Goal: Task Accomplishment & Management: Manage account settings

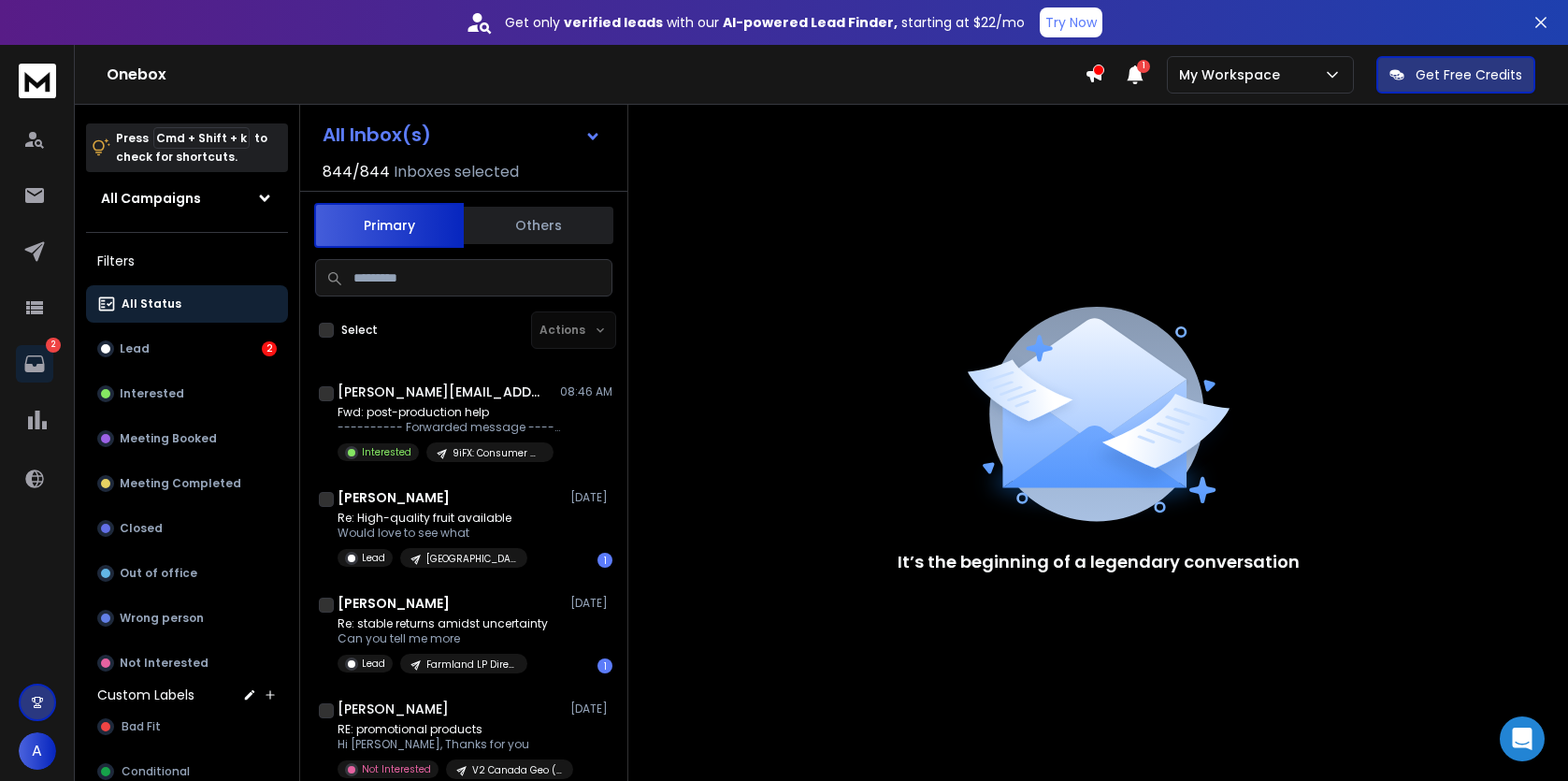
click at [622, 391] on div "kerry@revboss.com 08:46 AM Fwd: post-production help ---------- Forwarded messa…" at bounding box center [464, 655] width 328 height 577
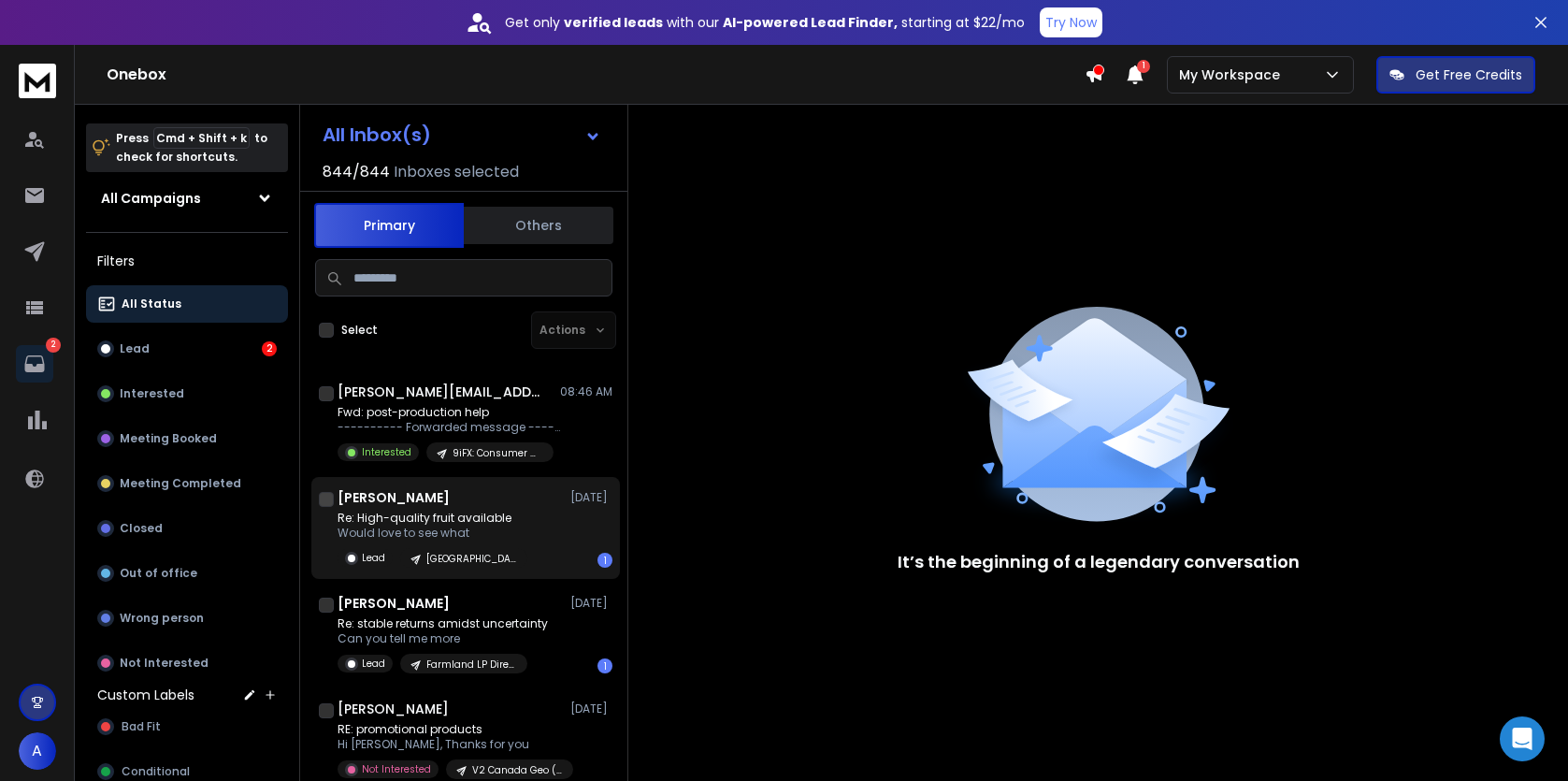
click at [454, 526] on p "Would love to see what" at bounding box center [433, 533] width 190 height 15
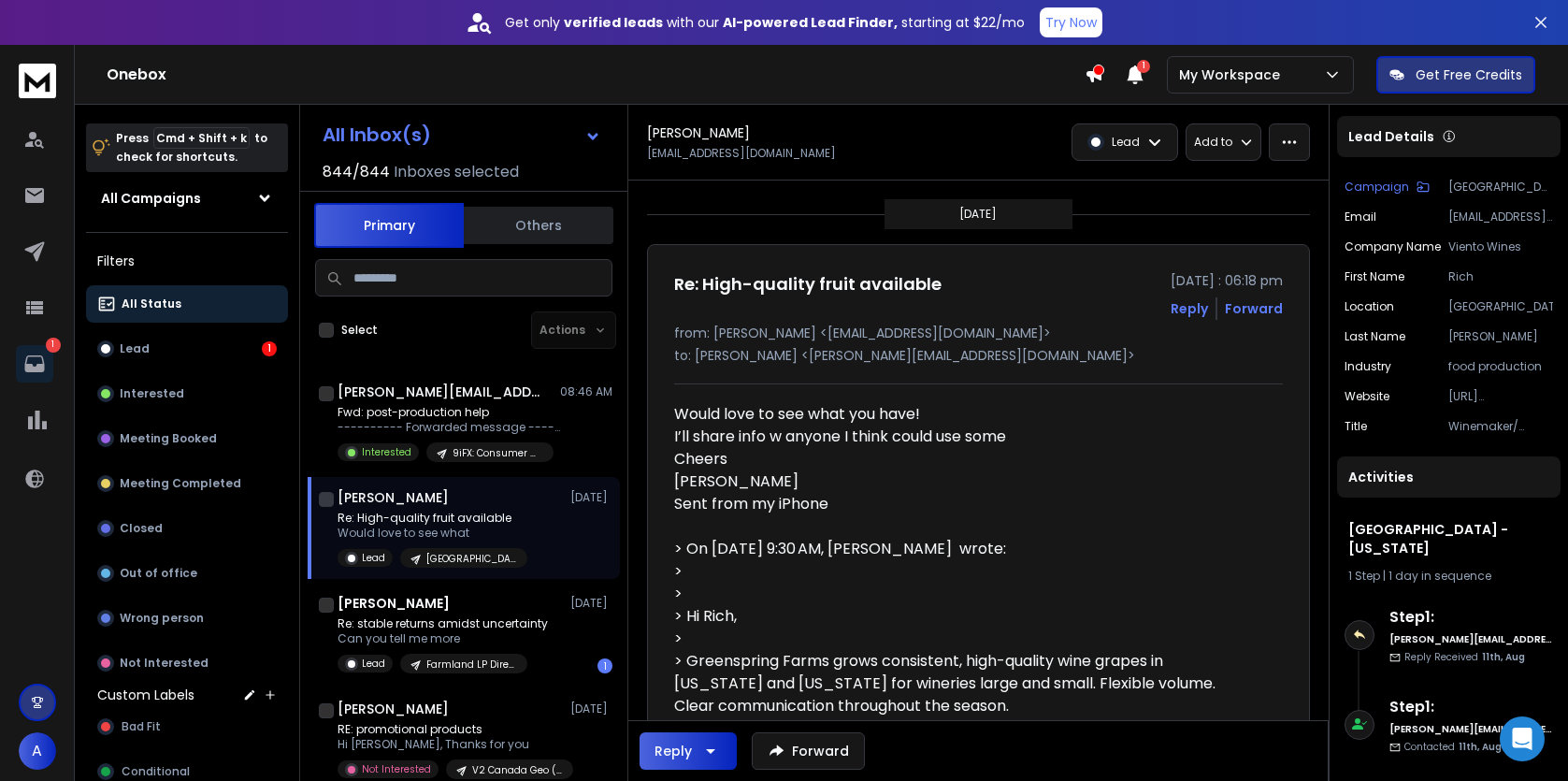
click at [1101, 135] on div at bounding box center [1096, 142] width 17 height 17
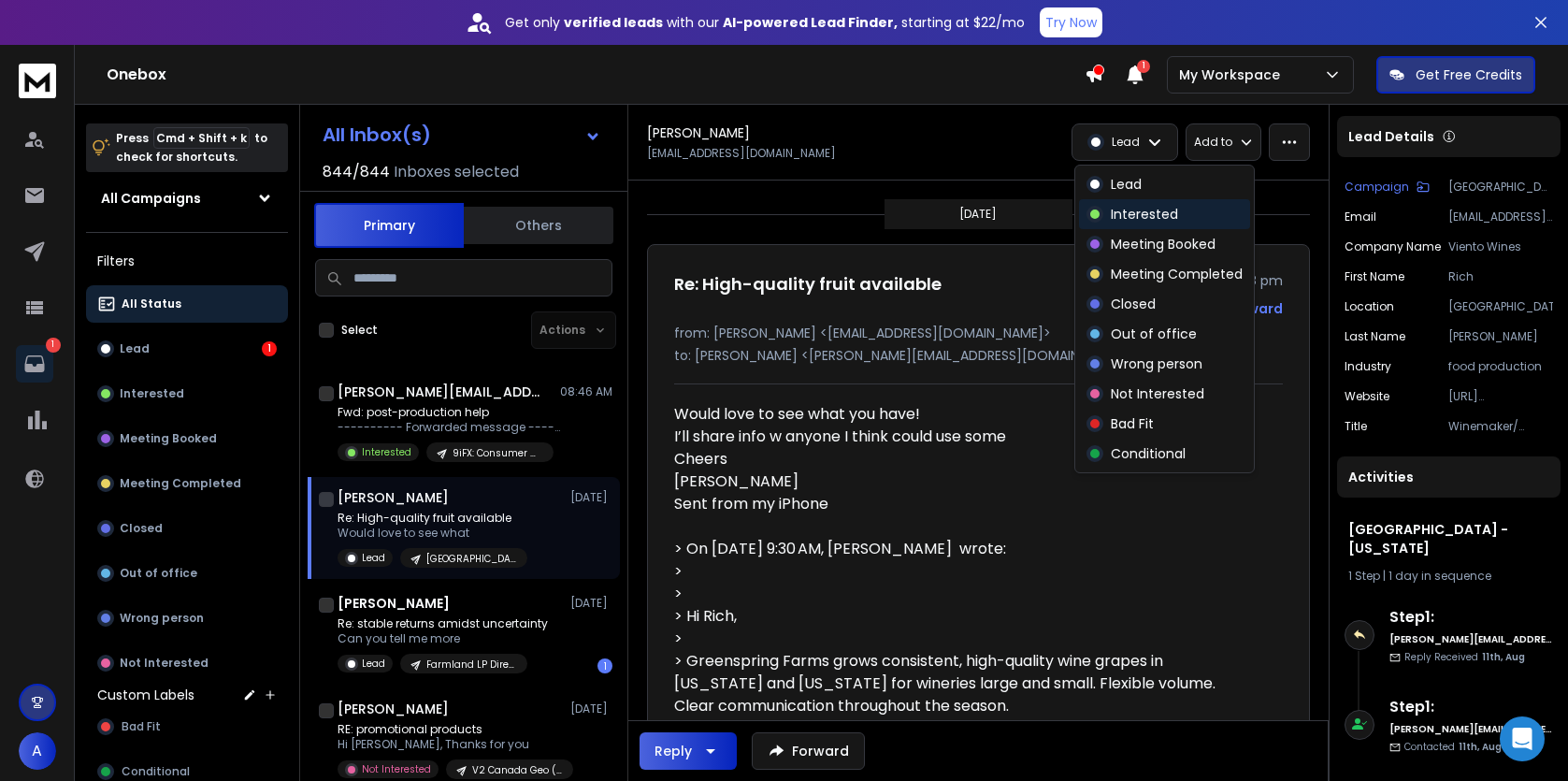
click at [1121, 215] on p "Interested" at bounding box center [1145, 214] width 68 height 19
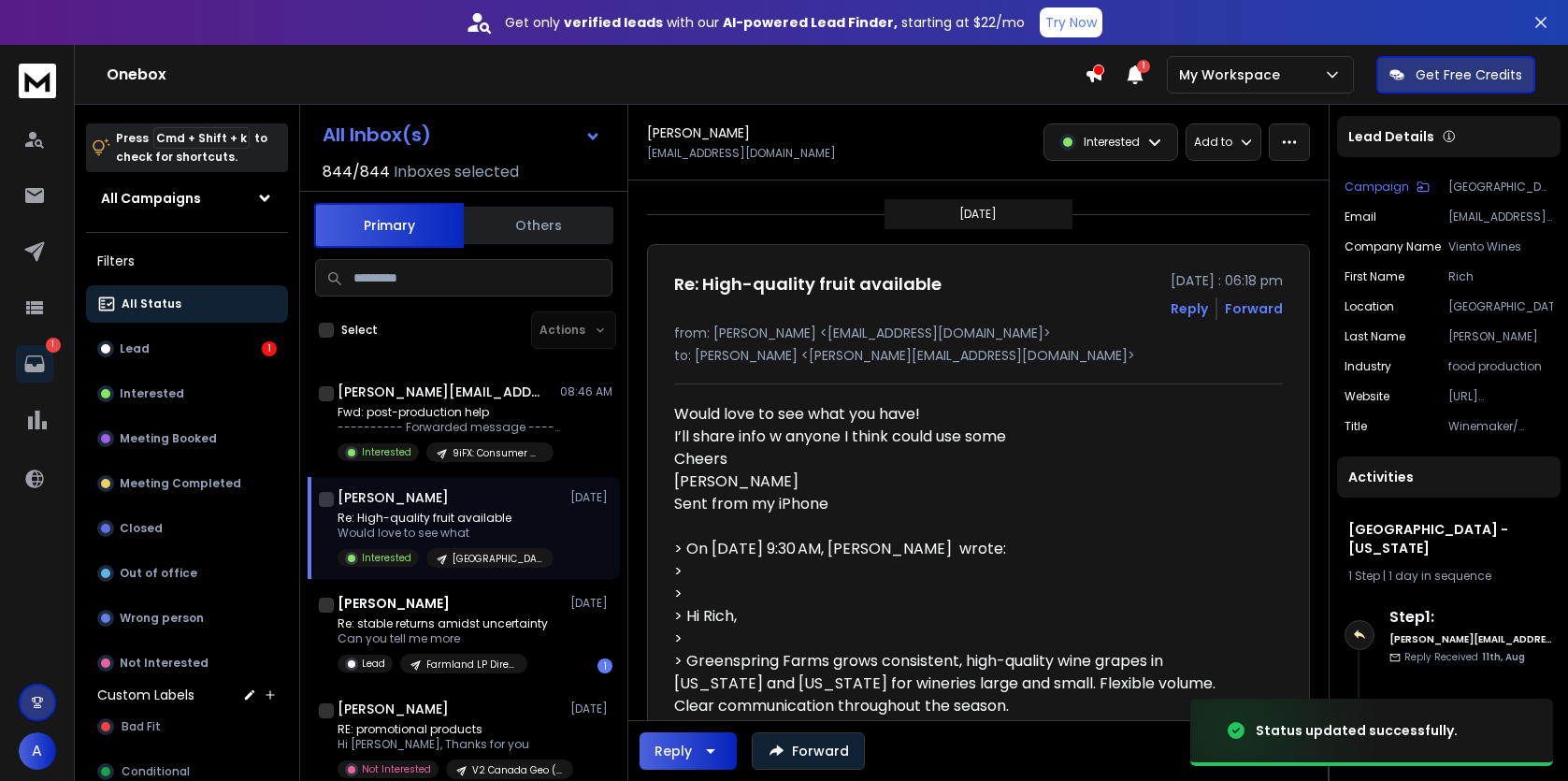
click at [801, 745] on button "Forward" at bounding box center [808, 751] width 114 height 38
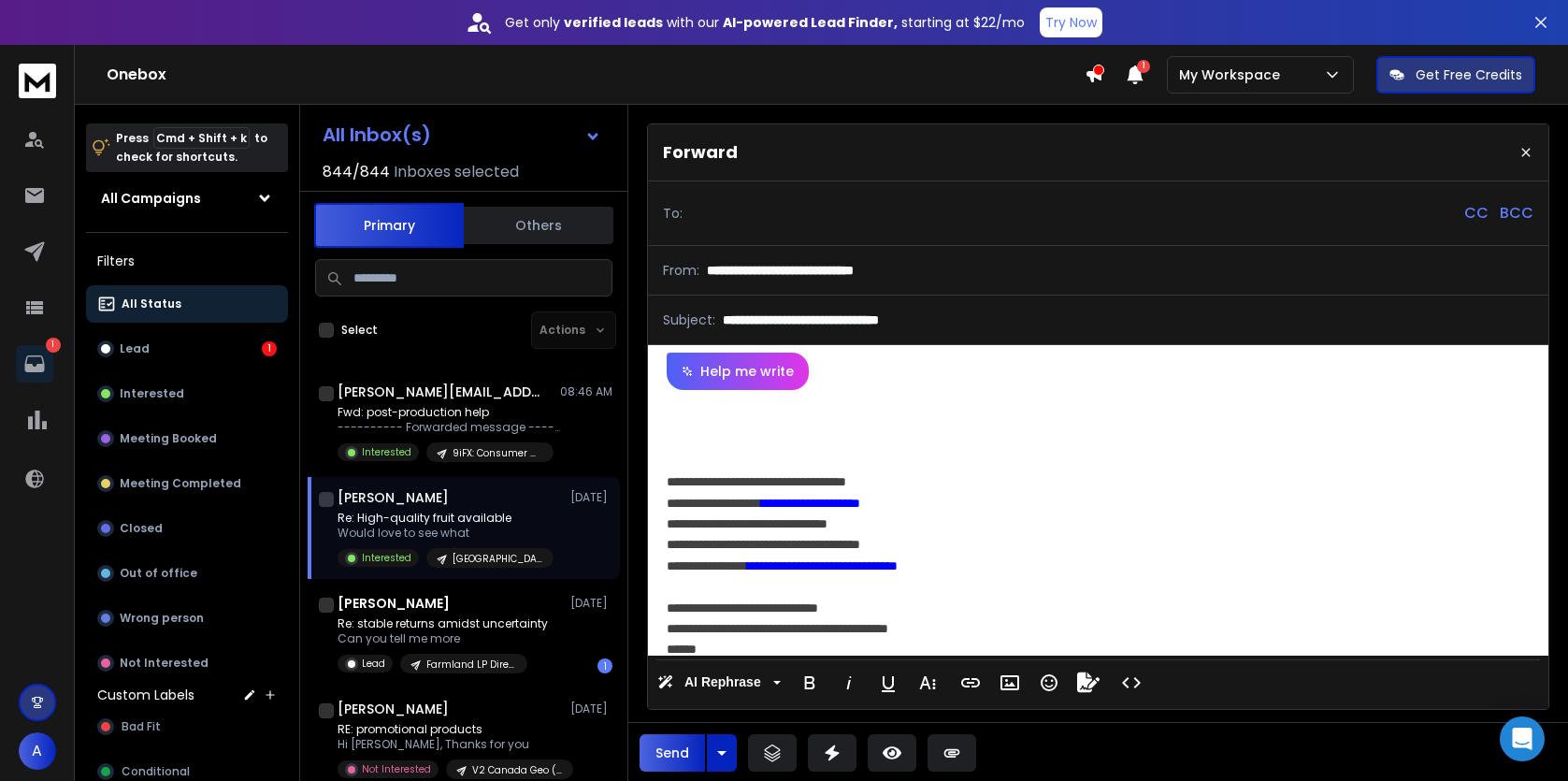
click at [729, 206] on input at bounding box center [755, 213] width 131 height 34
type input "**********"
click at [669, 753] on button "Send" at bounding box center [672, 753] width 66 height 38
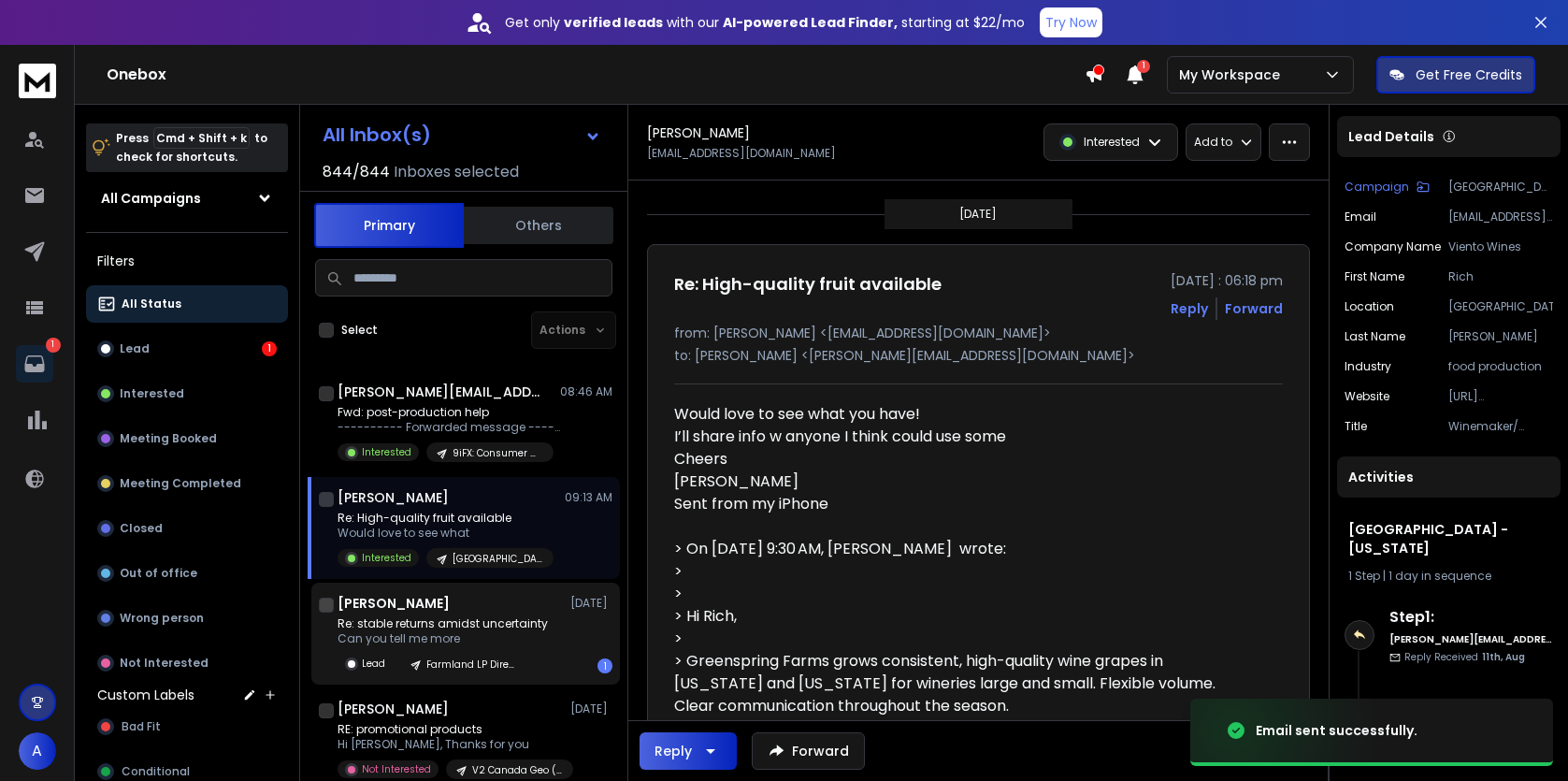
click at [420, 636] on p "Can you tell me more" at bounding box center [443, 638] width 210 height 15
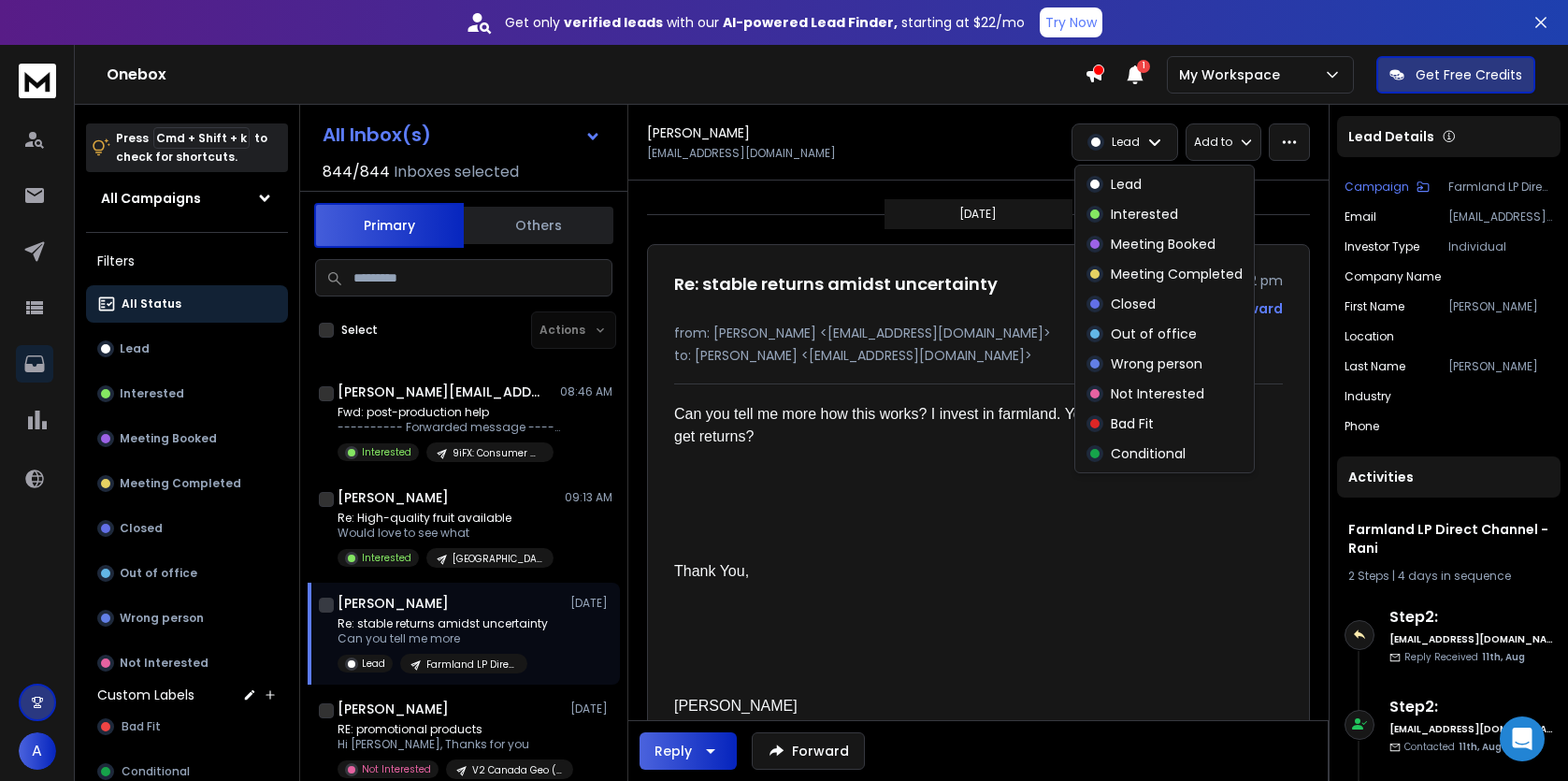
click at [1161, 148] on icon at bounding box center [1155, 142] width 15 height 15
click at [1153, 208] on p "Interested" at bounding box center [1145, 214] width 68 height 19
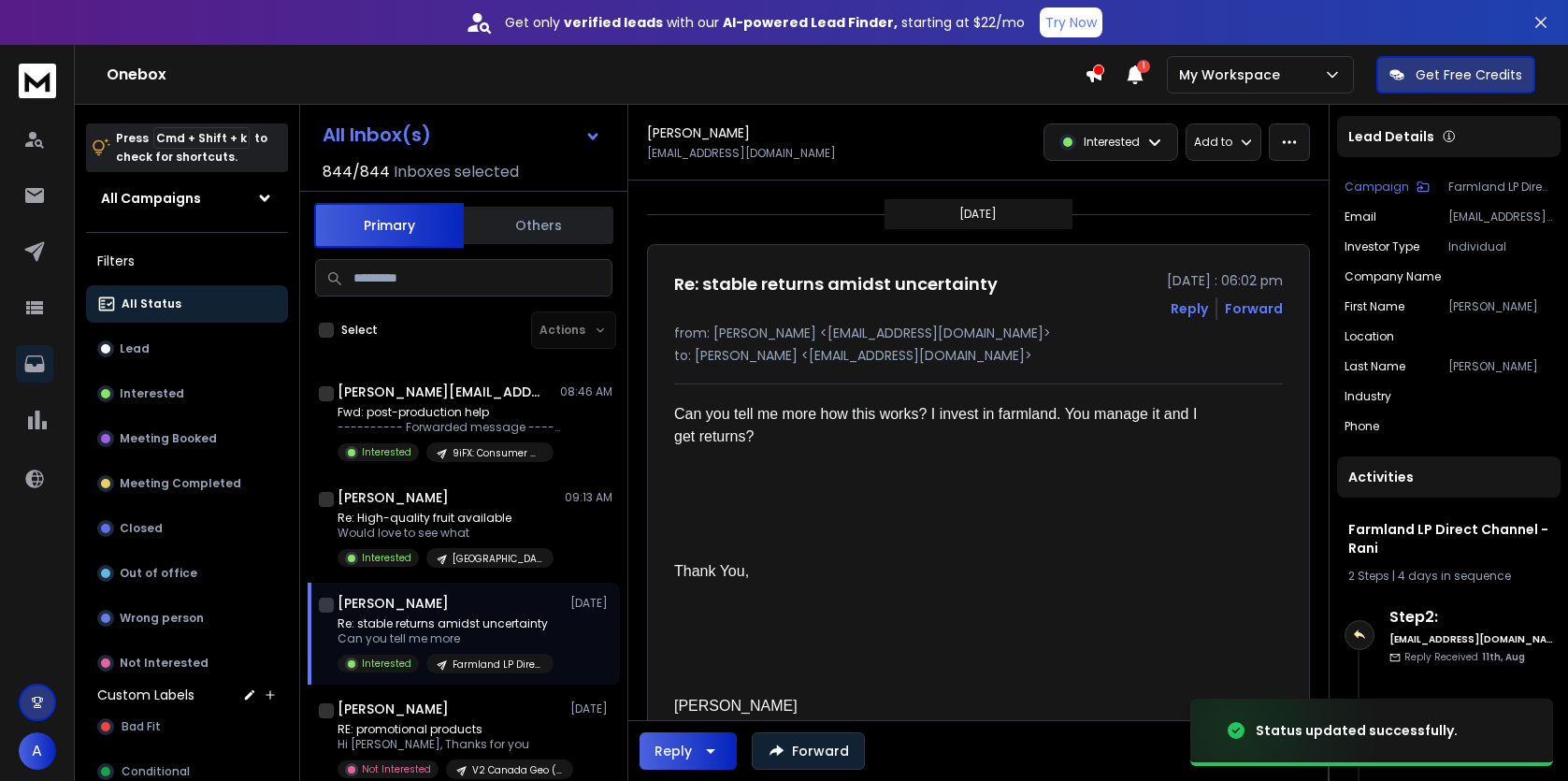
click at [823, 752] on button "Forward" at bounding box center [808, 751] width 114 height 38
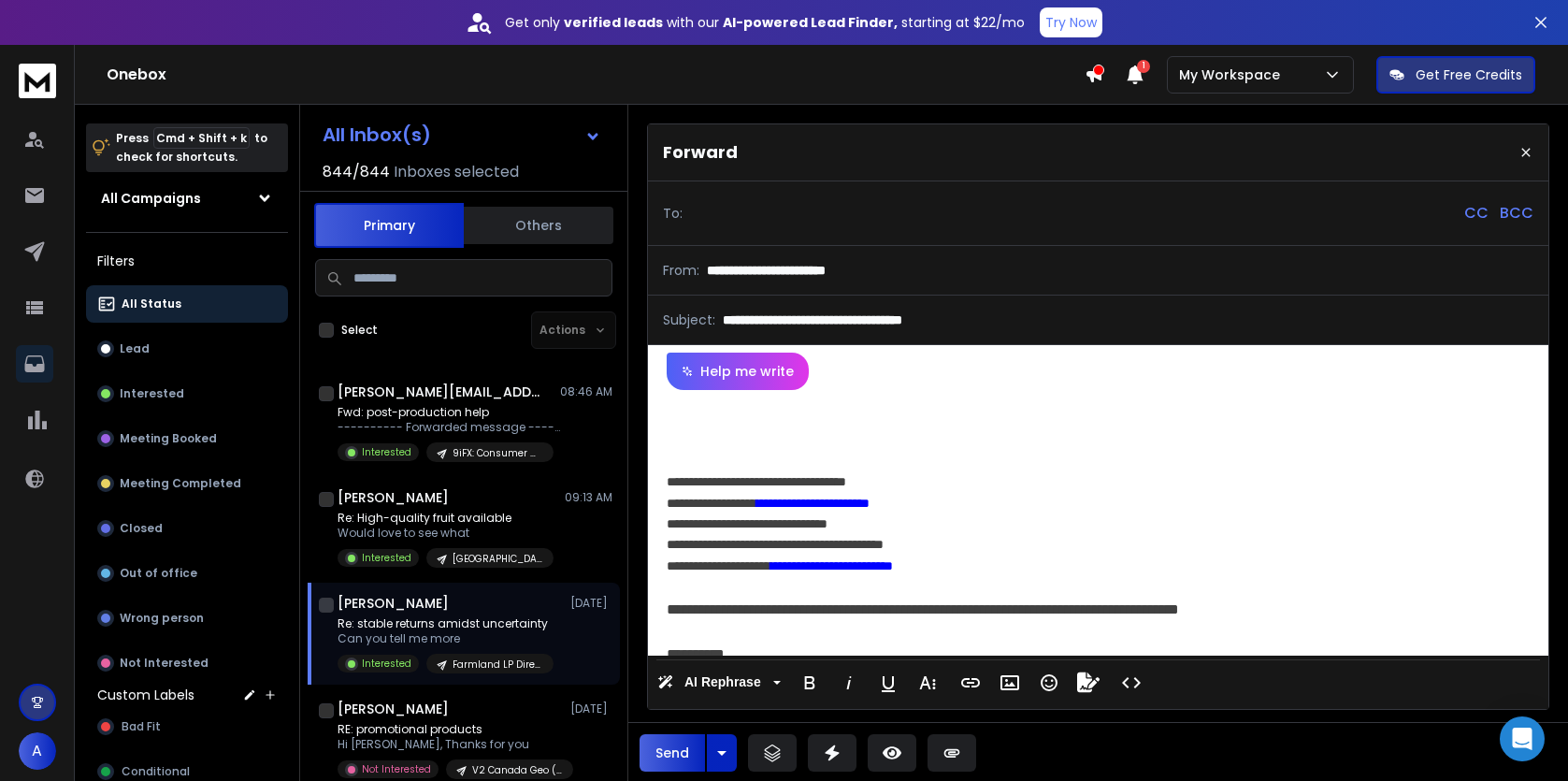
click at [773, 208] on input at bounding box center [755, 213] width 131 height 34
type input "**********"
click at [690, 751] on button "Send" at bounding box center [672, 753] width 66 height 38
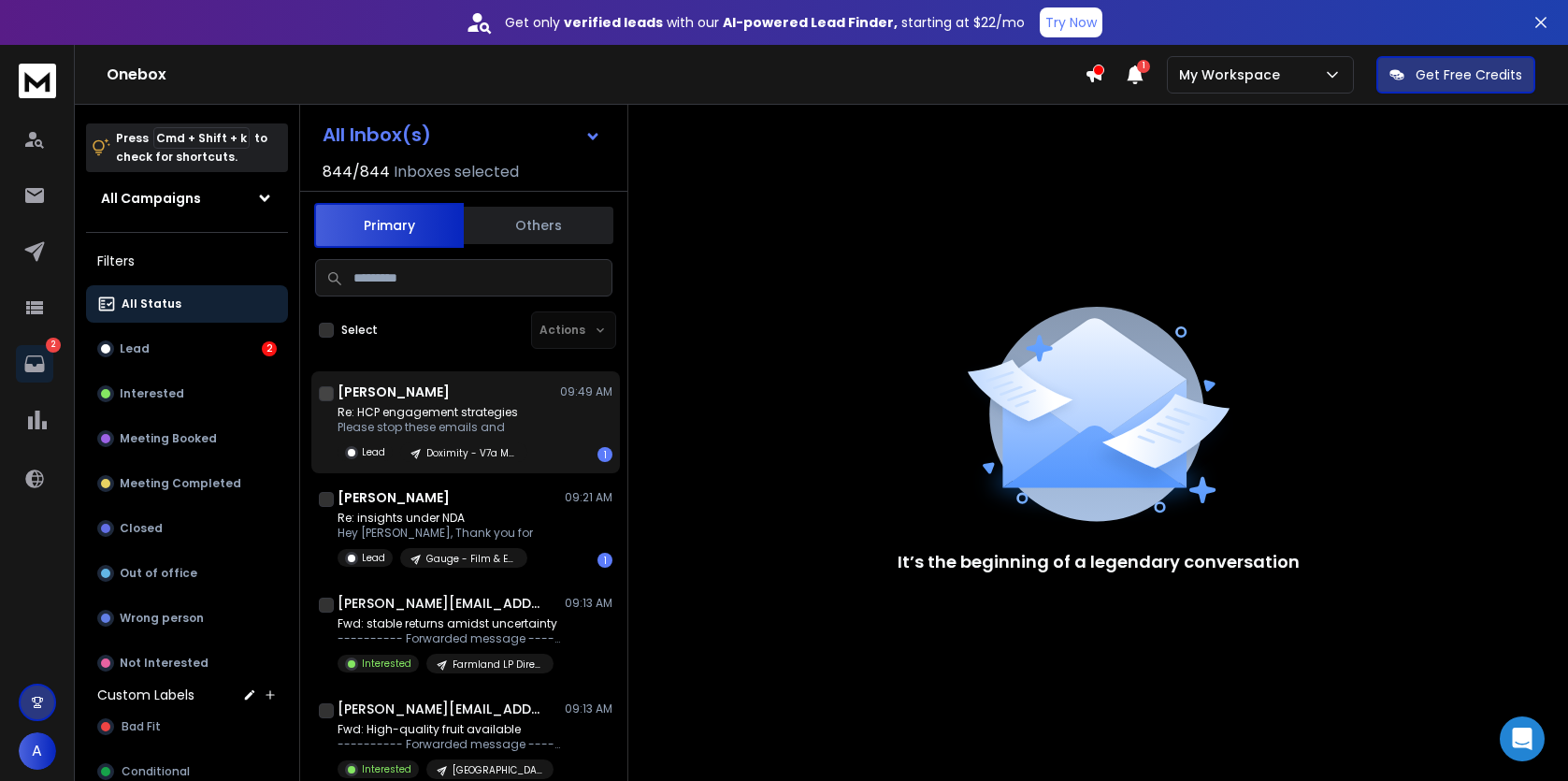
click at [404, 410] on p "Re: HCP engagement strategies" at bounding box center [433, 412] width 190 height 15
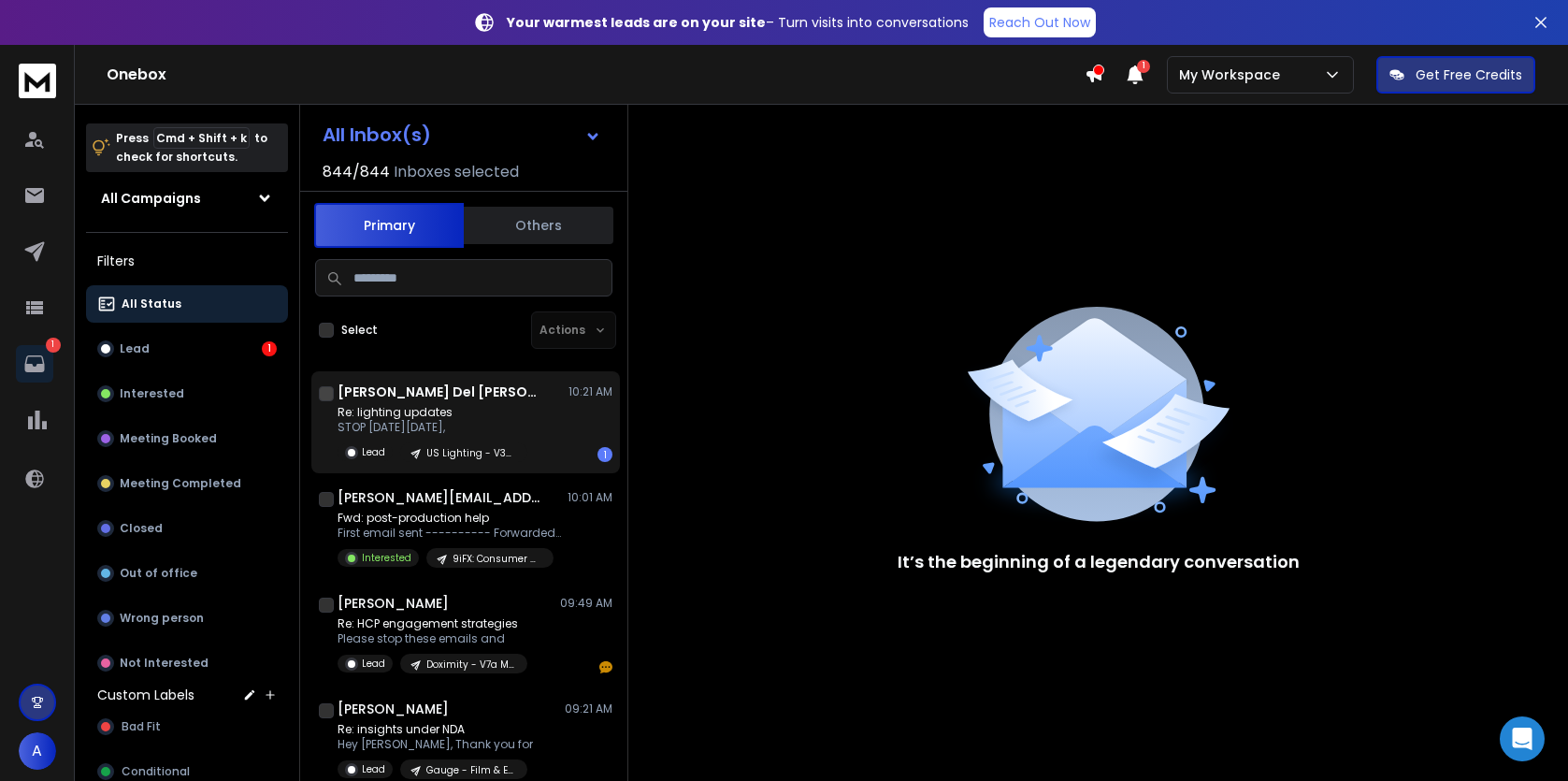
click at [404, 421] on p "STOP [DATE][DATE]," at bounding box center [433, 427] width 190 height 15
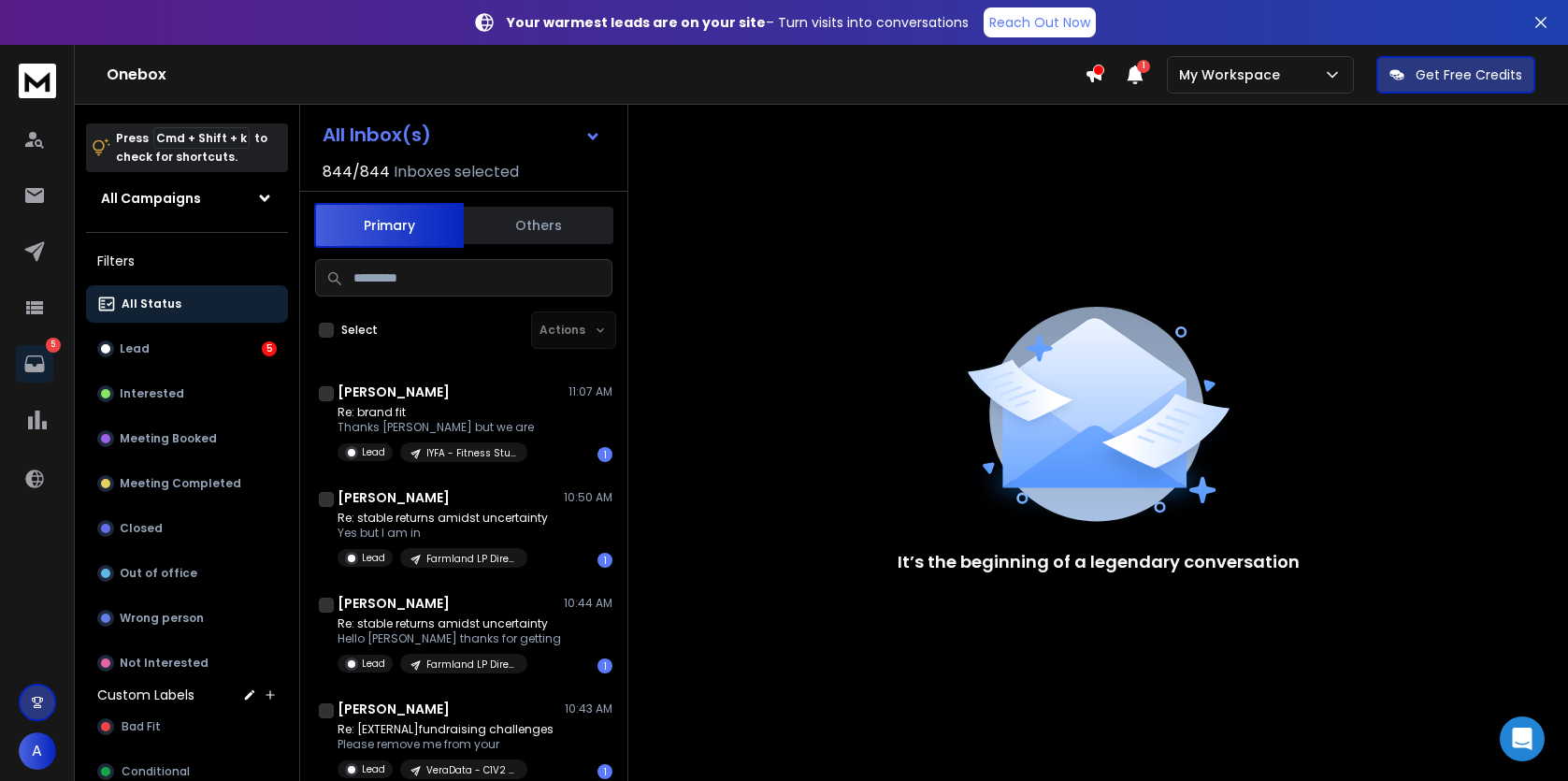
drag, startPoint x: 627, startPoint y: 401, endPoint x: 627, endPoint y: 420, distance: 19.0
click at [628, 420] on div "It’s the beginning of a legendary conversation" at bounding box center [1098, 436] width 940 height 664
drag, startPoint x: 626, startPoint y: 412, endPoint x: 626, endPoint y: 426, distance: 14.0
click at [626, 426] on div "Troy Macfarland 11:07 AM Re: brand fit Thanks Nicole but we are Lead IYFA - Fit…" at bounding box center [464, 655] width 328 height 577
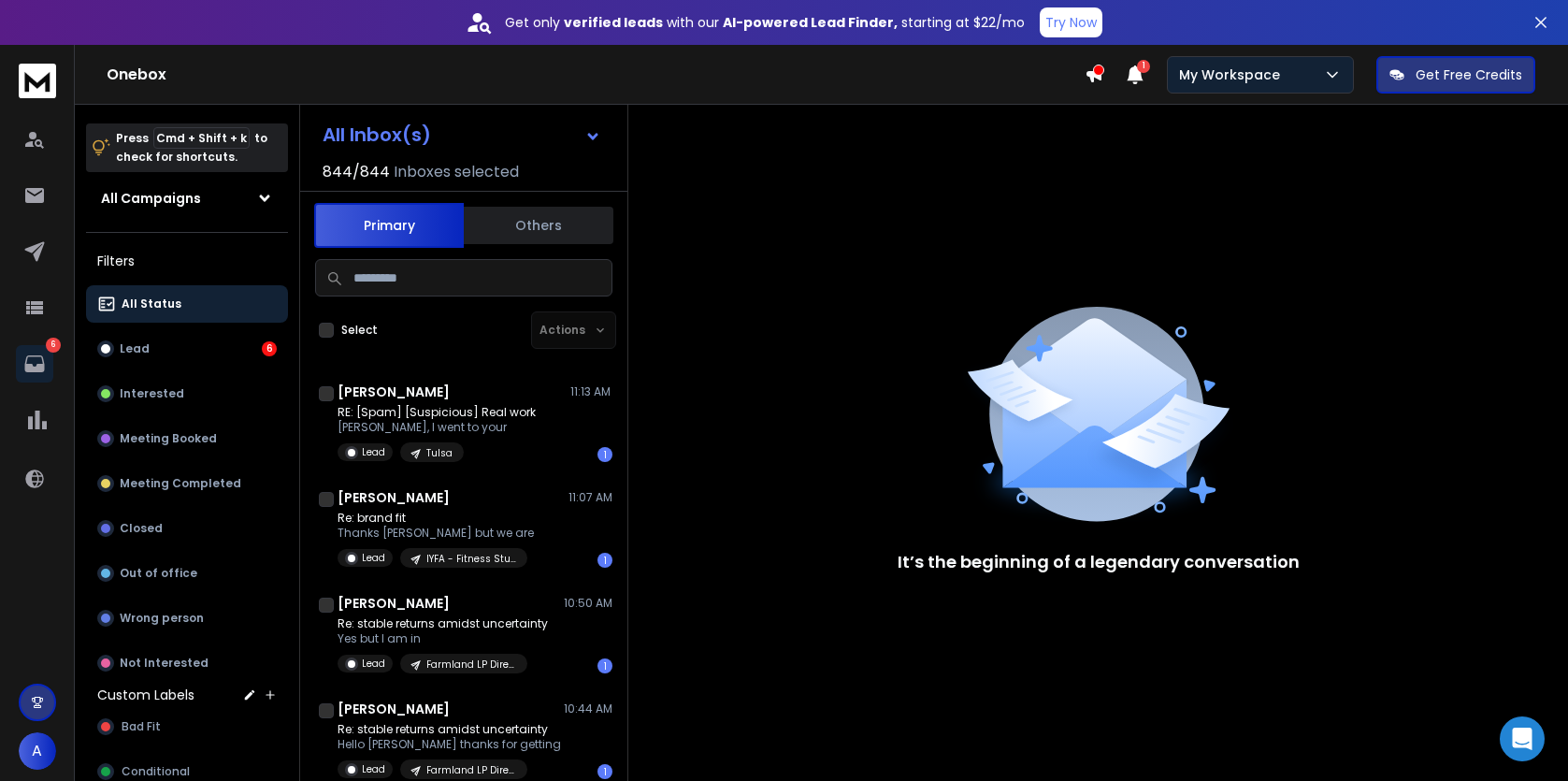
click at [1244, 85] on button "My Workspace" at bounding box center [1260, 75] width 187 height 38
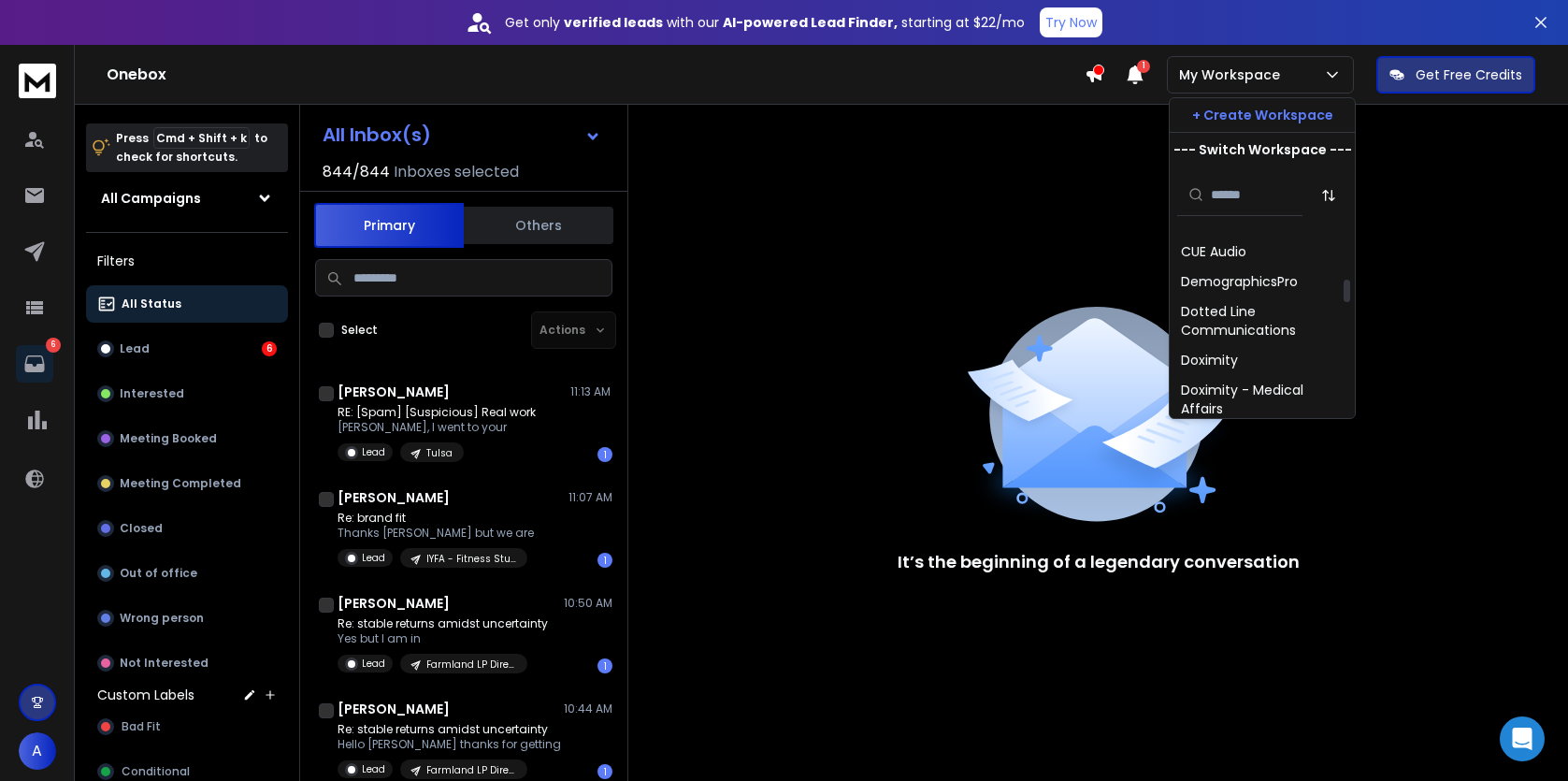
scroll to position [519, 0]
drag, startPoint x: 1347, startPoint y: 239, endPoint x: 1355, endPoint y: 301, distance: 62.5
click at [1350, 301] on div at bounding box center [1346, 302] width 7 height 23
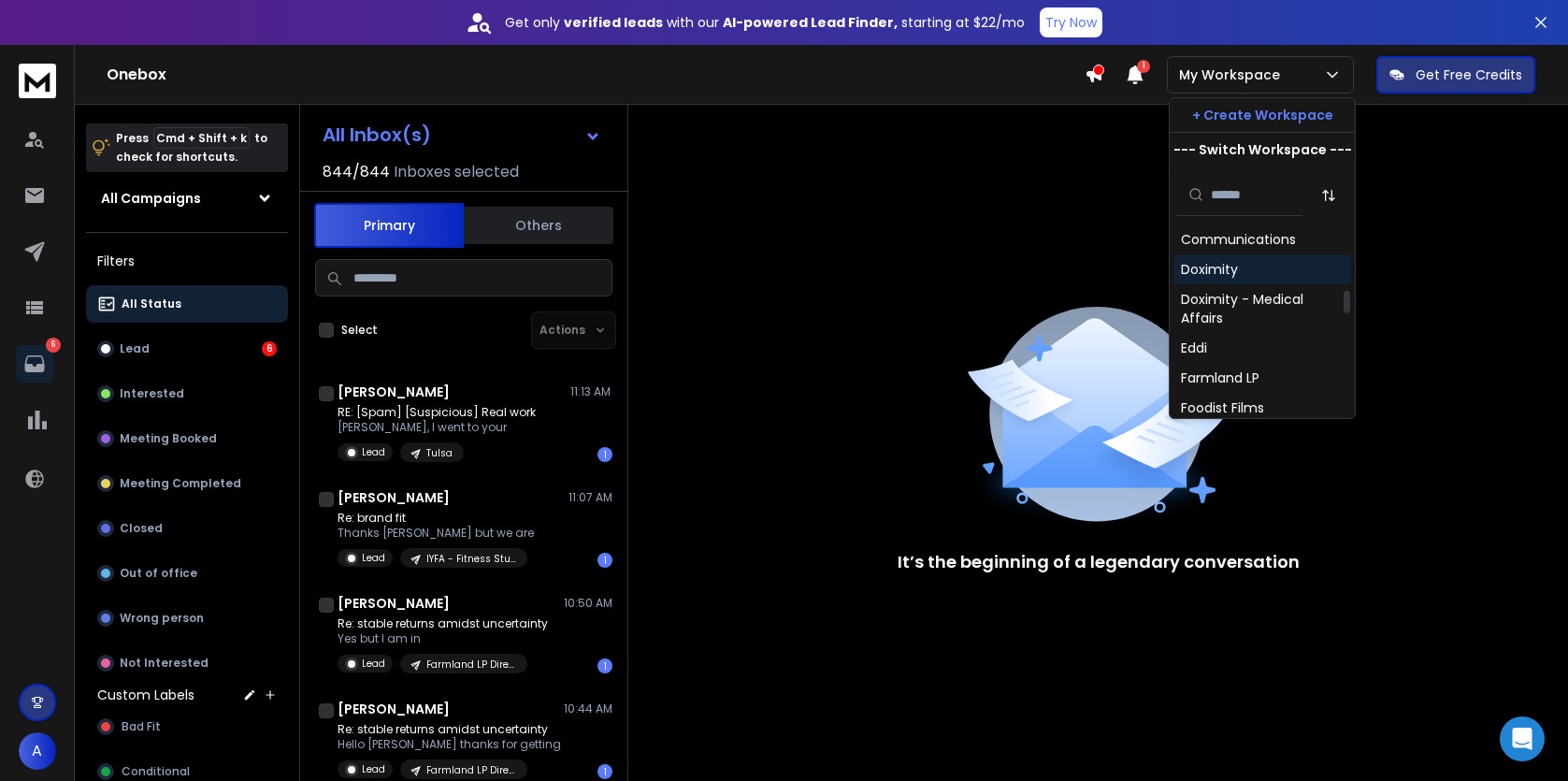
click at [1229, 260] on div "Doximity" at bounding box center [1209, 269] width 57 height 19
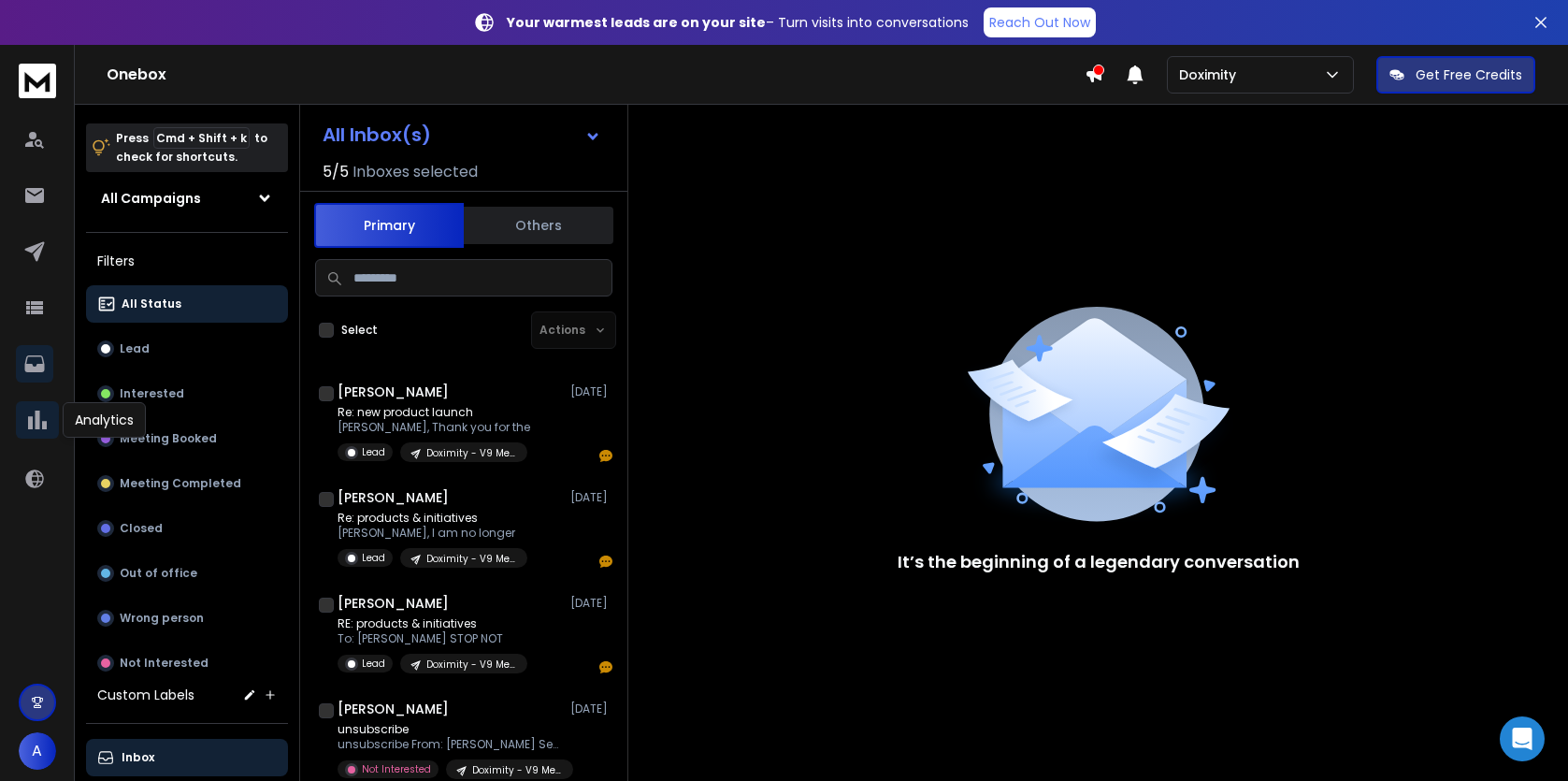
click at [36, 423] on icon at bounding box center [38, 420] width 19 height 19
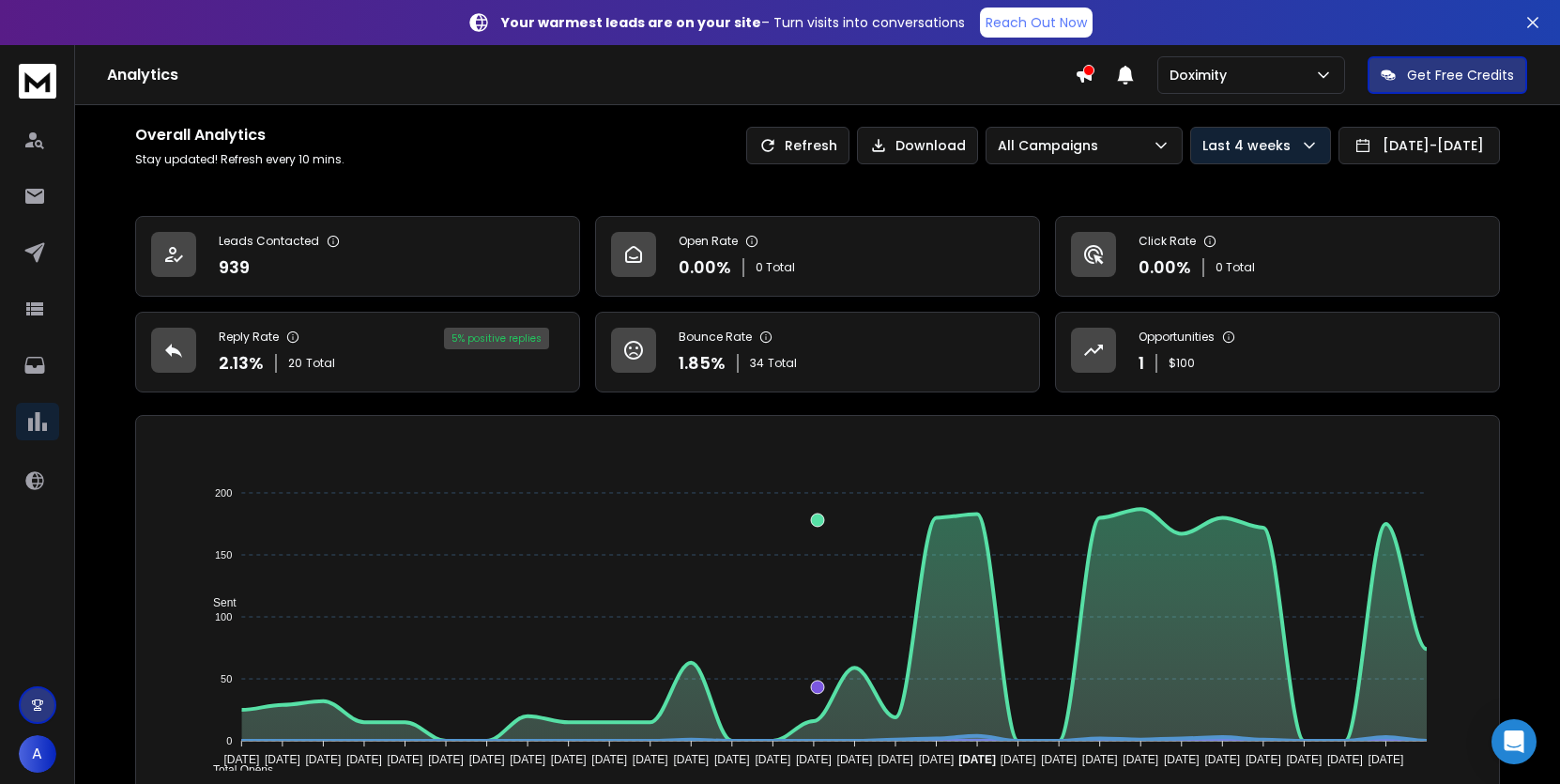
click at [1203, 150] on p "Last 4 weeks" at bounding box center [1251, 145] width 96 height 19
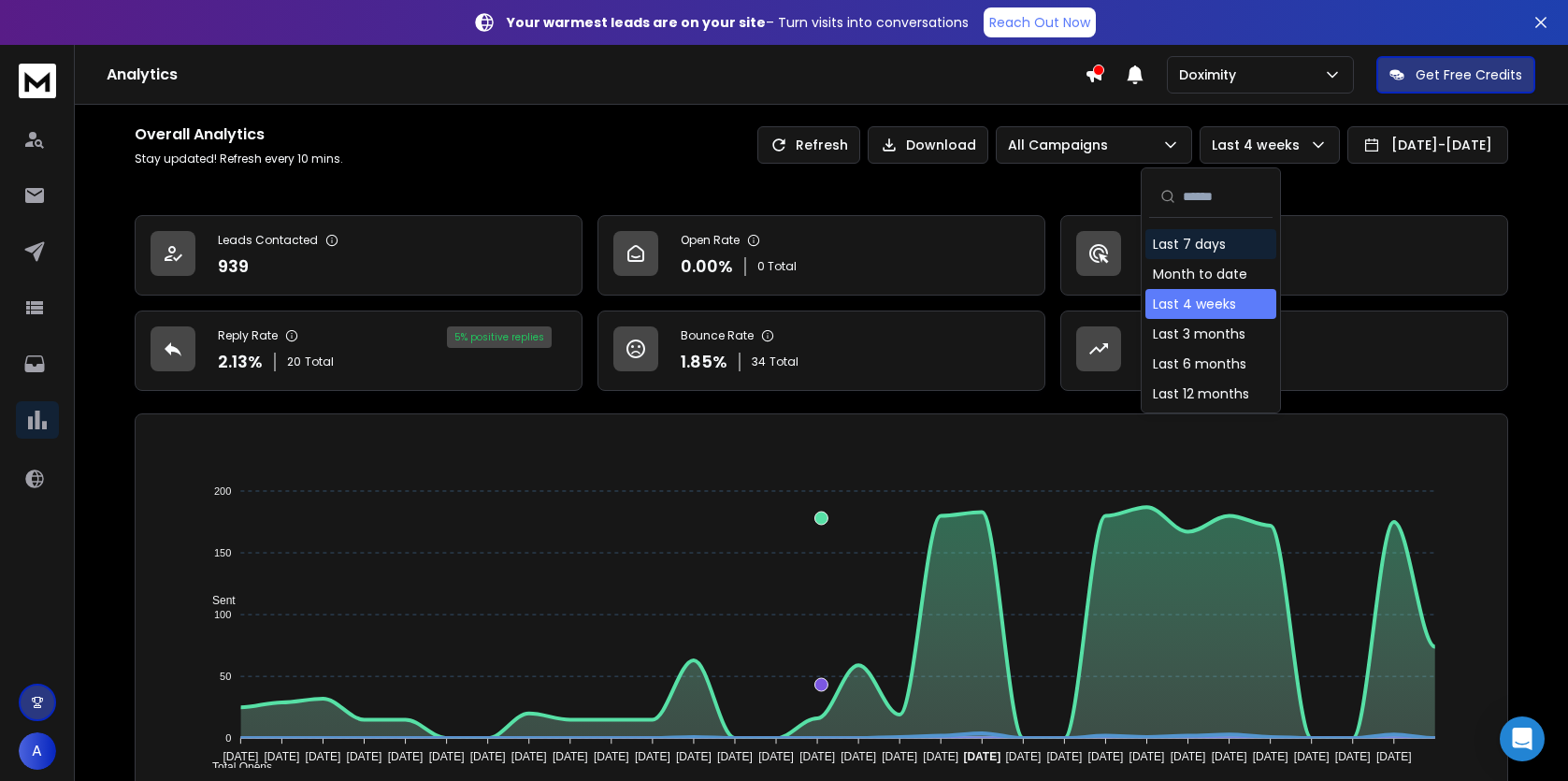
click at [1180, 246] on div "Last 7 days" at bounding box center [1190, 244] width 73 height 19
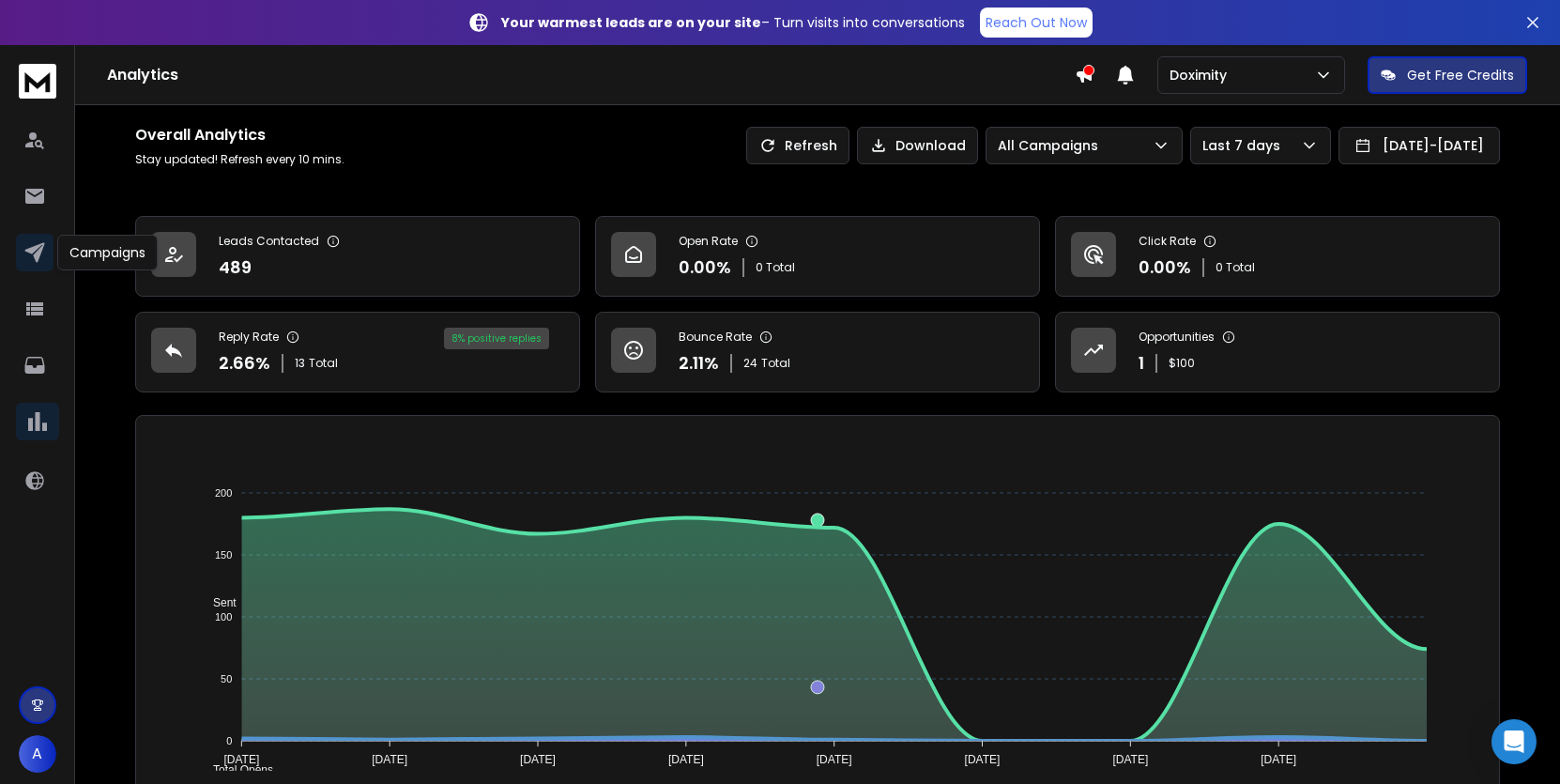
click at [26, 247] on icon at bounding box center [35, 253] width 23 height 23
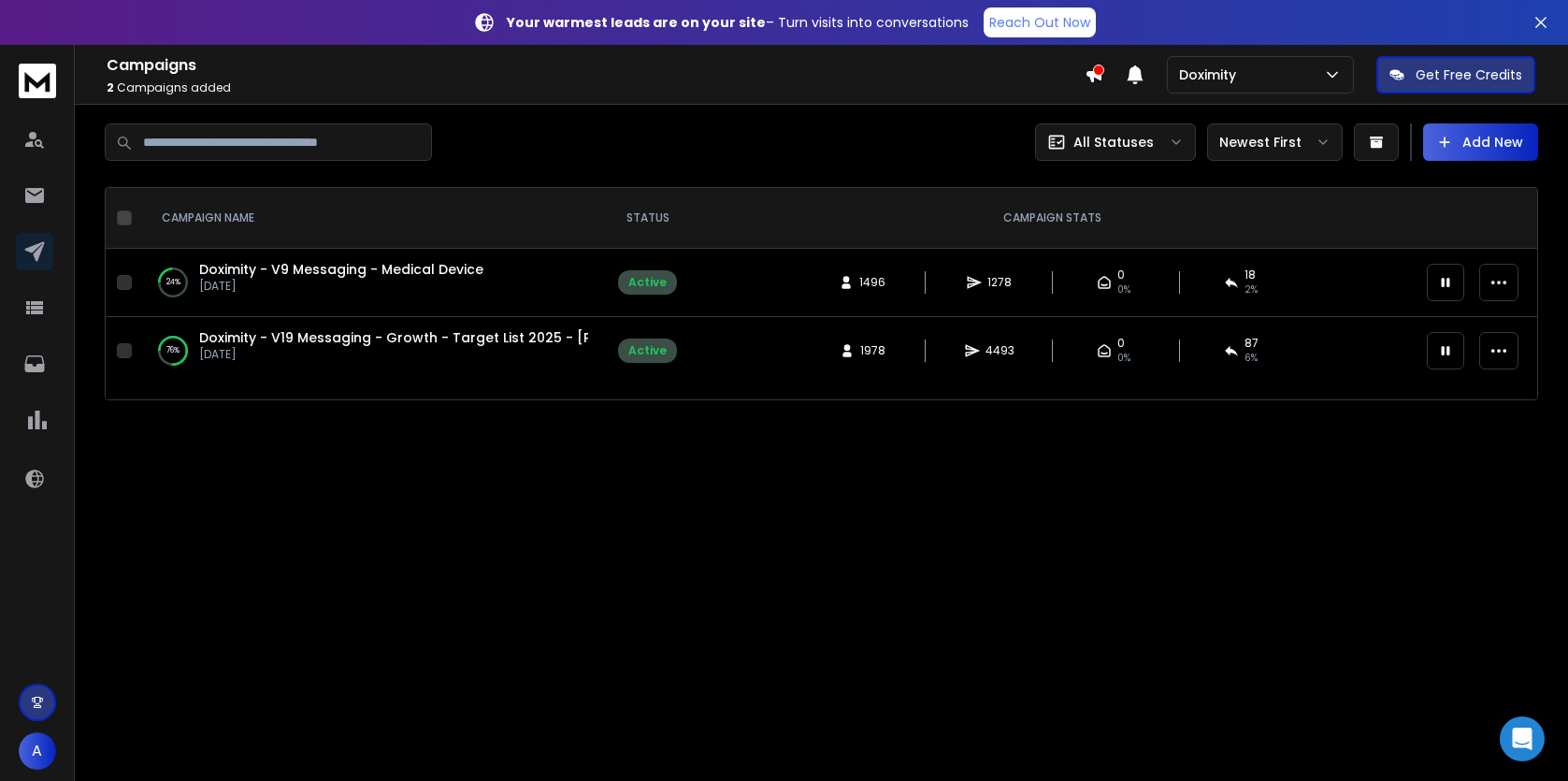
click at [315, 270] on span "Doximity - V9 Messaging - Medical Device" at bounding box center [341, 269] width 284 height 19
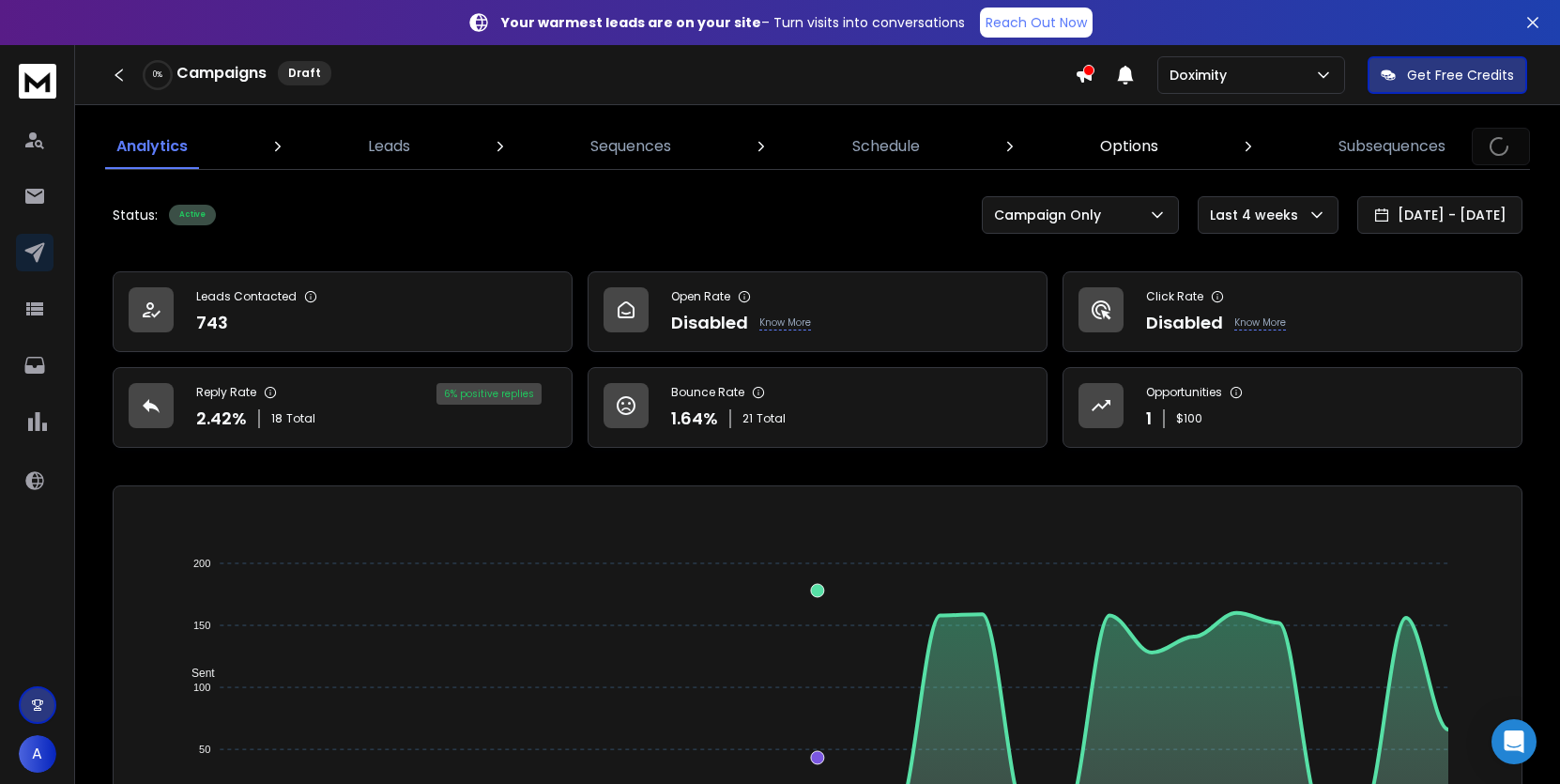
click at [1133, 145] on p "Options" at bounding box center [1129, 146] width 58 height 23
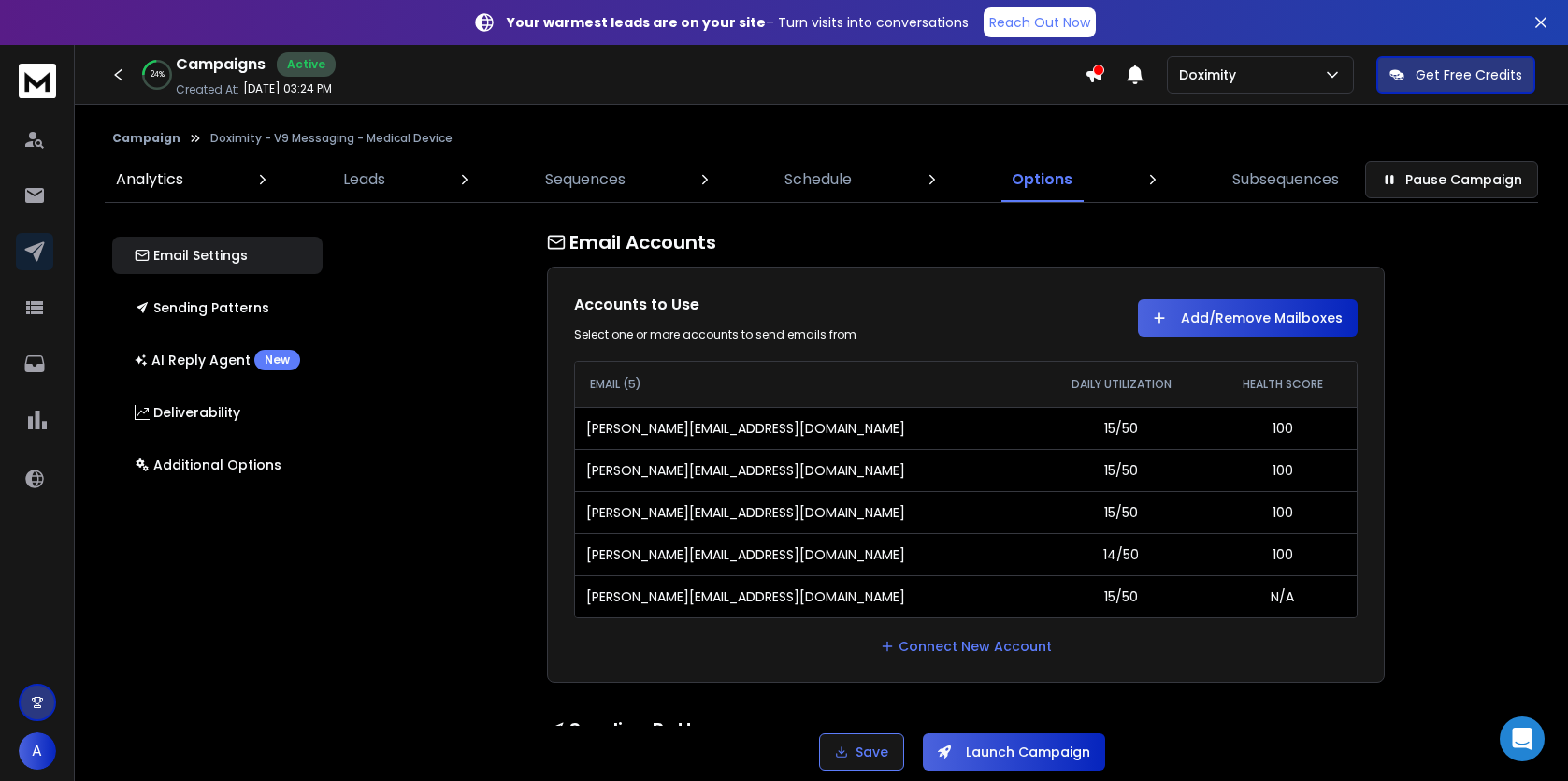
click at [170, 176] on p "Analytics" at bounding box center [149, 179] width 68 height 23
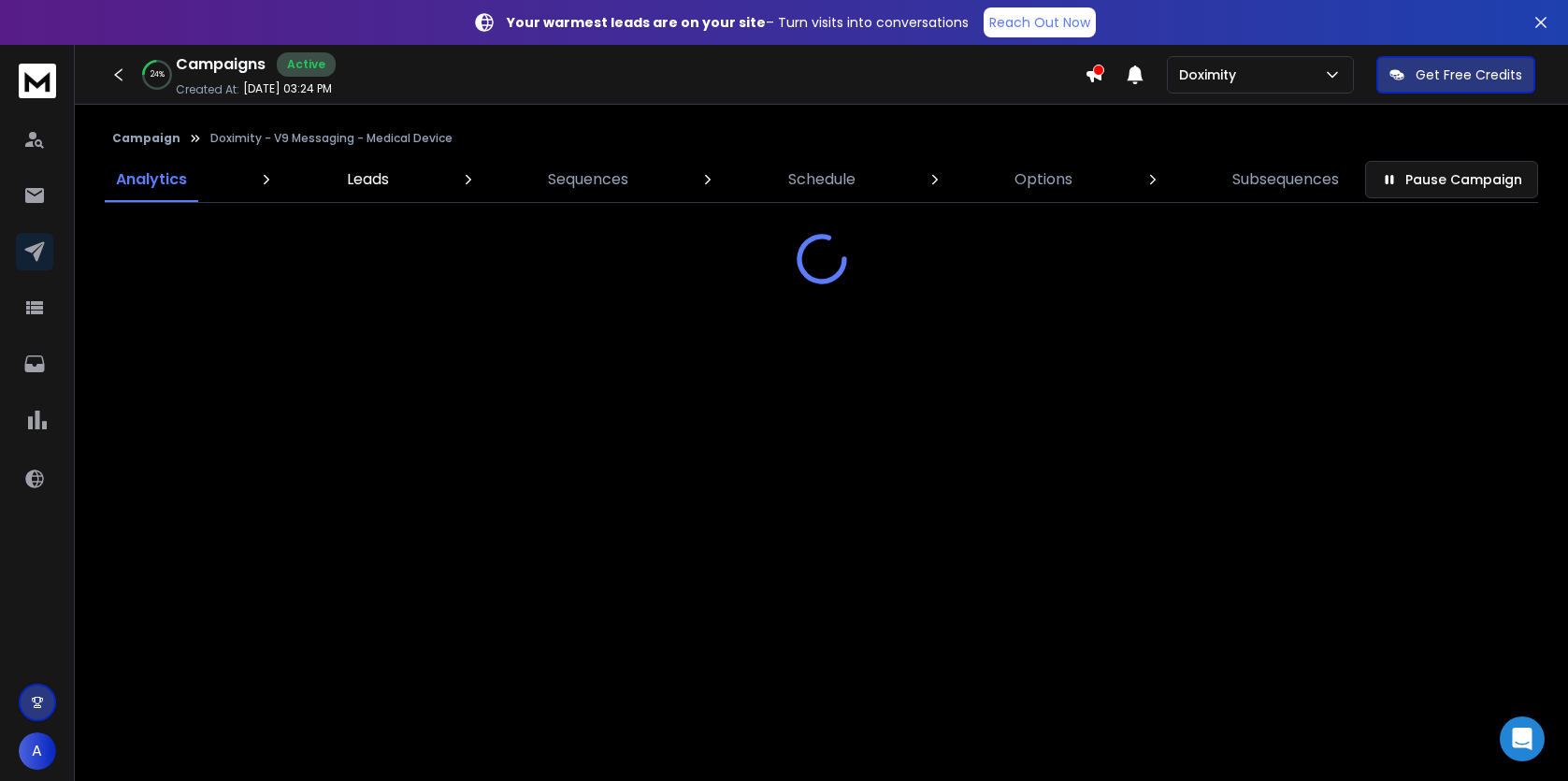
click at [340, 176] on link "Leads" at bounding box center [368, 179] width 65 height 45
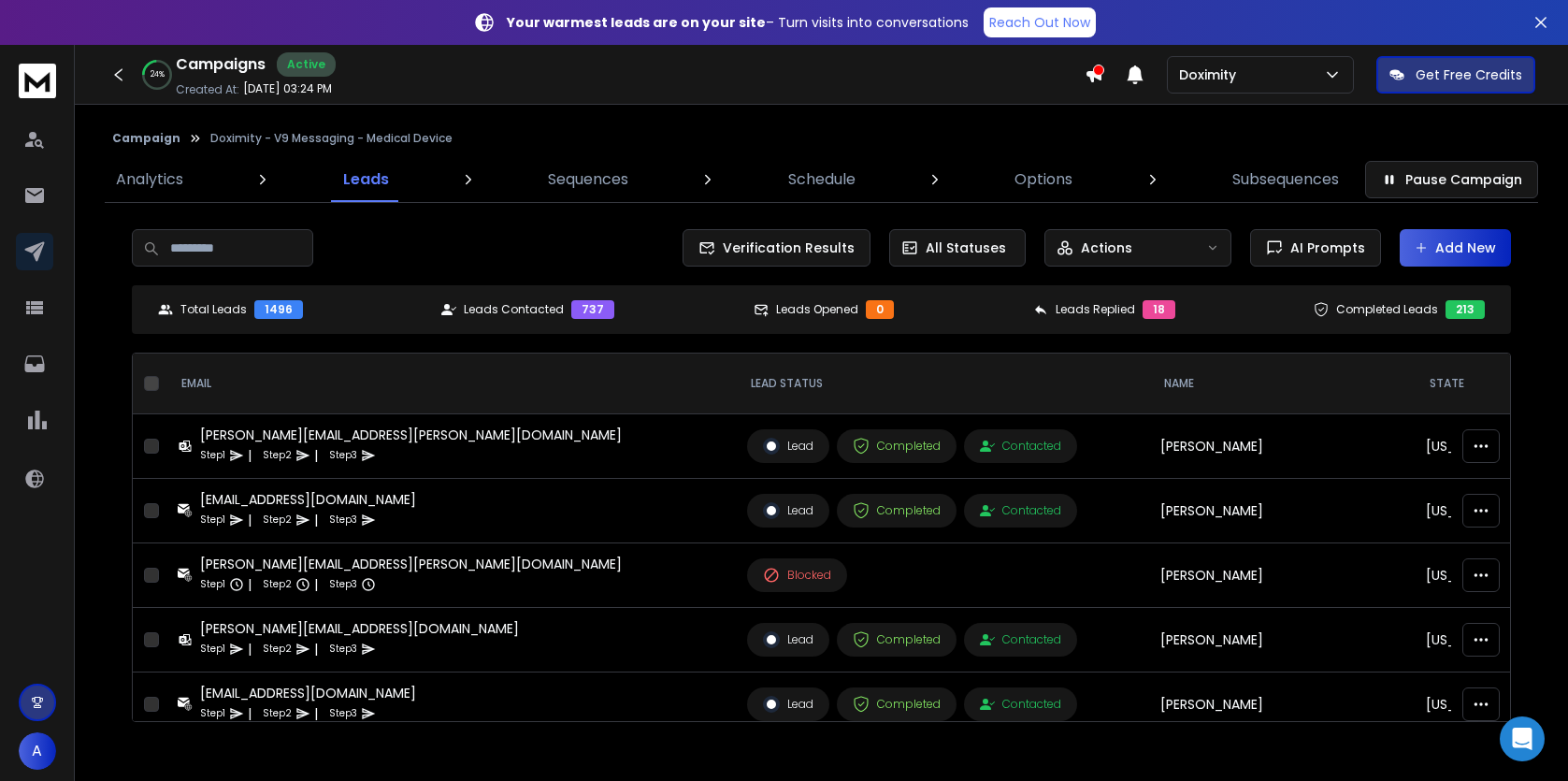
click at [1461, 258] on button "Add New" at bounding box center [1455, 248] width 112 height 38
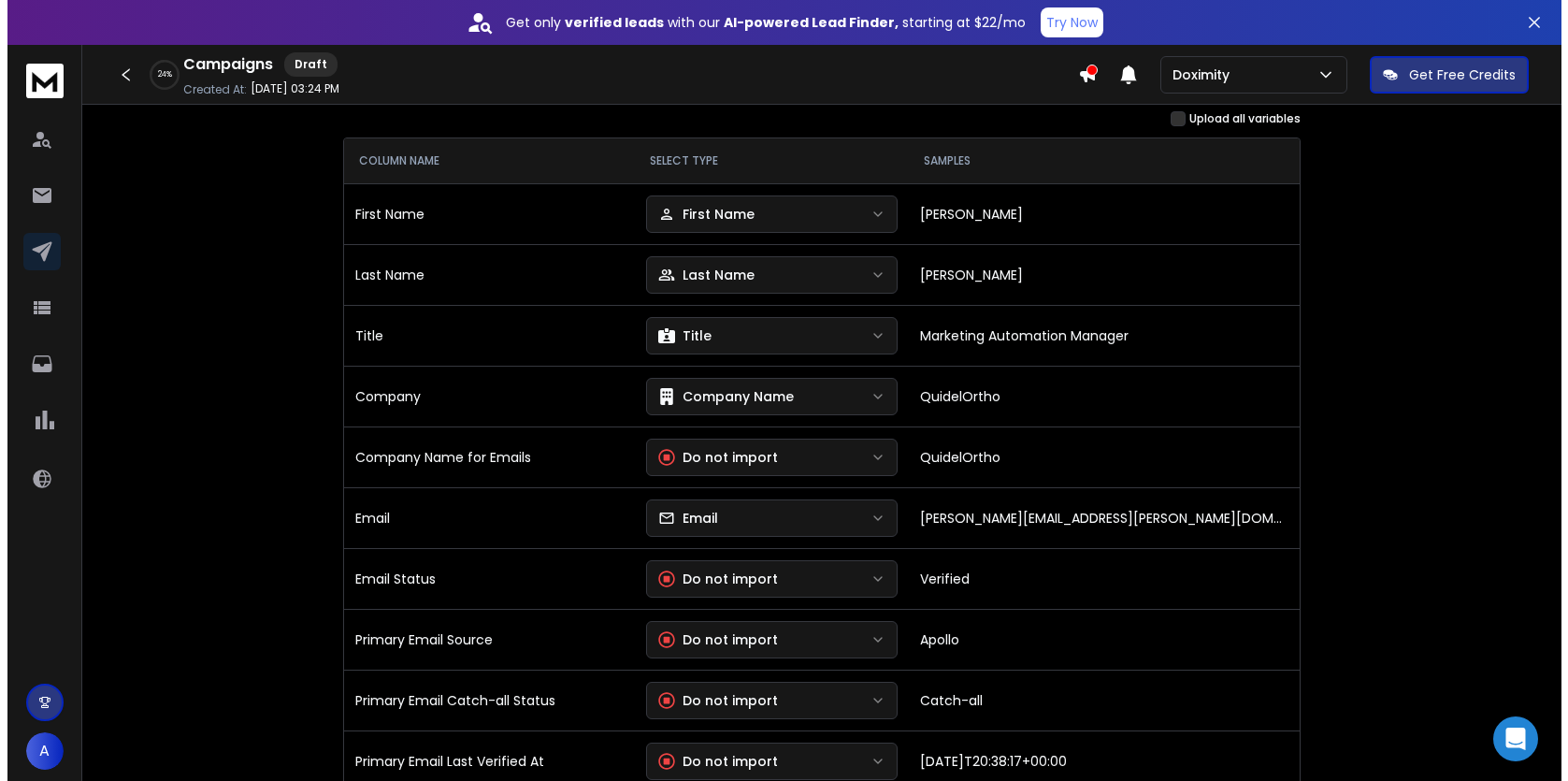
scroll to position [312, 0]
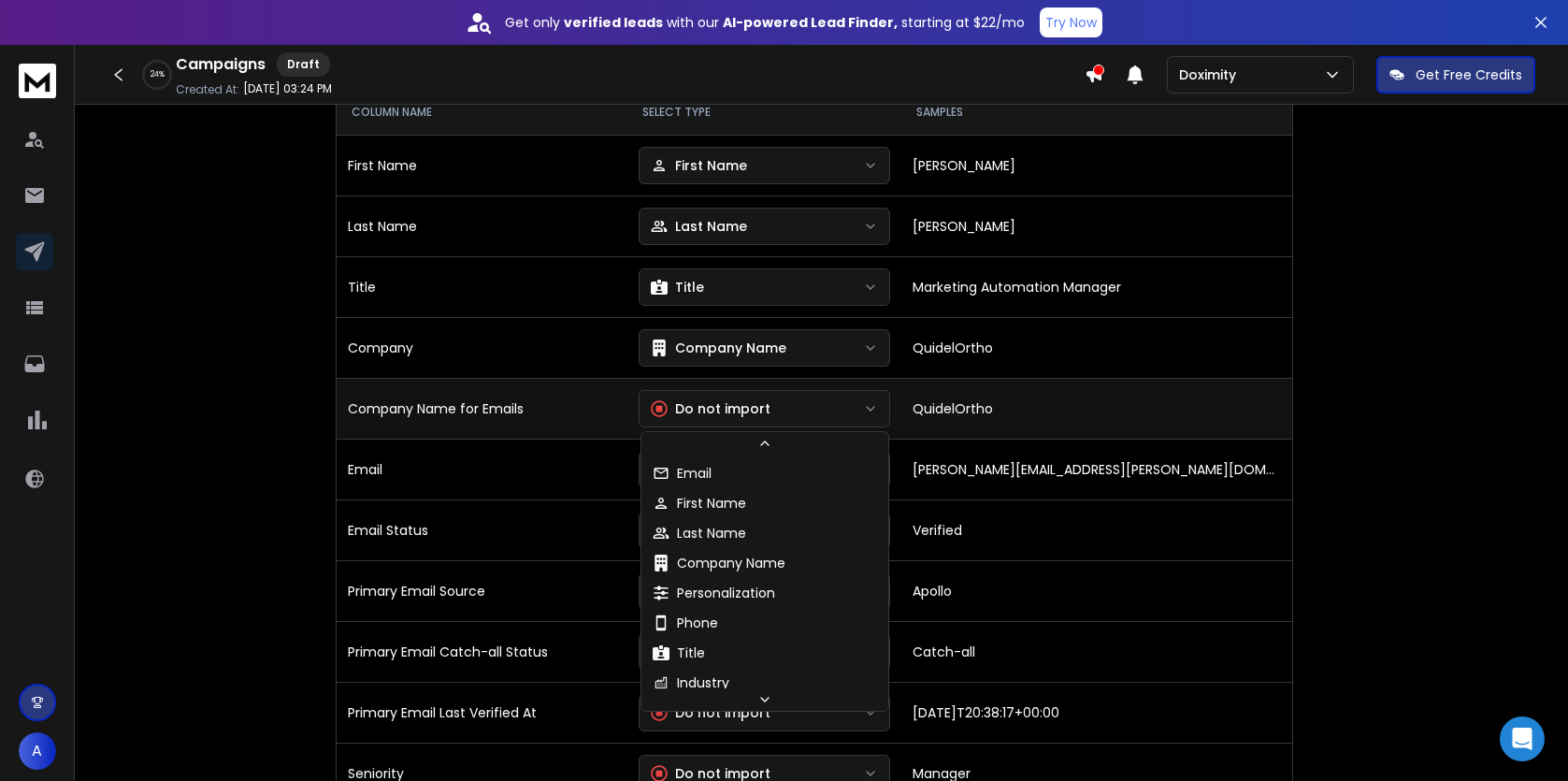
click at [717, 408] on div "Do not import" at bounding box center [710, 408] width 119 height 19
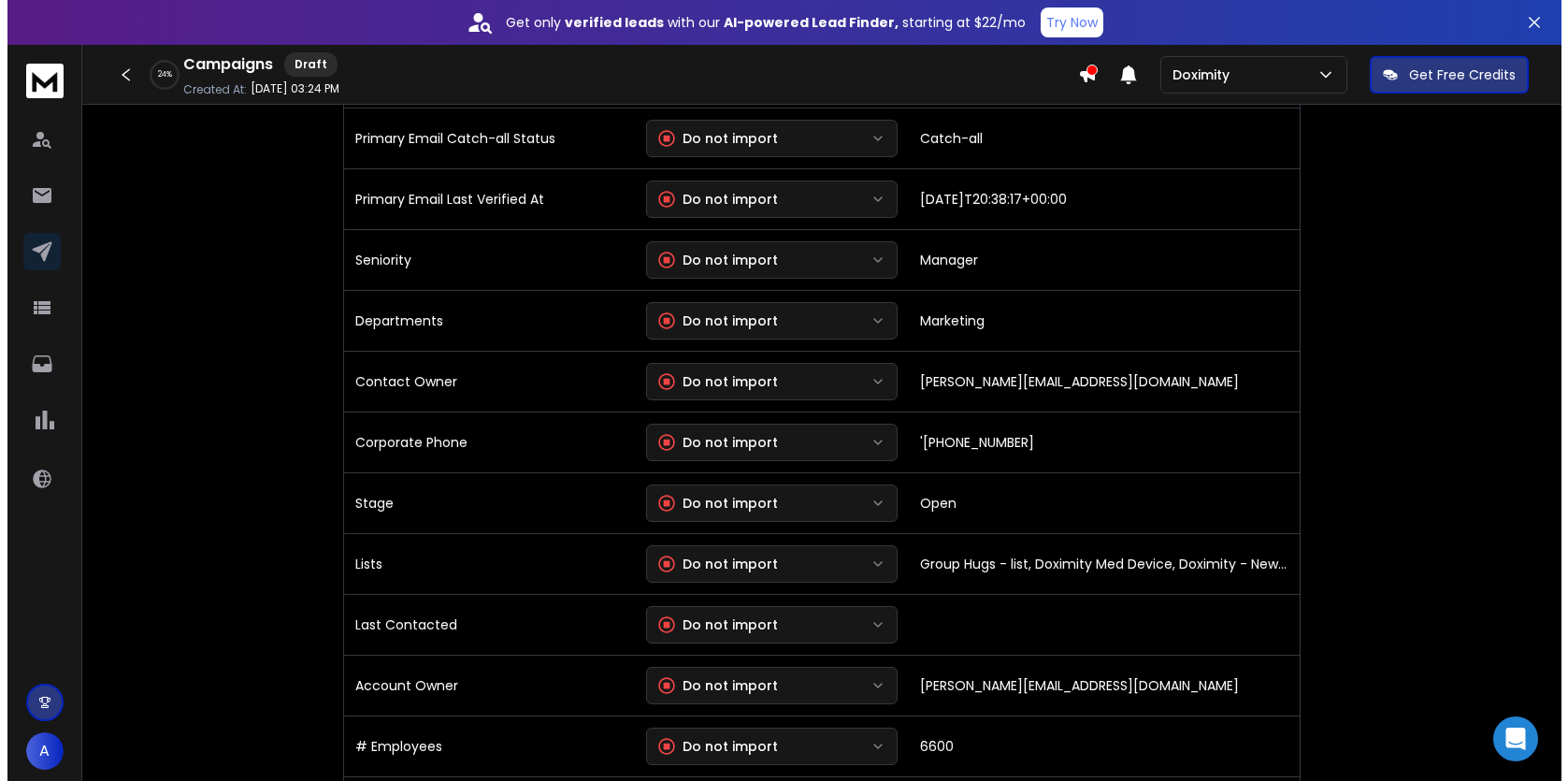
scroll to position [902, 0]
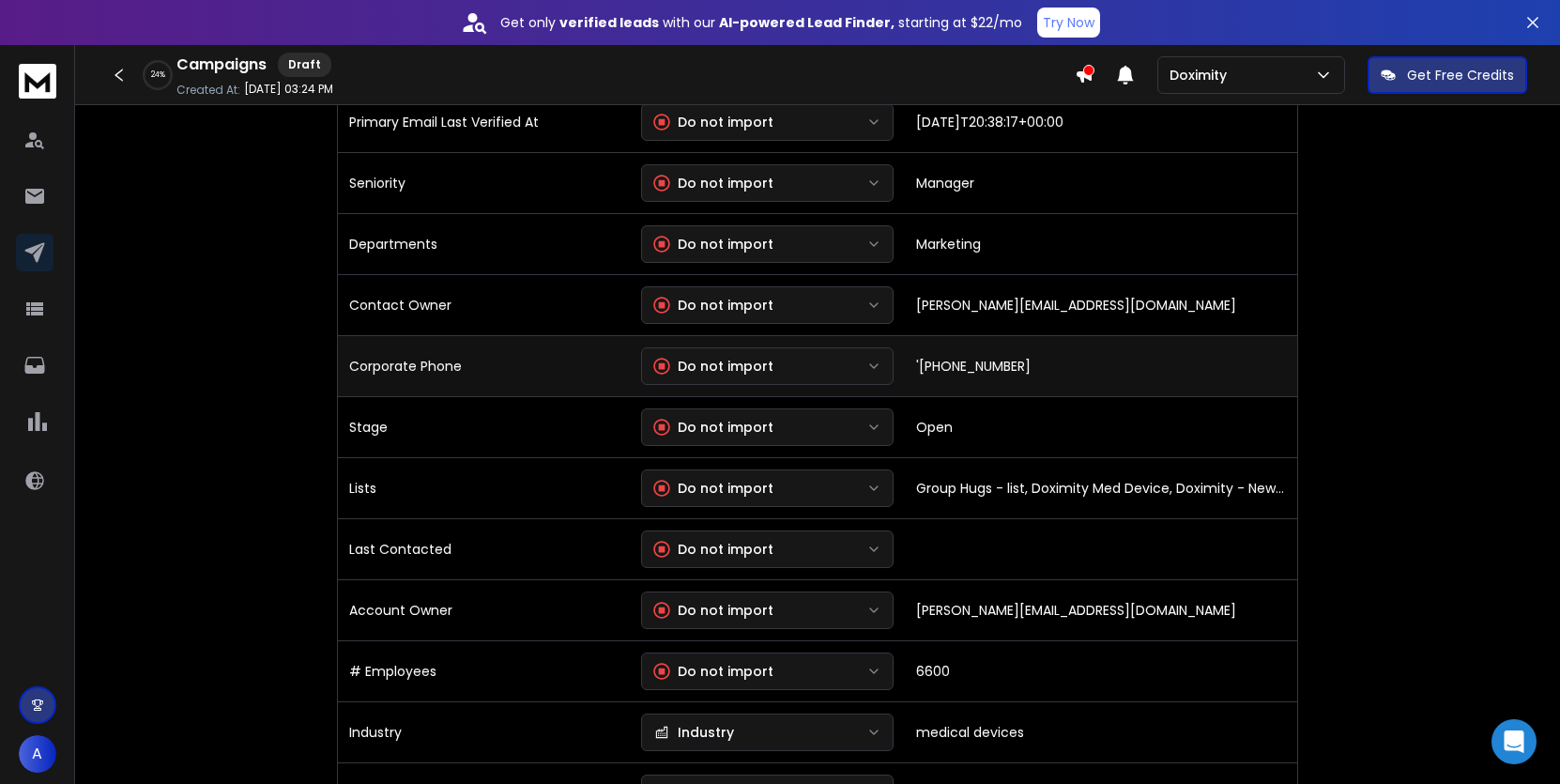
click at [800, 364] on button "Do not import" at bounding box center [767, 366] width 253 height 38
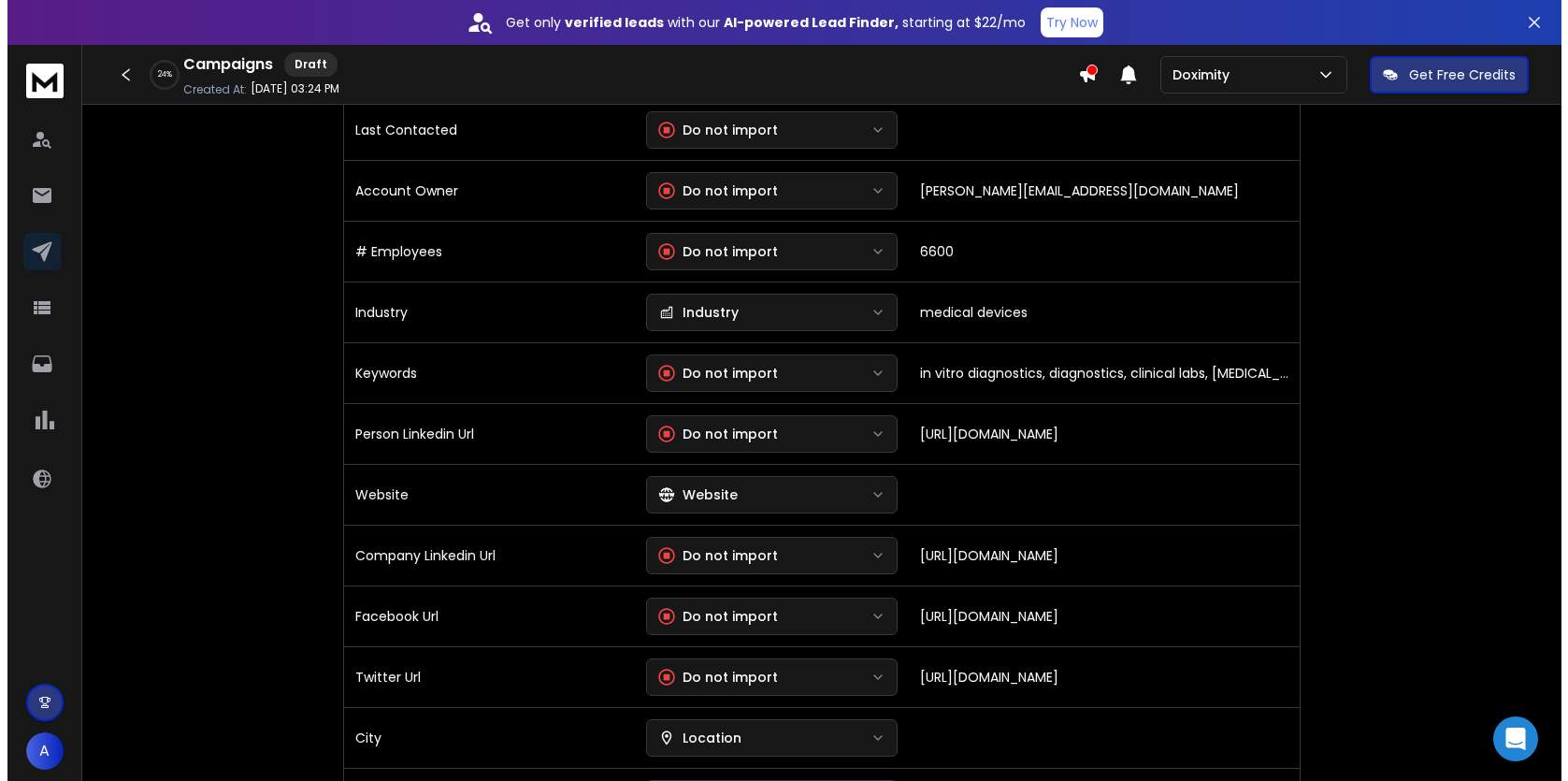
scroll to position [1378, 0]
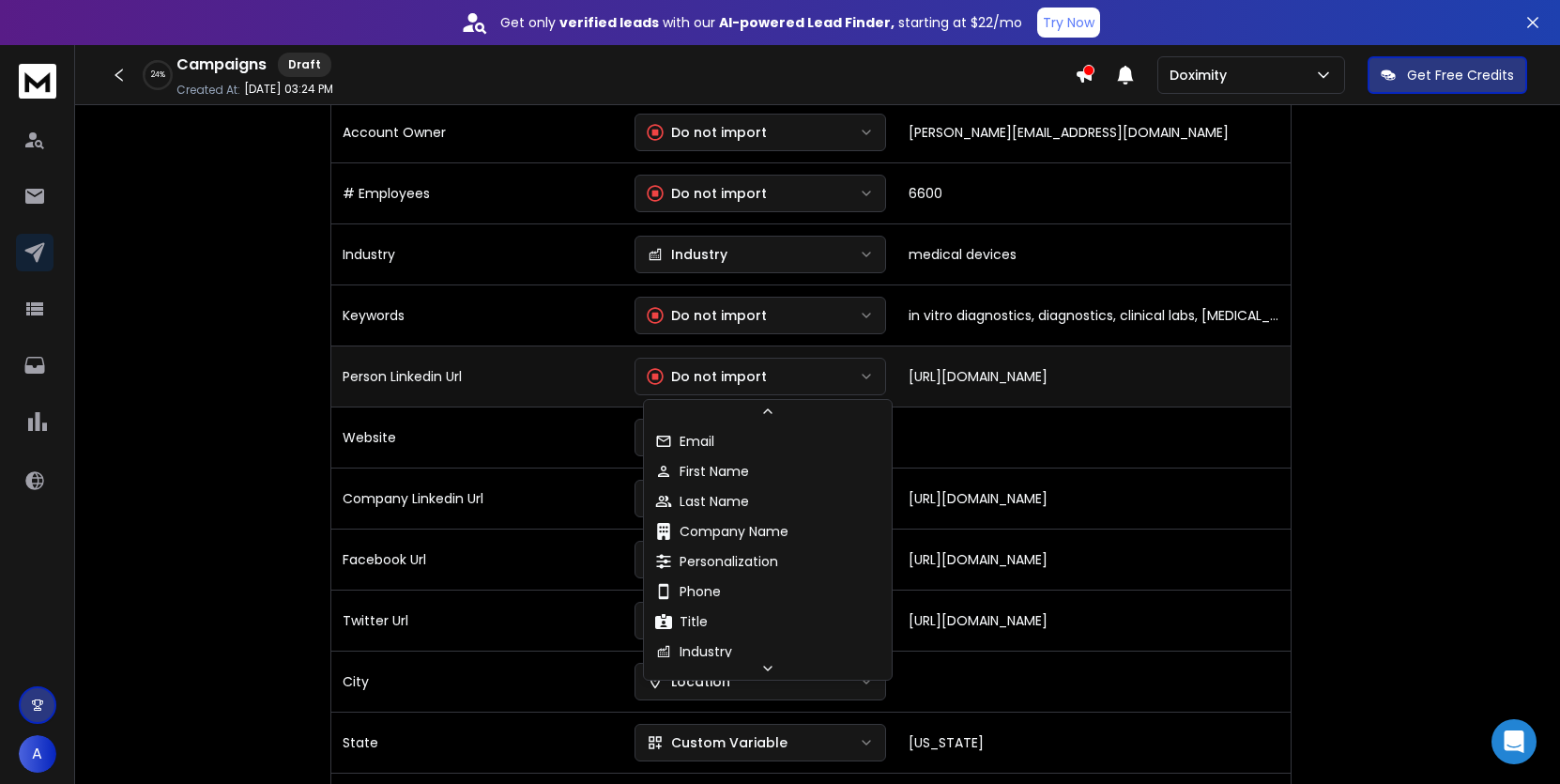
click at [782, 378] on button "Do not import" at bounding box center [761, 376] width 253 height 38
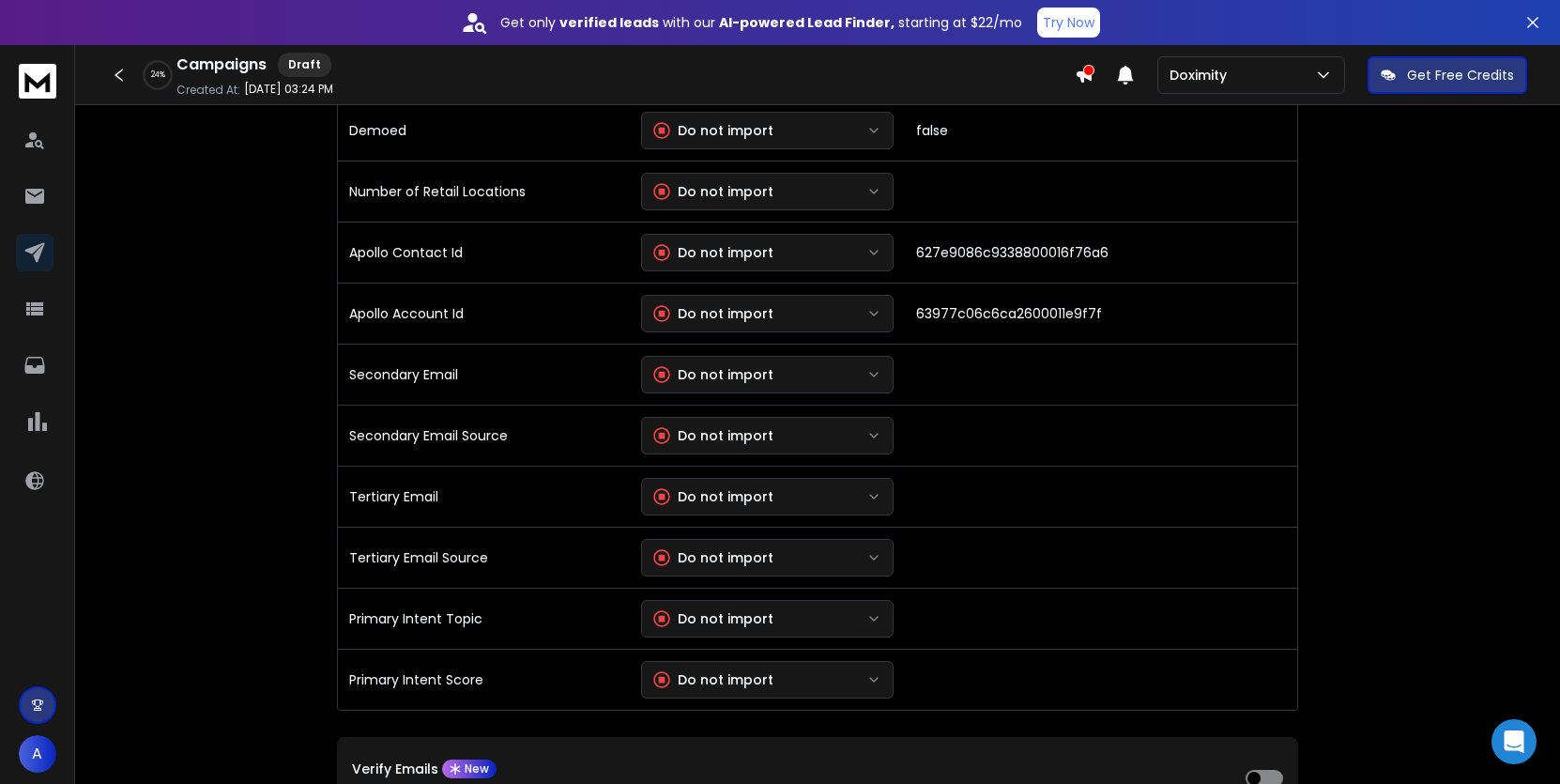
scroll to position [3304, 0]
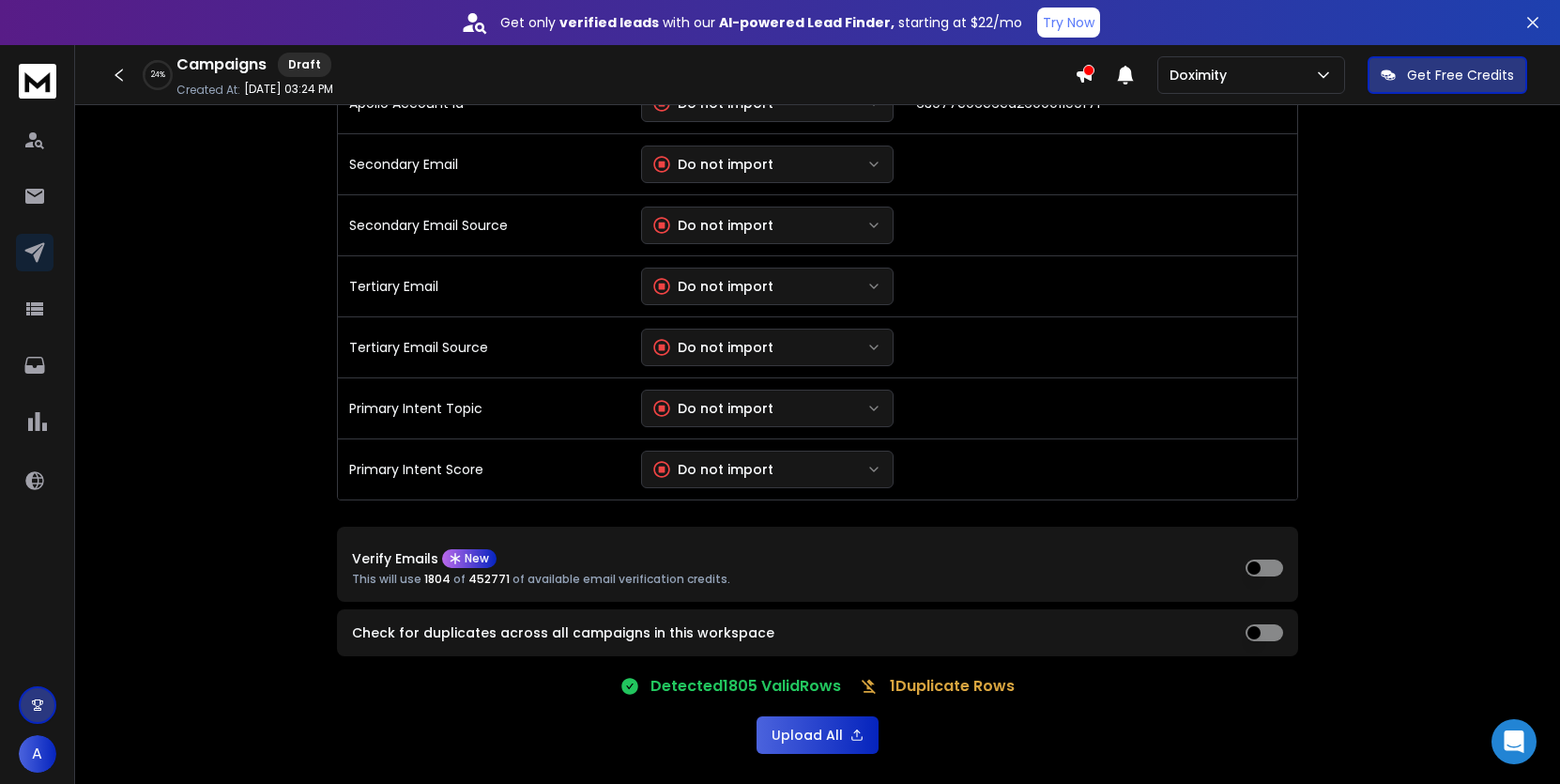
click at [830, 735] on button "Upload All" at bounding box center [817, 735] width 122 height 38
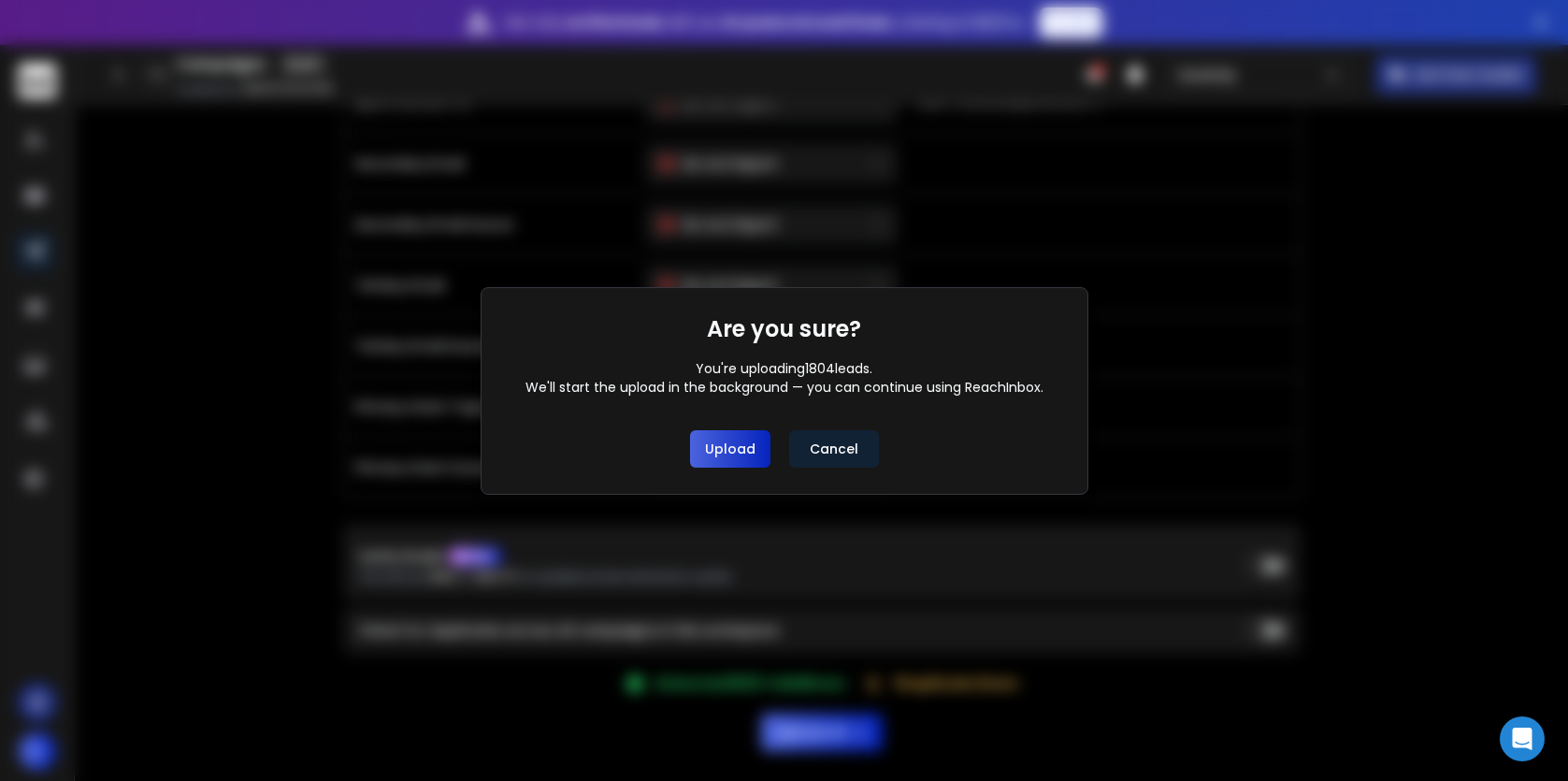
click at [724, 457] on button "Upload" at bounding box center [730, 449] width 81 height 38
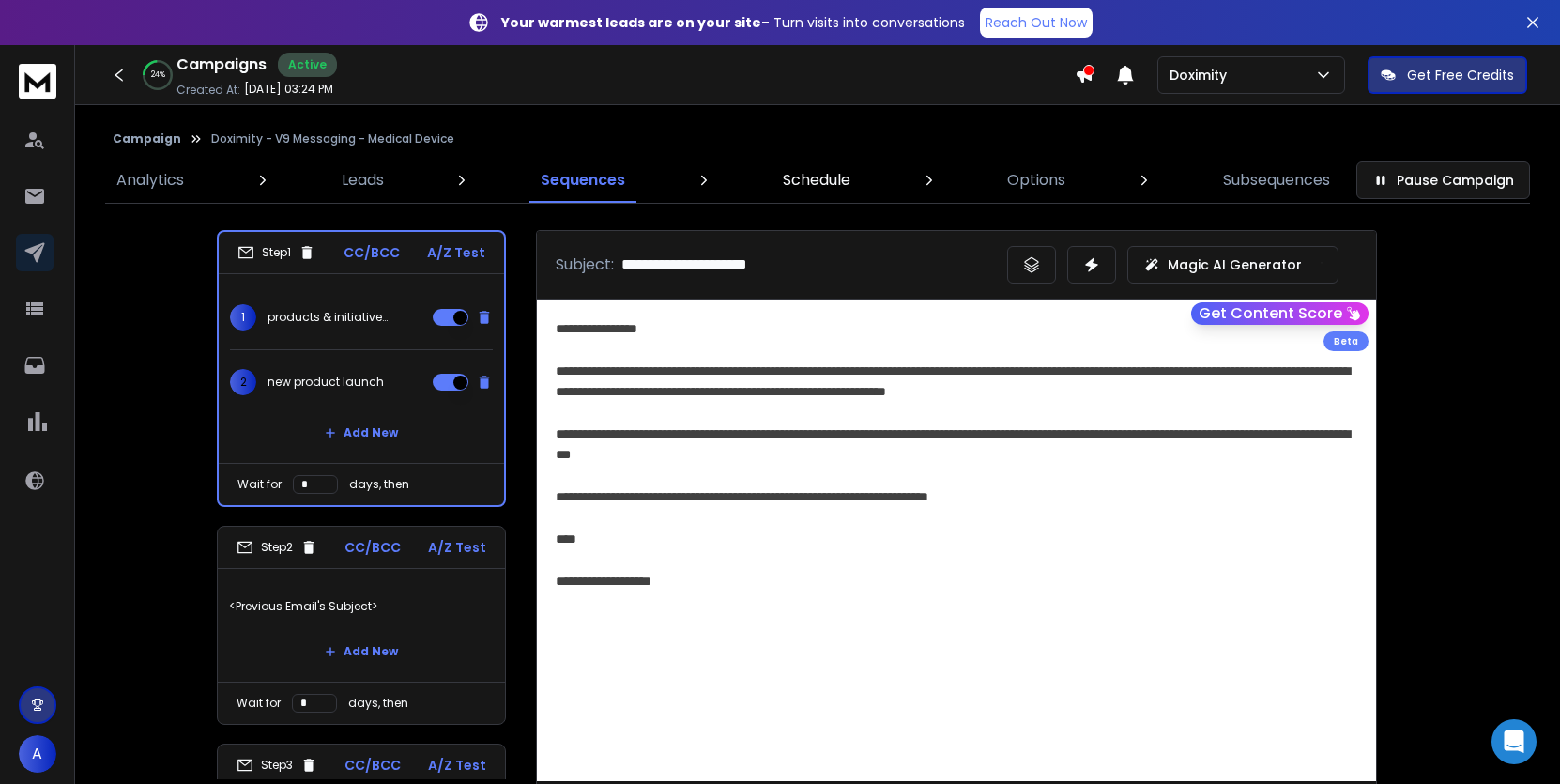
click at [803, 172] on p "Schedule" at bounding box center [817, 180] width 68 height 23
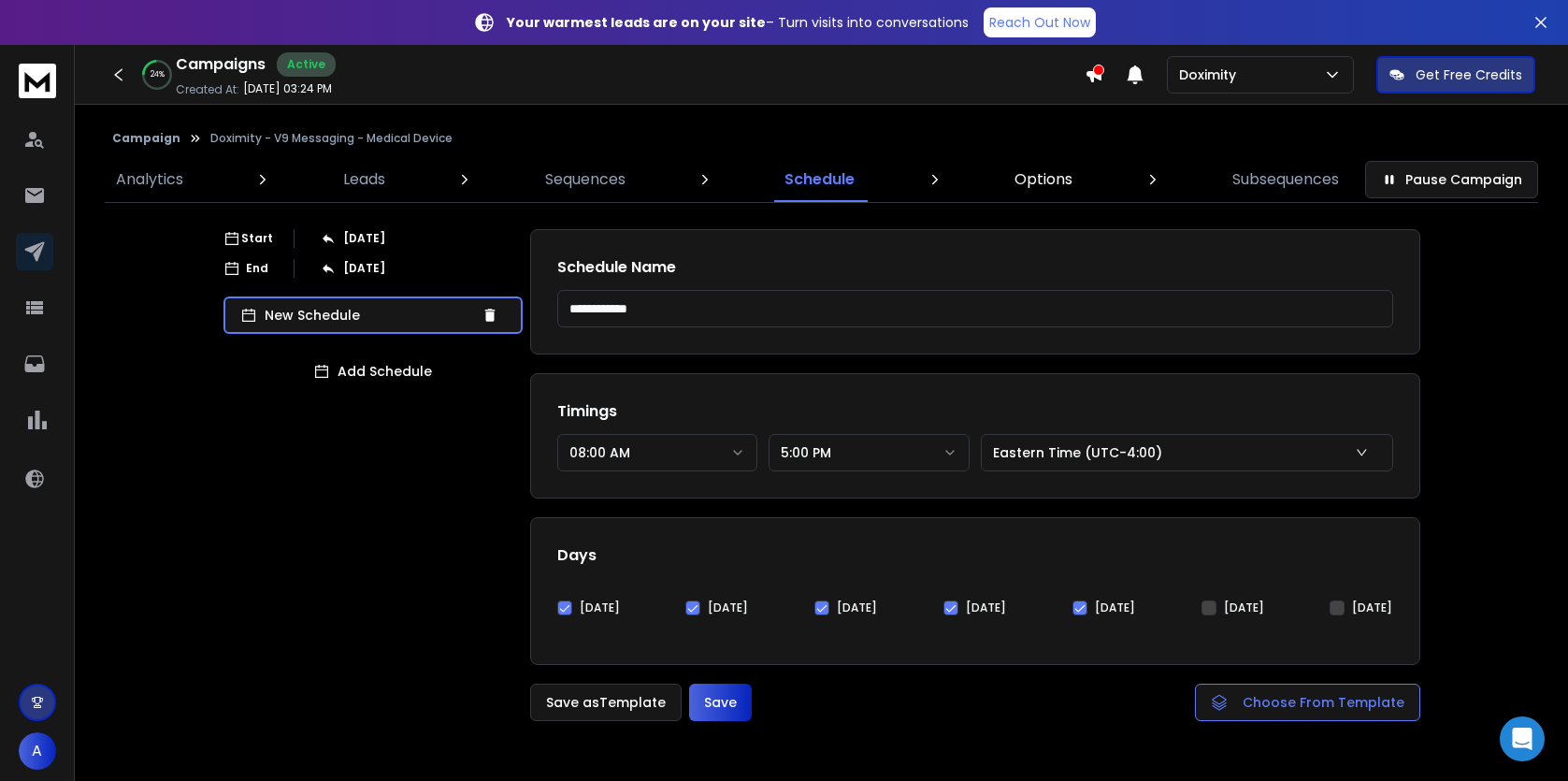
click at [1041, 176] on p "Options" at bounding box center [1044, 179] width 58 height 23
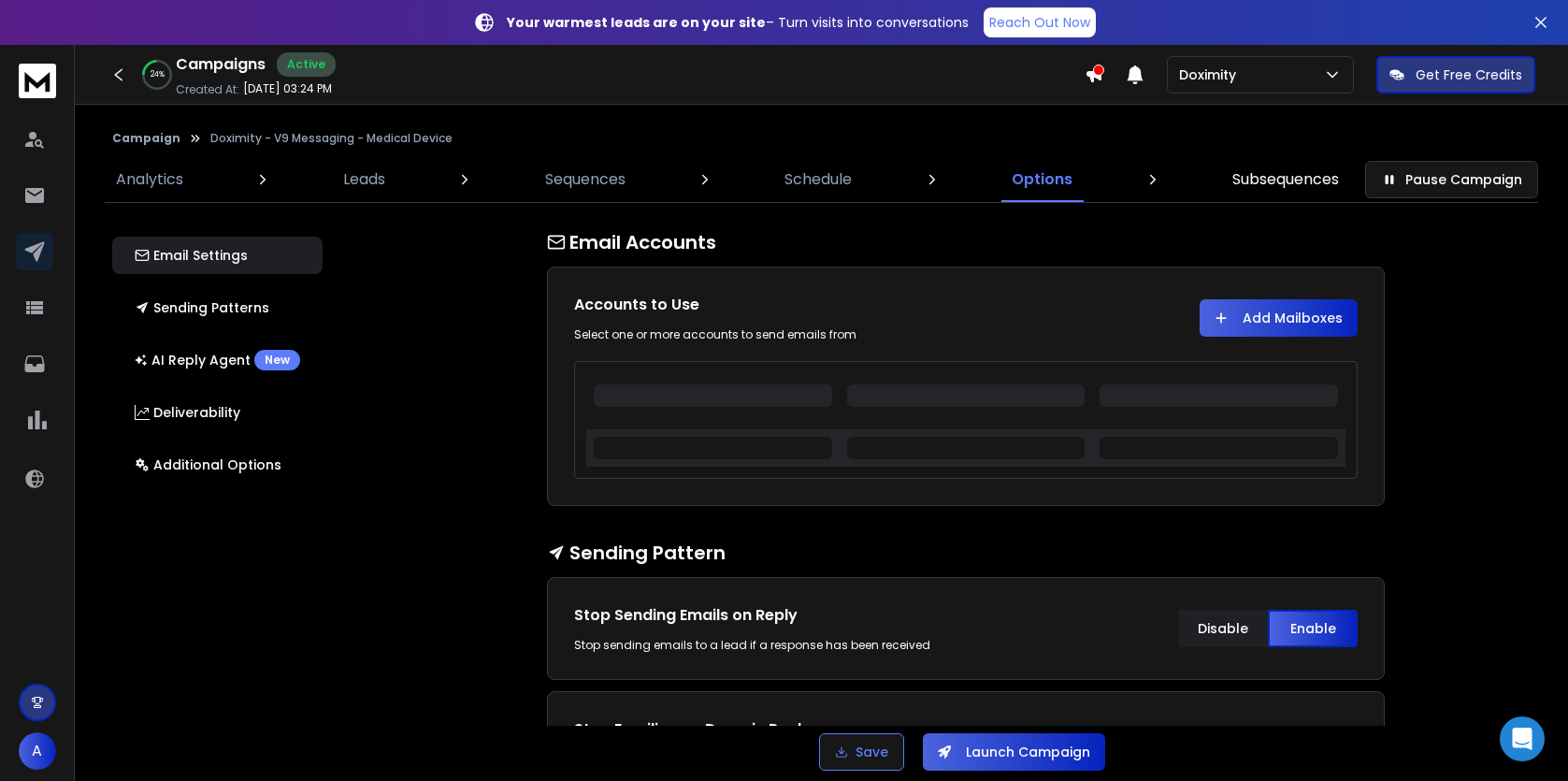
click at [1268, 176] on p "Subsequences" at bounding box center [1286, 179] width 107 height 23
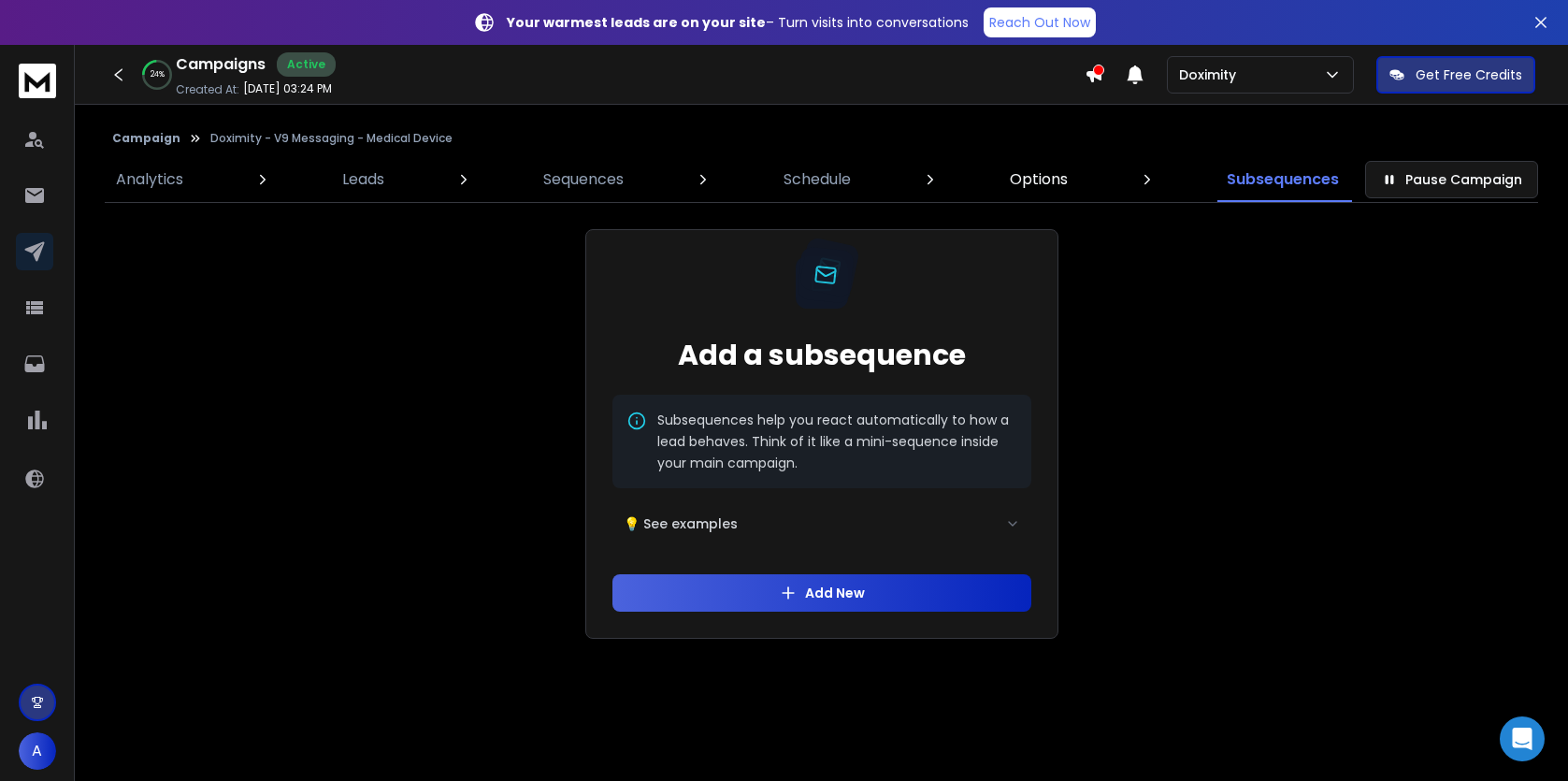
click at [1026, 171] on p "Options" at bounding box center [1039, 179] width 58 height 23
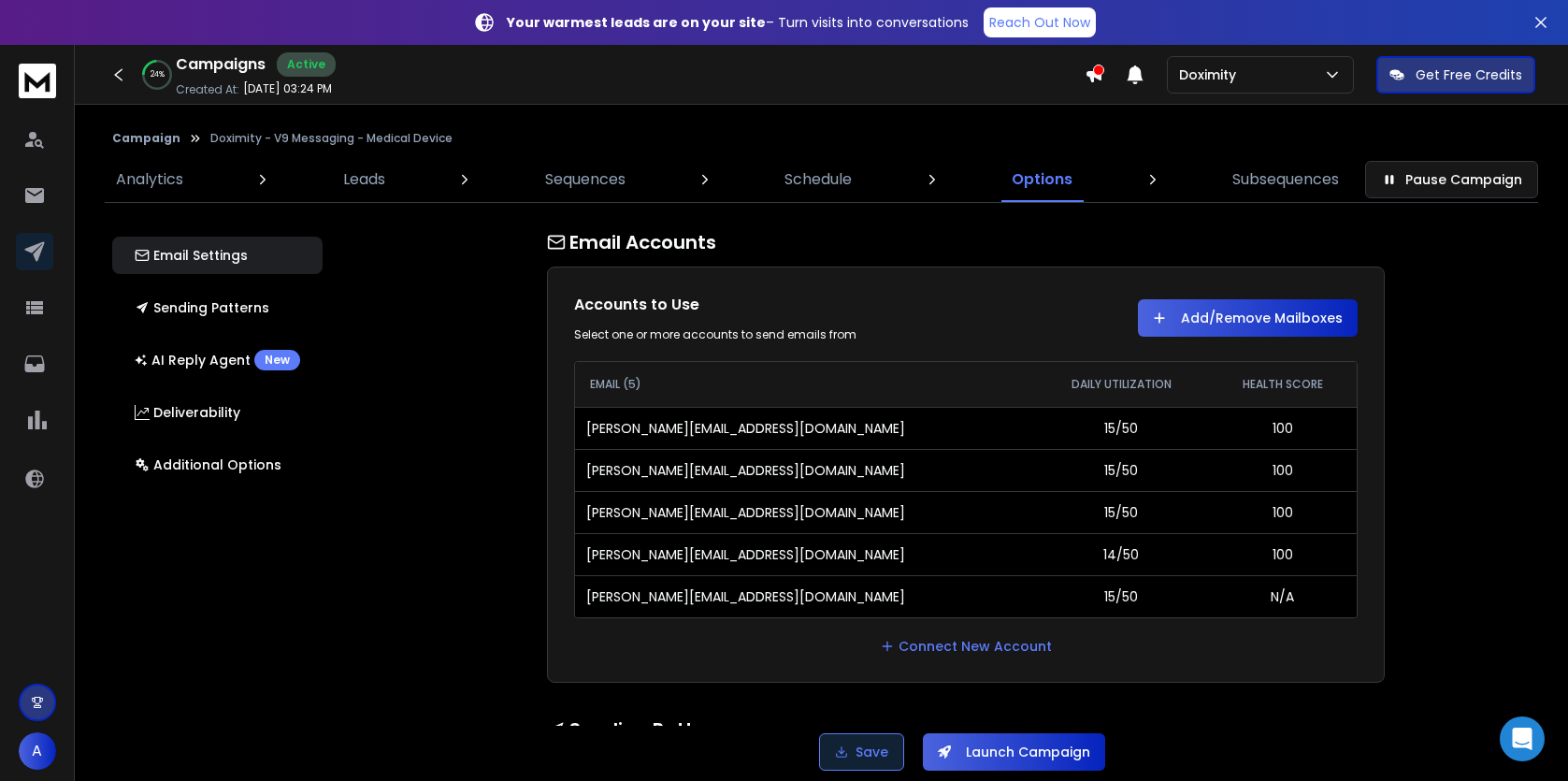
click at [869, 742] on button "Save" at bounding box center [861, 752] width 85 height 38
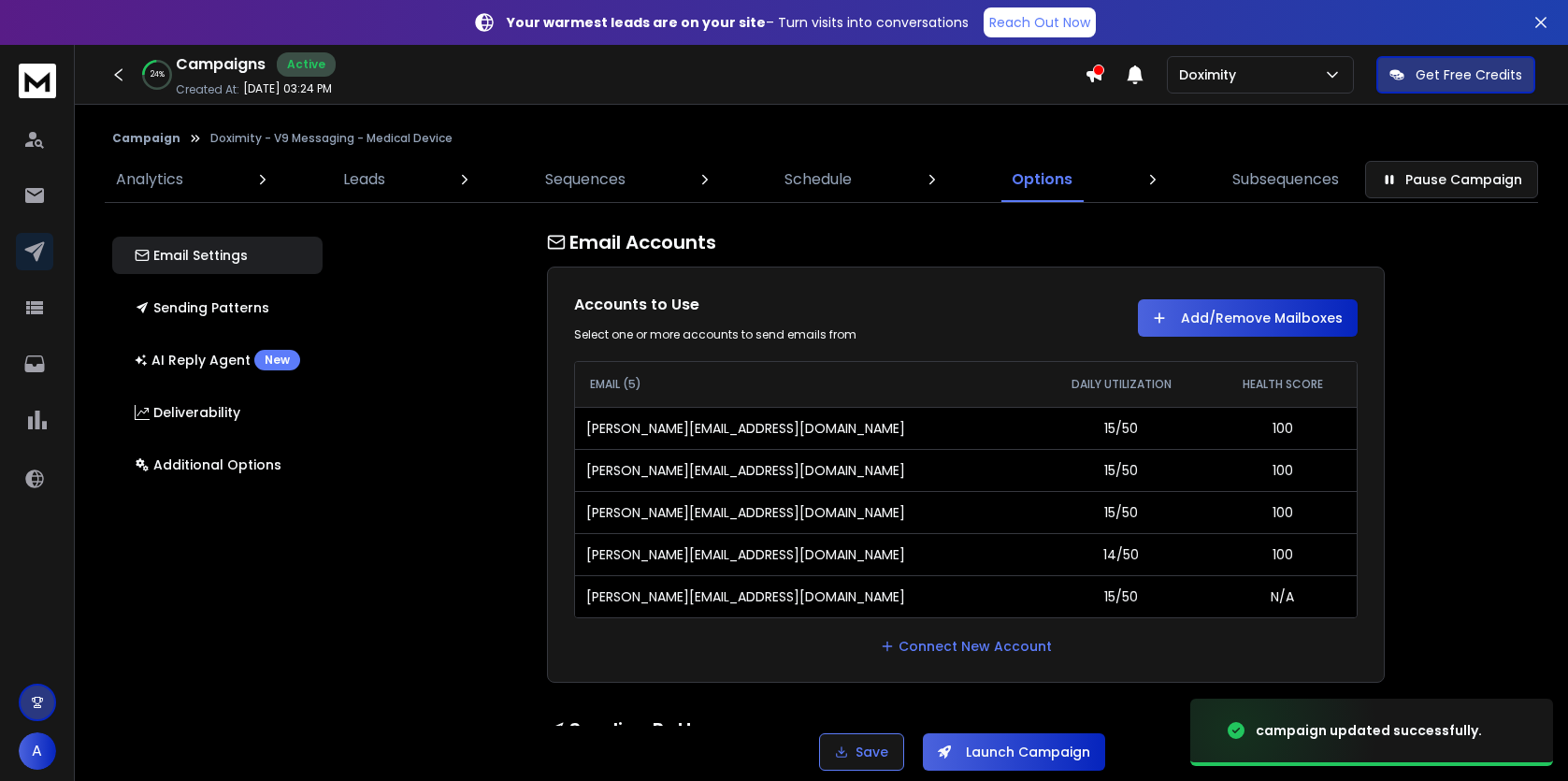
click at [1019, 745] on button "Launch Campaign" at bounding box center [1014, 752] width 182 height 38
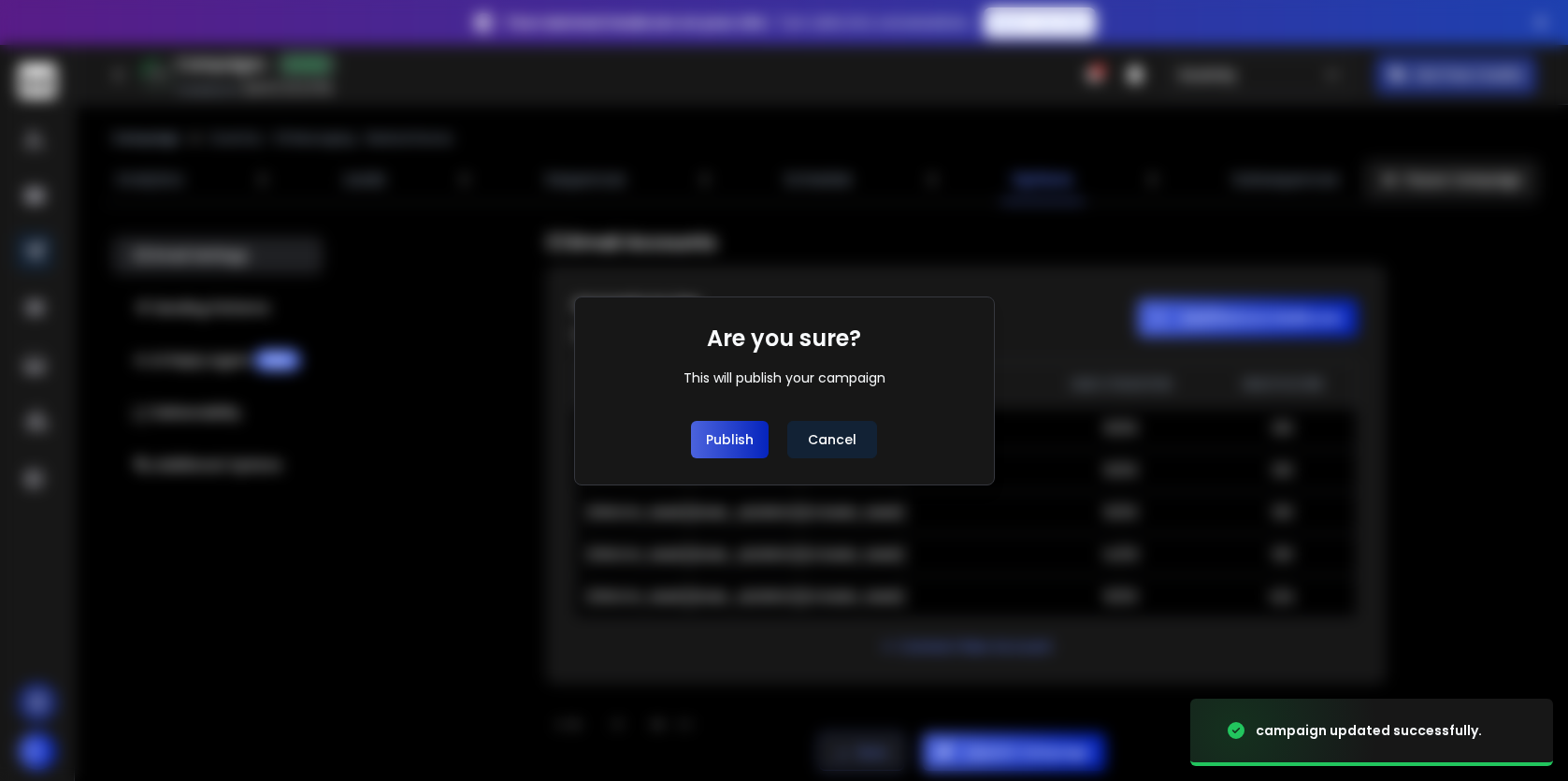
click at [738, 446] on button "Publish" at bounding box center [730, 439] width 78 height 38
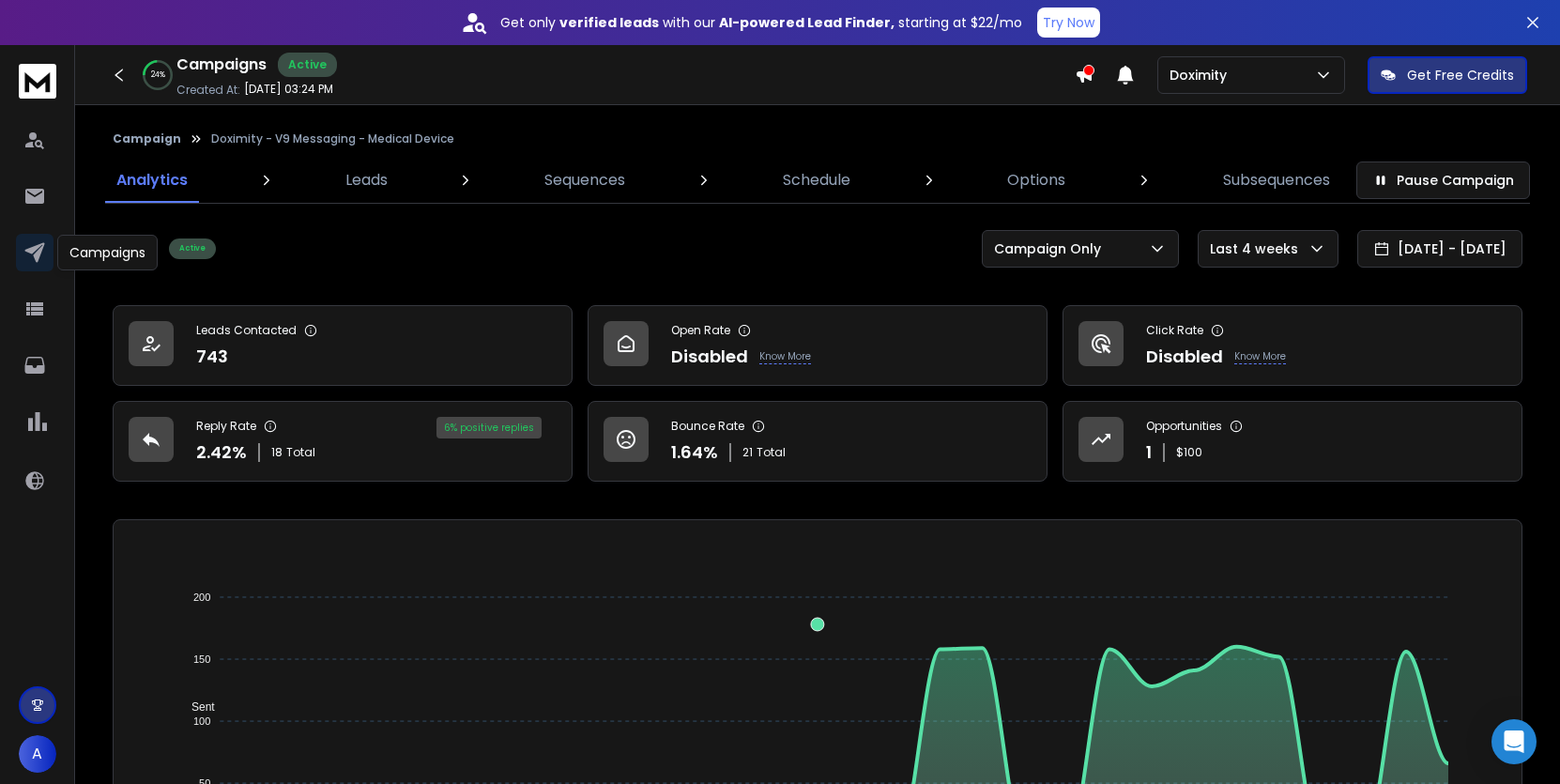
click at [33, 260] on icon at bounding box center [35, 253] width 23 height 23
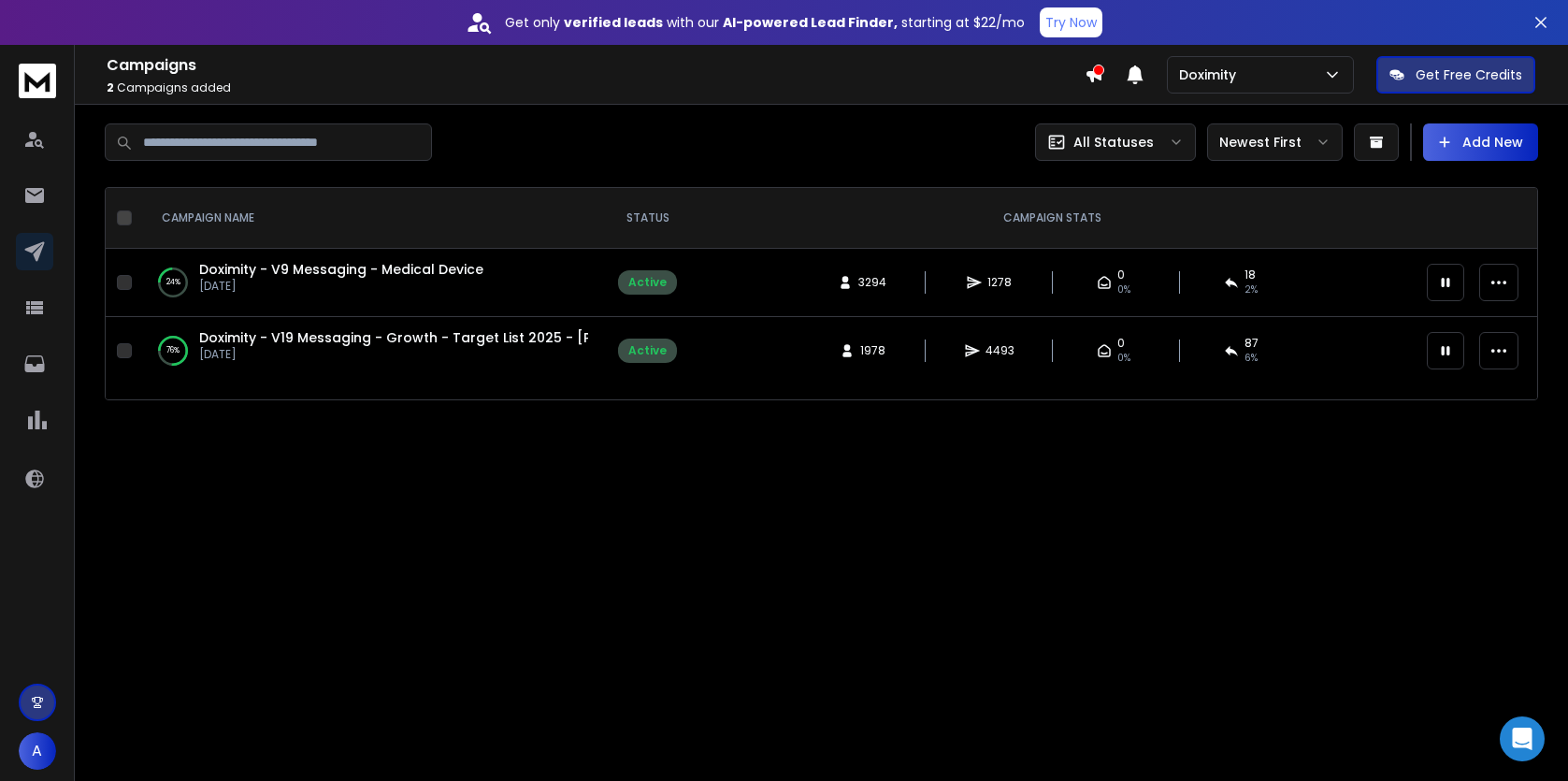
click at [303, 338] on span "Doximity - V19 Messaging - Growth - Target List 2025 - Anna" at bounding box center [443, 338] width 489 height 19
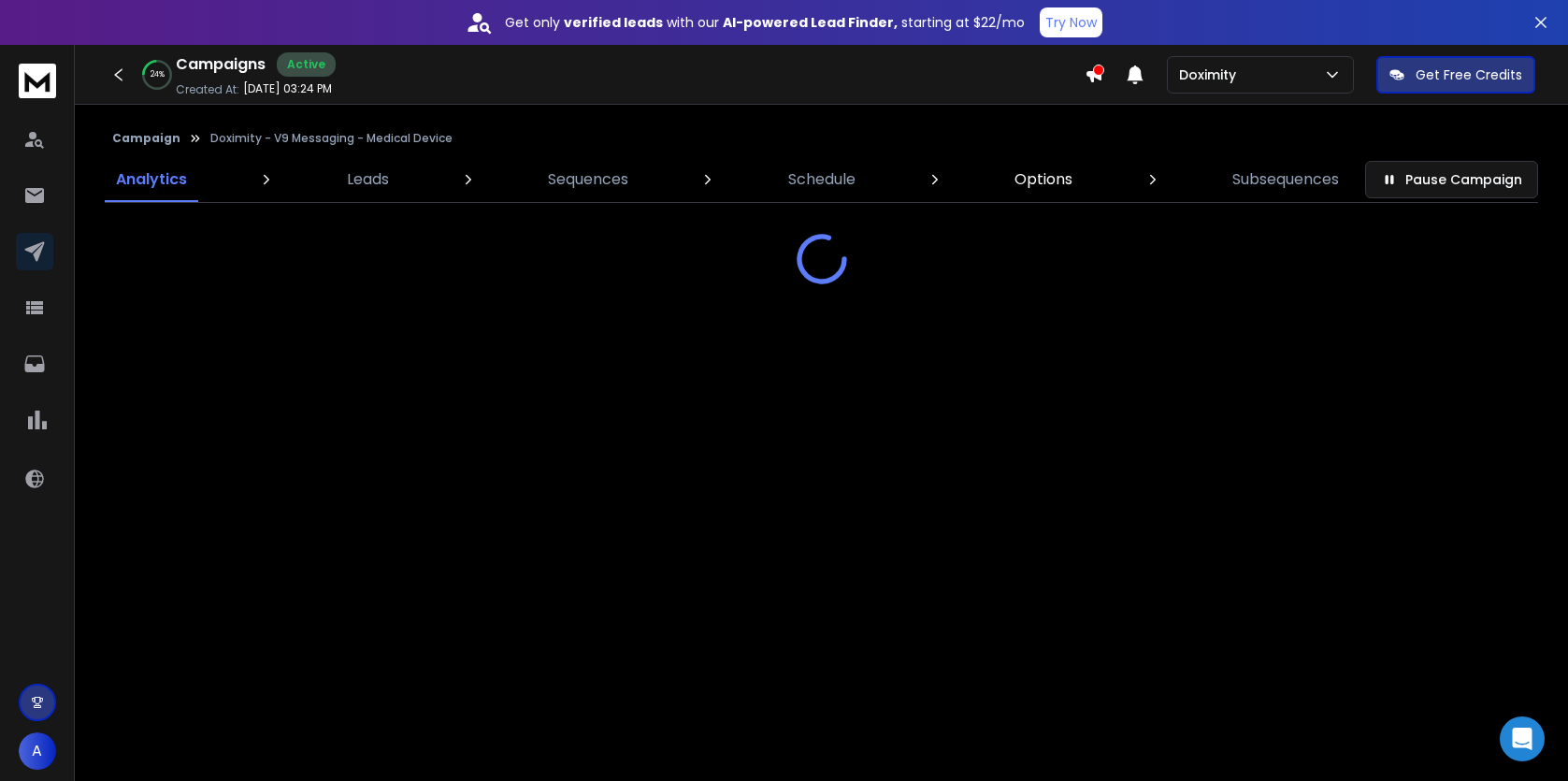
click at [1073, 183] on link "Options" at bounding box center [1044, 179] width 81 height 45
select select "*"
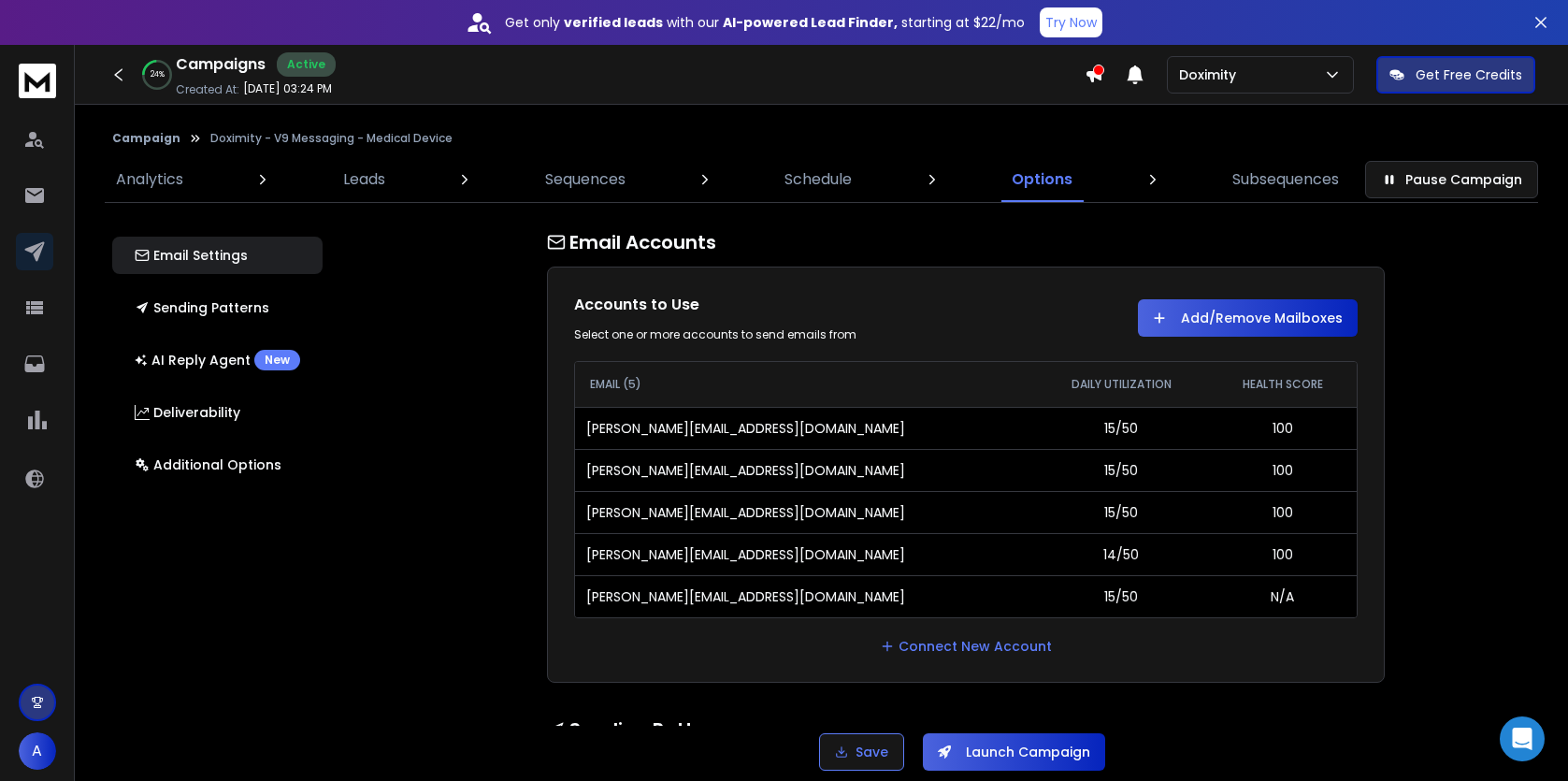
click at [1453, 305] on div "Email Accounts Accounts to Use Select one or more accounts to send emails from …" at bounding box center [976, 477] width 1250 height 497
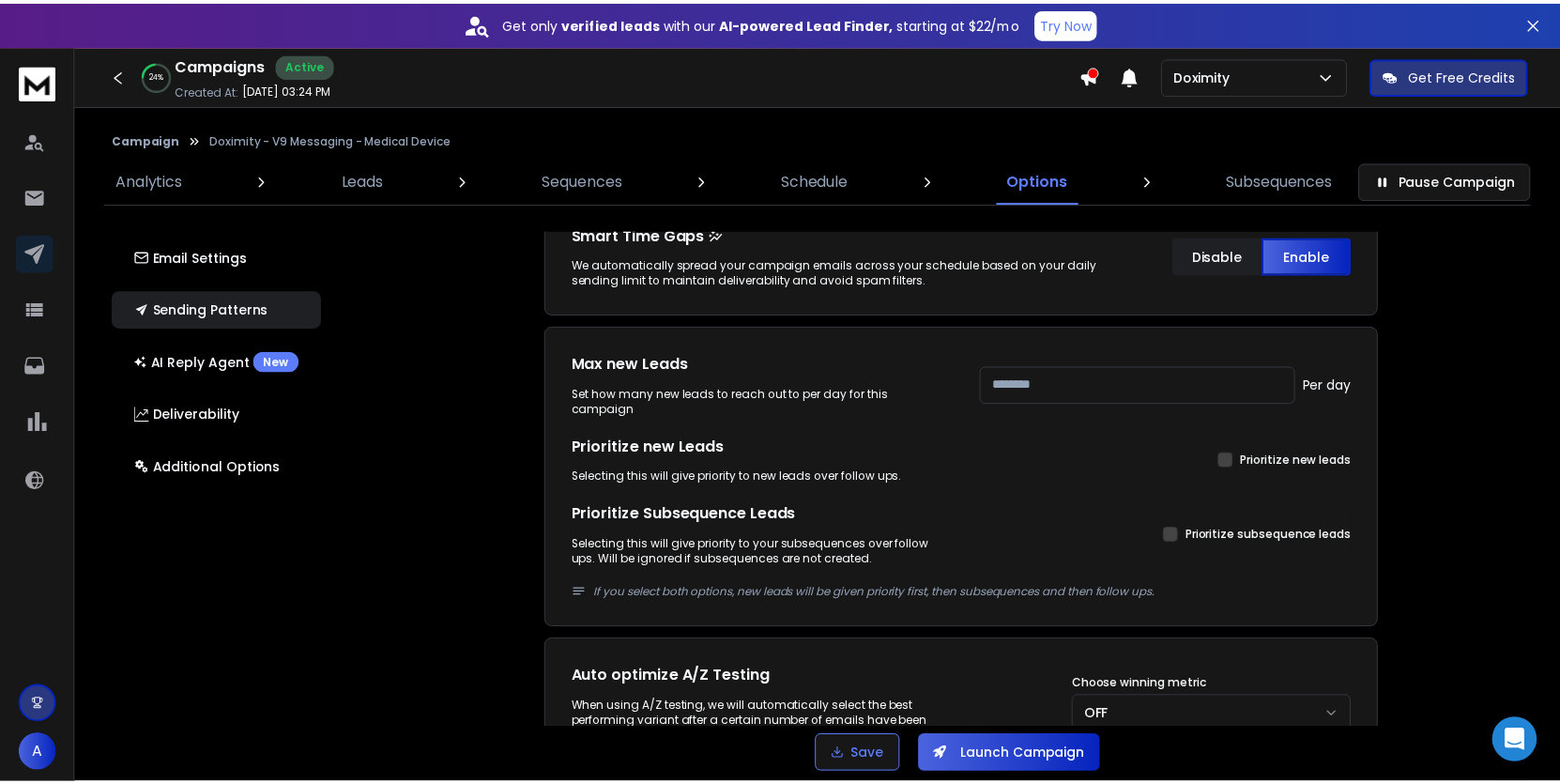
scroll to position [976, 0]
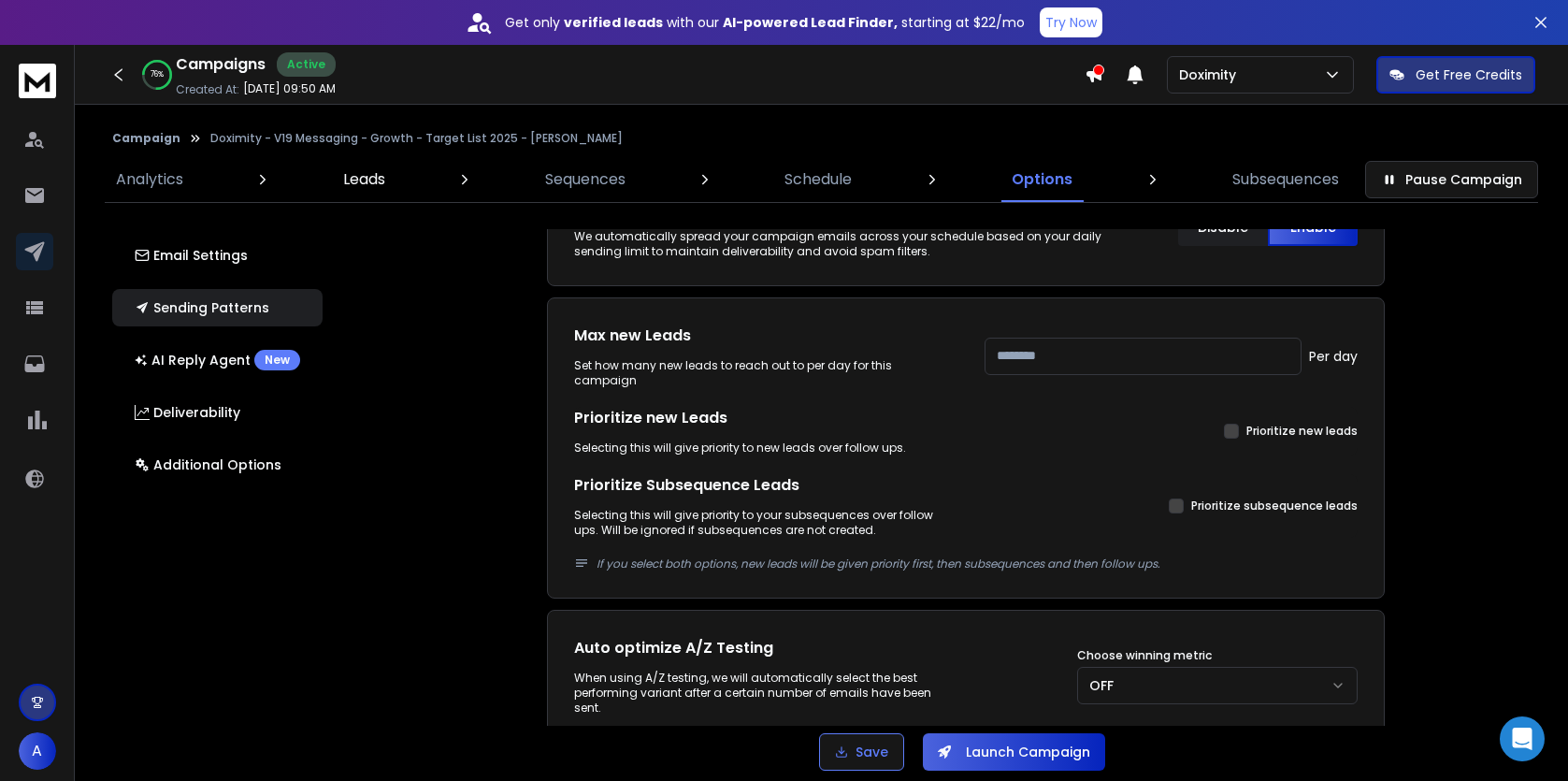
click at [355, 181] on p "Leads" at bounding box center [364, 179] width 42 height 23
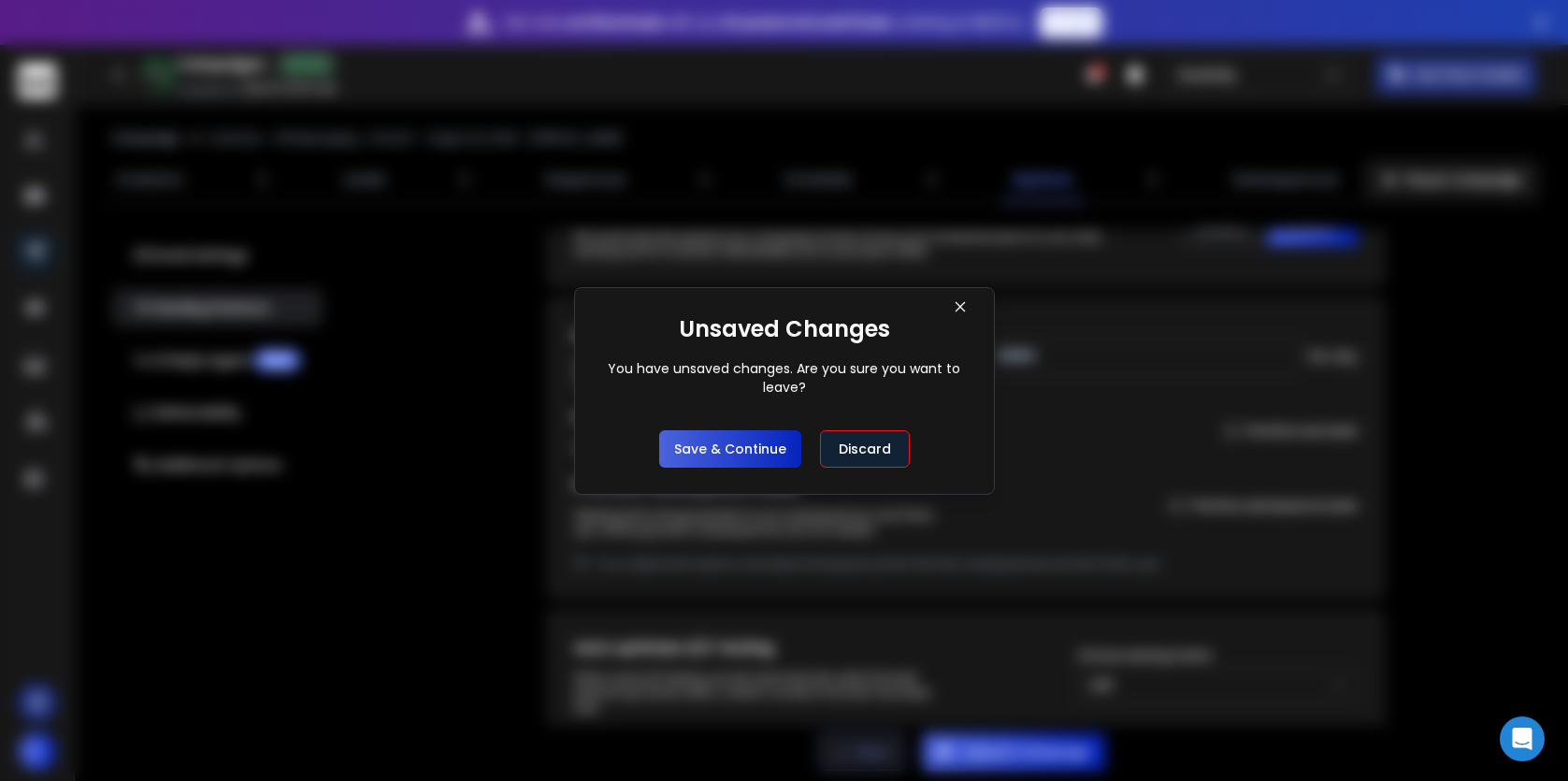
click at [759, 448] on button "Save & Continue" at bounding box center [730, 449] width 142 height 38
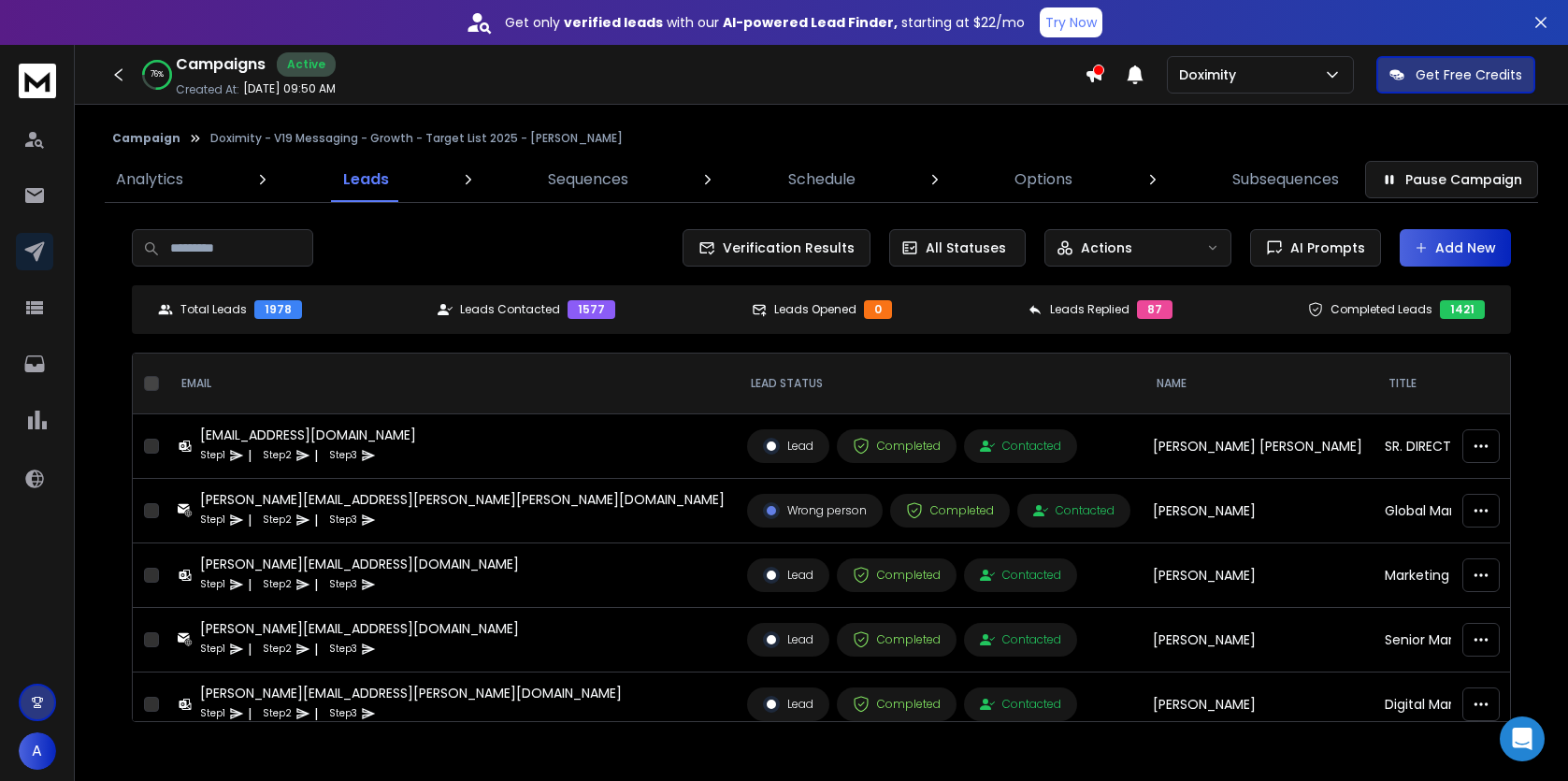
click at [1472, 241] on button "Add New" at bounding box center [1455, 248] width 112 height 38
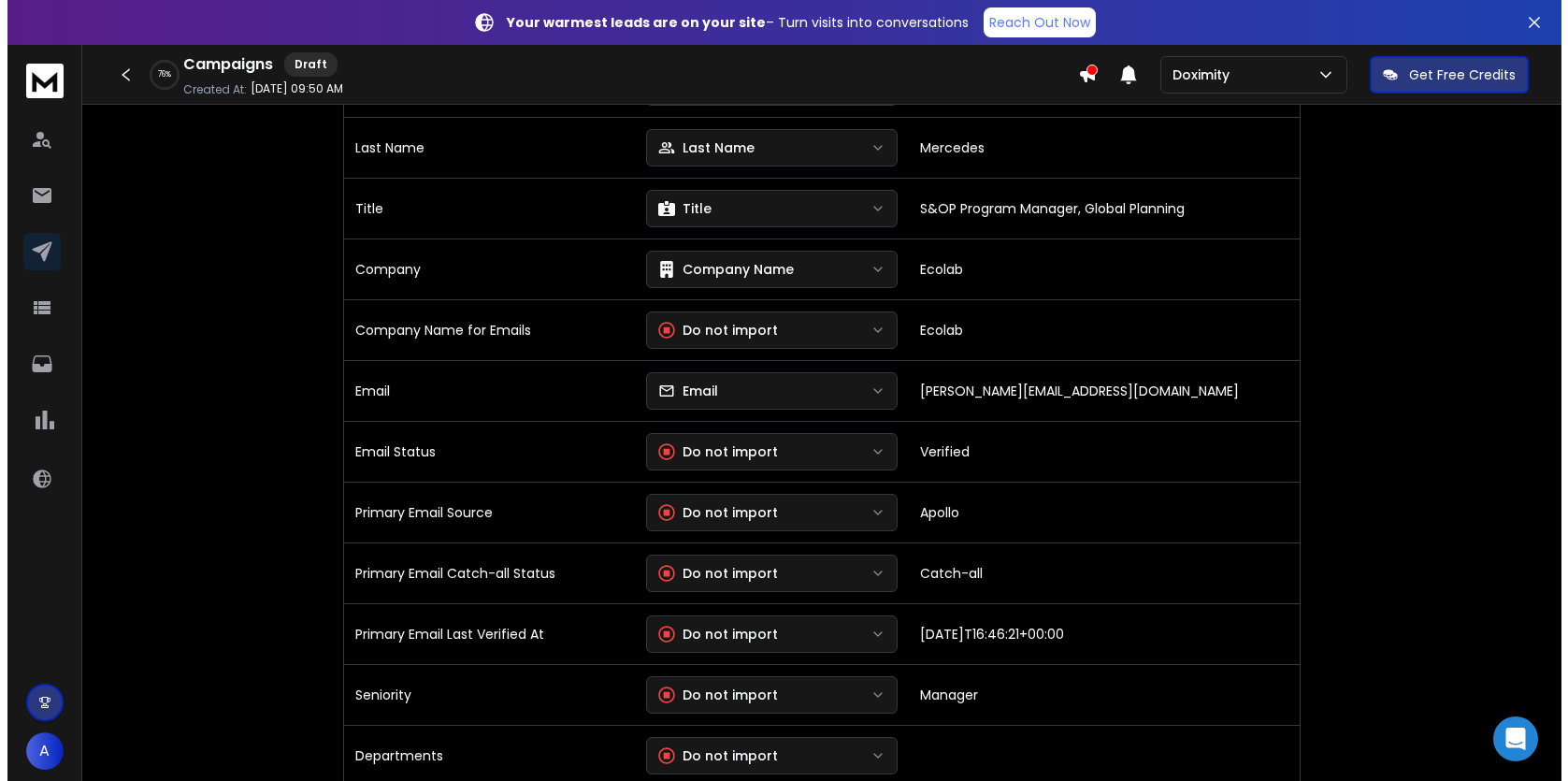
scroll to position [440, 0]
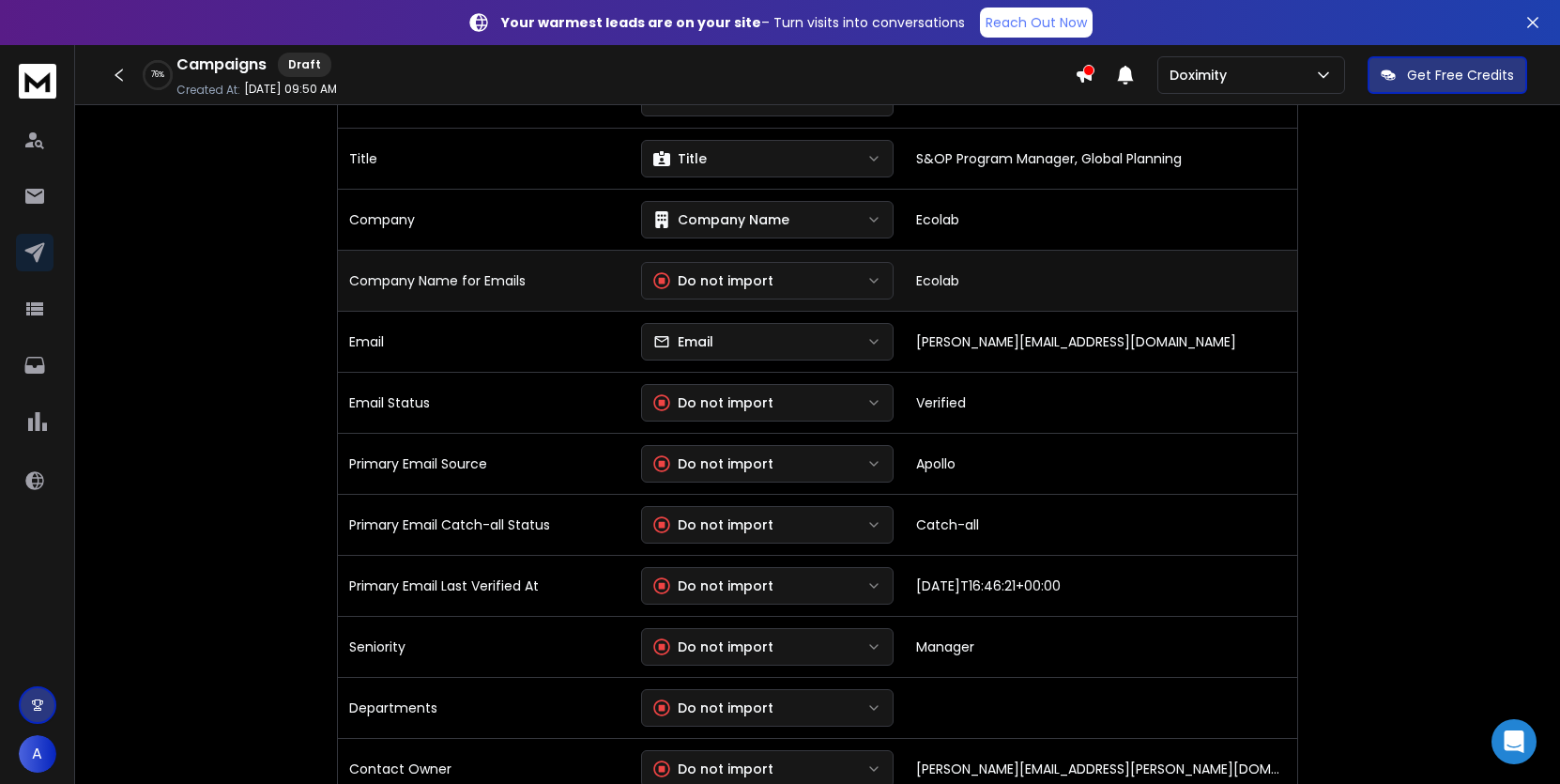
click at [716, 272] on div "Do not import" at bounding box center [713, 281] width 120 height 19
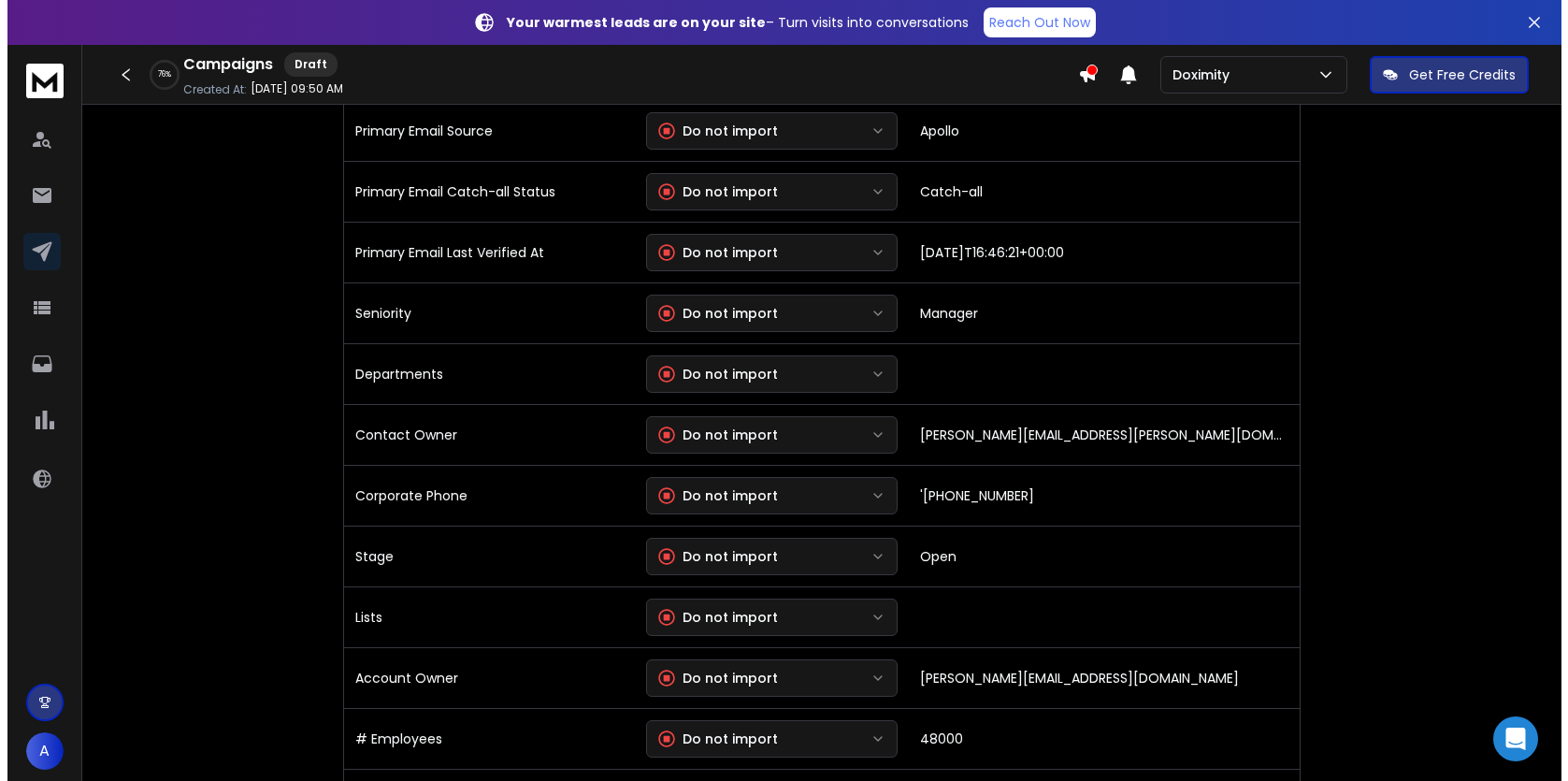
scroll to position [794, 0]
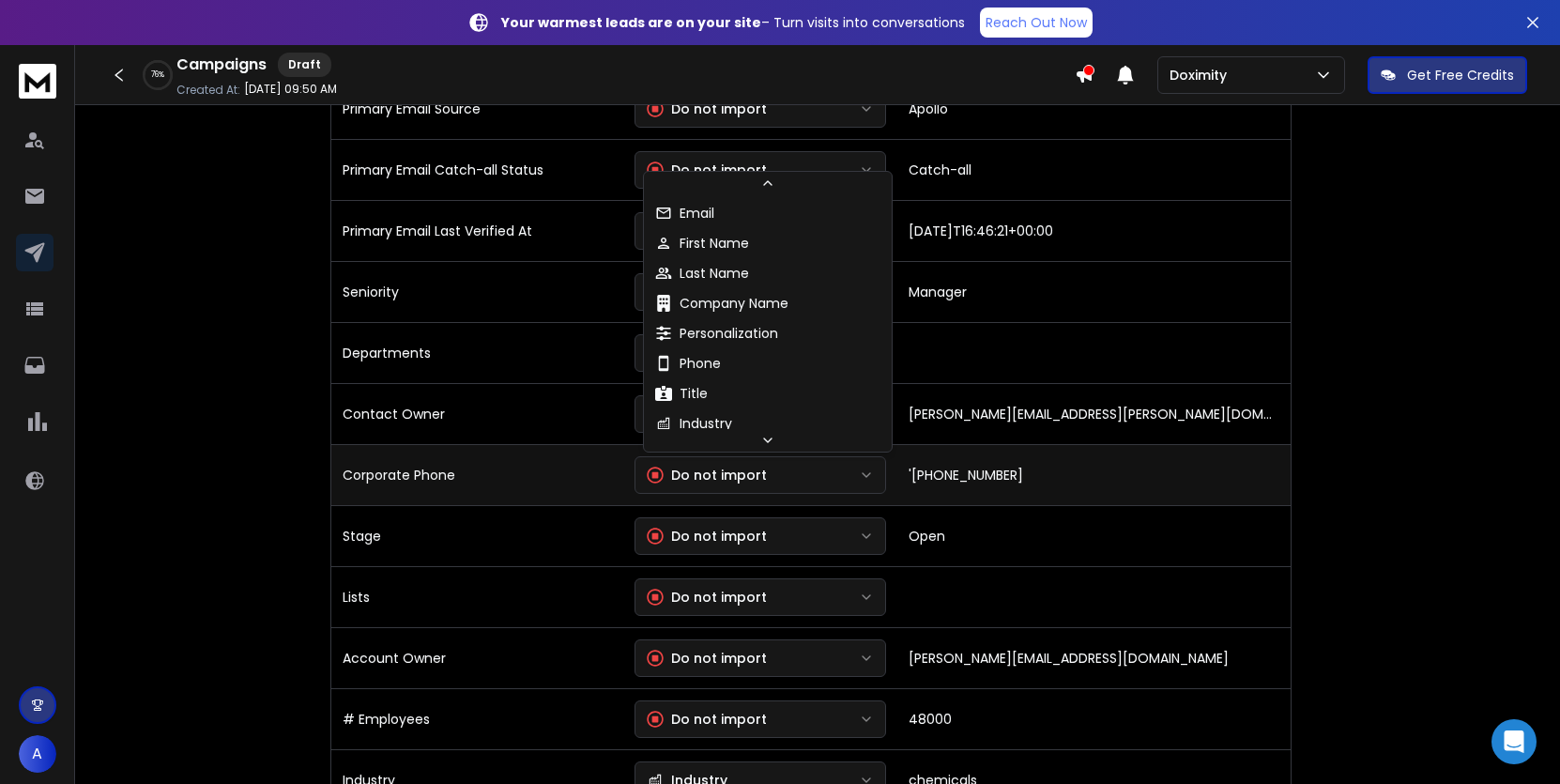
click at [735, 482] on div "Do not import" at bounding box center [706, 475] width 120 height 19
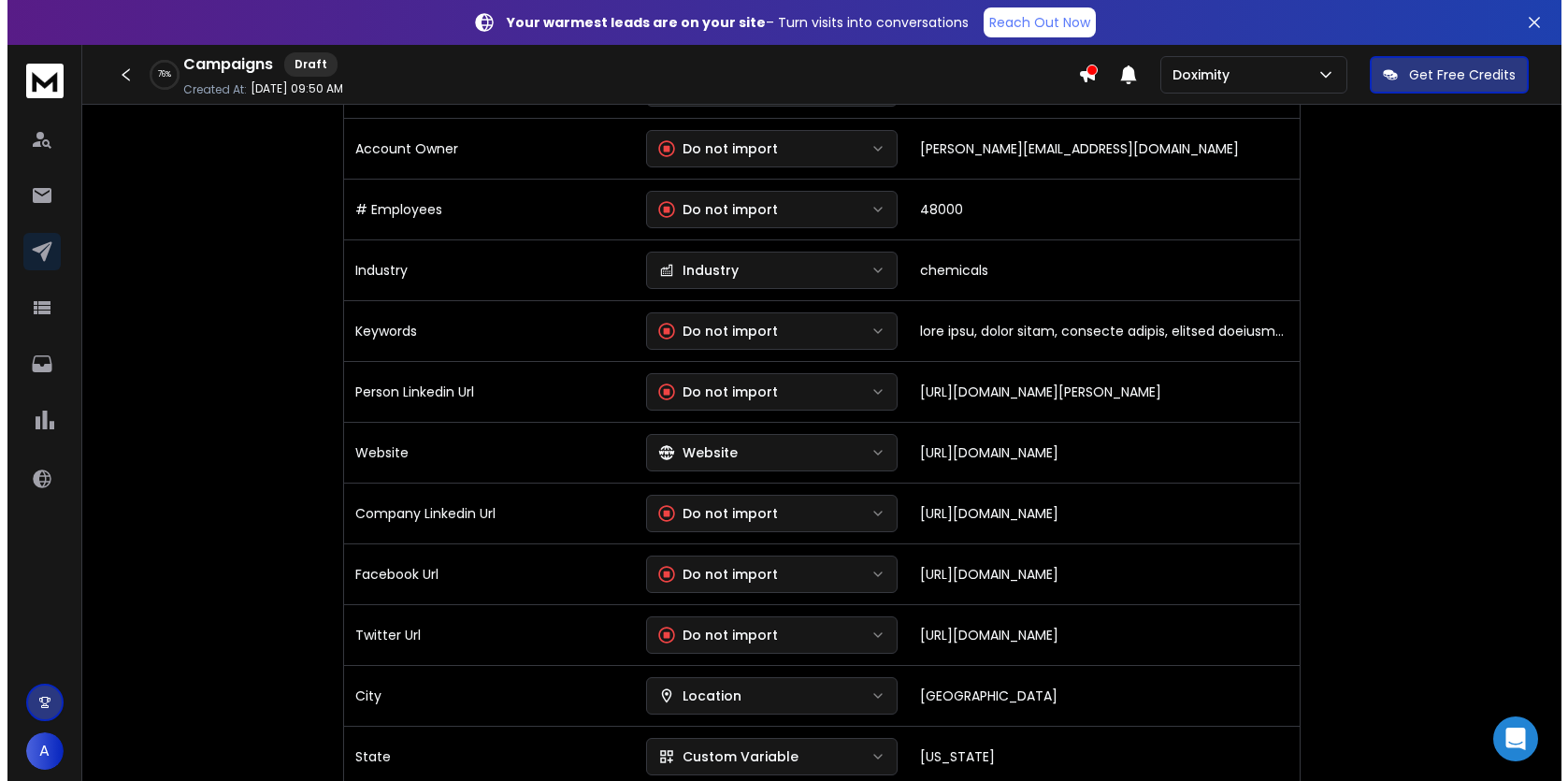
scroll to position [1313, 0]
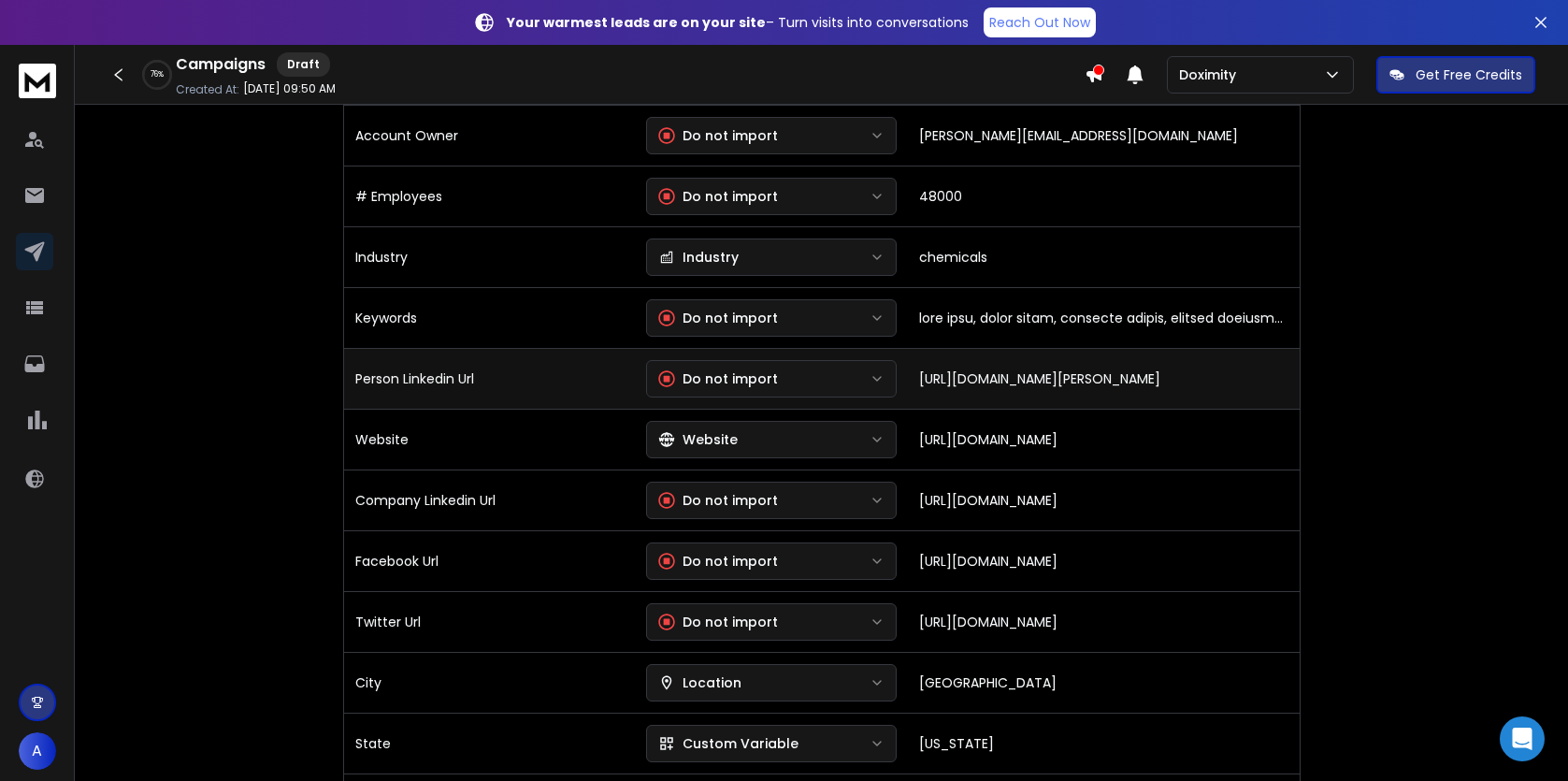
click at [789, 375] on button "Do not import" at bounding box center [772, 378] width 252 height 38
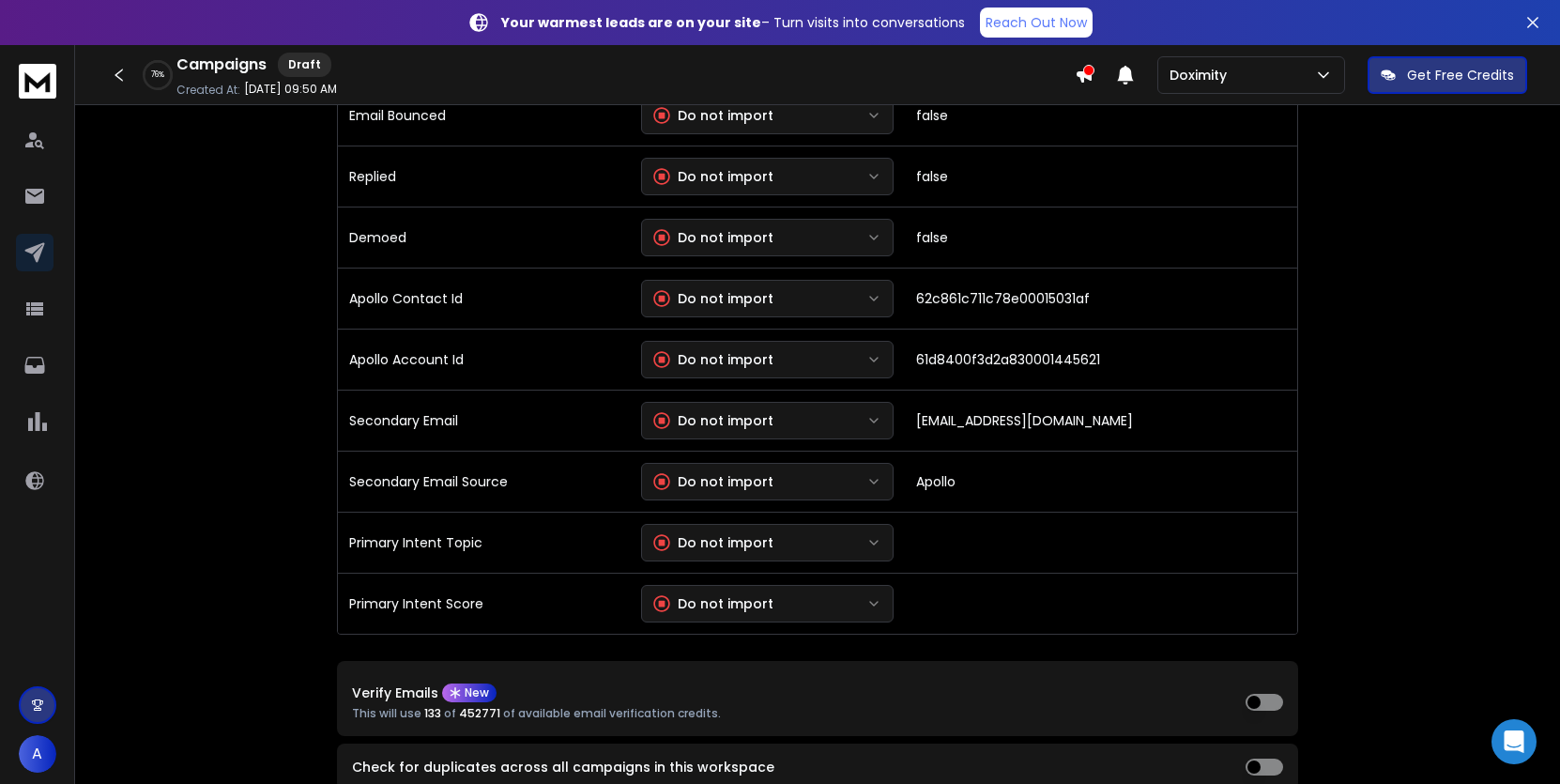
scroll to position [2998, 0]
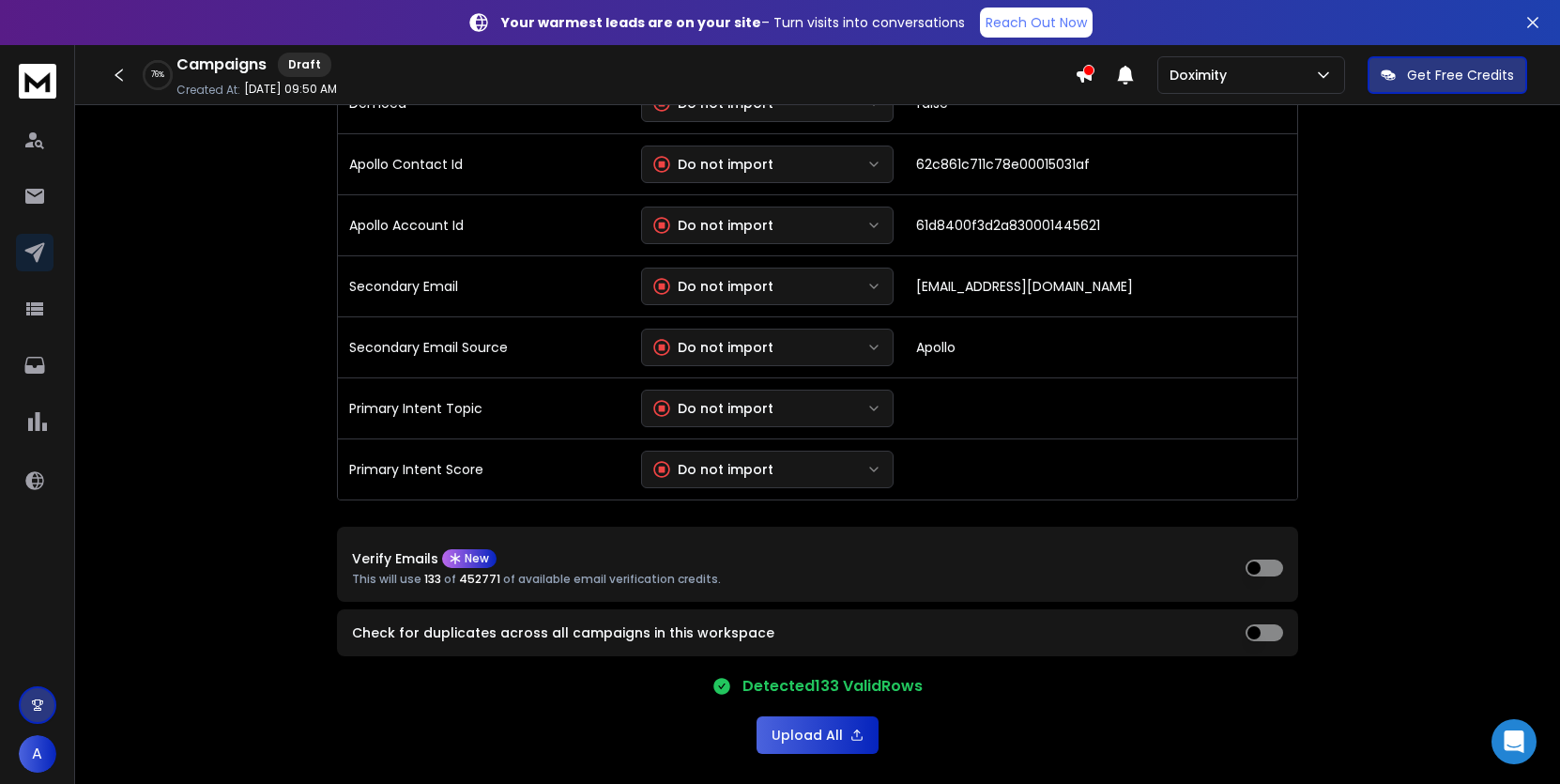
click at [836, 739] on button "Upload All" at bounding box center [817, 735] width 122 height 38
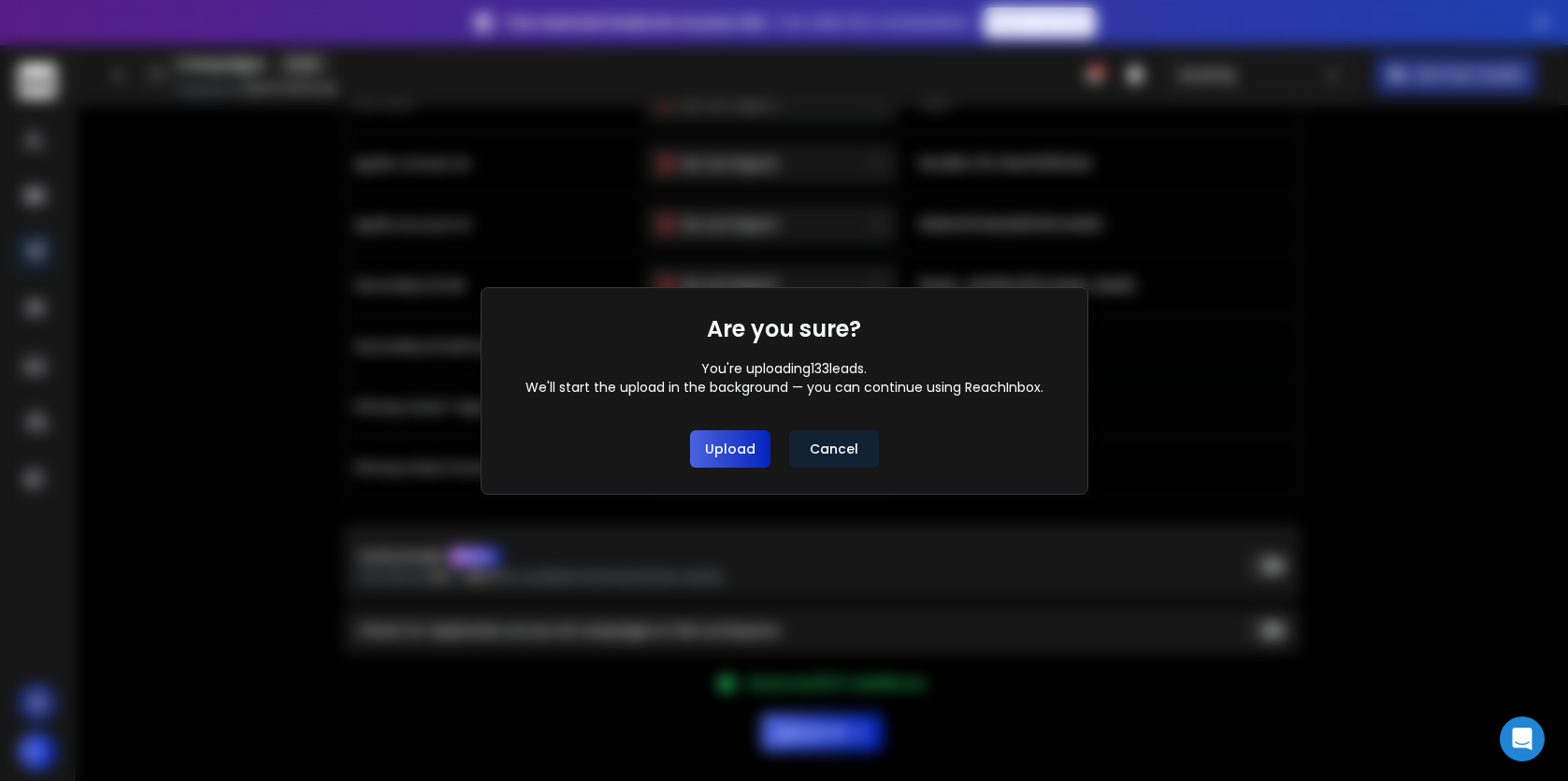
click at [750, 446] on button "Upload" at bounding box center [730, 449] width 81 height 38
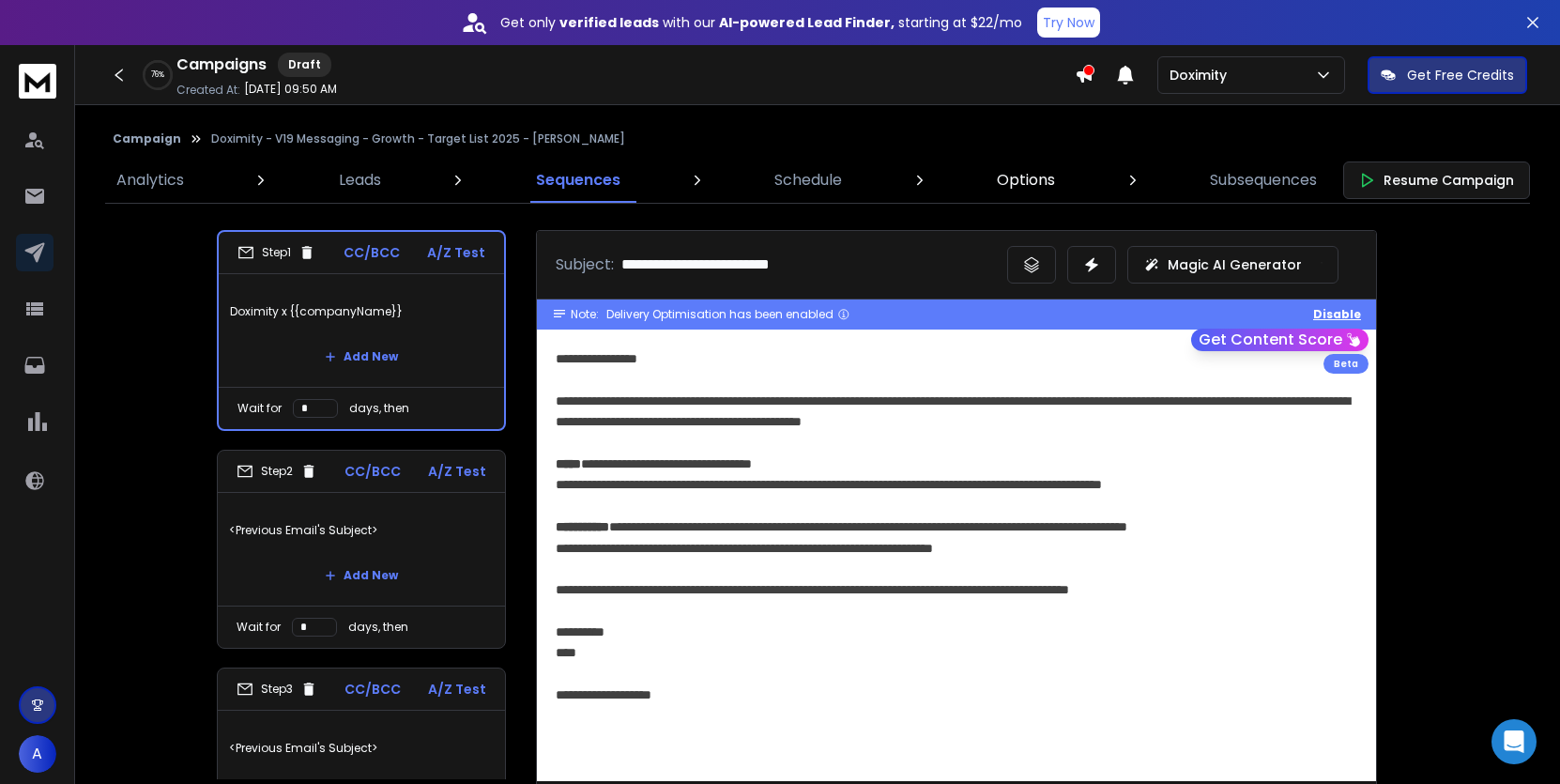
click at [1035, 176] on p "Options" at bounding box center [1026, 180] width 58 height 23
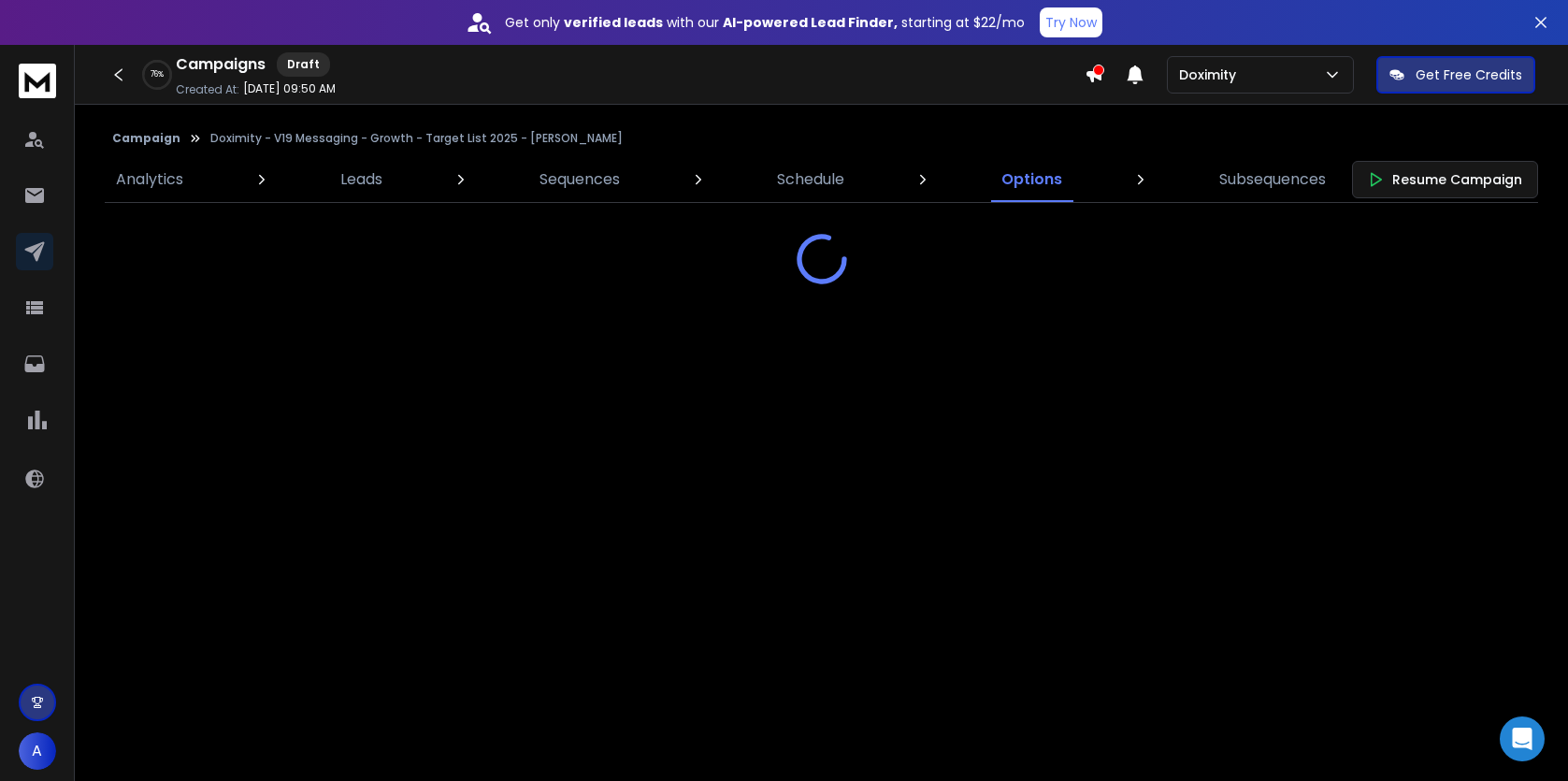
select select "*"
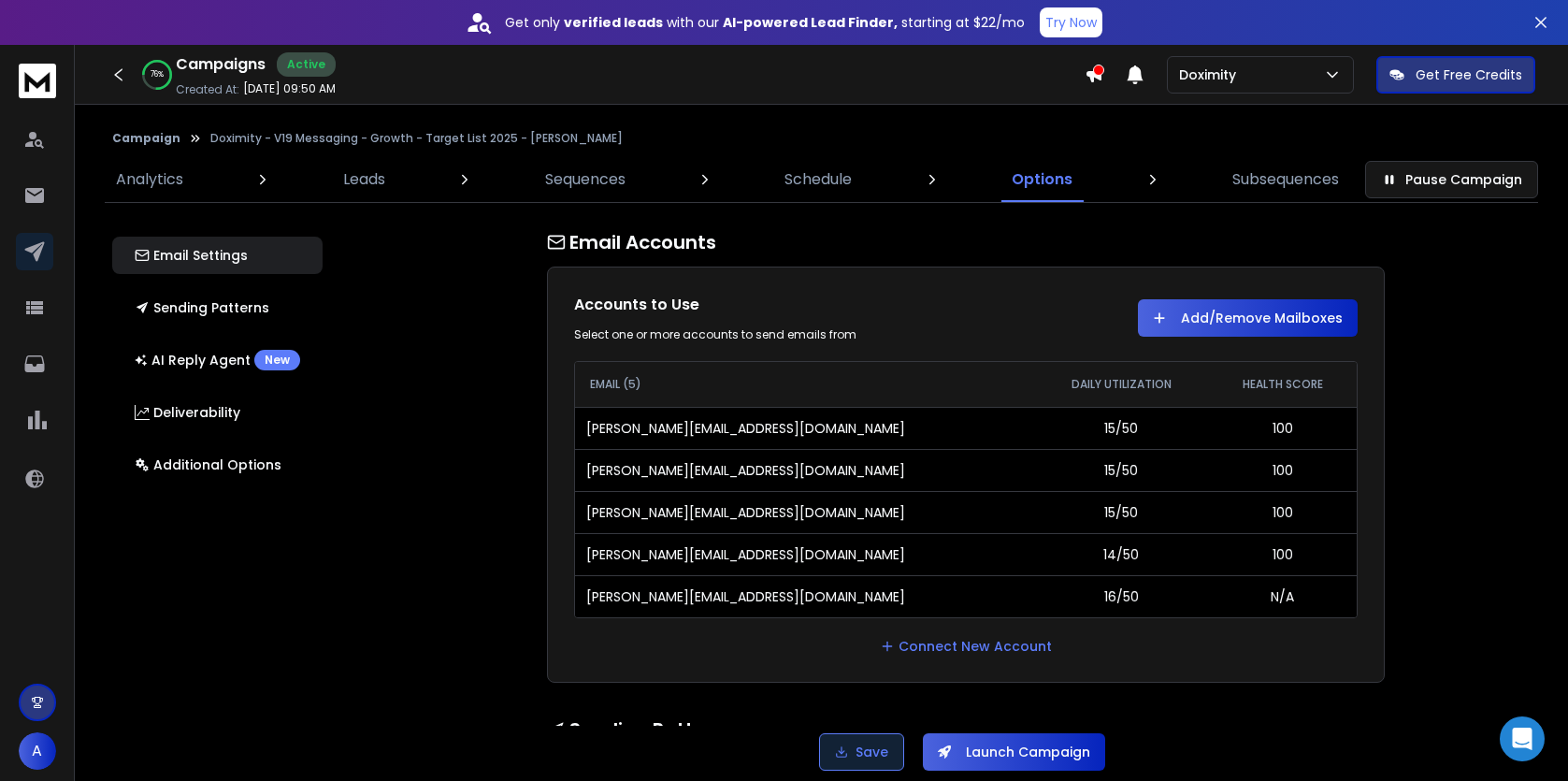
click at [857, 751] on button "Save" at bounding box center [861, 752] width 85 height 38
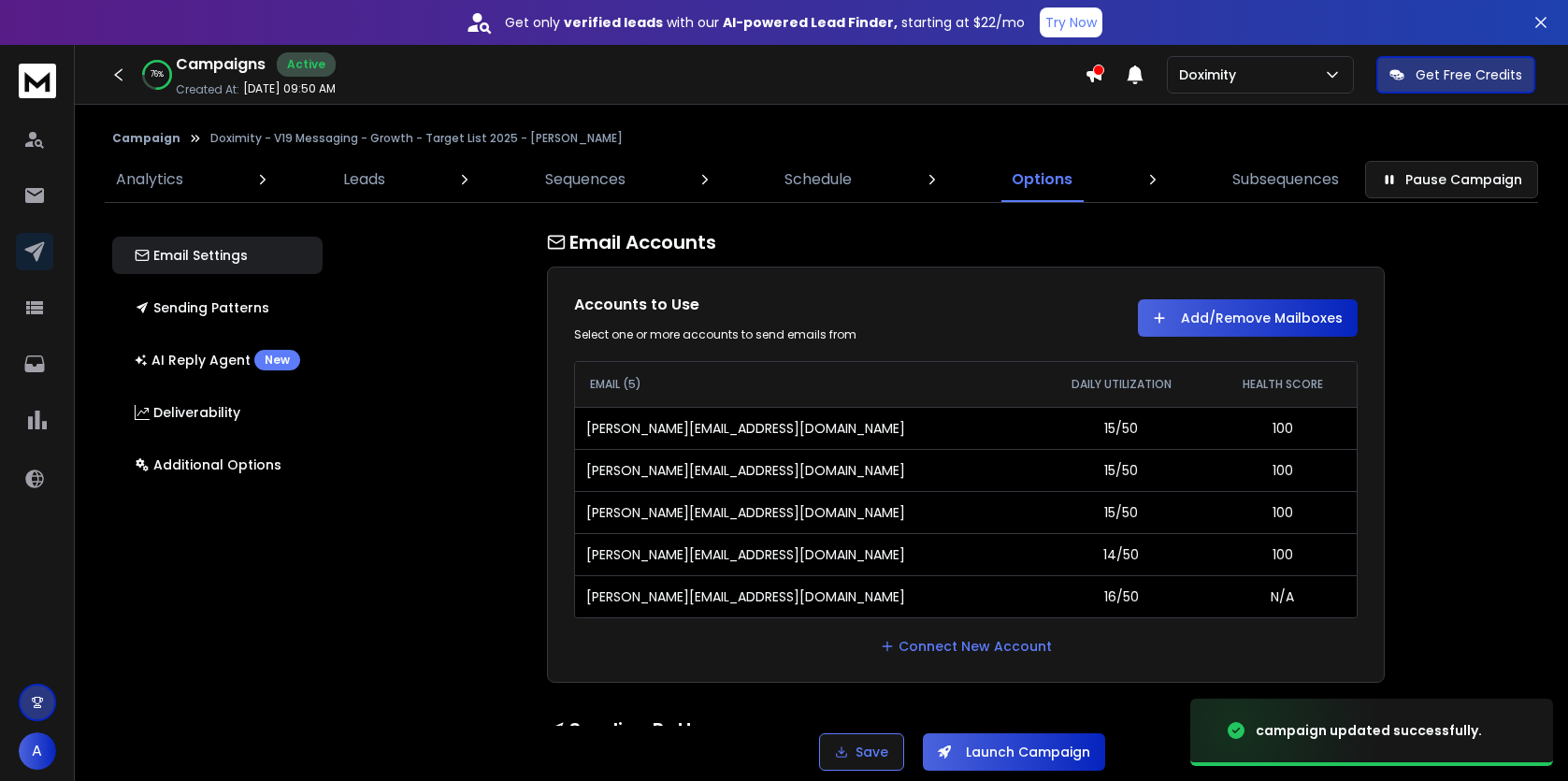
click at [1005, 759] on button "Launch Campaign" at bounding box center [1014, 752] width 182 height 38
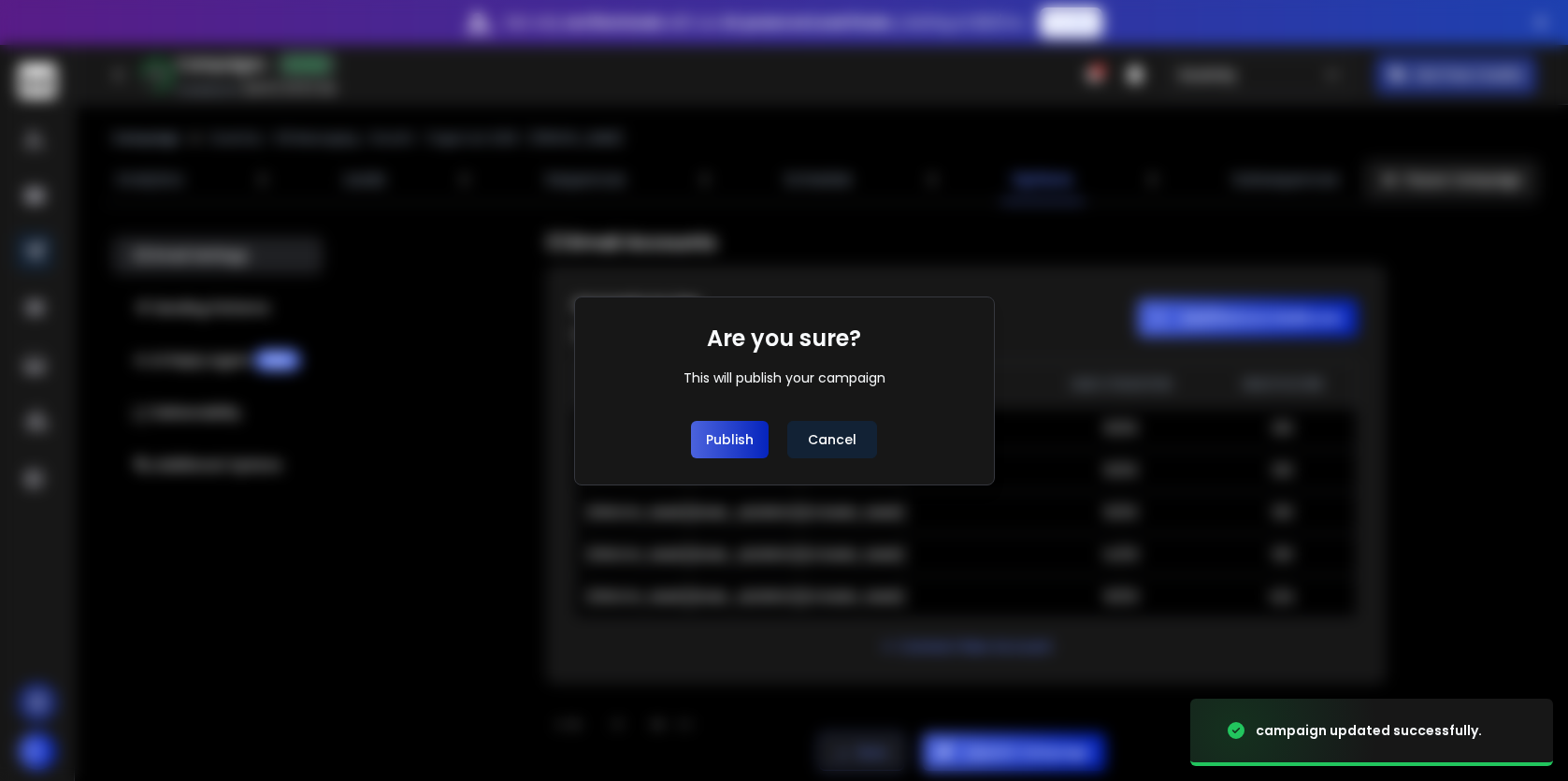
click at [708, 435] on button "Publish" at bounding box center [730, 439] width 78 height 38
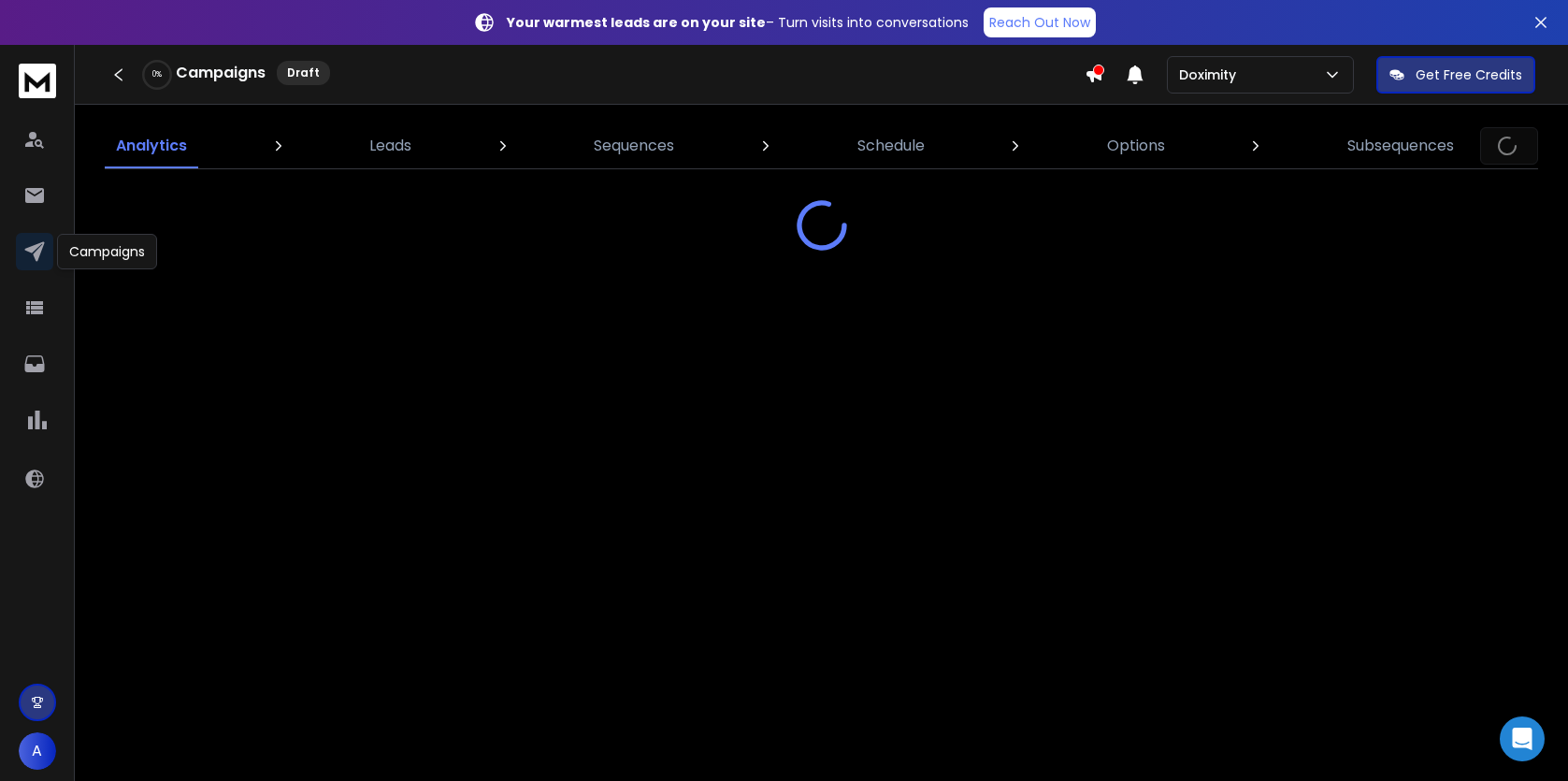
click at [34, 253] on icon at bounding box center [34, 251] width 20 height 20
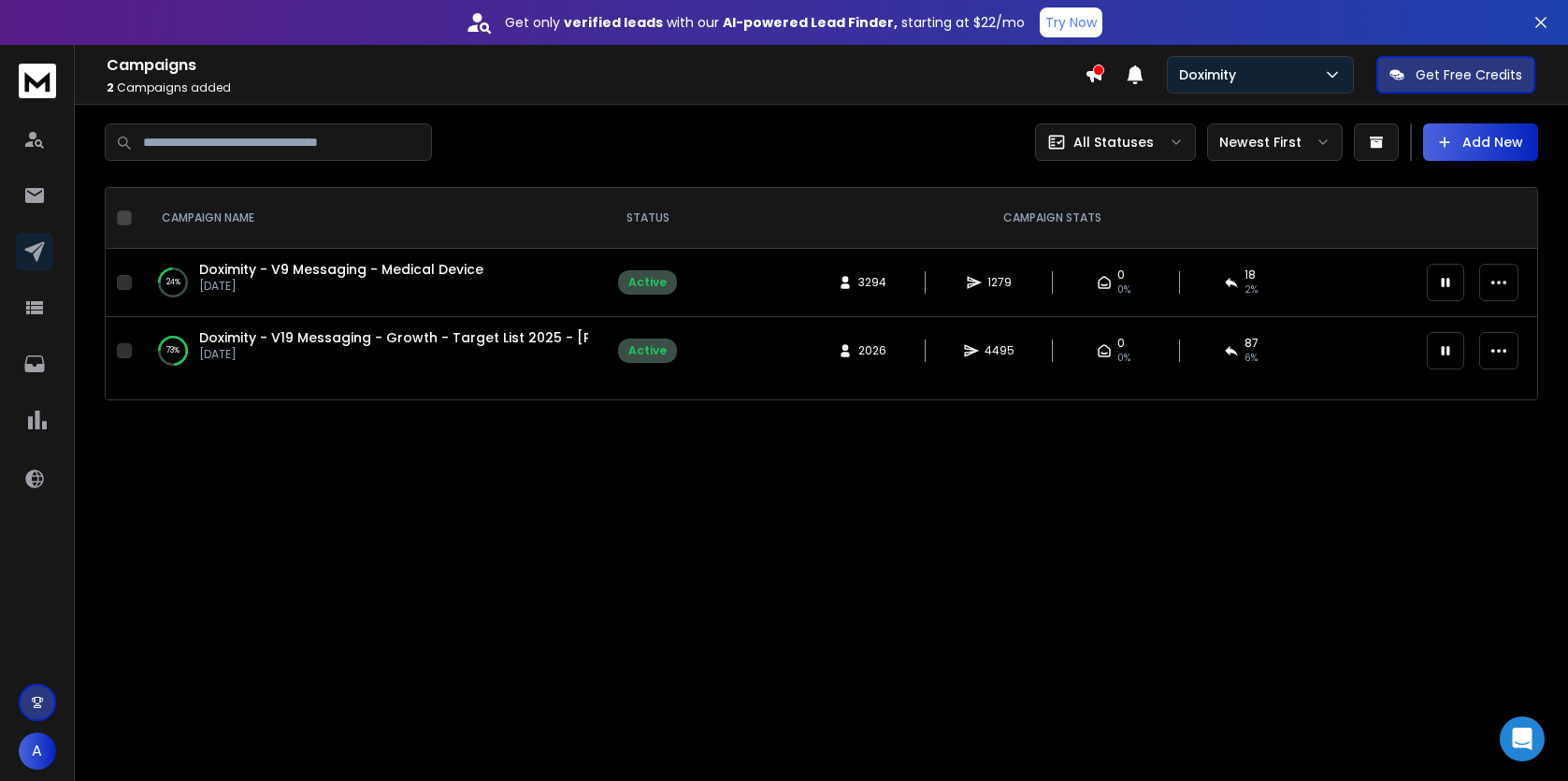
click at [1284, 79] on div "Doximity" at bounding box center [1260, 75] width 162 height 19
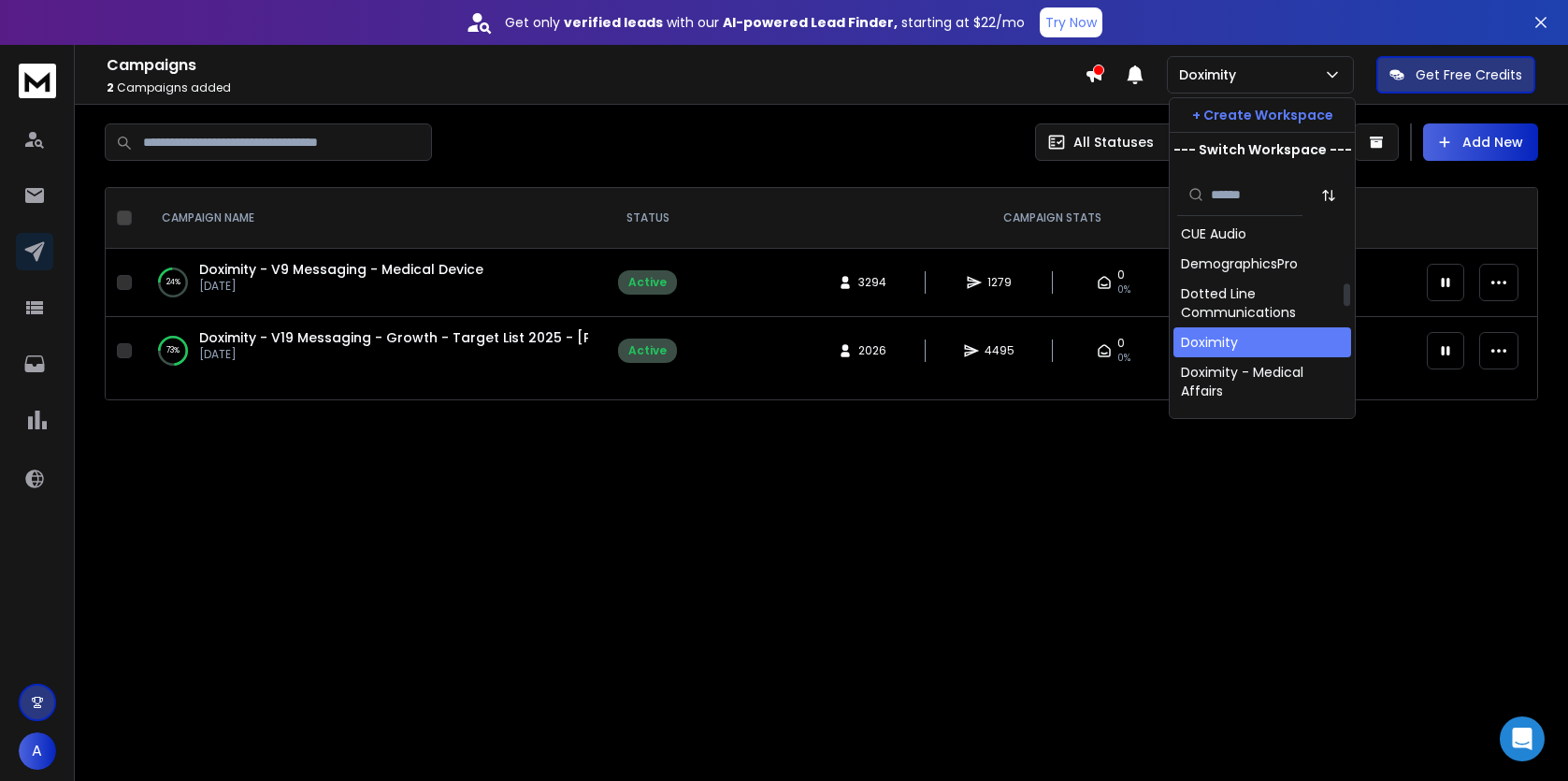
scroll to position [417, 0]
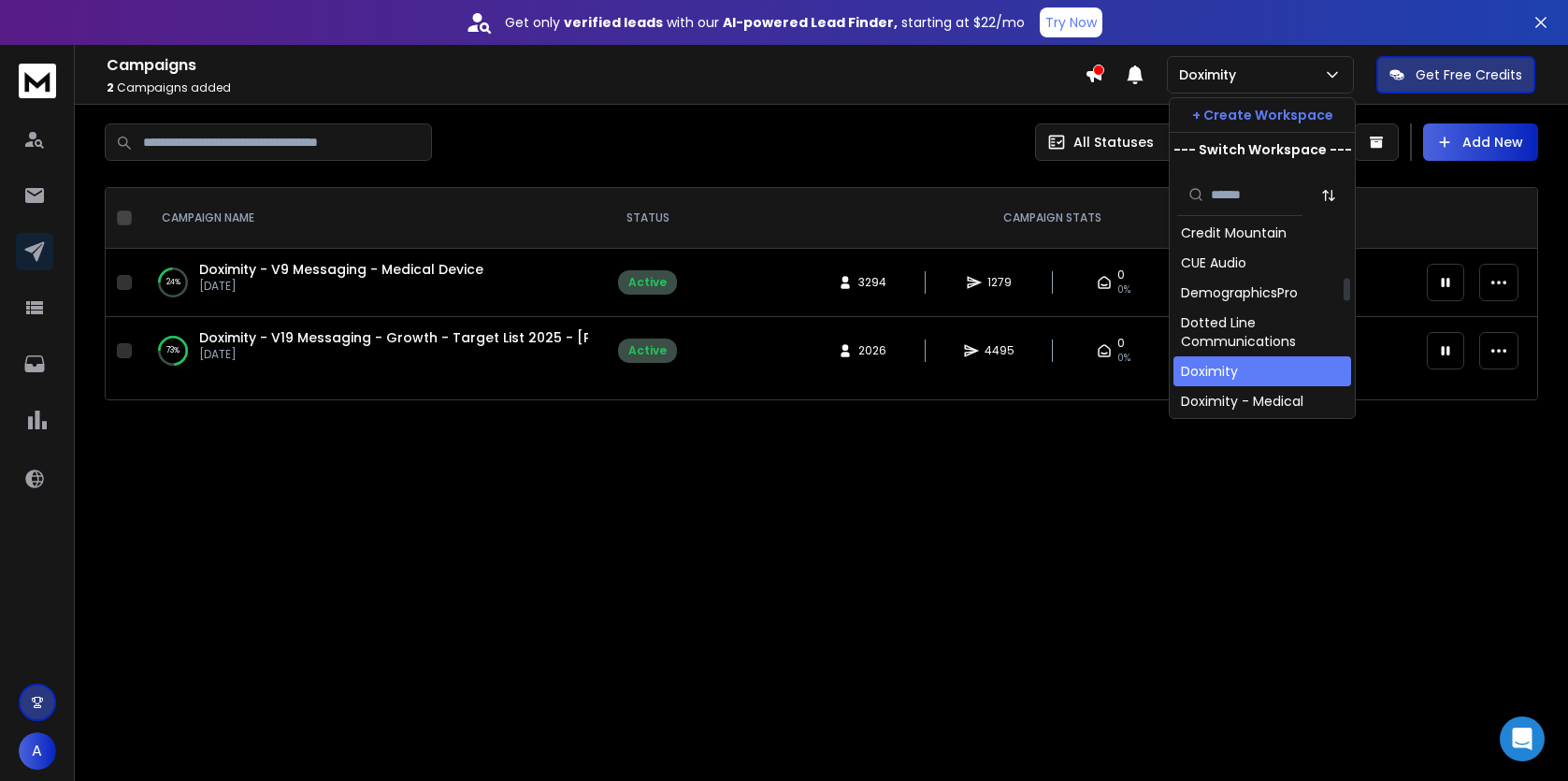
drag, startPoint x: 1345, startPoint y: 235, endPoint x: 1355, endPoint y: 285, distance: 51.0
click at [1350, 285] on div at bounding box center [1346, 290] width 7 height 23
click at [1263, 391] on div "Doximity - Medical Affairs" at bounding box center [1262, 410] width 162 height 38
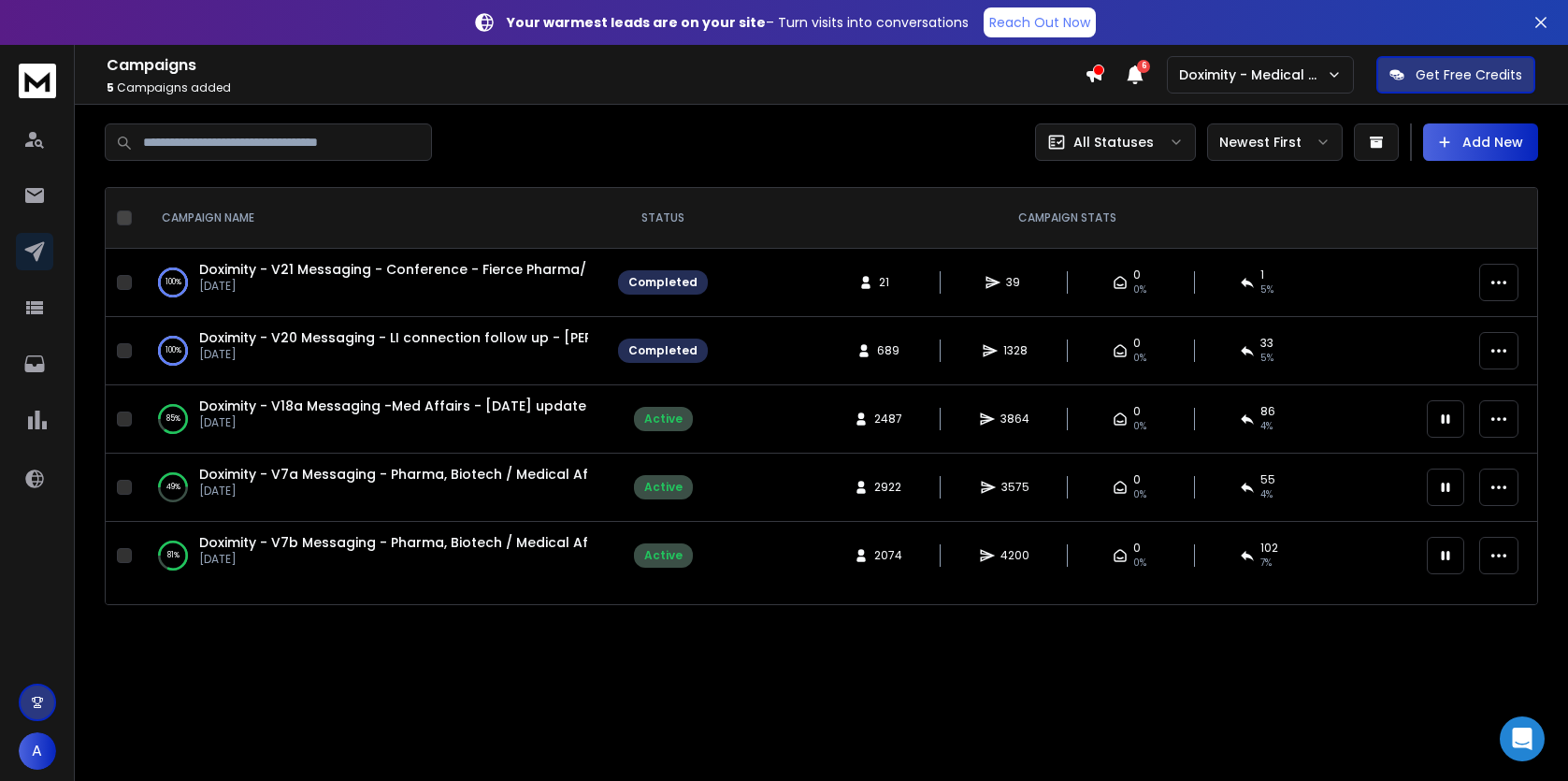
click at [308, 405] on span "Doximity - V18a Messaging -Med Affairs - [DATE] update - Amit" at bounding box center [415, 406] width 433 height 19
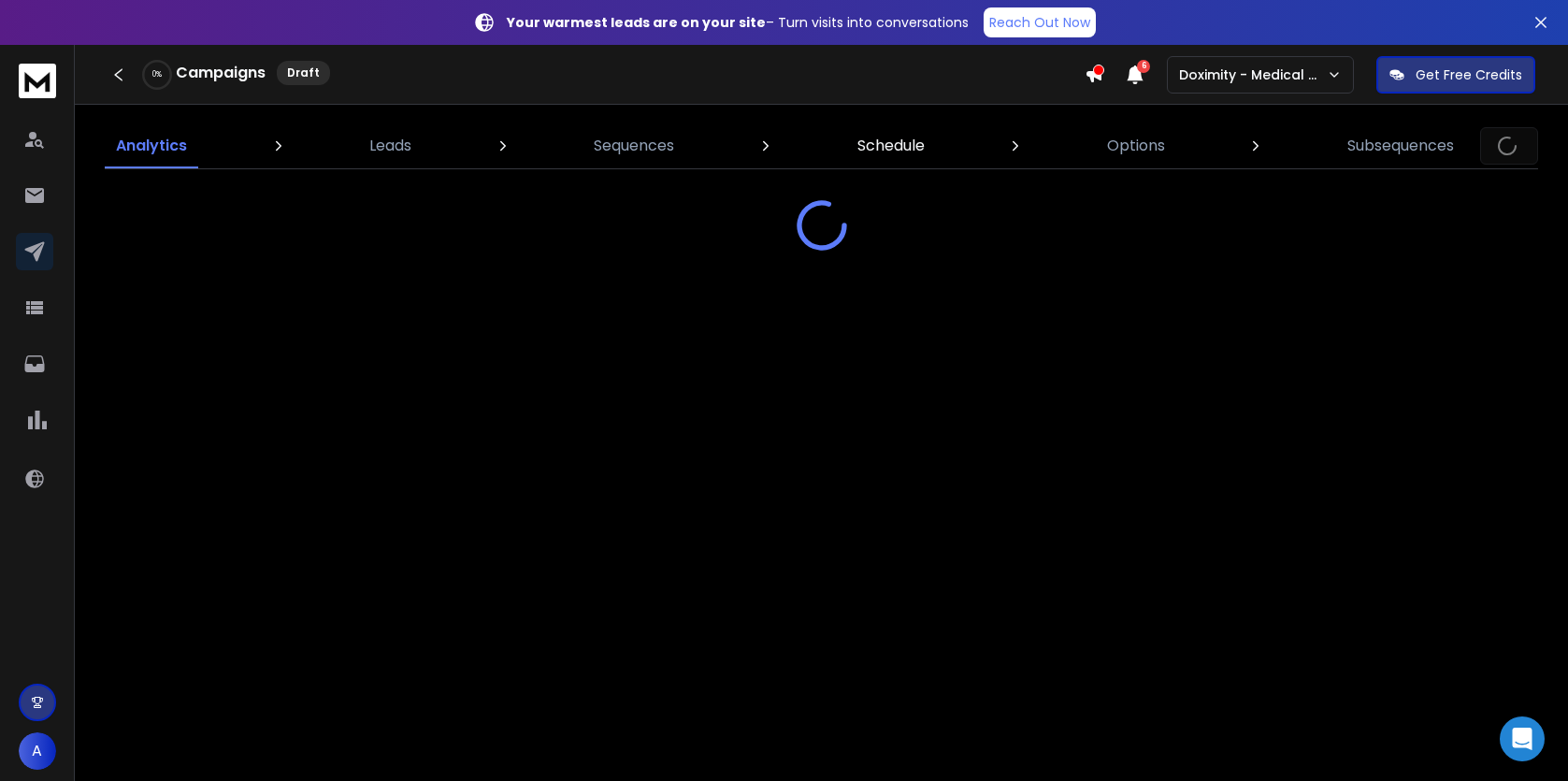
click at [905, 149] on p "Schedule" at bounding box center [891, 145] width 68 height 23
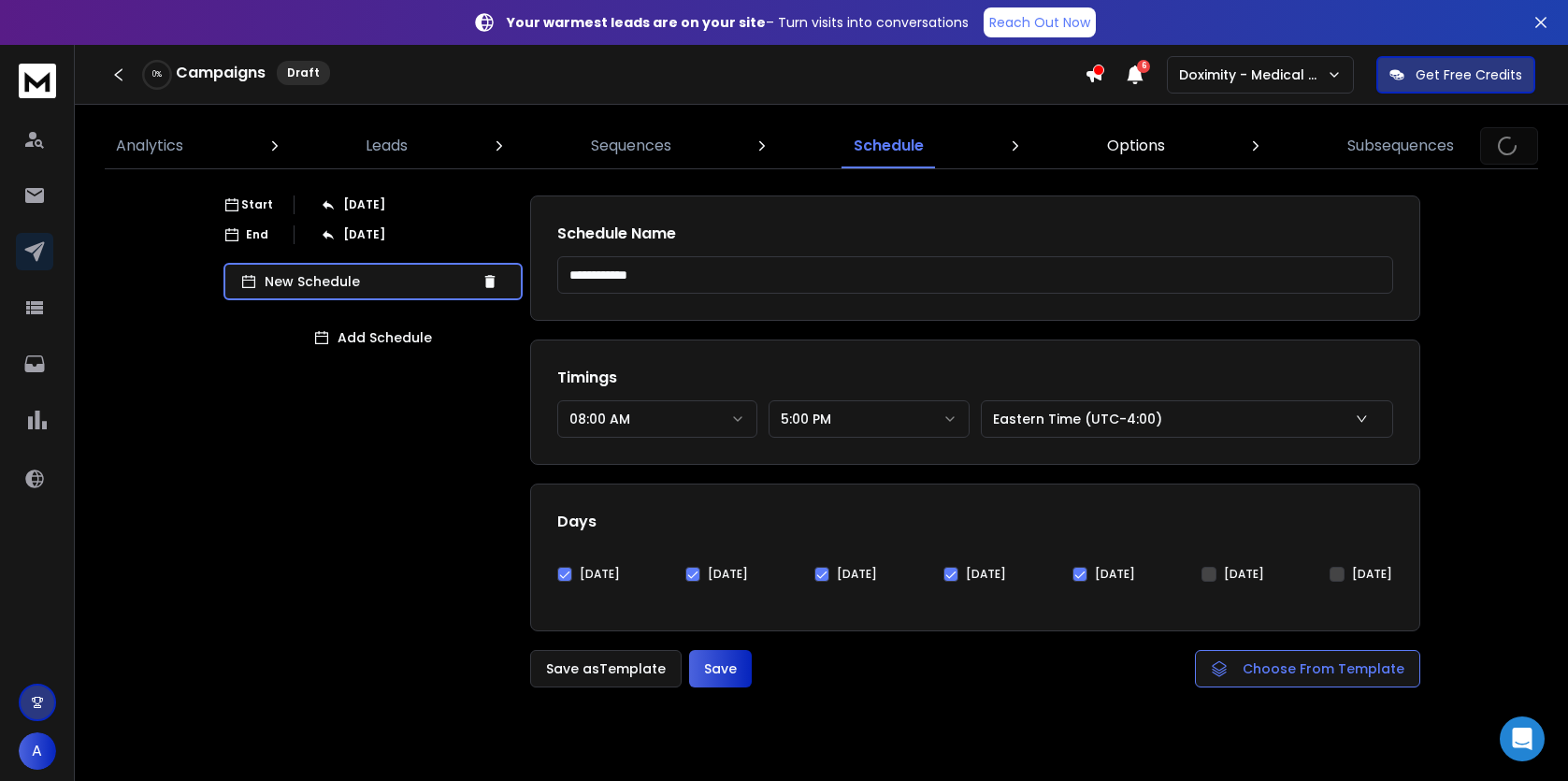
click at [1124, 145] on p "Options" at bounding box center [1136, 145] width 58 height 23
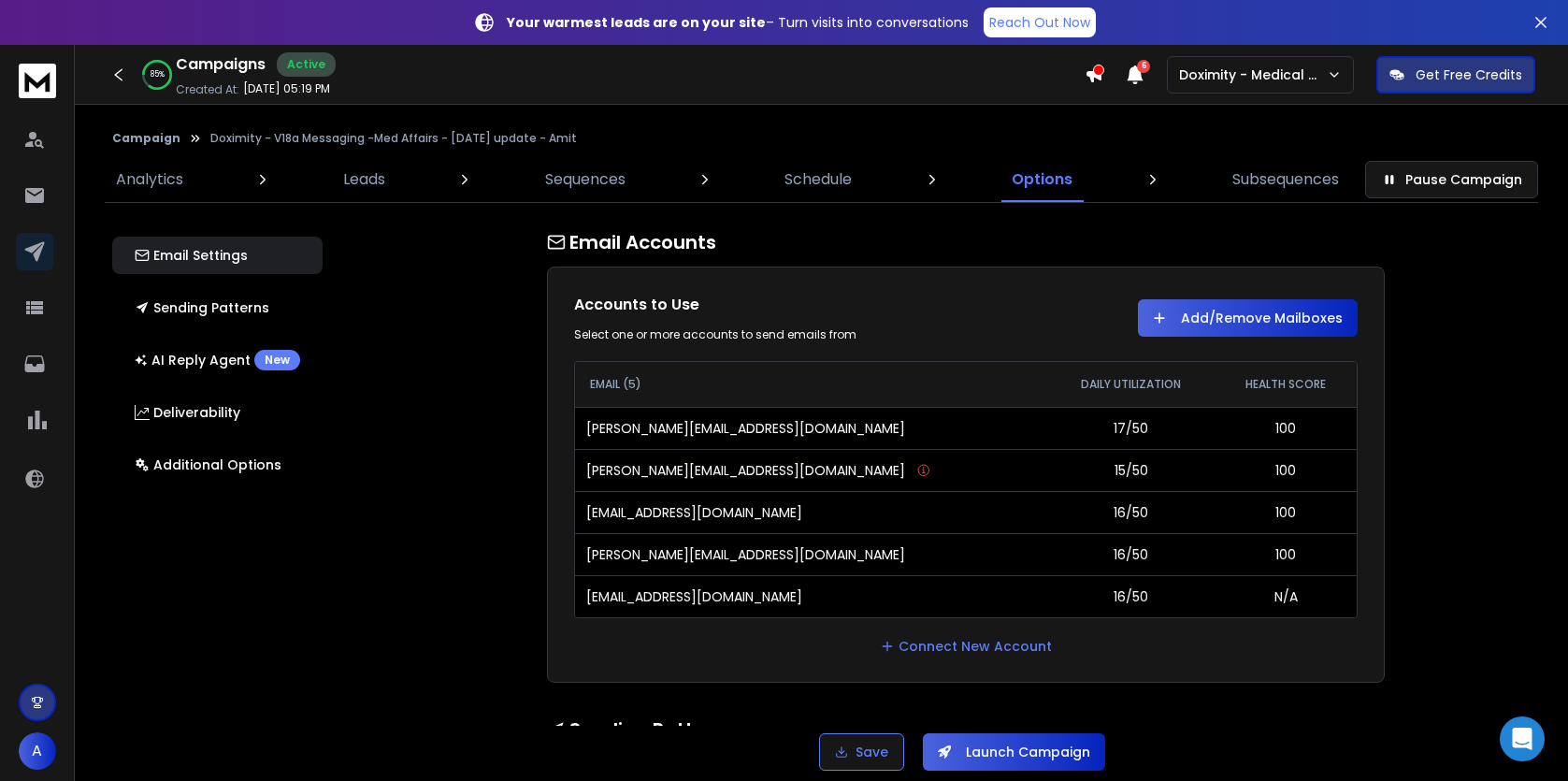
click at [1471, 327] on div "Email Accounts Accounts to Use Select one or more accounts to send emails from …" at bounding box center [976, 477] width 1250 height 497
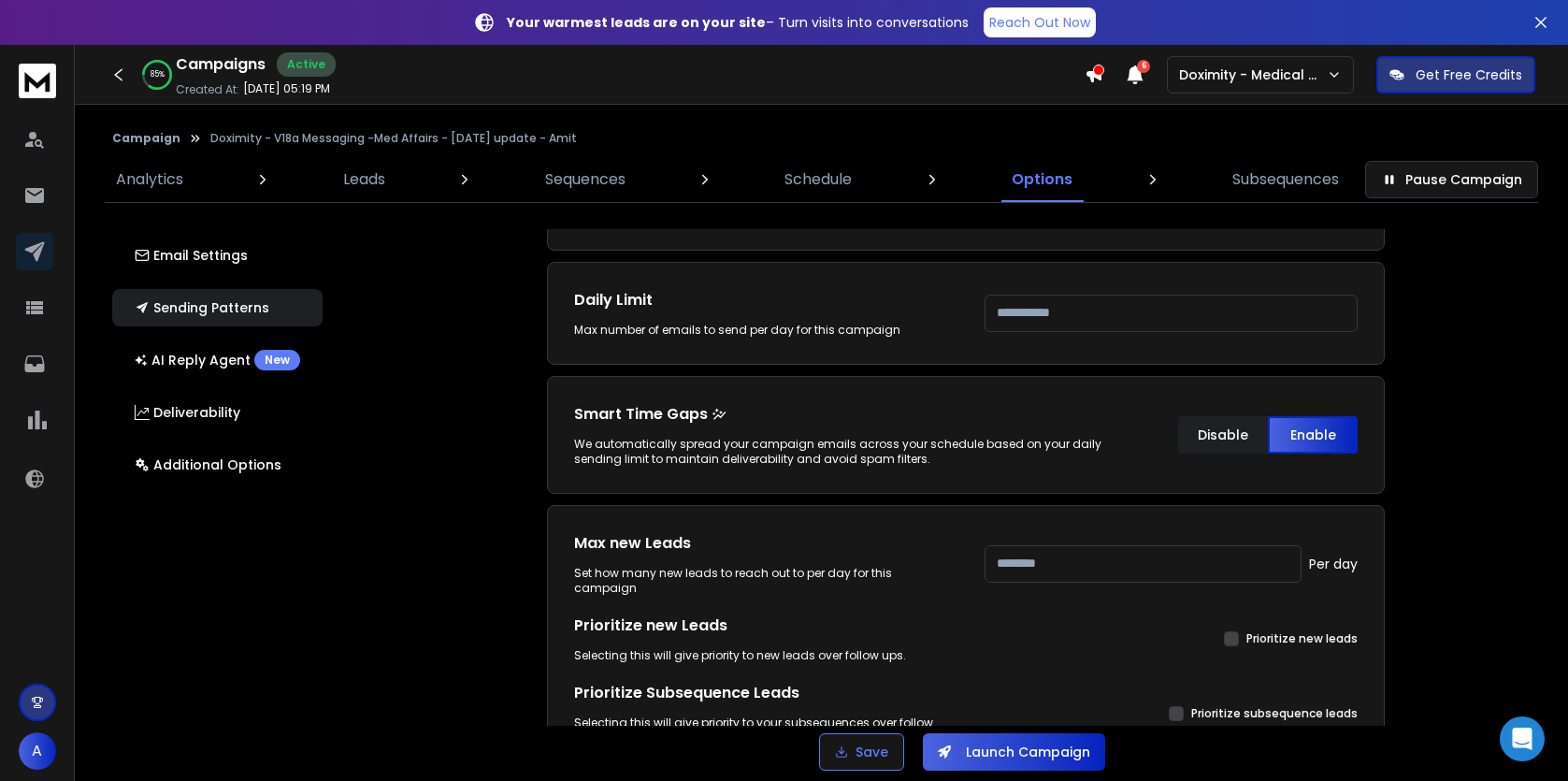
scroll to position [786, 0]
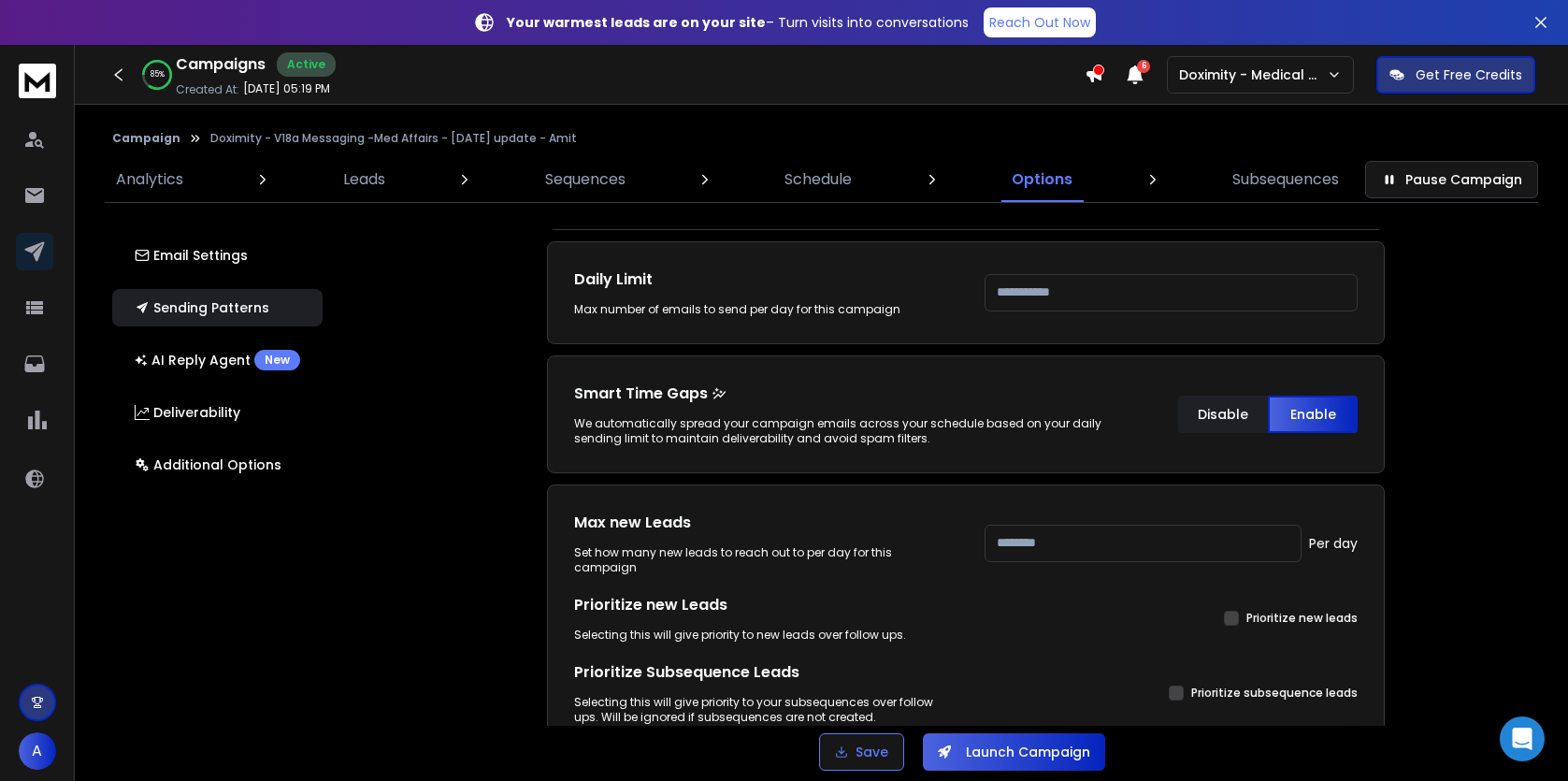
drag, startPoint x: 1038, startPoint y: 544, endPoint x: 971, endPoint y: 550, distance: 67.3
click at [971, 550] on div "Max new Leads Set how many new leads to reach out to per day for this campaign …" at bounding box center [966, 544] width 784 height 64
type input "***"
drag, startPoint x: 1057, startPoint y: 284, endPoint x: 978, endPoint y: 283, distance: 79.0
click at [985, 283] on input "***" at bounding box center [1171, 293] width 373 height 38
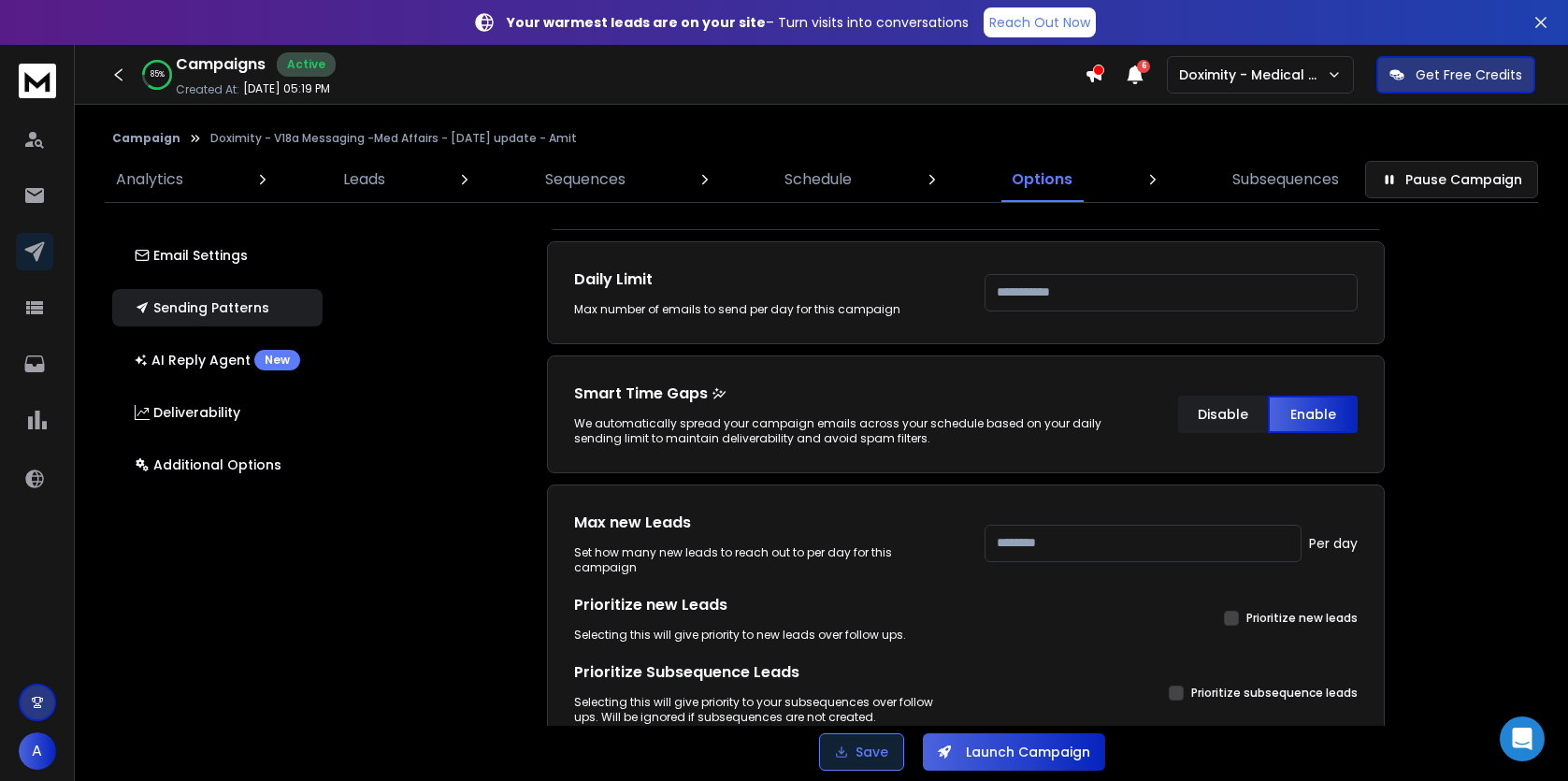
type input "****"
click at [839, 757] on icon "submit" at bounding box center [840, 756] width 10 height 4
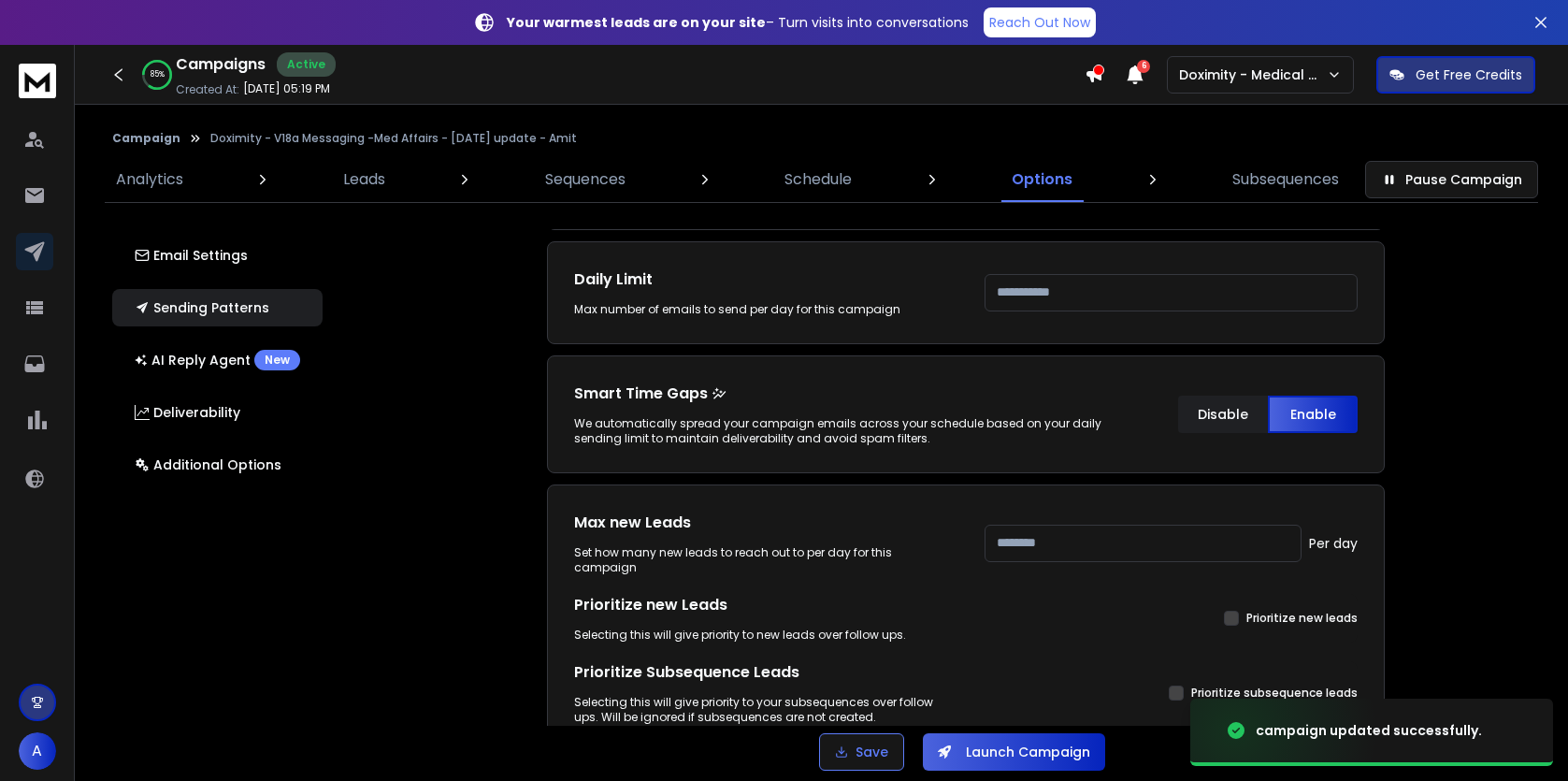
click at [1042, 756] on button "Launch Campaign" at bounding box center [1014, 752] width 182 height 38
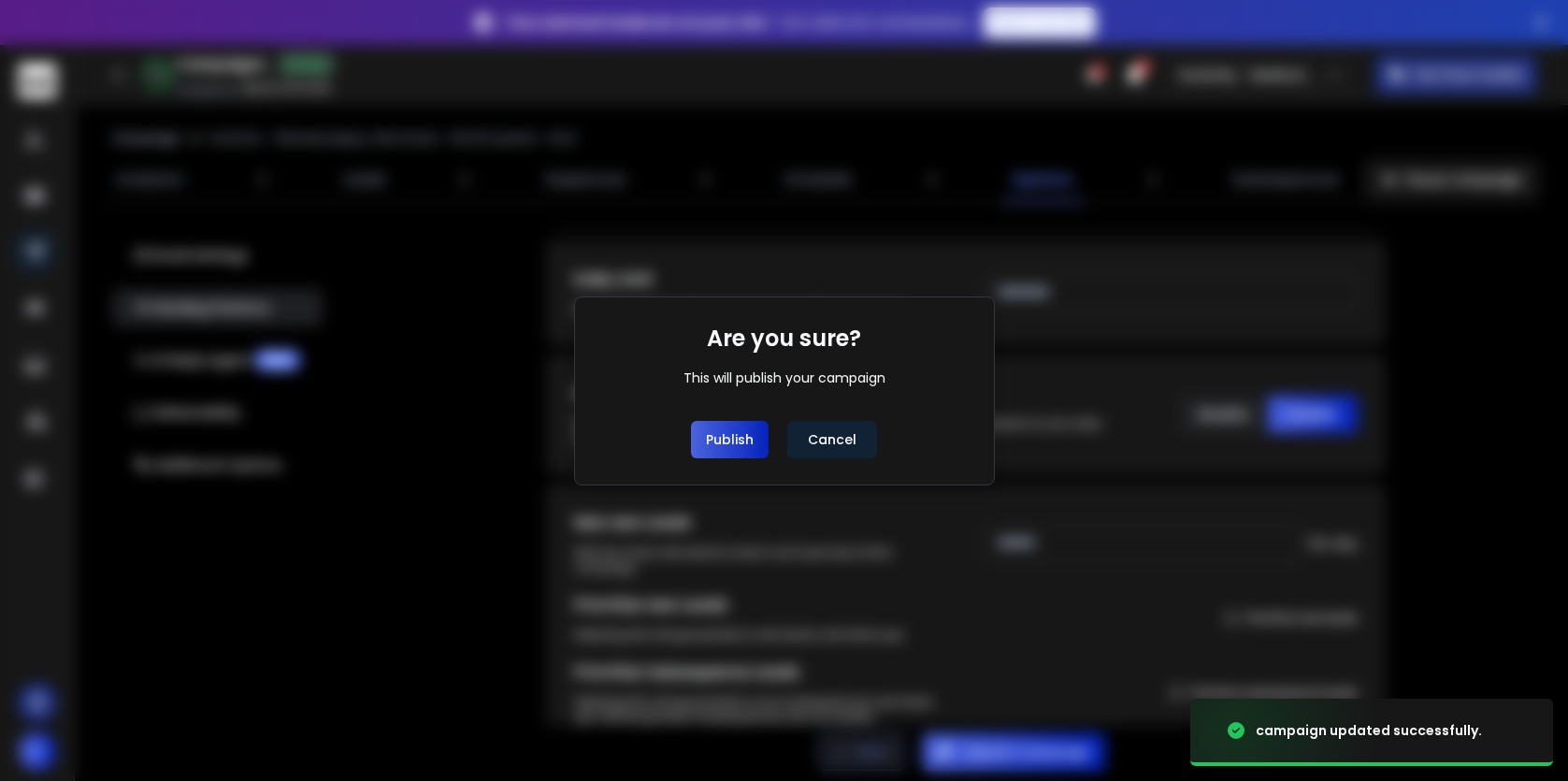
click at [745, 435] on button "Publish" at bounding box center [730, 439] width 78 height 38
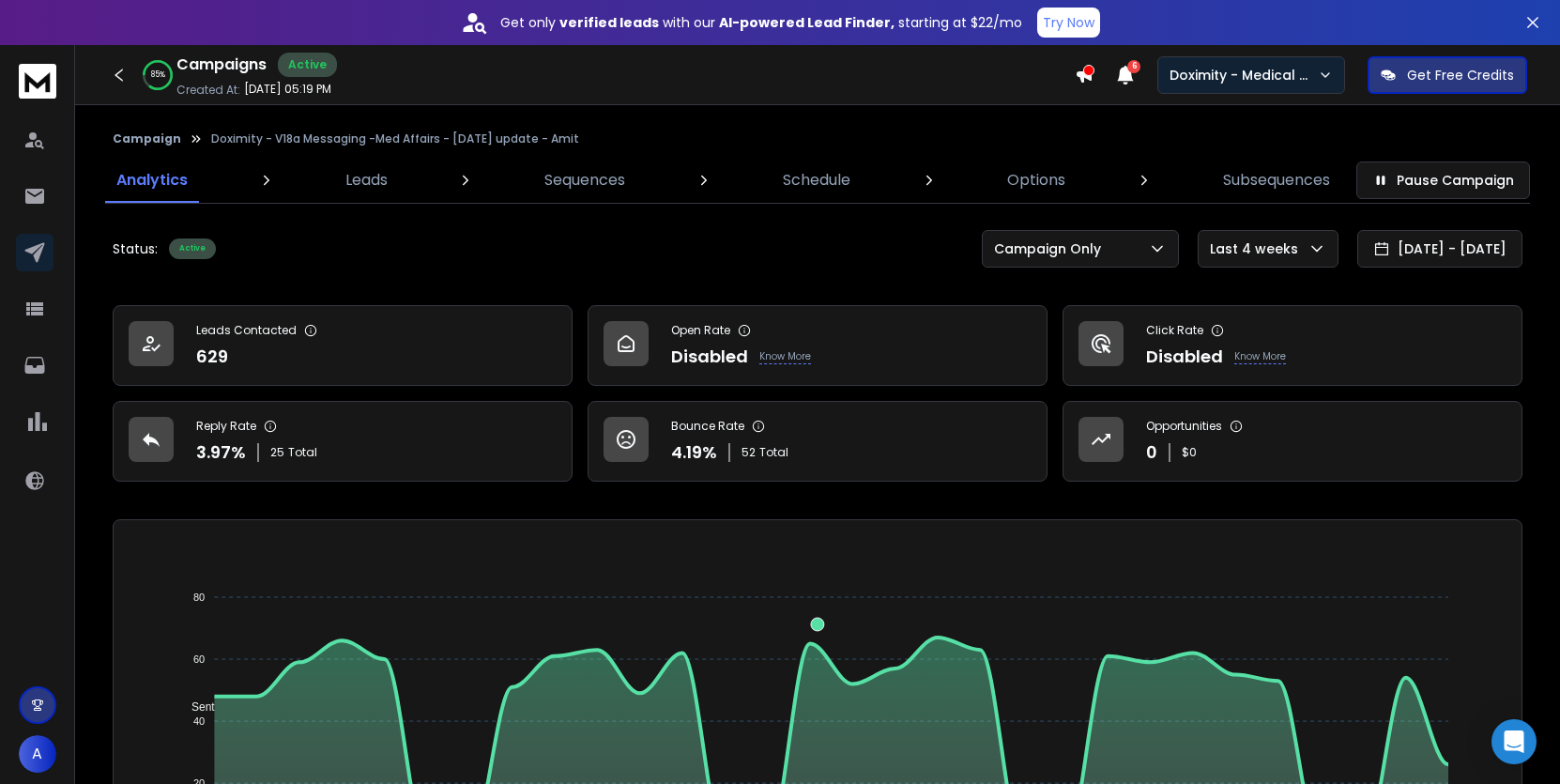
click at [1201, 71] on p "Doximity - Medical Affairs" at bounding box center [1243, 75] width 148 height 19
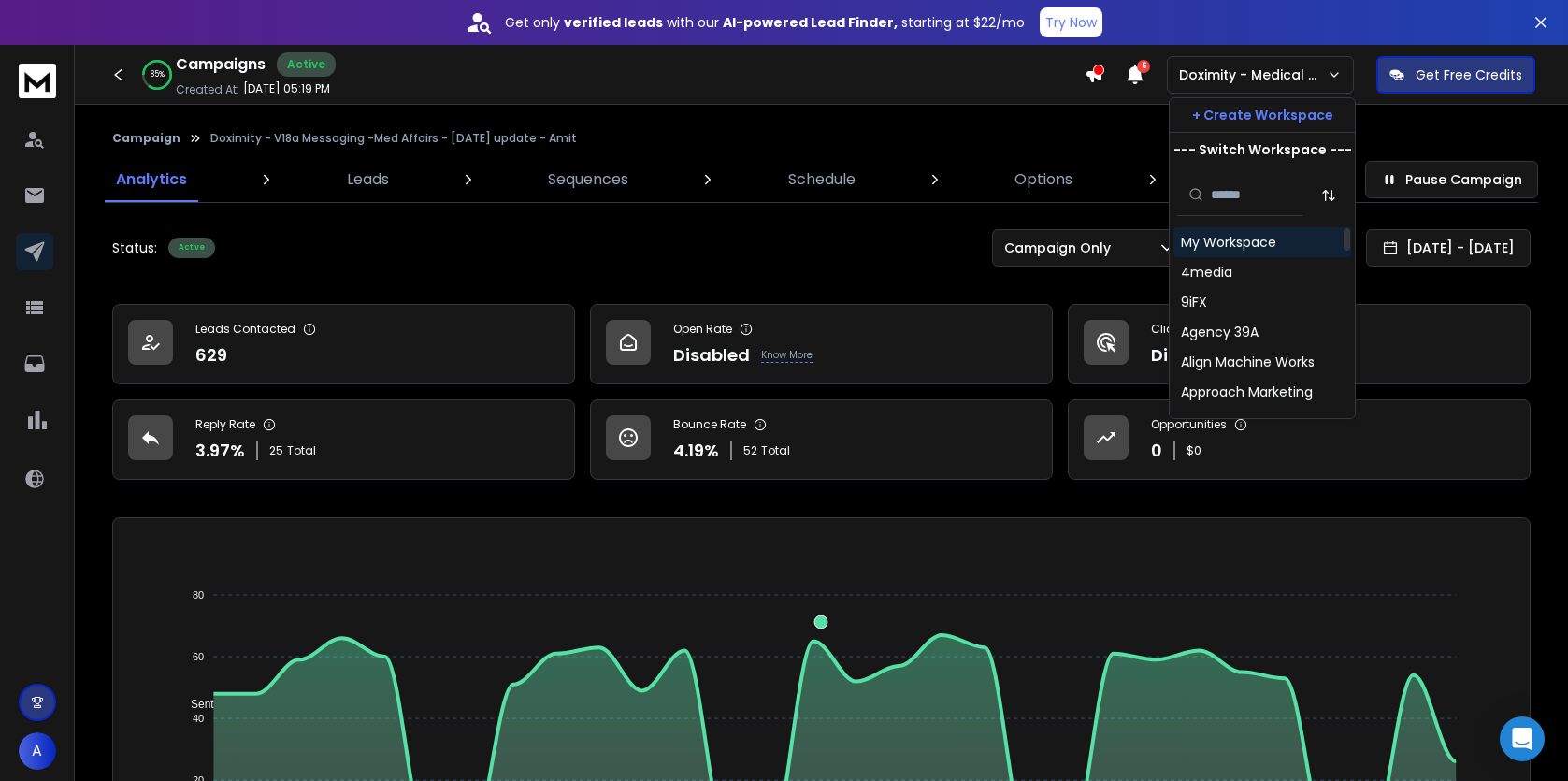
click at [1209, 239] on div "My Workspace" at bounding box center [1229, 242] width 96 height 19
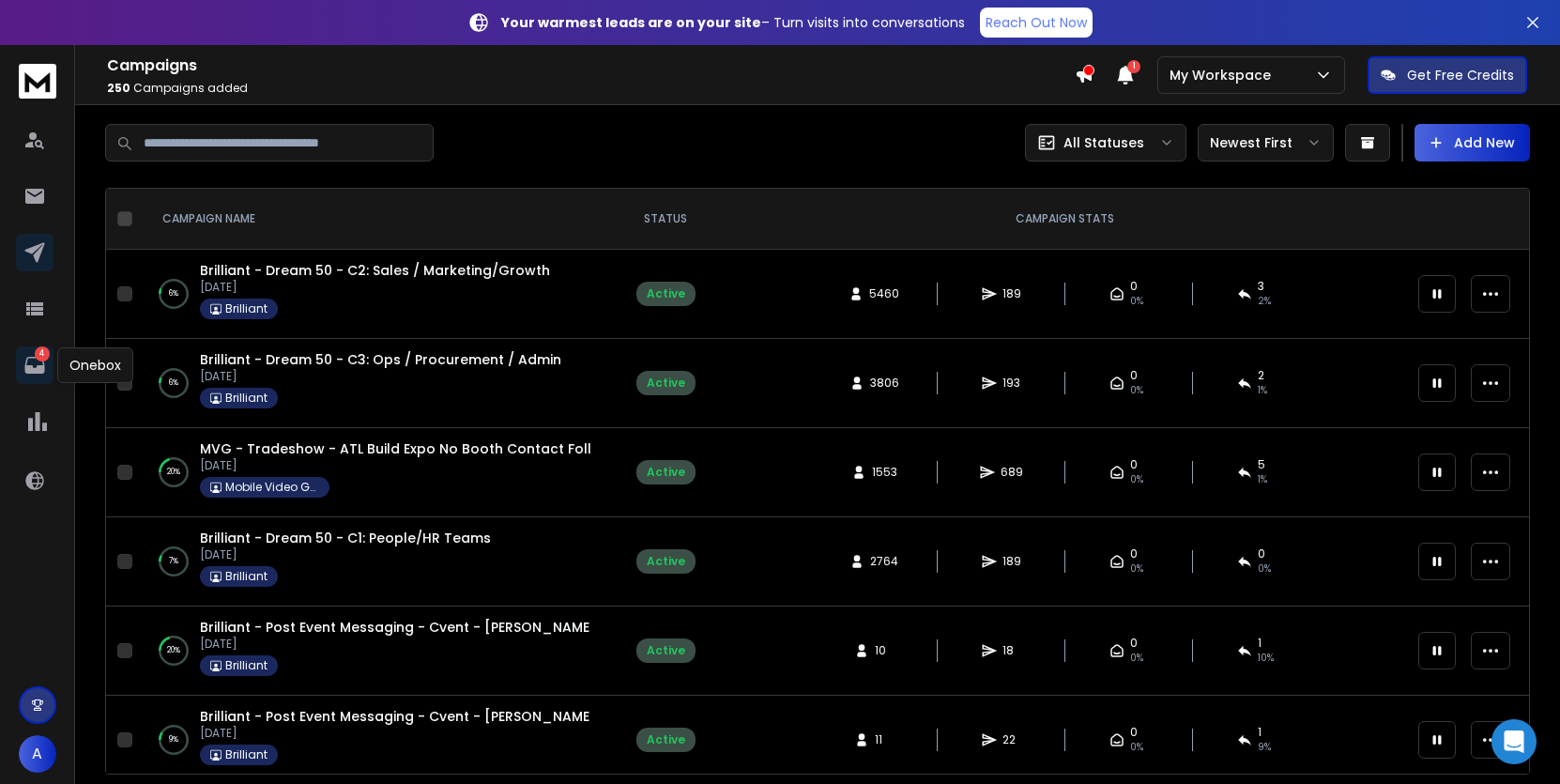
click at [25, 358] on icon at bounding box center [35, 365] width 23 height 23
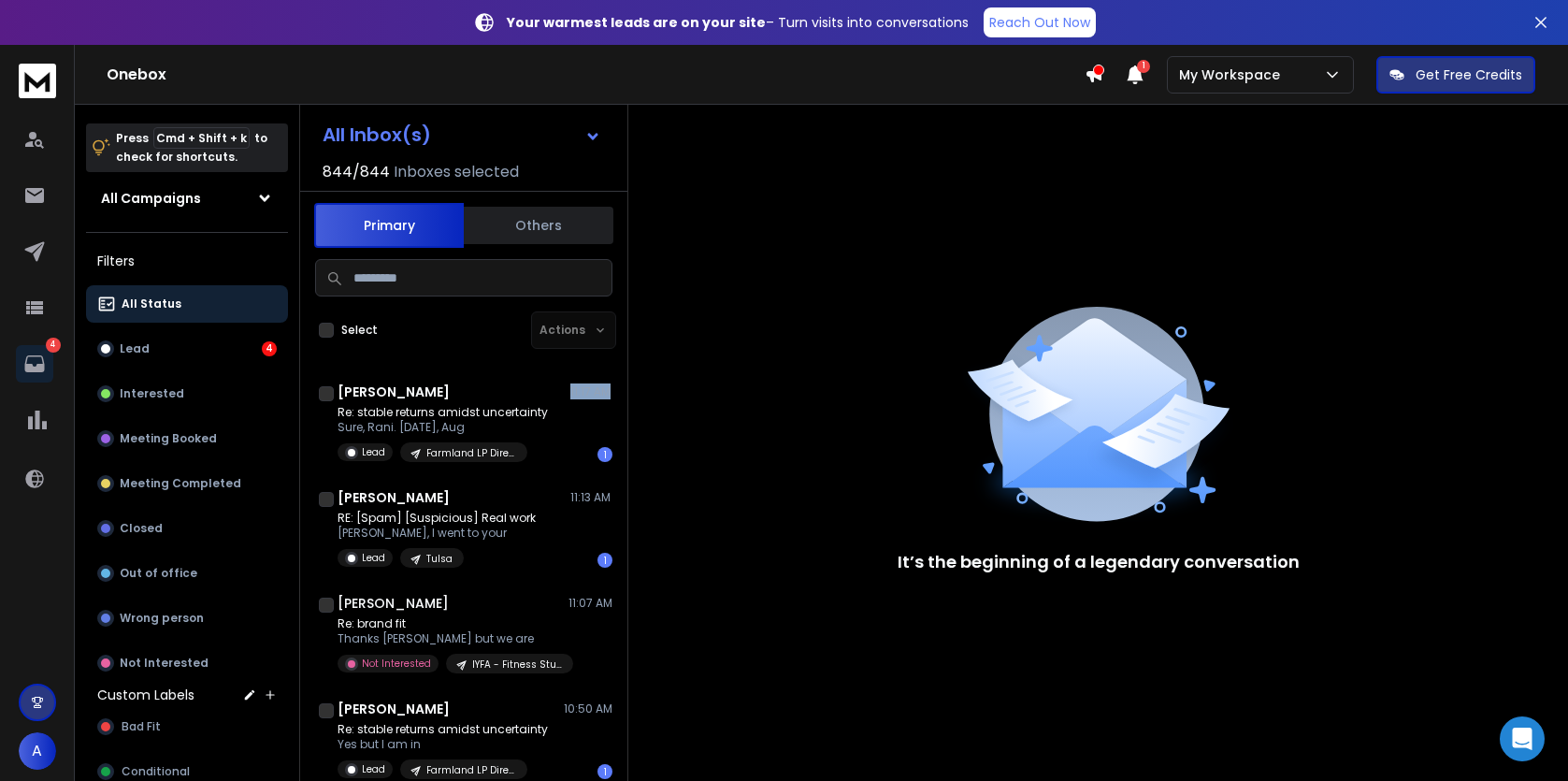
drag, startPoint x: 626, startPoint y: 381, endPoint x: 626, endPoint y: 398, distance: 17.0
click at [626, 401] on div "Laine McTague 11:17 AM Re: stable returns amidst uncertainty Sure, Rani. On Tue…" at bounding box center [464, 655] width 328 height 577
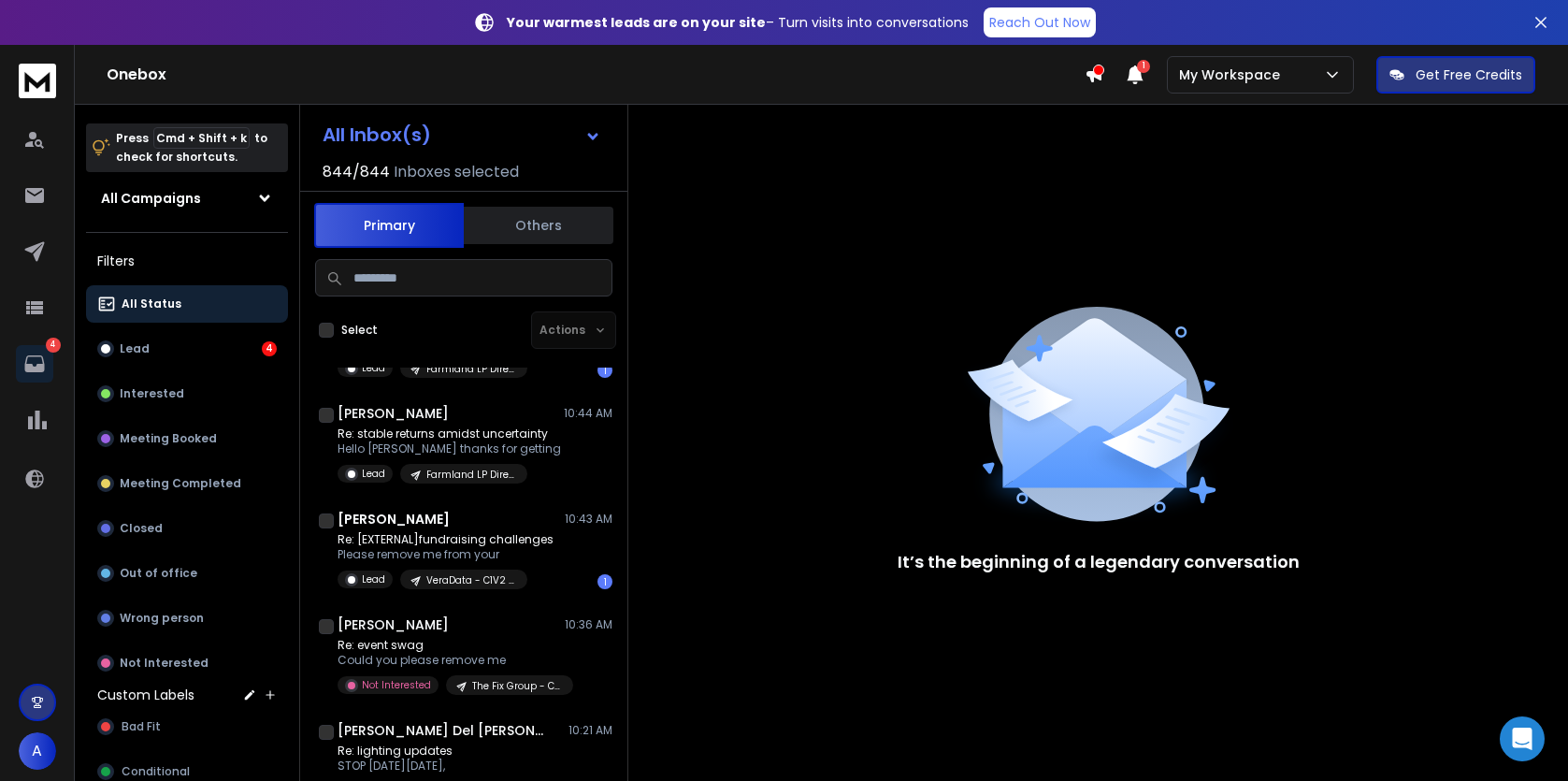
scroll to position [418, 0]
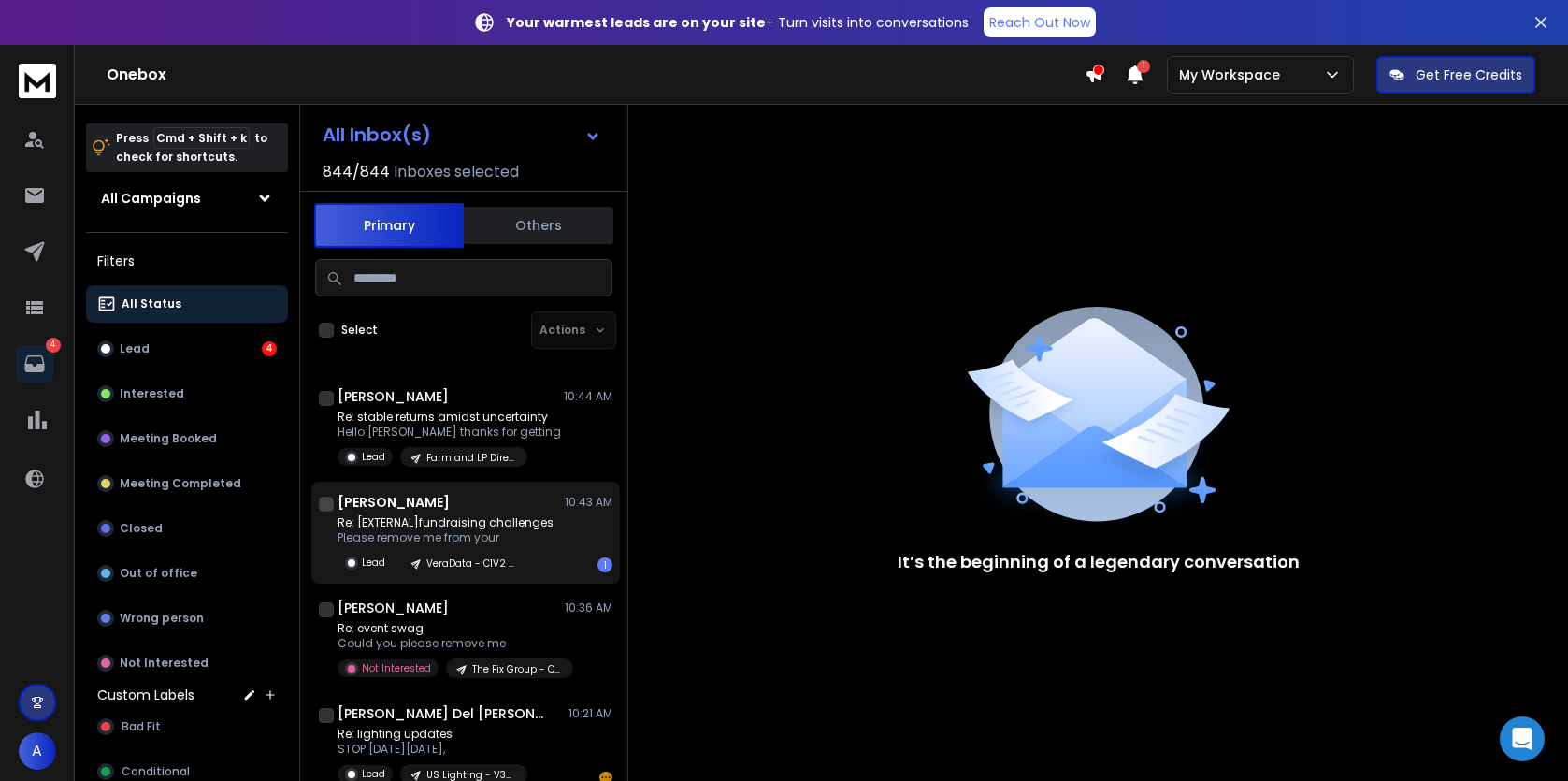
click at [500, 533] on p "Please remove me from your" at bounding box center [446, 538] width 216 height 15
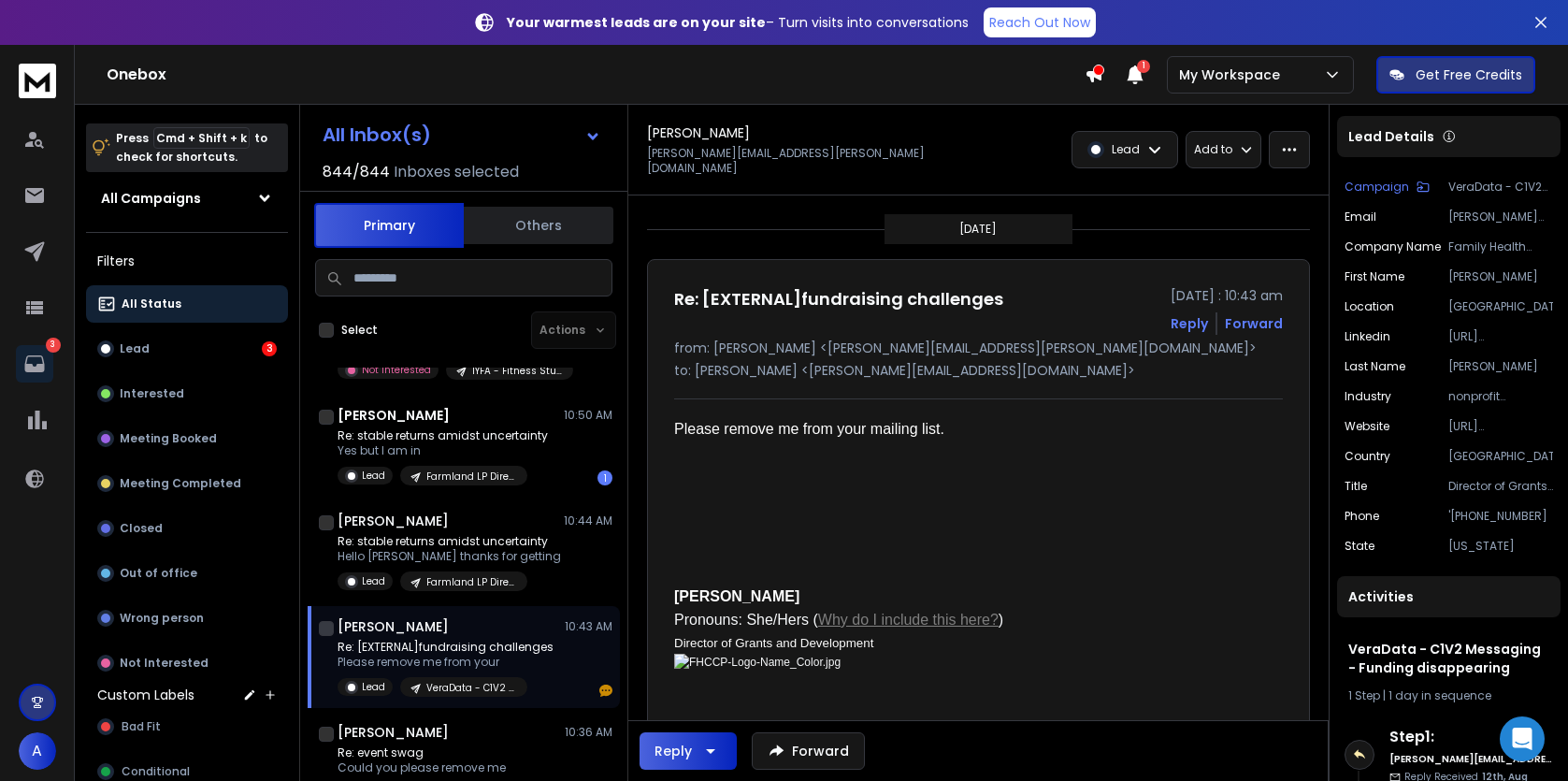
scroll to position [0, 0]
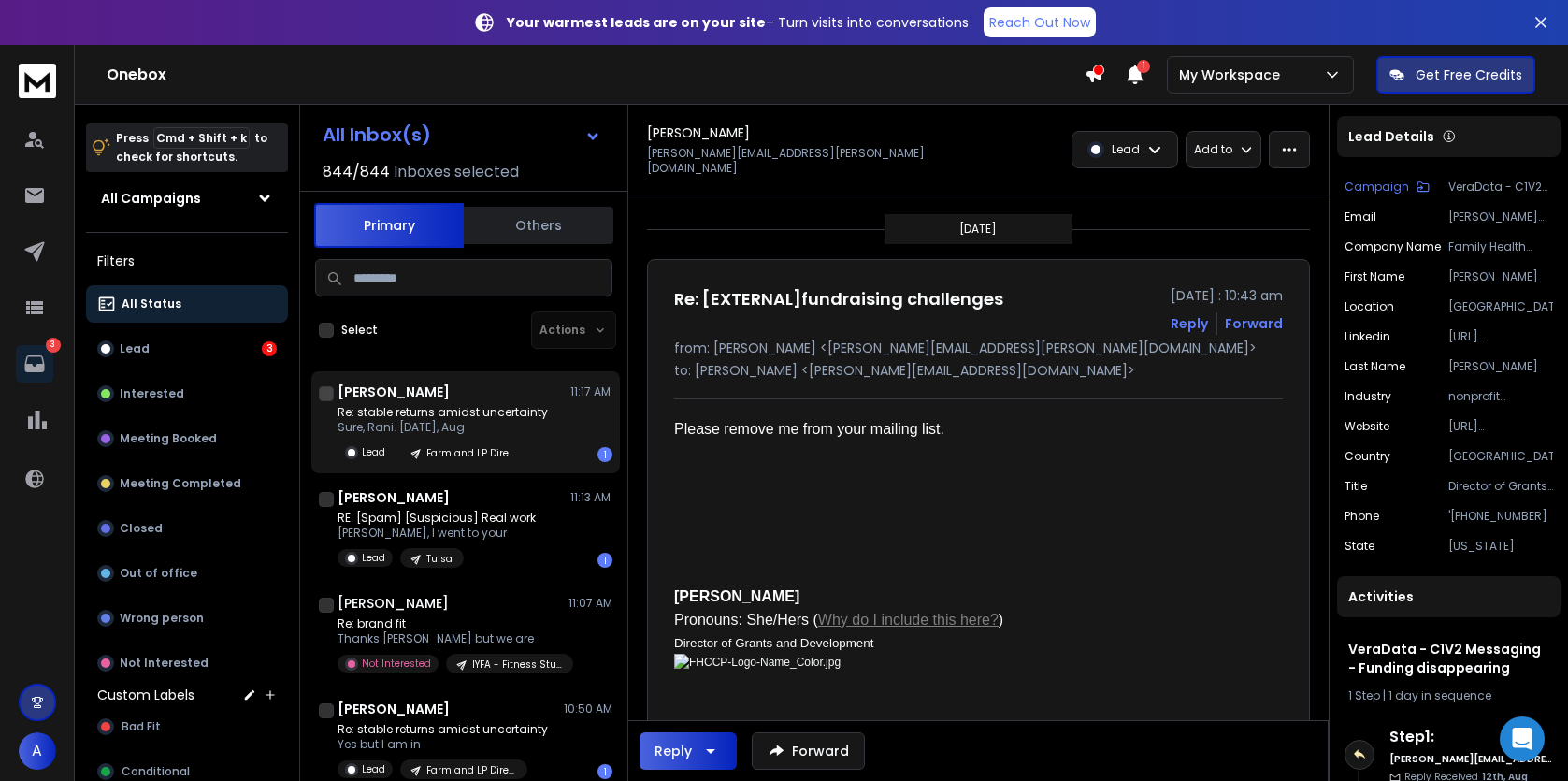
click at [490, 421] on p "Sure, Rani. On Tue, Aug" at bounding box center [443, 427] width 210 height 15
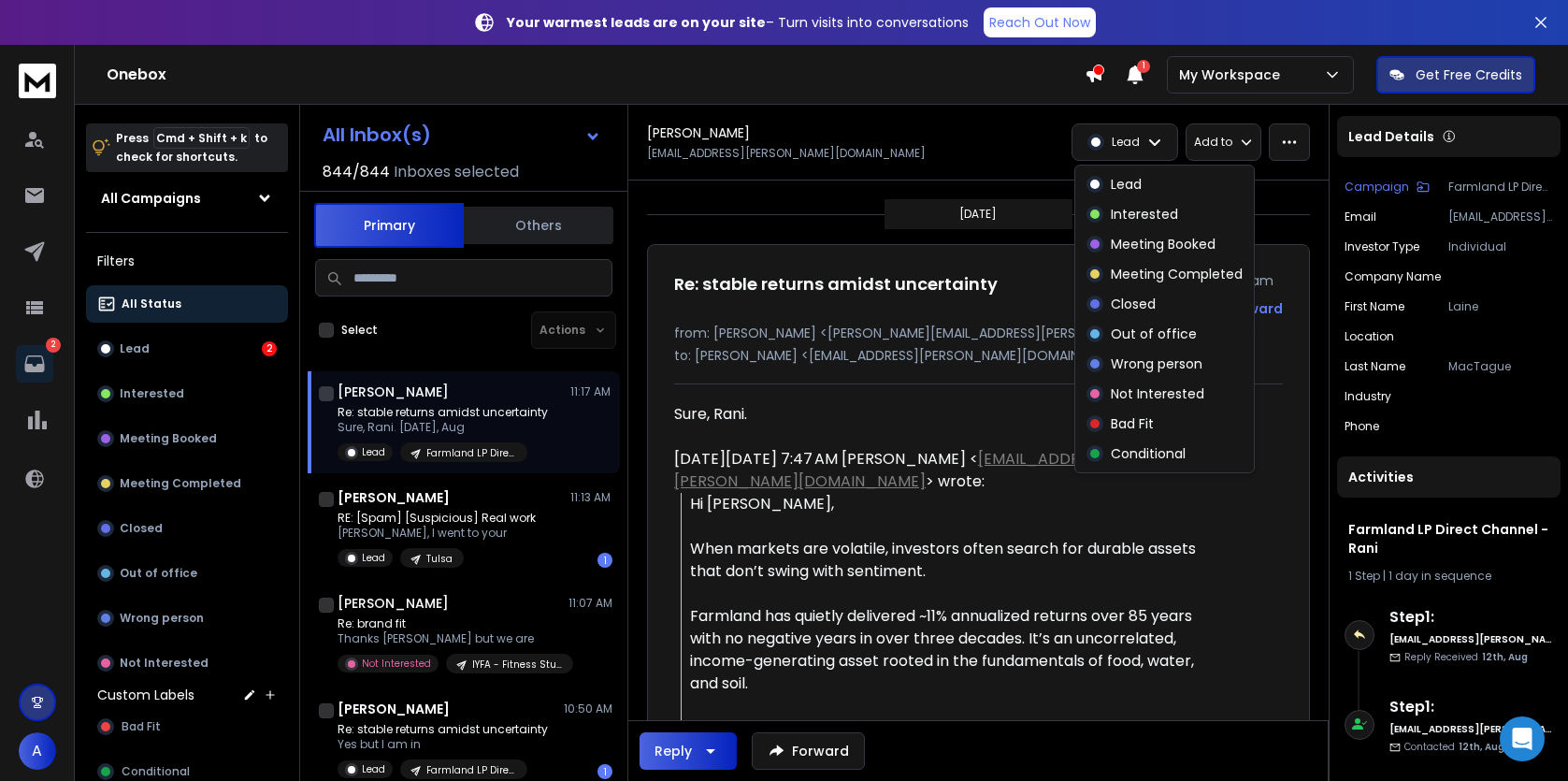
click at [1130, 150] on div "Lead" at bounding box center [1125, 142] width 105 height 36
click at [1116, 221] on p "Interested" at bounding box center [1145, 214] width 68 height 19
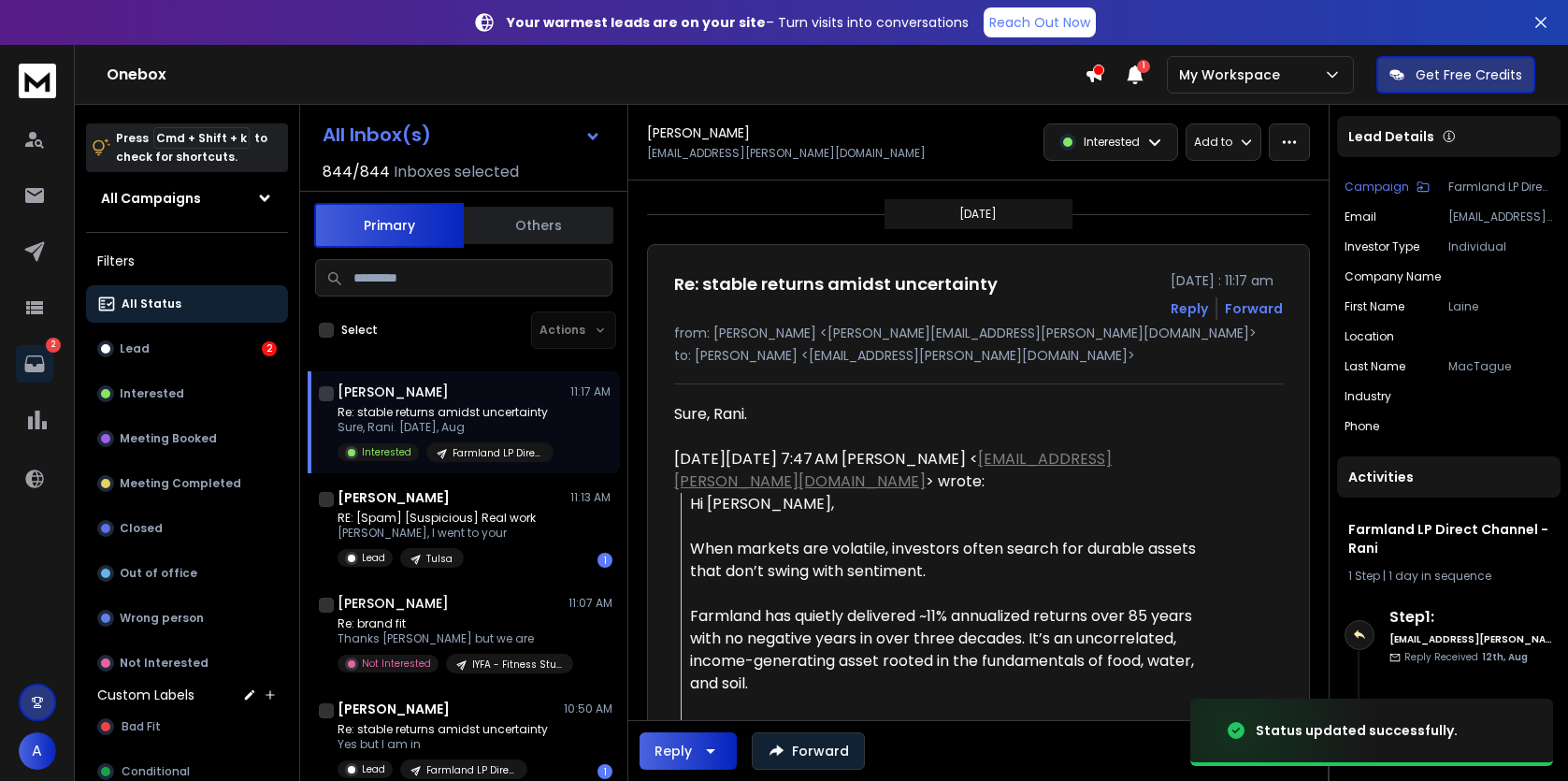
click at [829, 750] on button "Forward" at bounding box center [808, 751] width 114 height 38
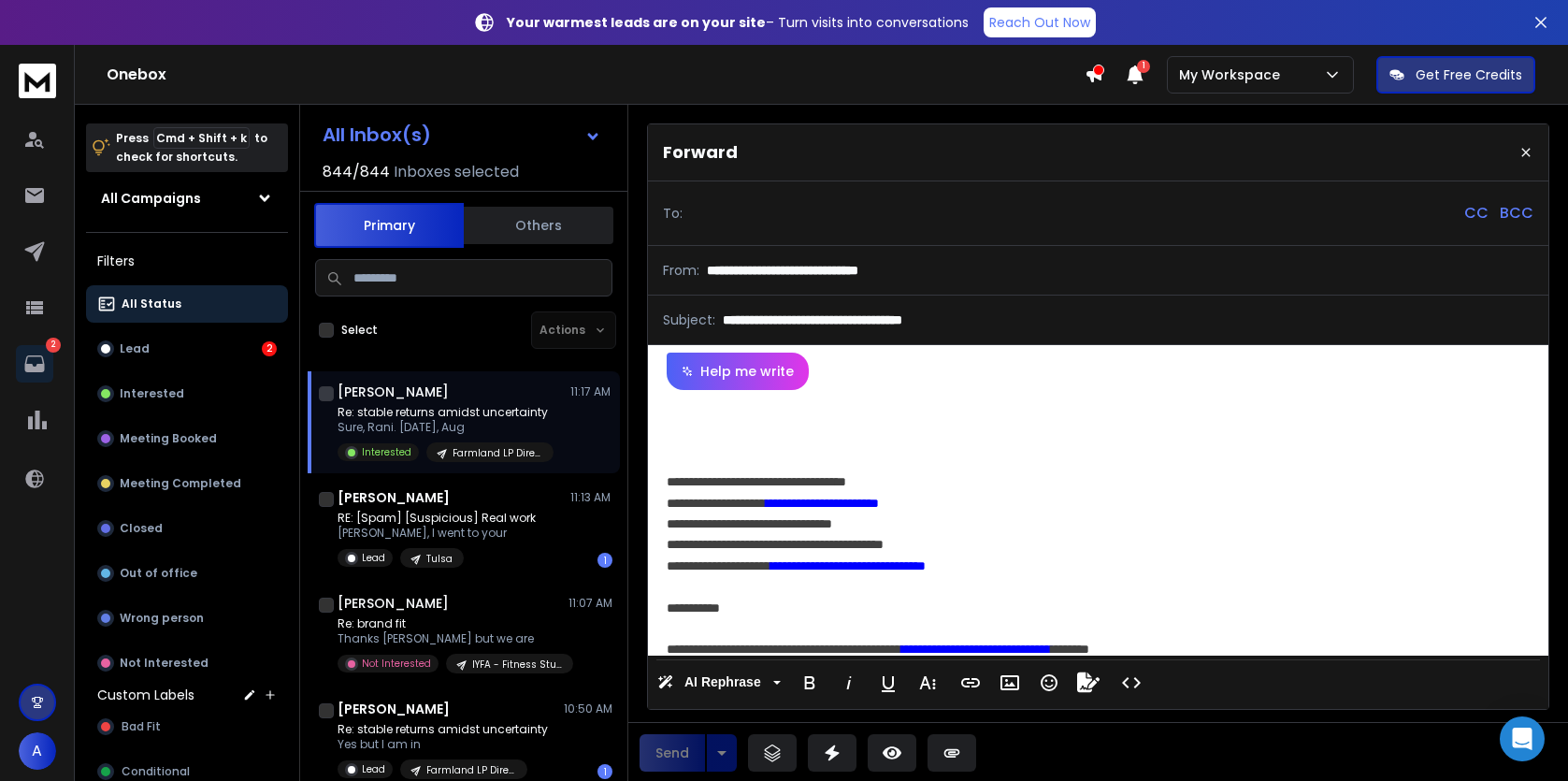
click at [731, 205] on input at bounding box center [755, 213] width 131 height 34
type input "**********"
click at [685, 767] on button "Send" at bounding box center [672, 753] width 66 height 38
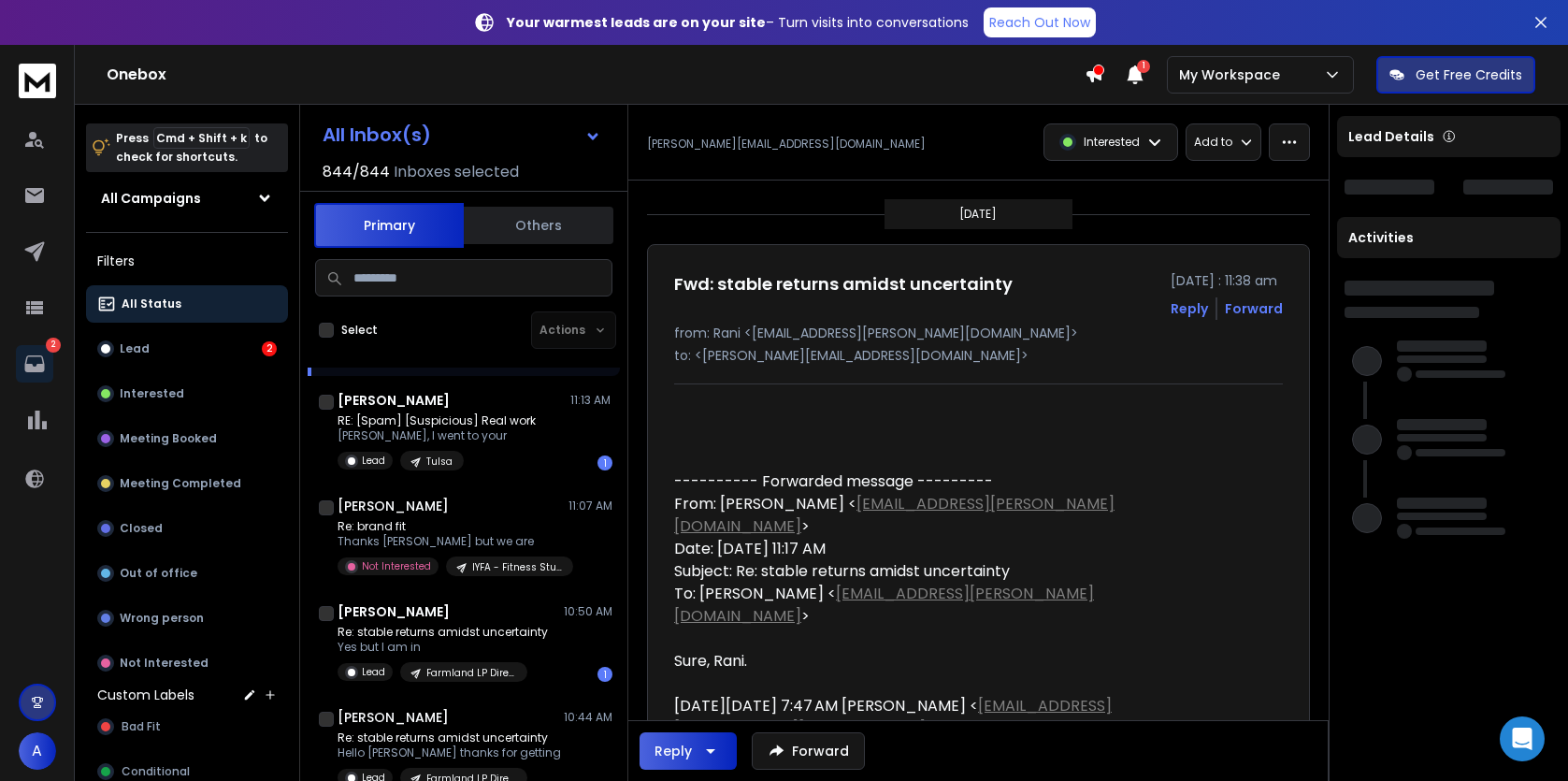
scroll to position [108, 0]
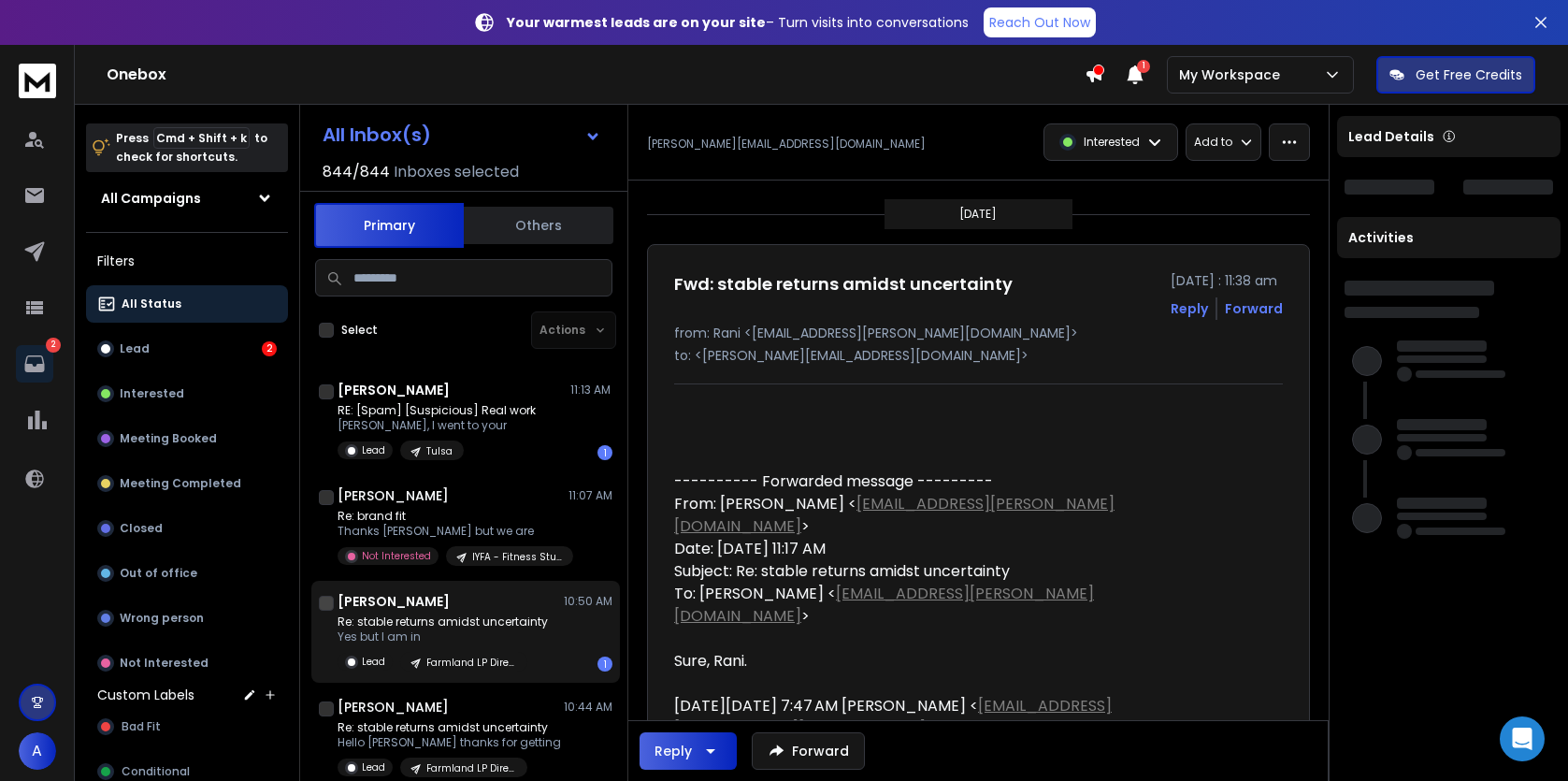
click at [494, 621] on p "Re: stable returns amidst uncertainty" at bounding box center [443, 621] width 210 height 15
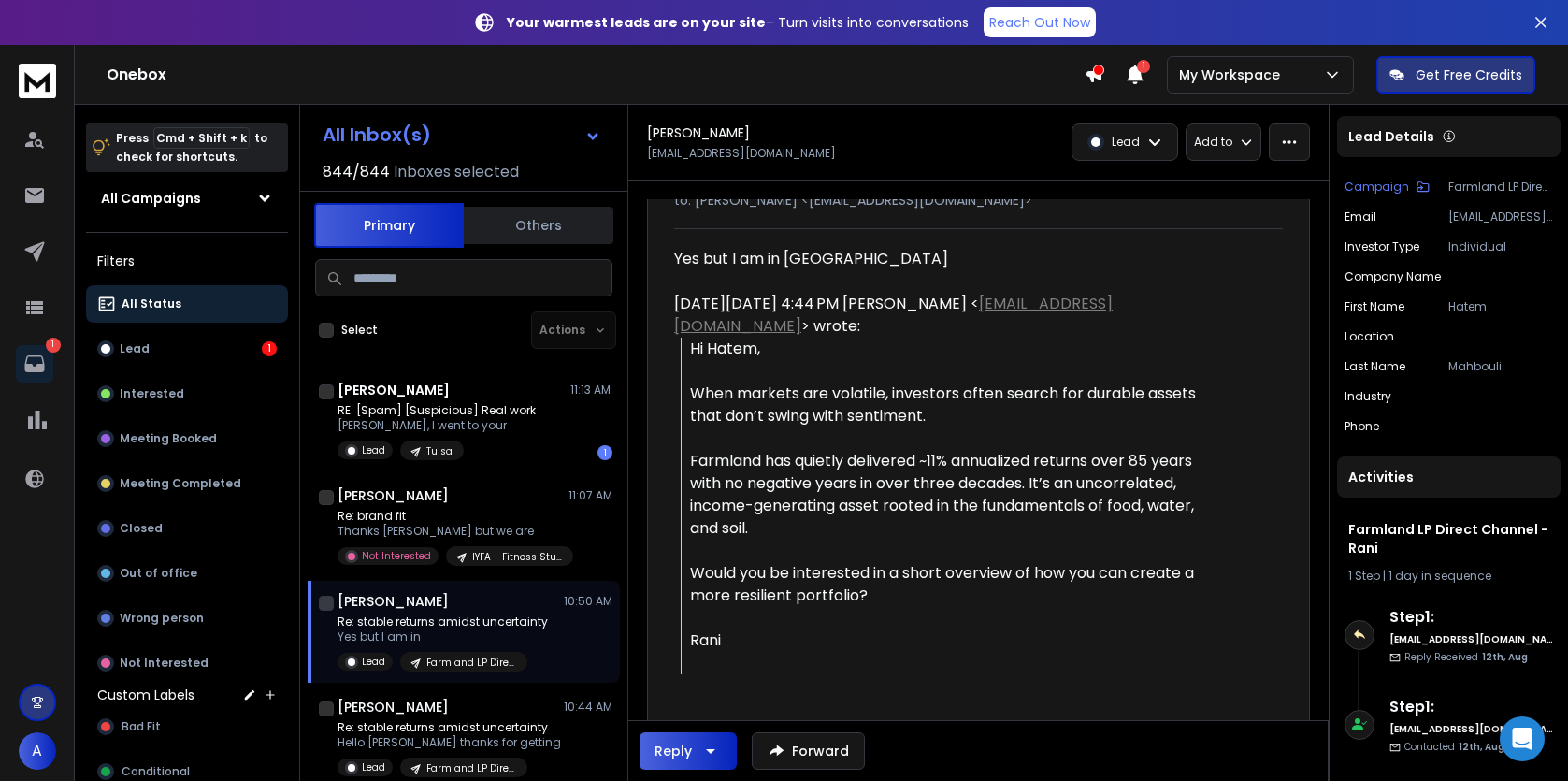
scroll to position [0, 0]
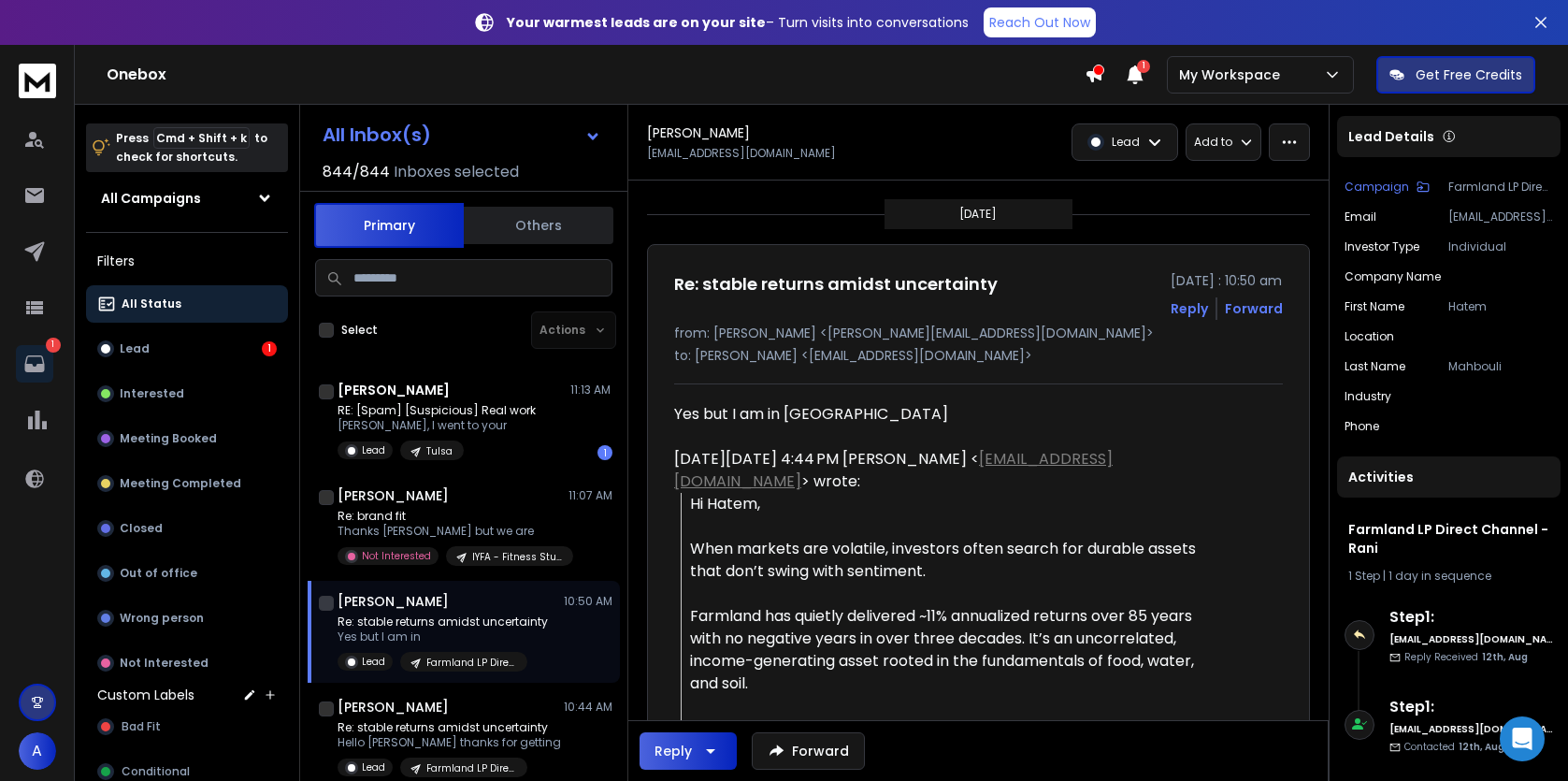
click at [1143, 145] on div "Lead" at bounding box center [1125, 142] width 105 height 36
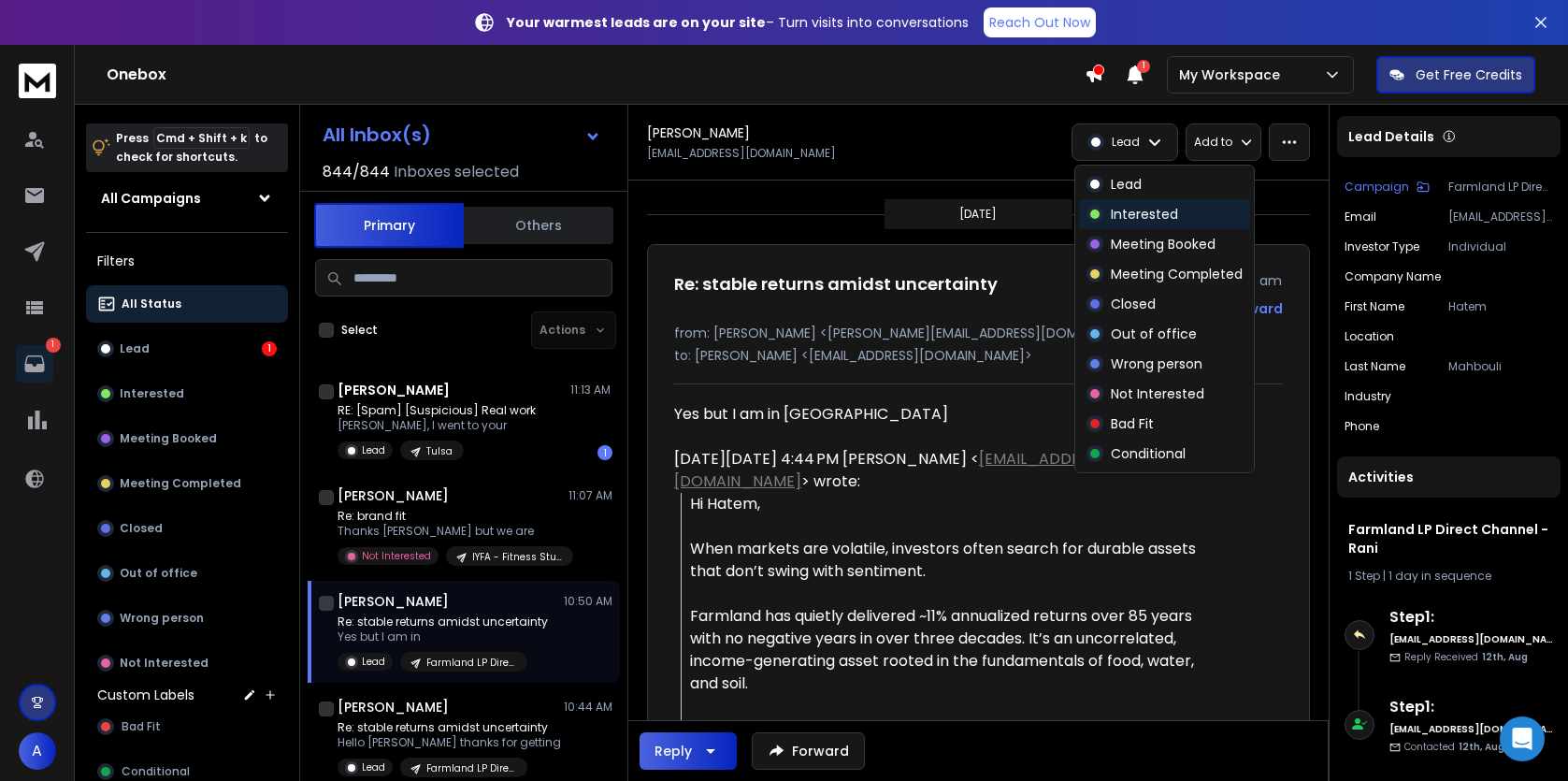
click at [1137, 213] on p "Interested" at bounding box center [1145, 214] width 68 height 19
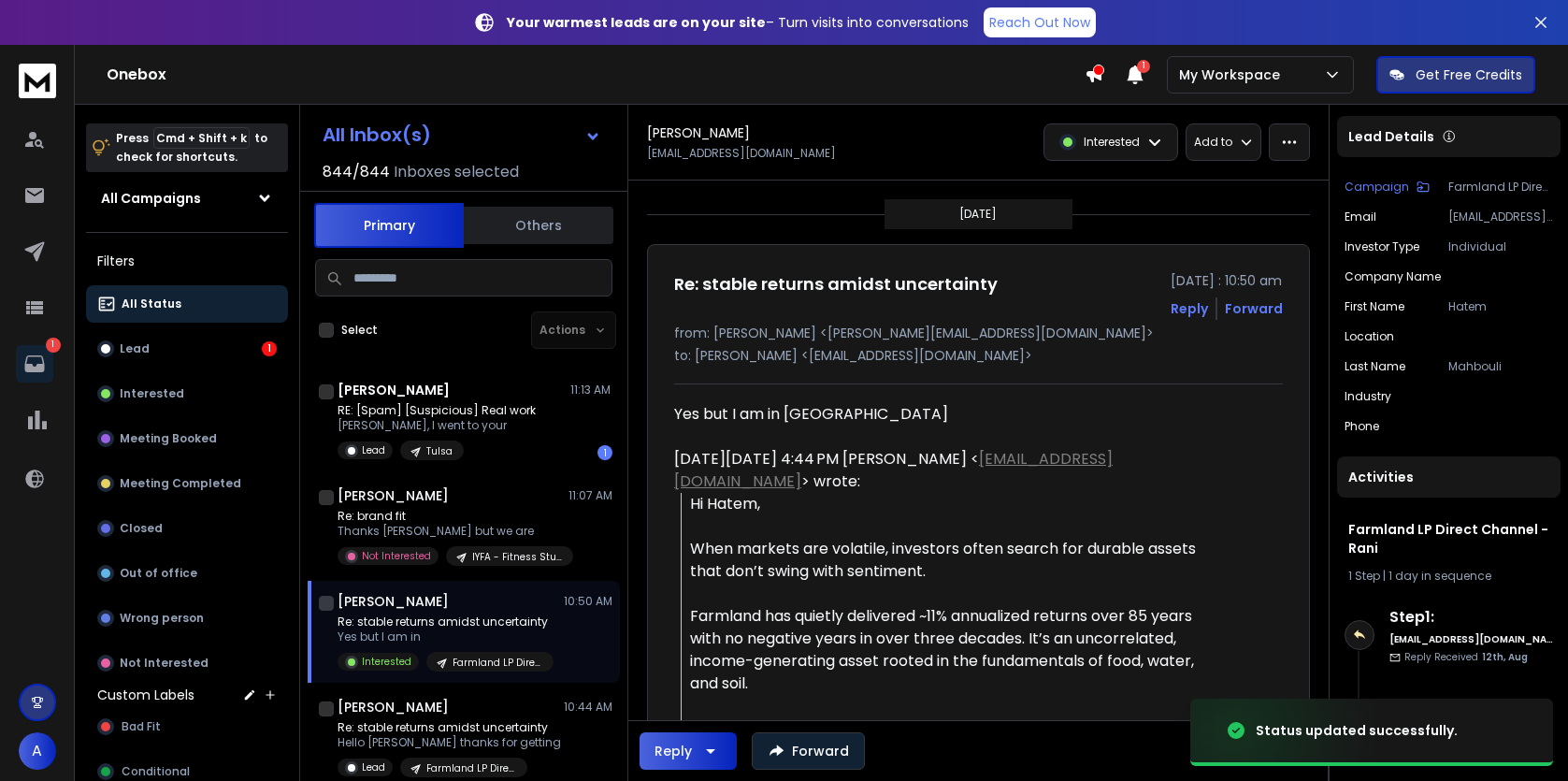
click at [835, 758] on button "Forward" at bounding box center [808, 751] width 114 height 38
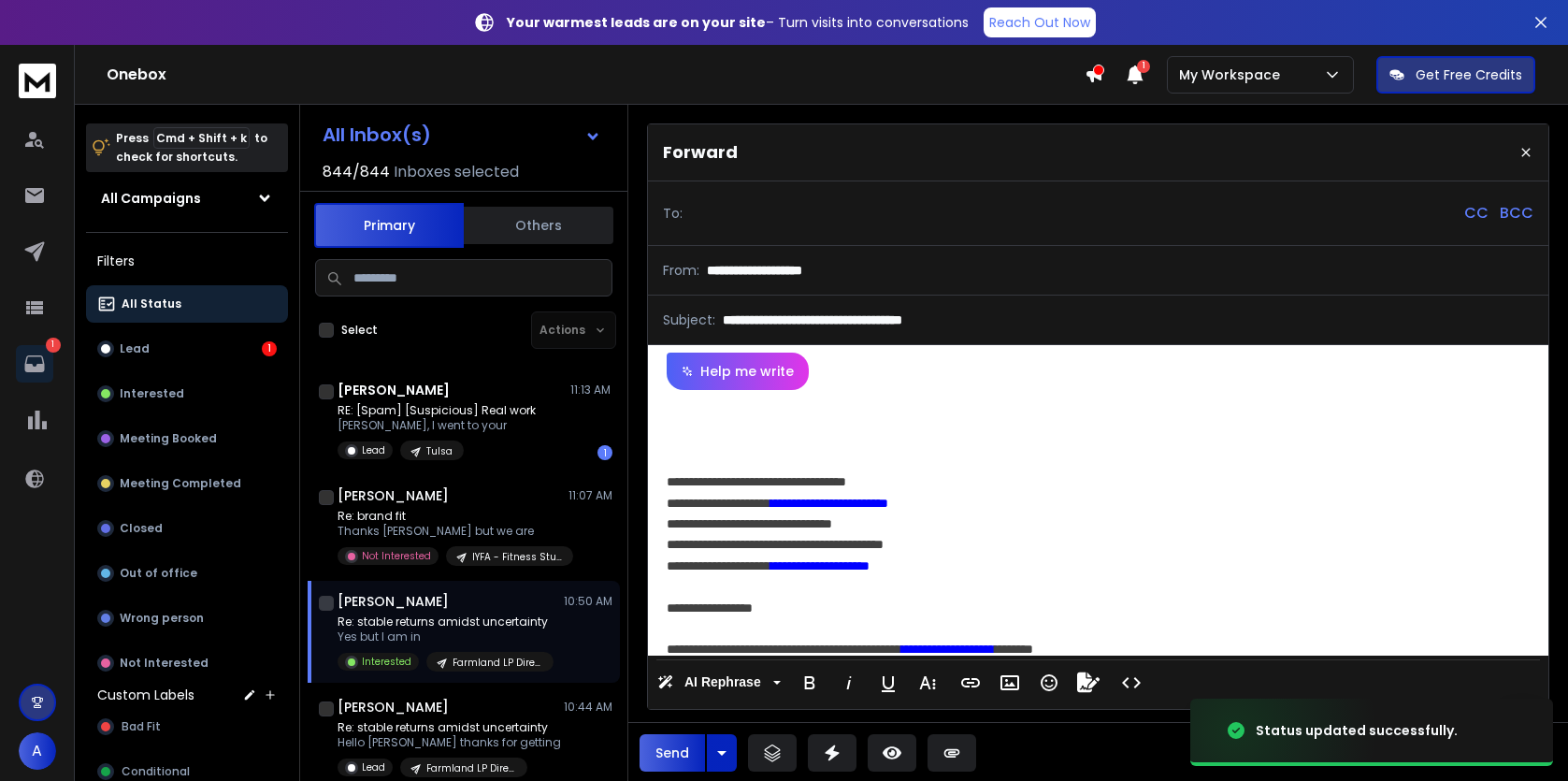
click at [755, 196] on input at bounding box center [755, 213] width 131 height 34
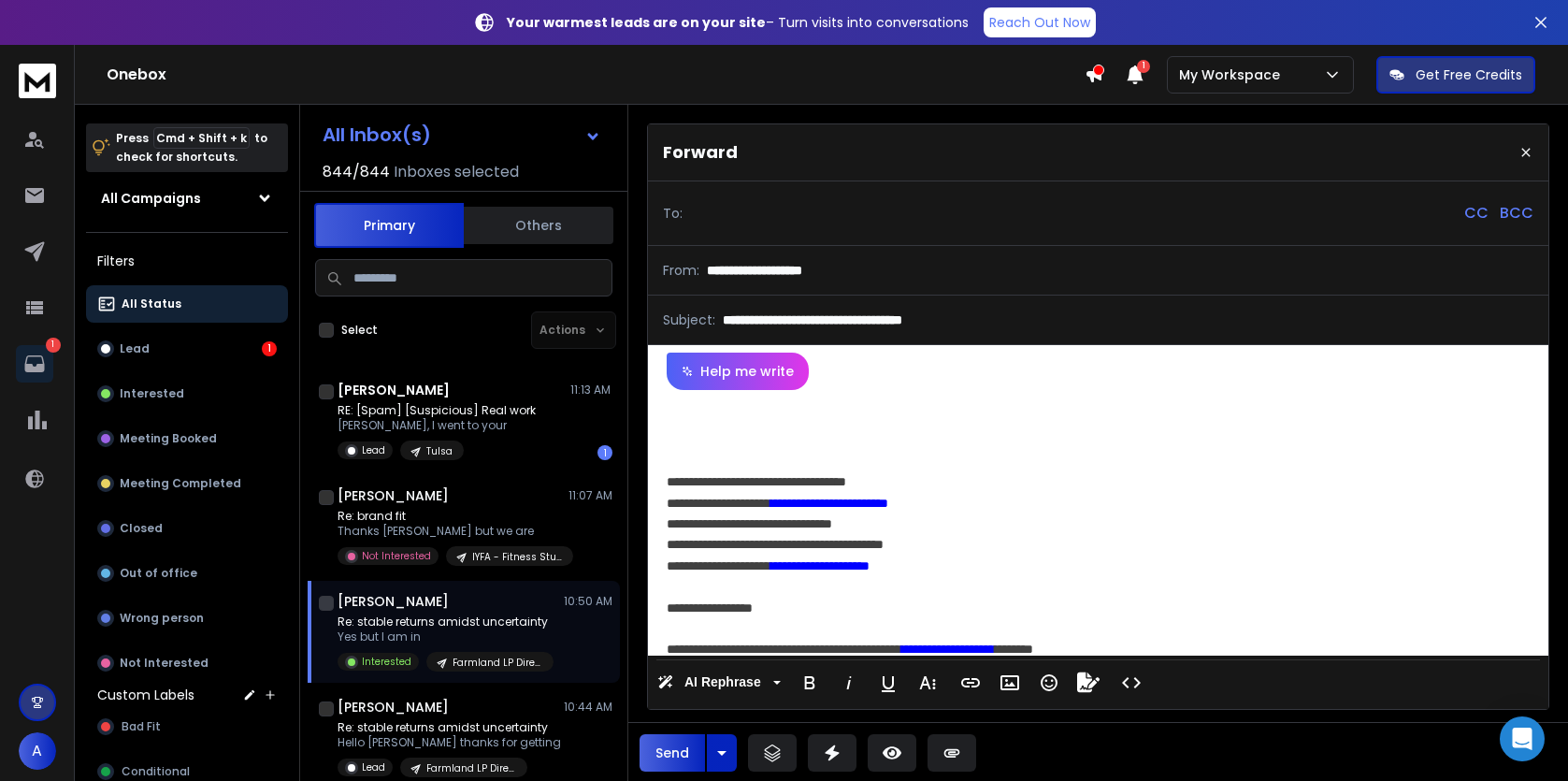
type input "**********"
click at [699, 421] on div at bounding box center [1098, 419] width 863 height 21
click at [670, 752] on button "Send" at bounding box center [672, 753] width 66 height 38
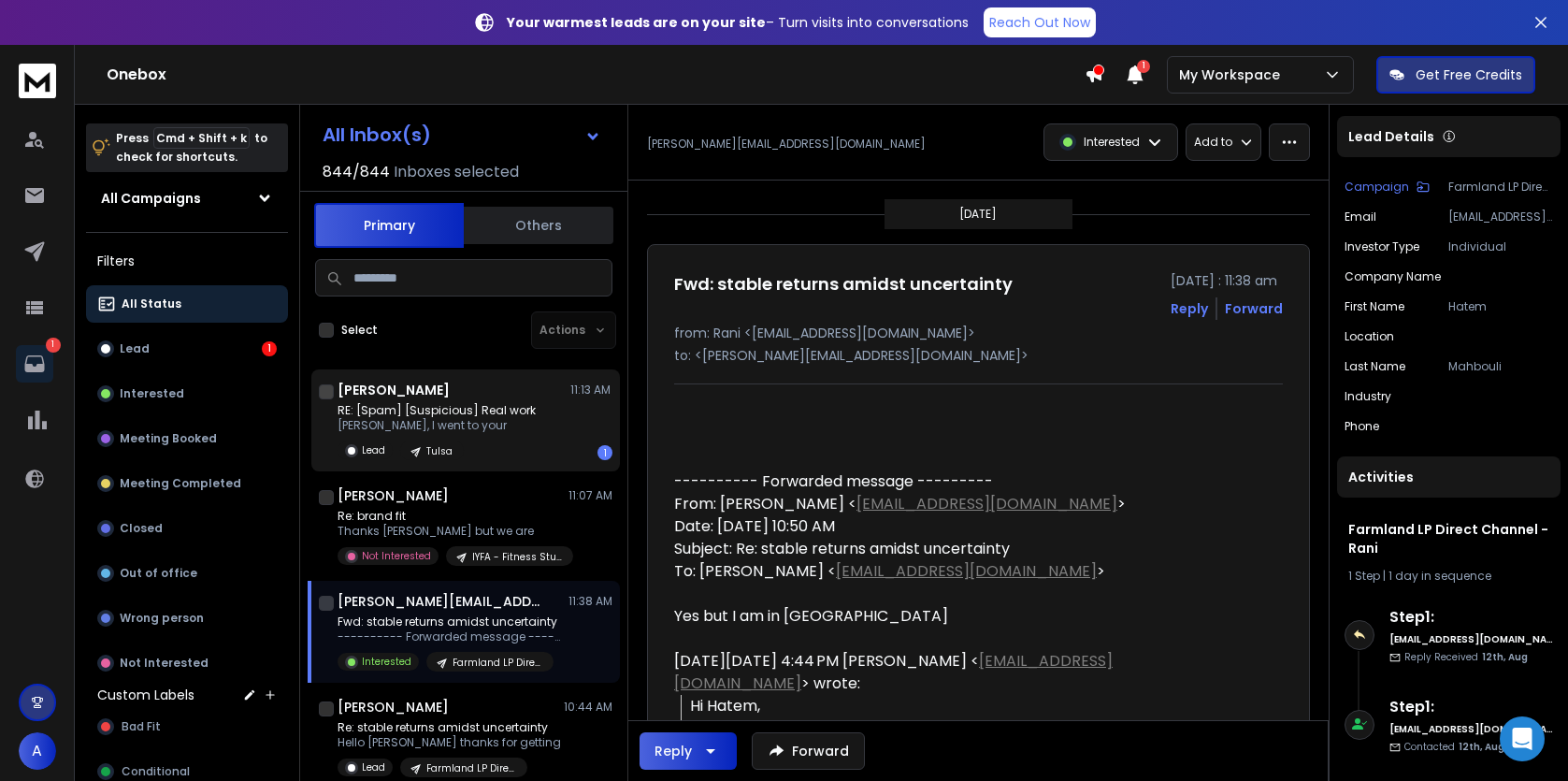
click at [495, 421] on p "[PERSON_NAME], I went to your" at bounding box center [437, 425] width 198 height 15
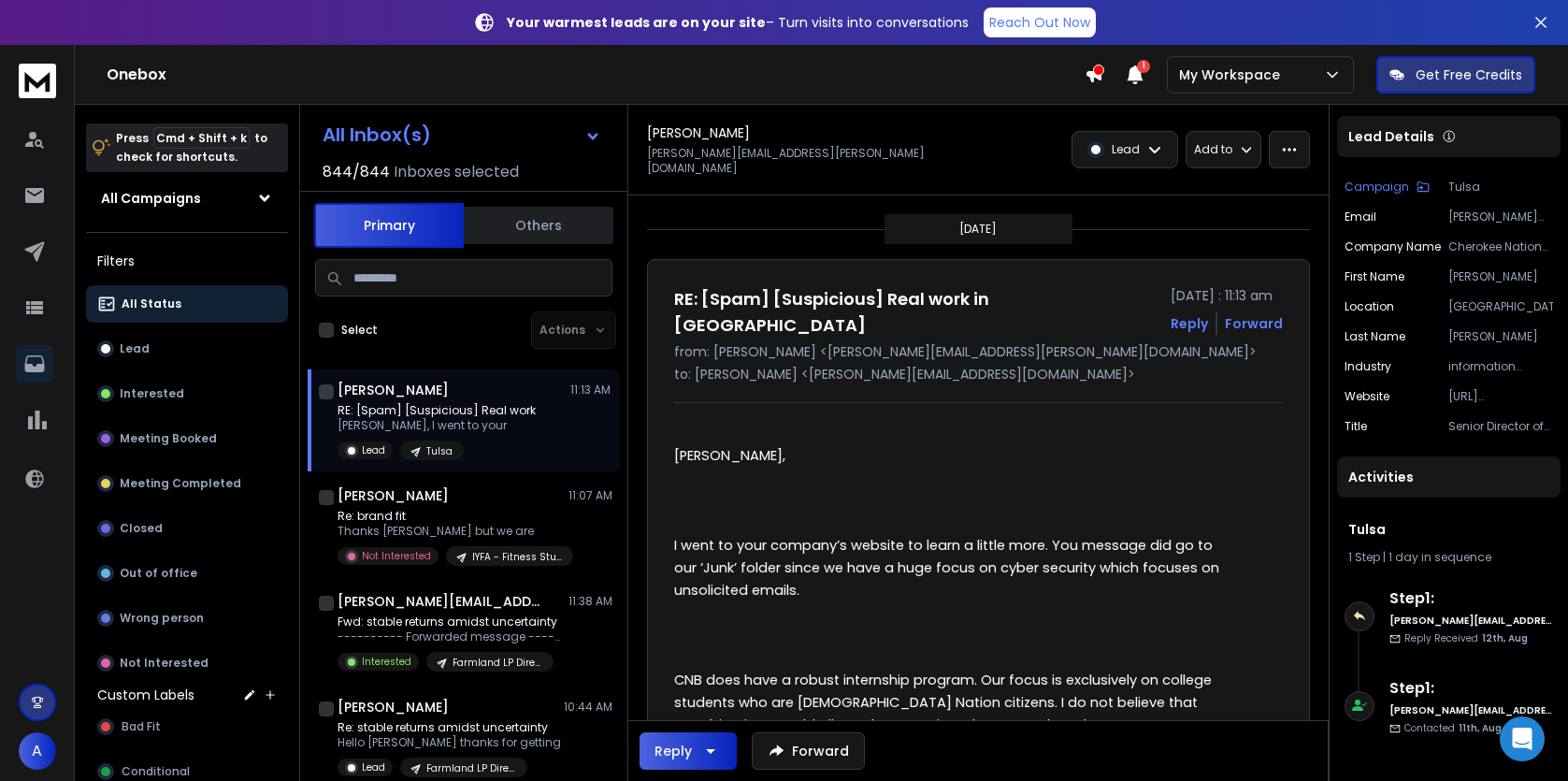
click at [546, 403] on div "RE: [Spam] [Suspicious] Real work Chad, I went to your Lead Tulsa" at bounding box center [475, 431] width 275 height 57
click at [329, 394] on button "button" at bounding box center [327, 391] width 15 height 15
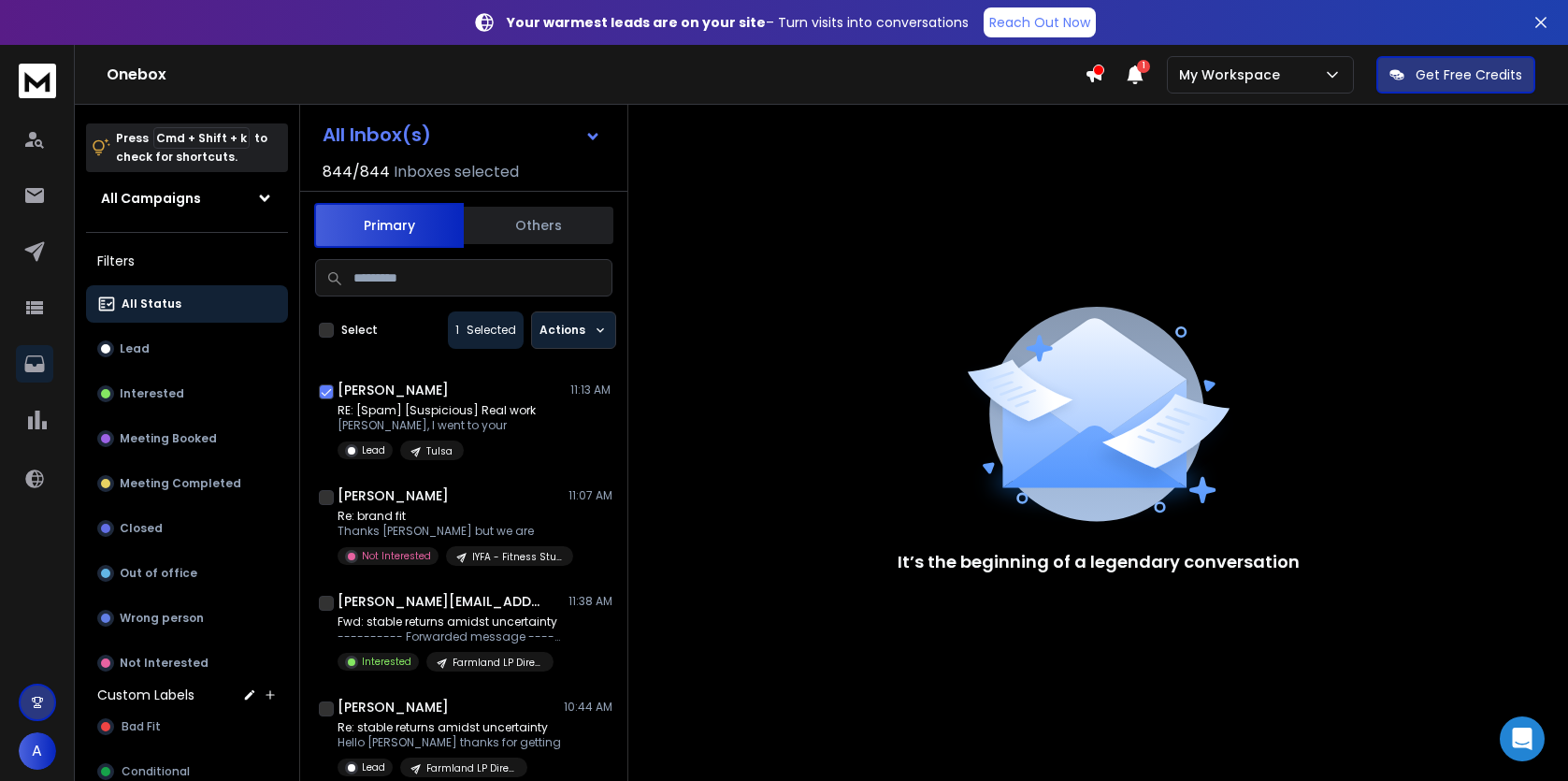
click at [598, 341] on button "Actions" at bounding box center [574, 330] width 85 height 38
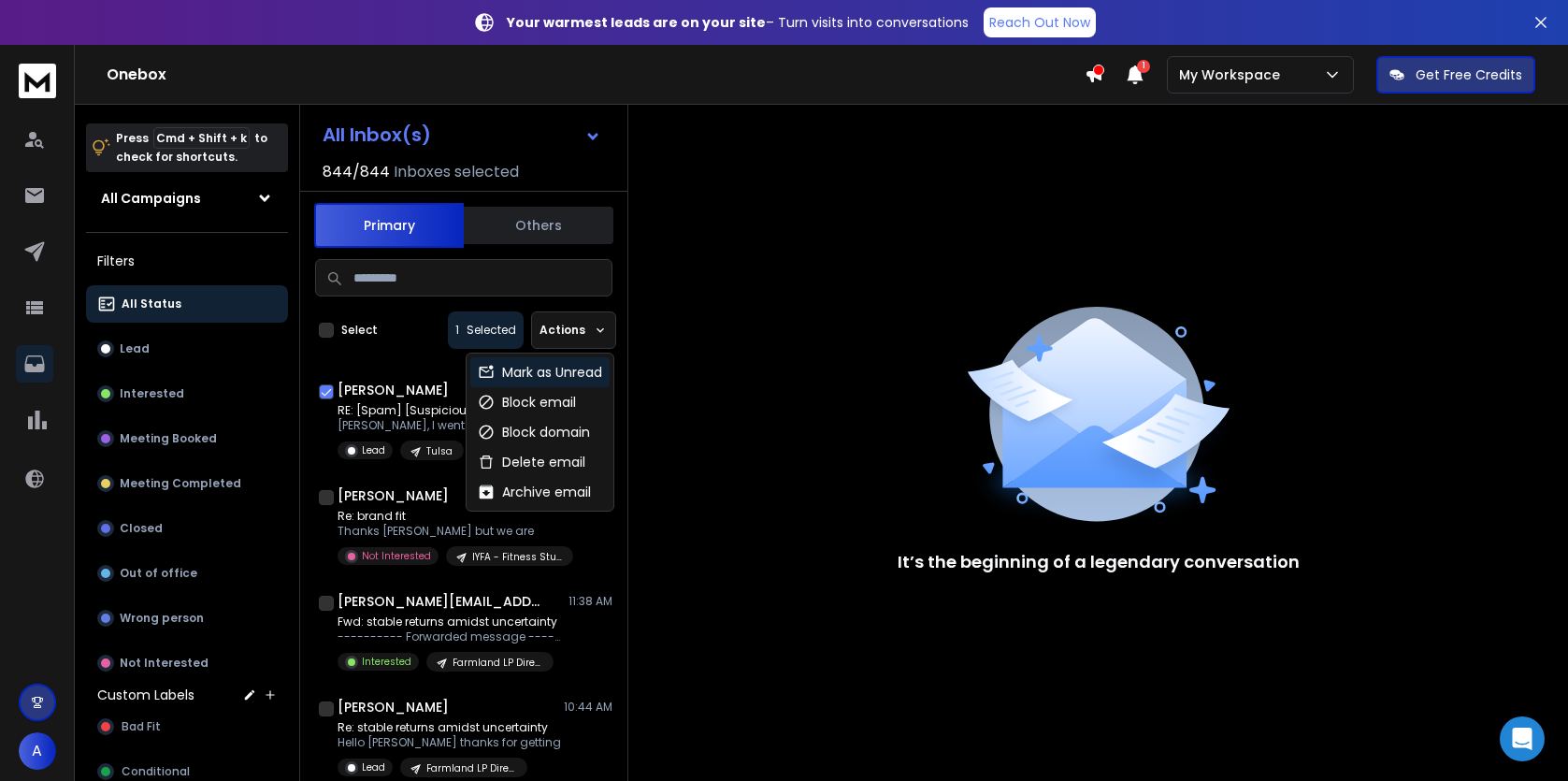
click at [575, 366] on div "Mark as Unread" at bounding box center [540, 372] width 124 height 19
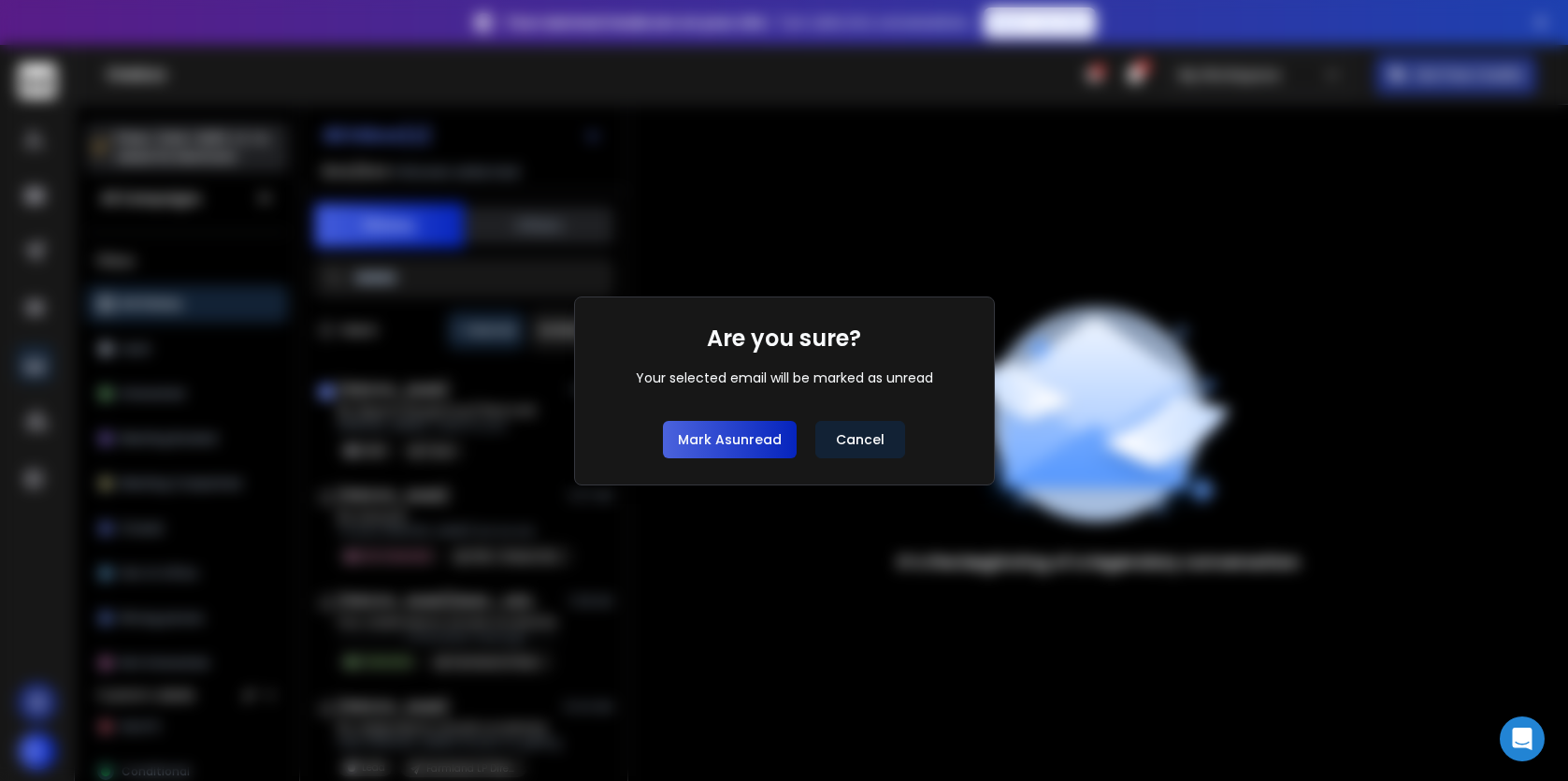
click at [746, 450] on button "Mark as unread" at bounding box center [730, 439] width 133 height 38
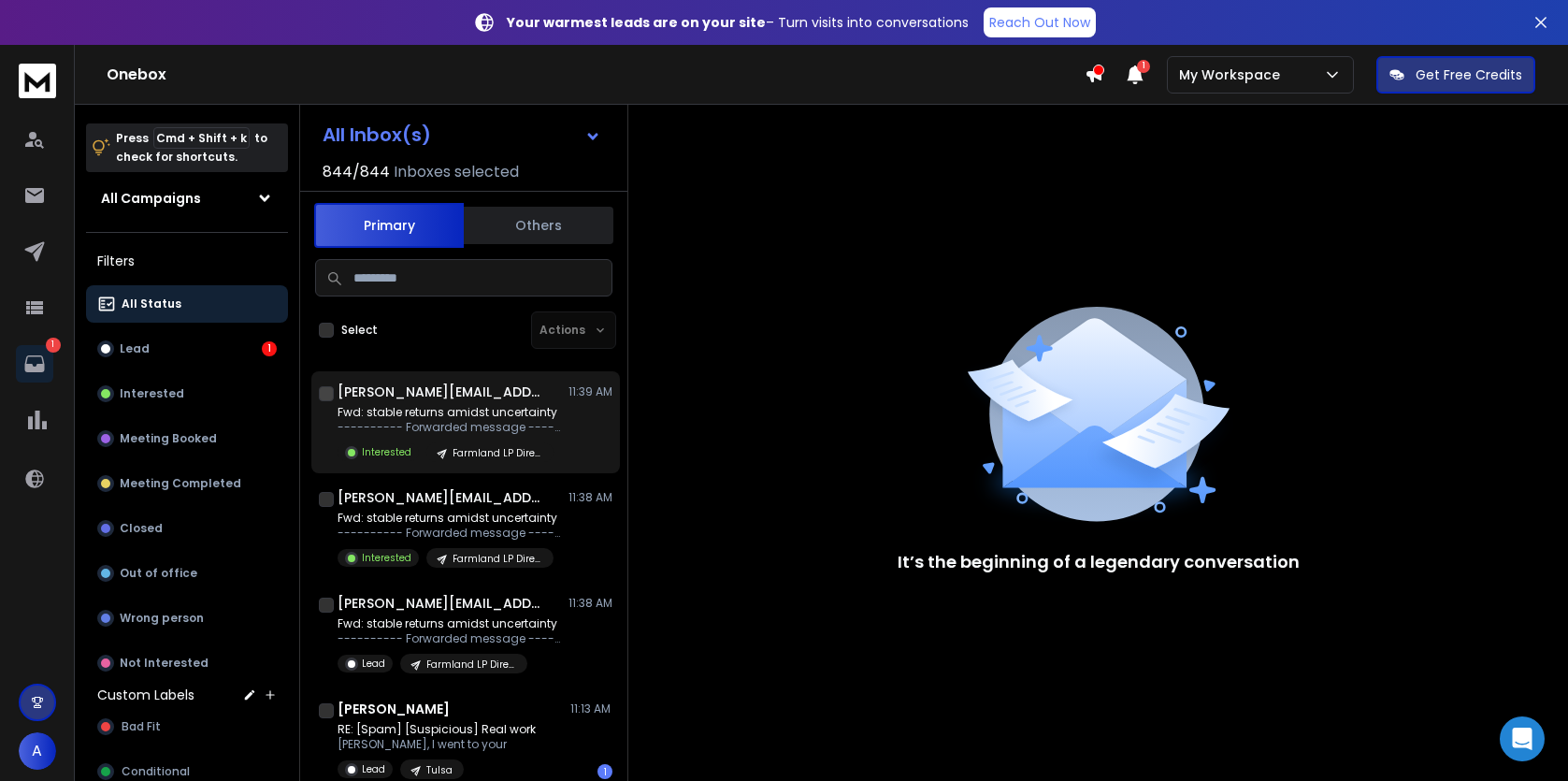
click at [531, 398] on div "[PERSON_NAME][EMAIL_ADDRESS][DOMAIN_NAME] 11:39 AM" at bounding box center [475, 391] width 275 height 19
click at [527, 425] on p "---------- Forwarded message --------- From: [PERSON_NAME]" at bounding box center [450, 427] width 224 height 15
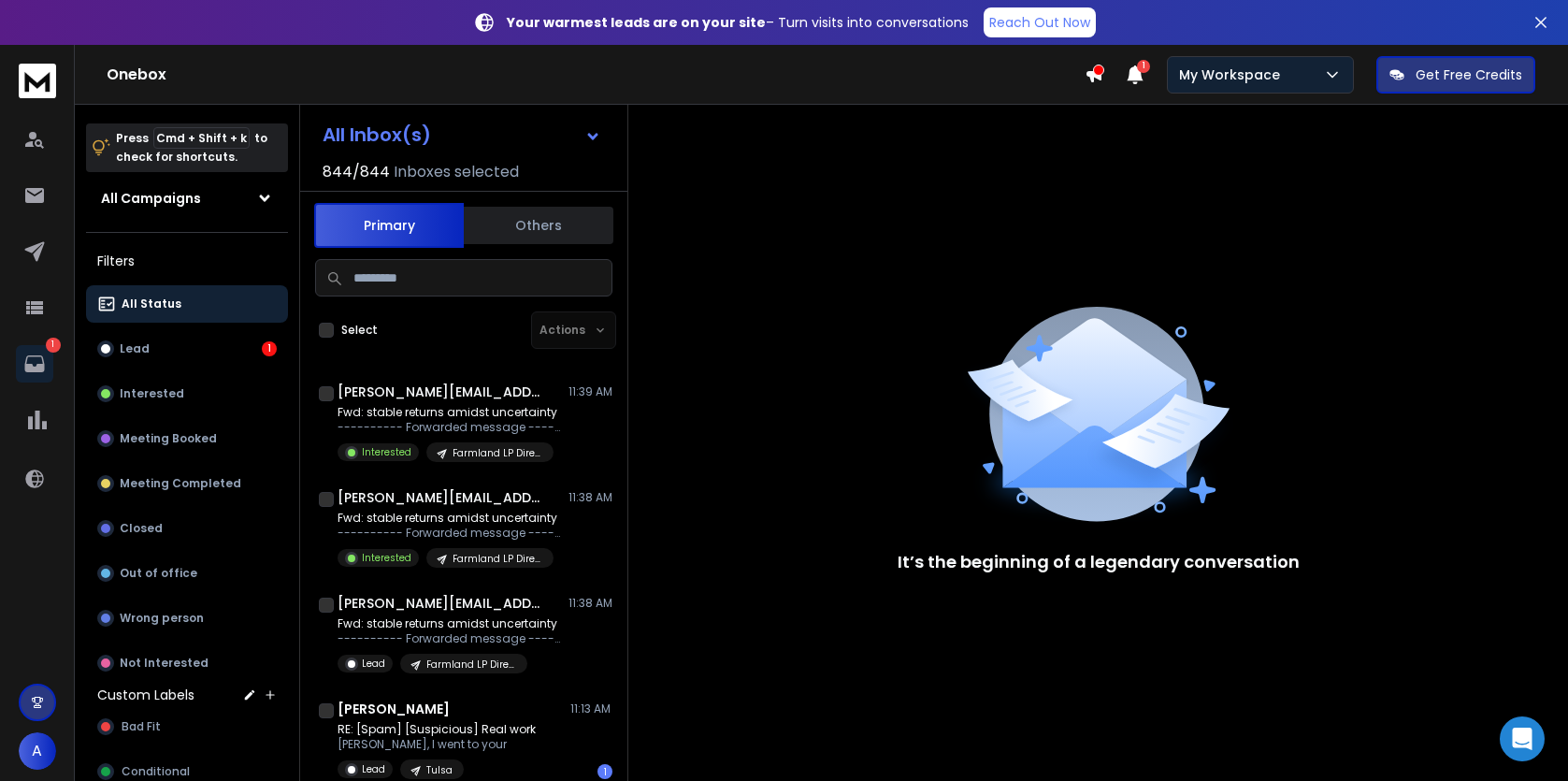
click at [1265, 76] on p "My Workspace" at bounding box center [1234, 75] width 109 height 19
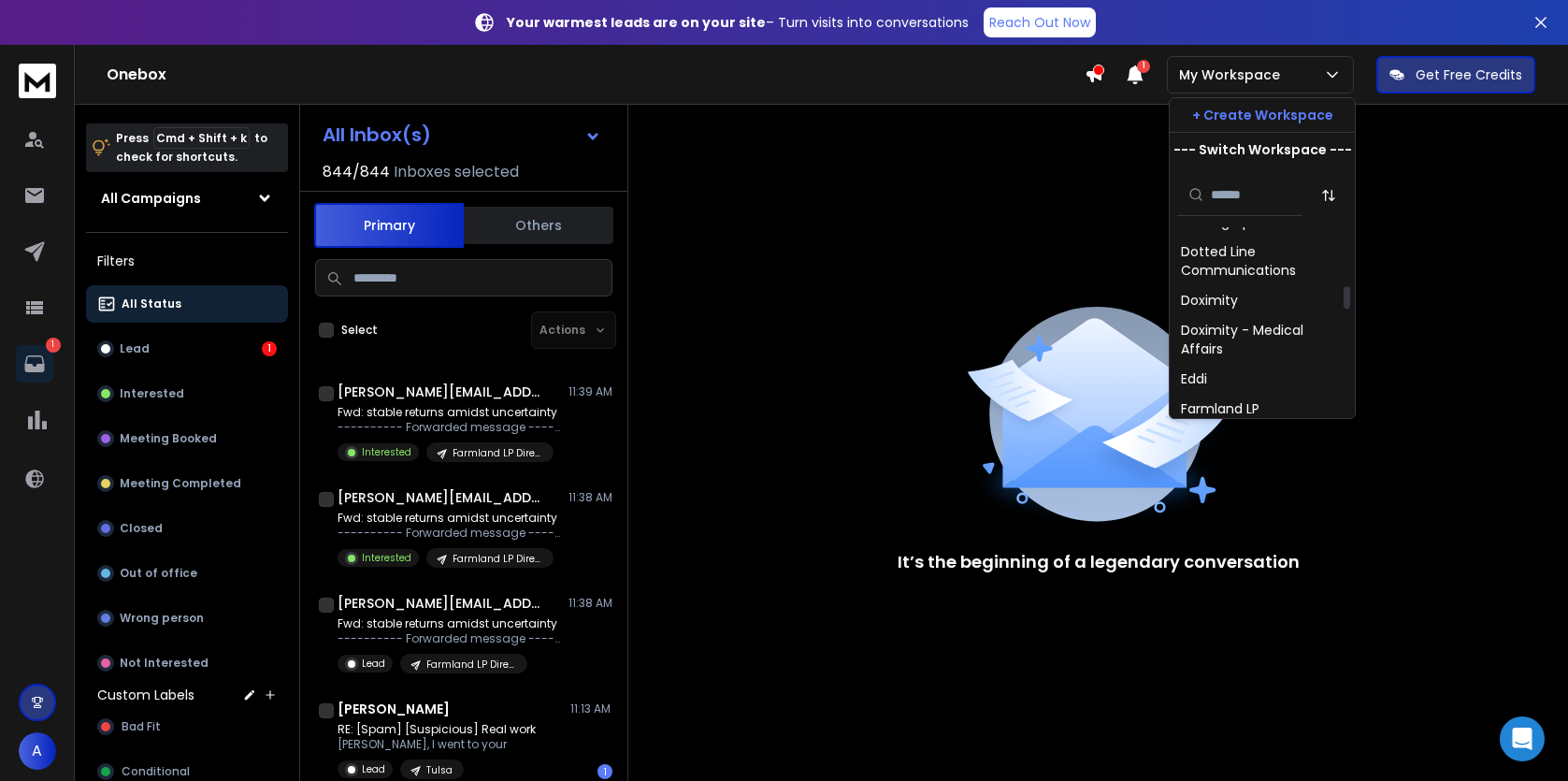
scroll to position [490, 0]
drag, startPoint x: 1347, startPoint y: 243, endPoint x: 1347, endPoint y: 302, distance: 59.0
click at [1347, 302] on div at bounding box center [1346, 299] width 7 height 23
click at [1282, 319] on div "Doximity - Medical Affairs" at bounding box center [1262, 338] width 162 height 38
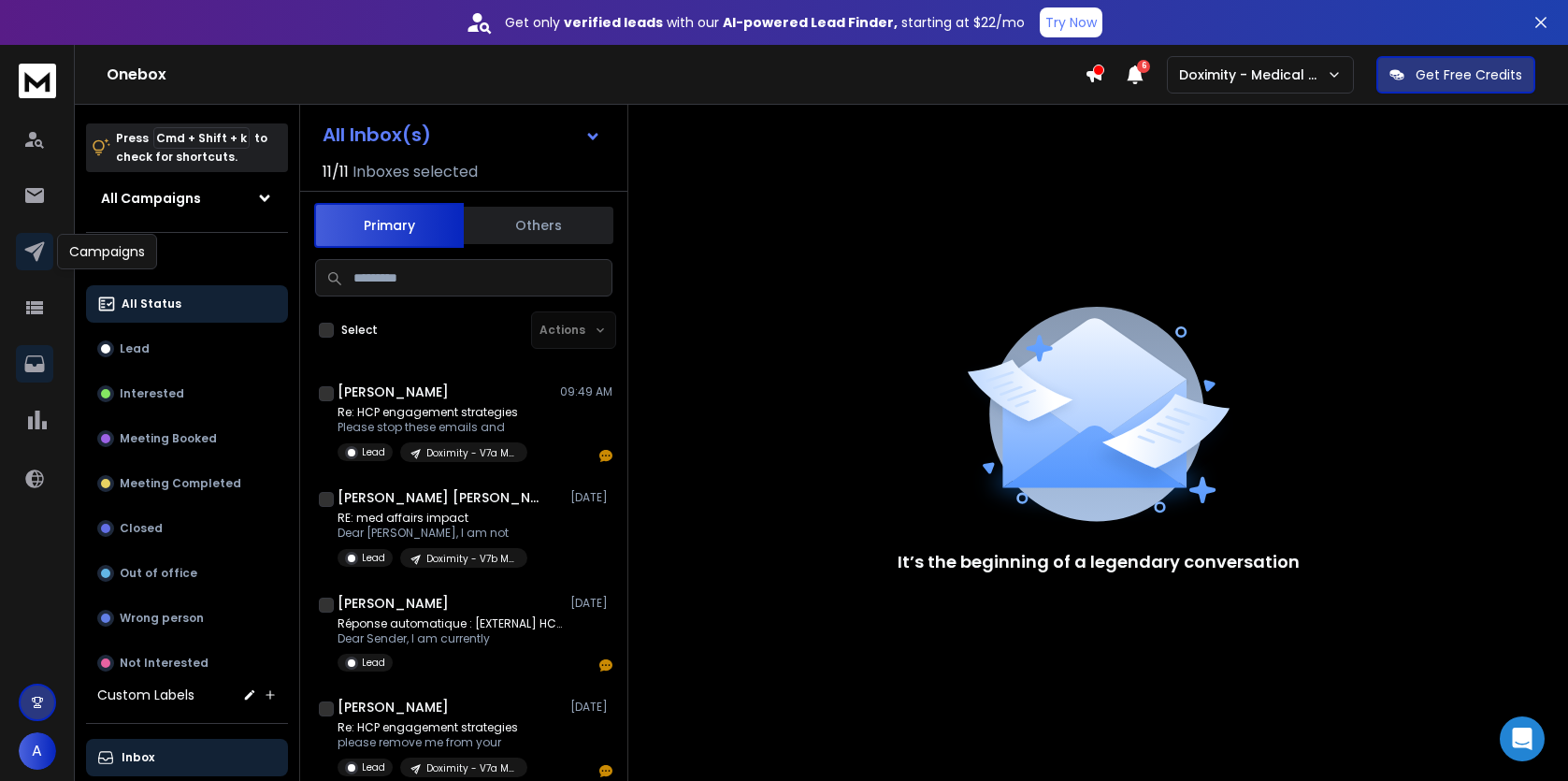
click at [34, 256] on icon at bounding box center [34, 251] width 20 height 20
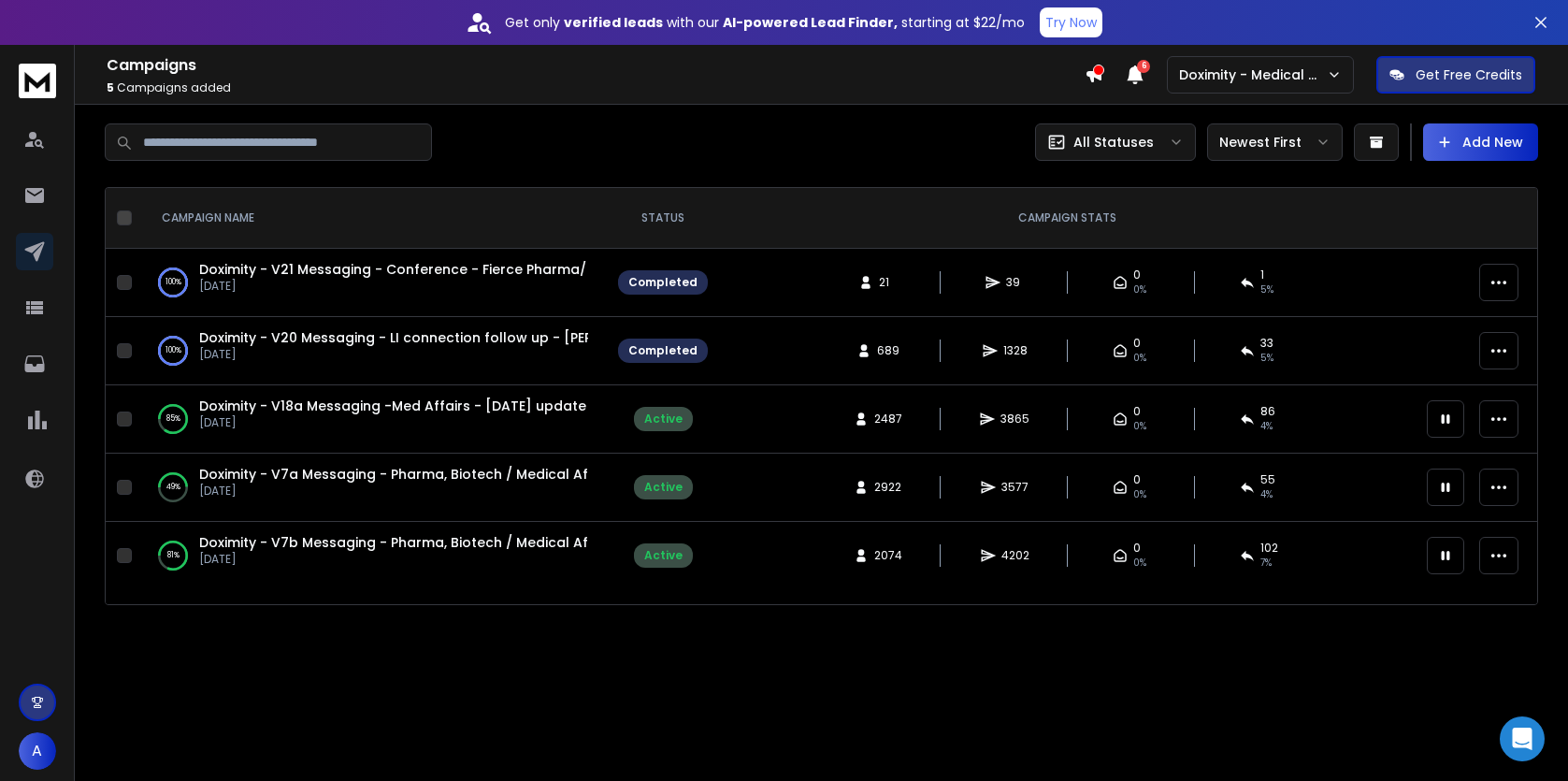
click at [403, 546] on span "Doximity - V7b Messaging - Pharma, Biotech / Medical Affairs Titles - updated […" at bounding box center [515, 543] width 631 height 19
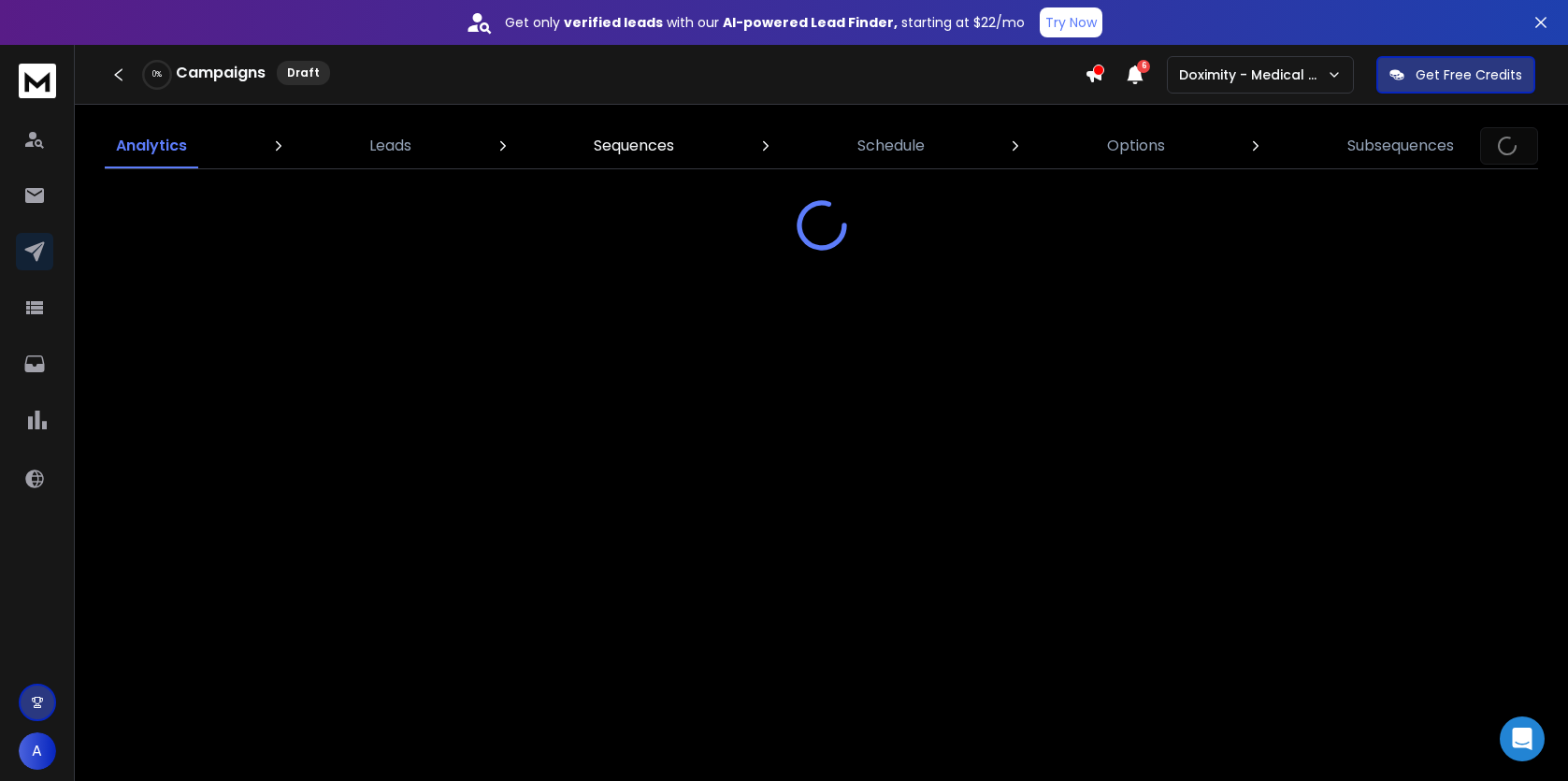
click at [636, 143] on p "Sequences" at bounding box center [634, 145] width 81 height 23
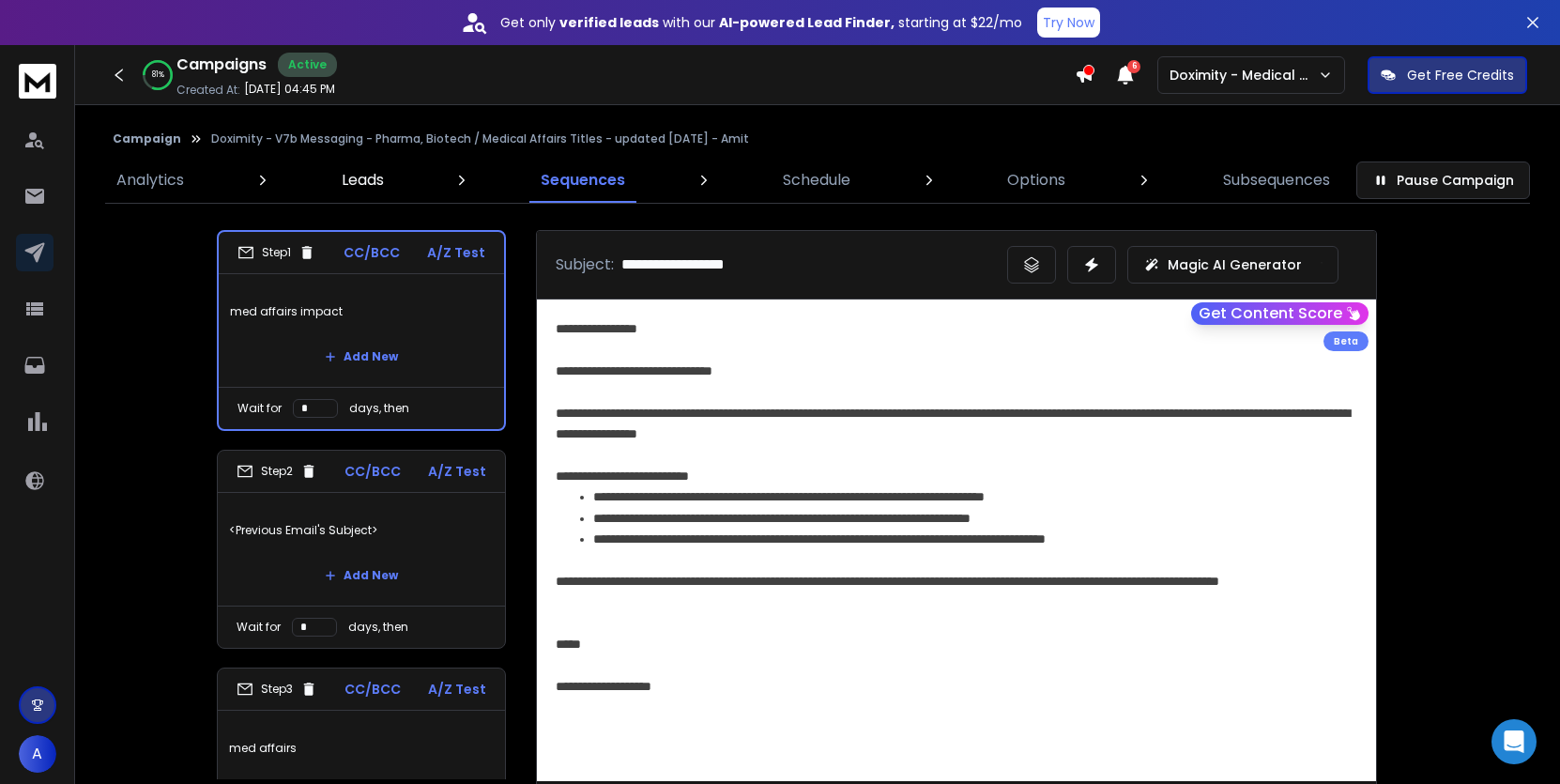
click at [352, 183] on p "Leads" at bounding box center [363, 180] width 42 height 23
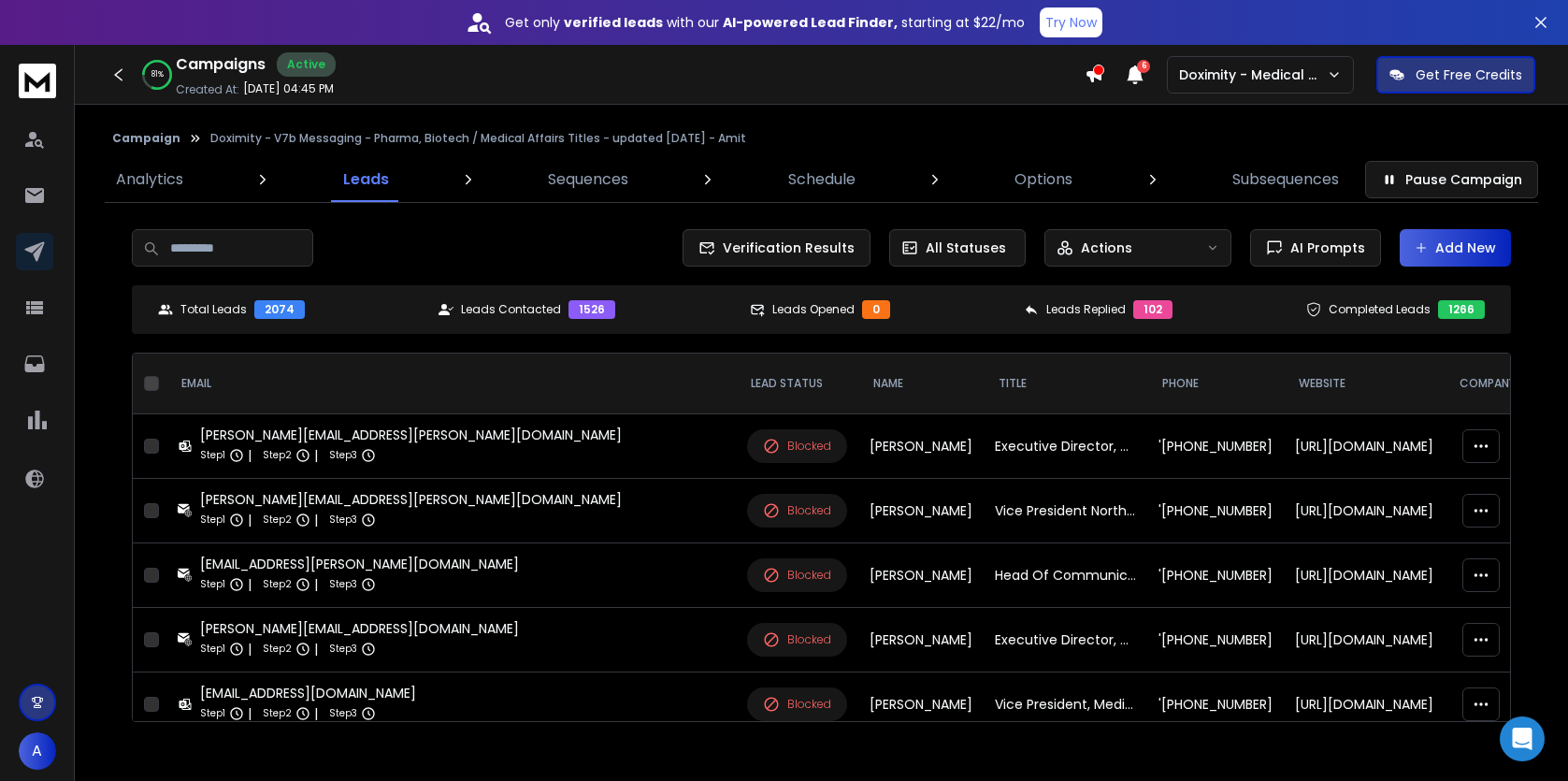
click at [1451, 242] on button "Add New" at bounding box center [1455, 248] width 112 height 38
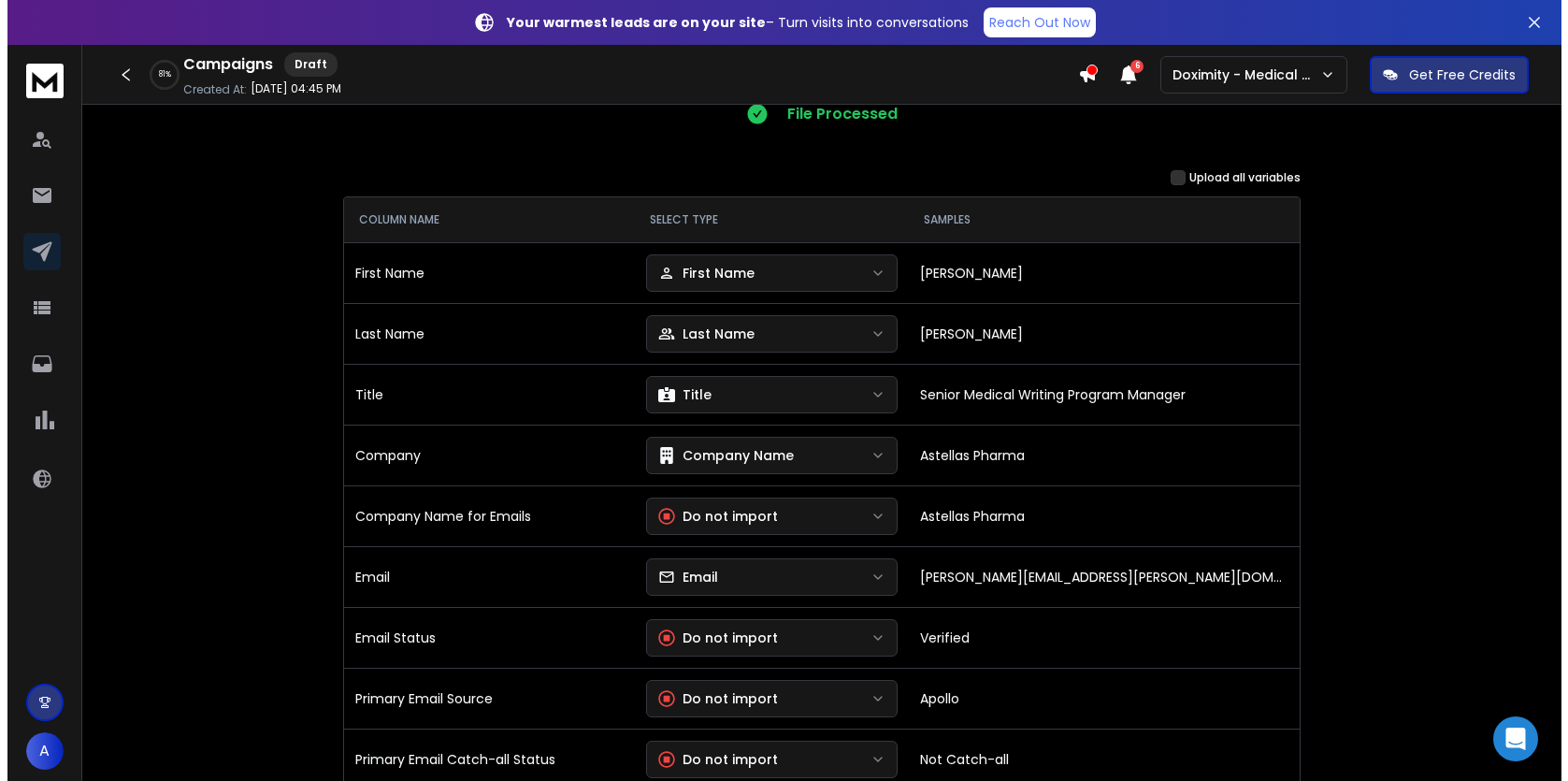
scroll to position [260, 0]
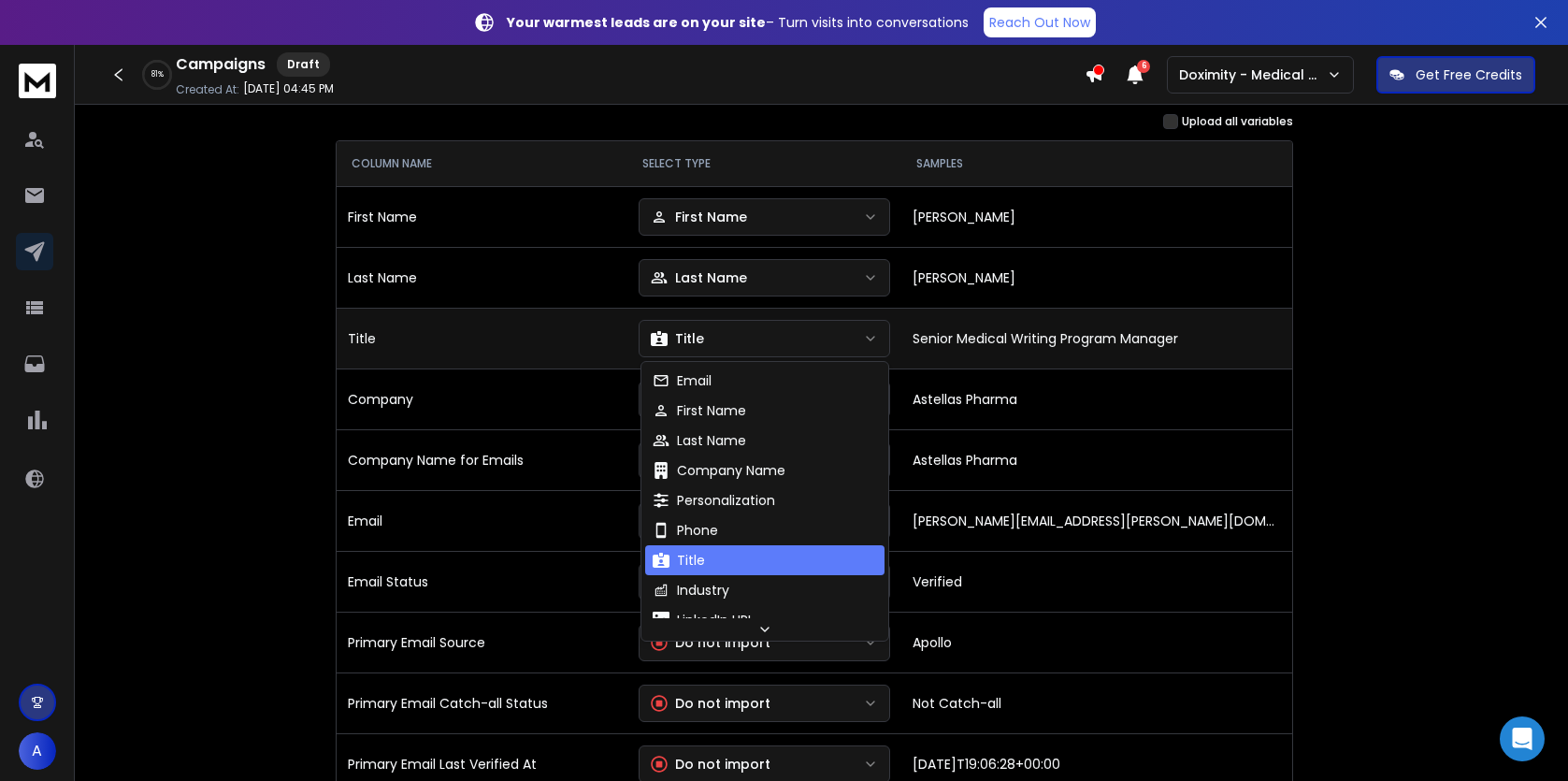
click at [761, 337] on button "Title" at bounding box center [764, 339] width 252 height 38
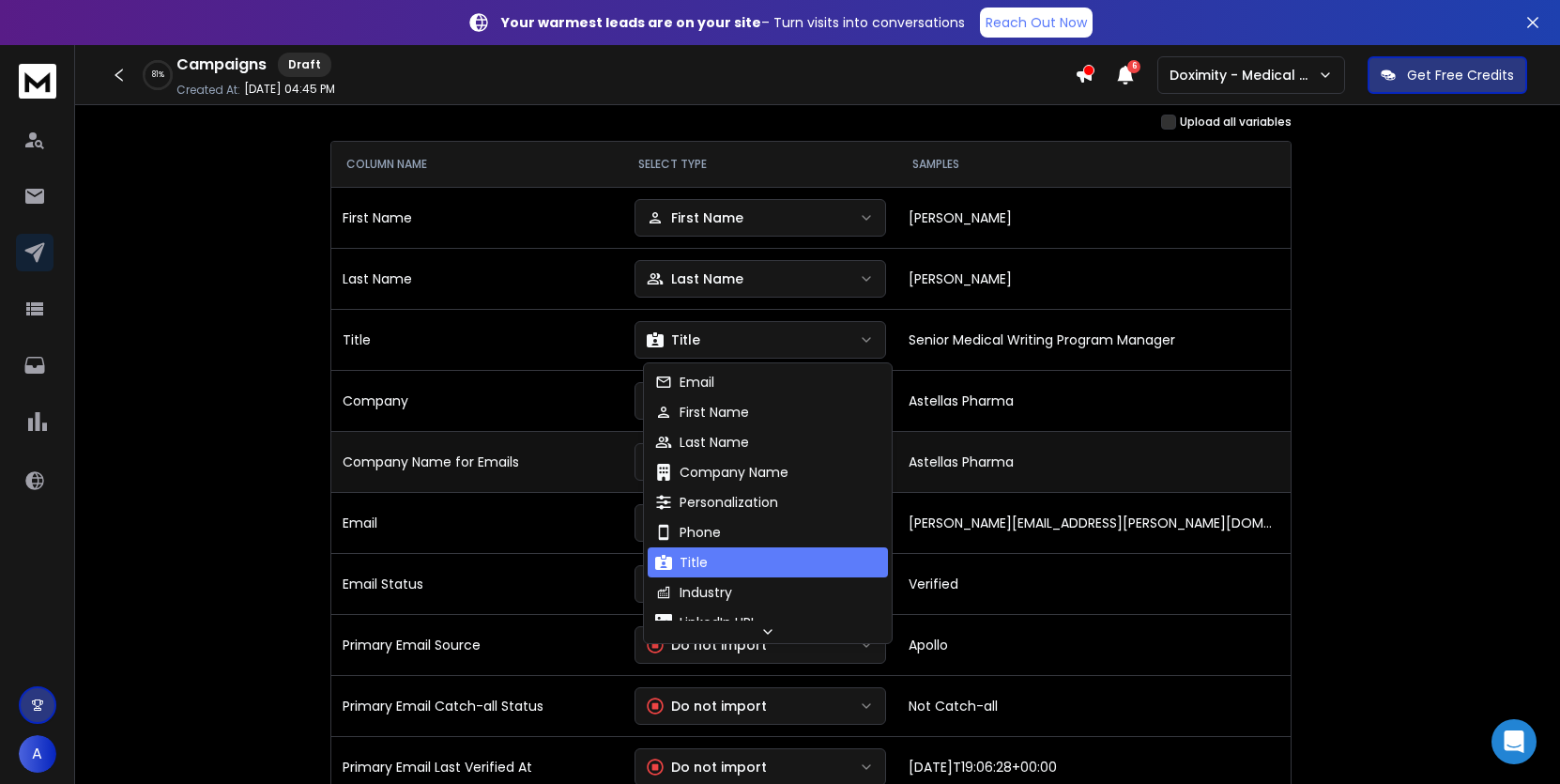
click at [536, 456] on td "Company Name for Emails" at bounding box center [478, 461] width 292 height 61
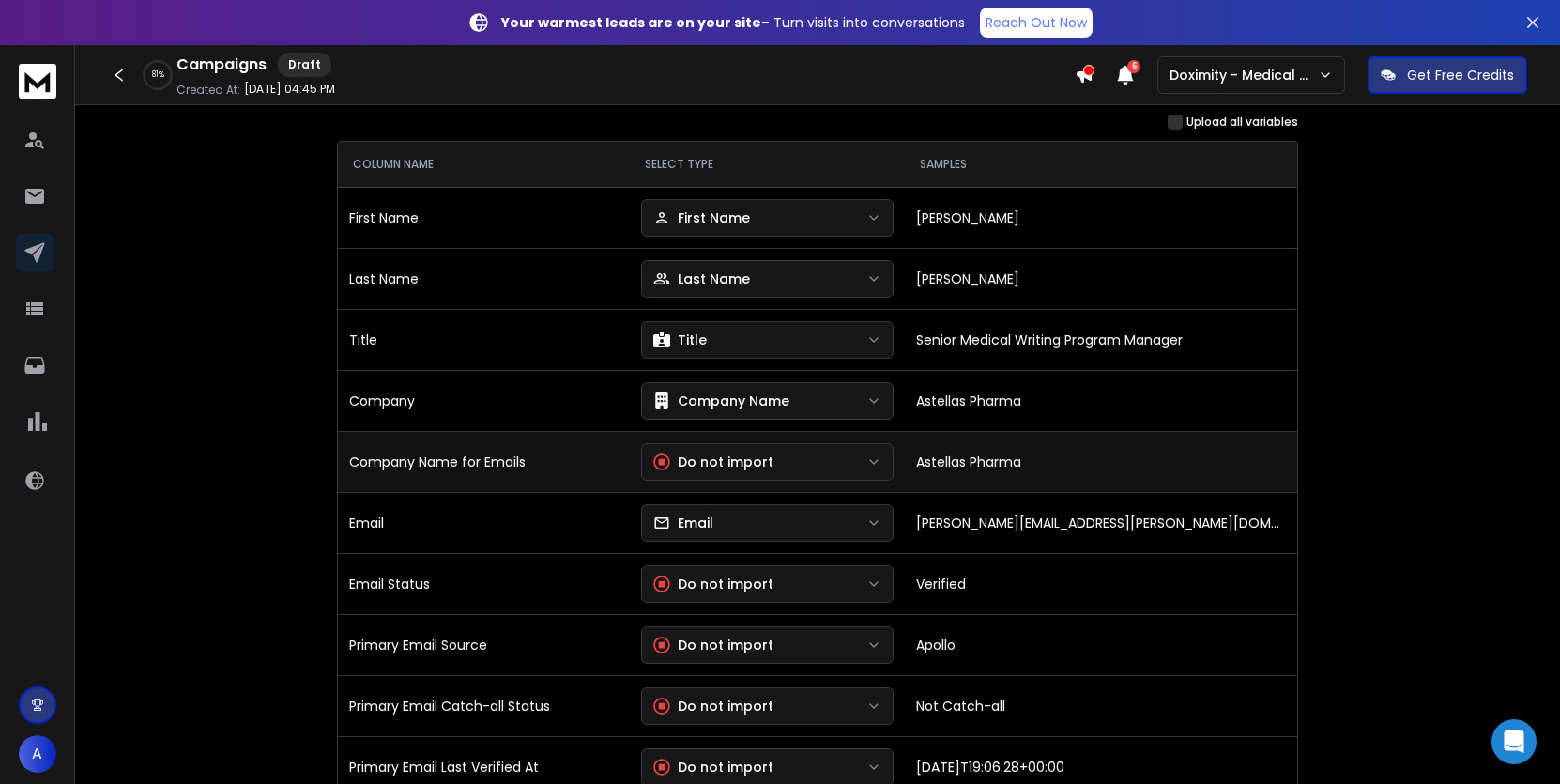
click at [672, 457] on div "Do not import" at bounding box center [713, 462] width 120 height 19
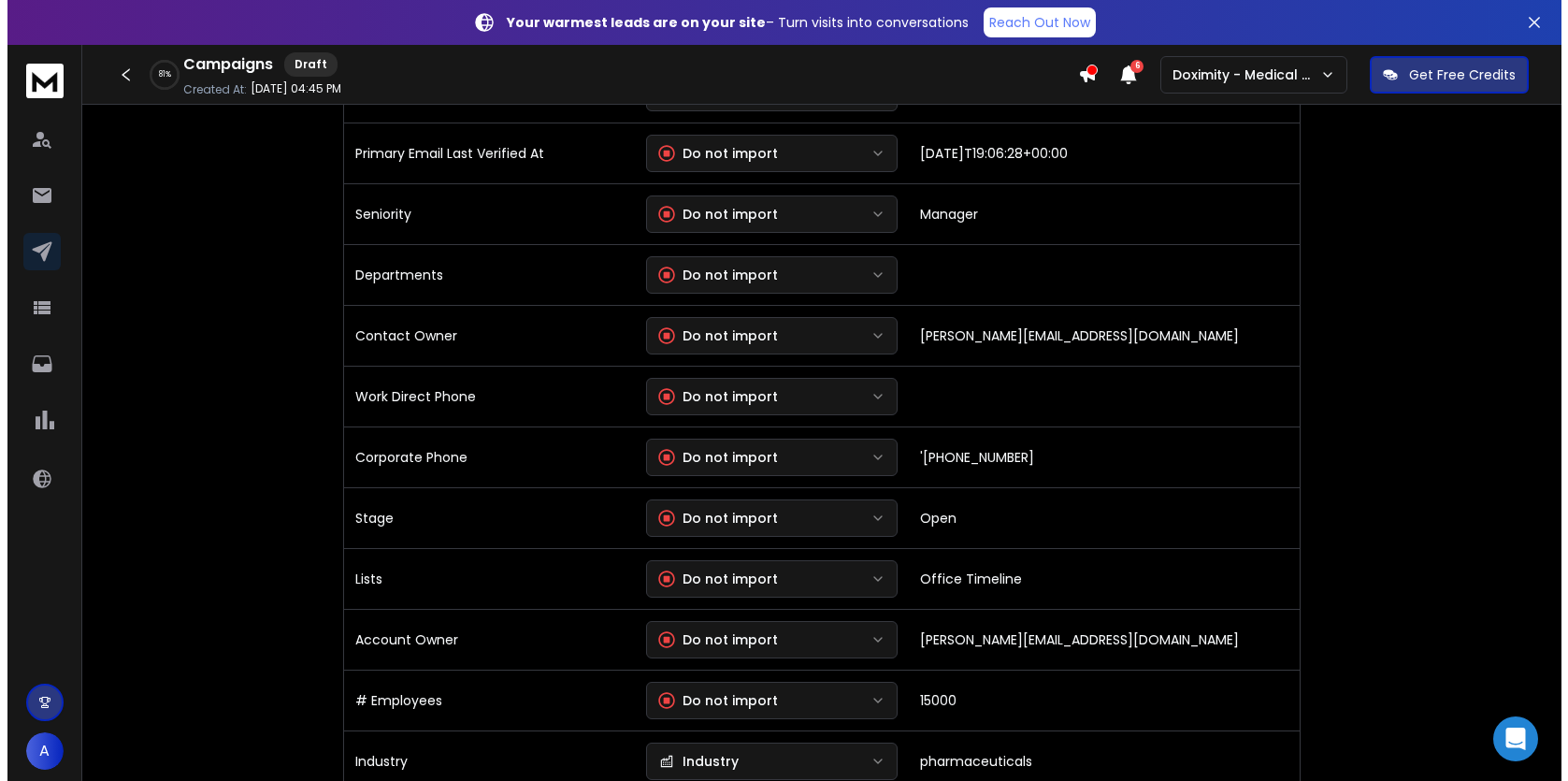
scroll to position [865, 0]
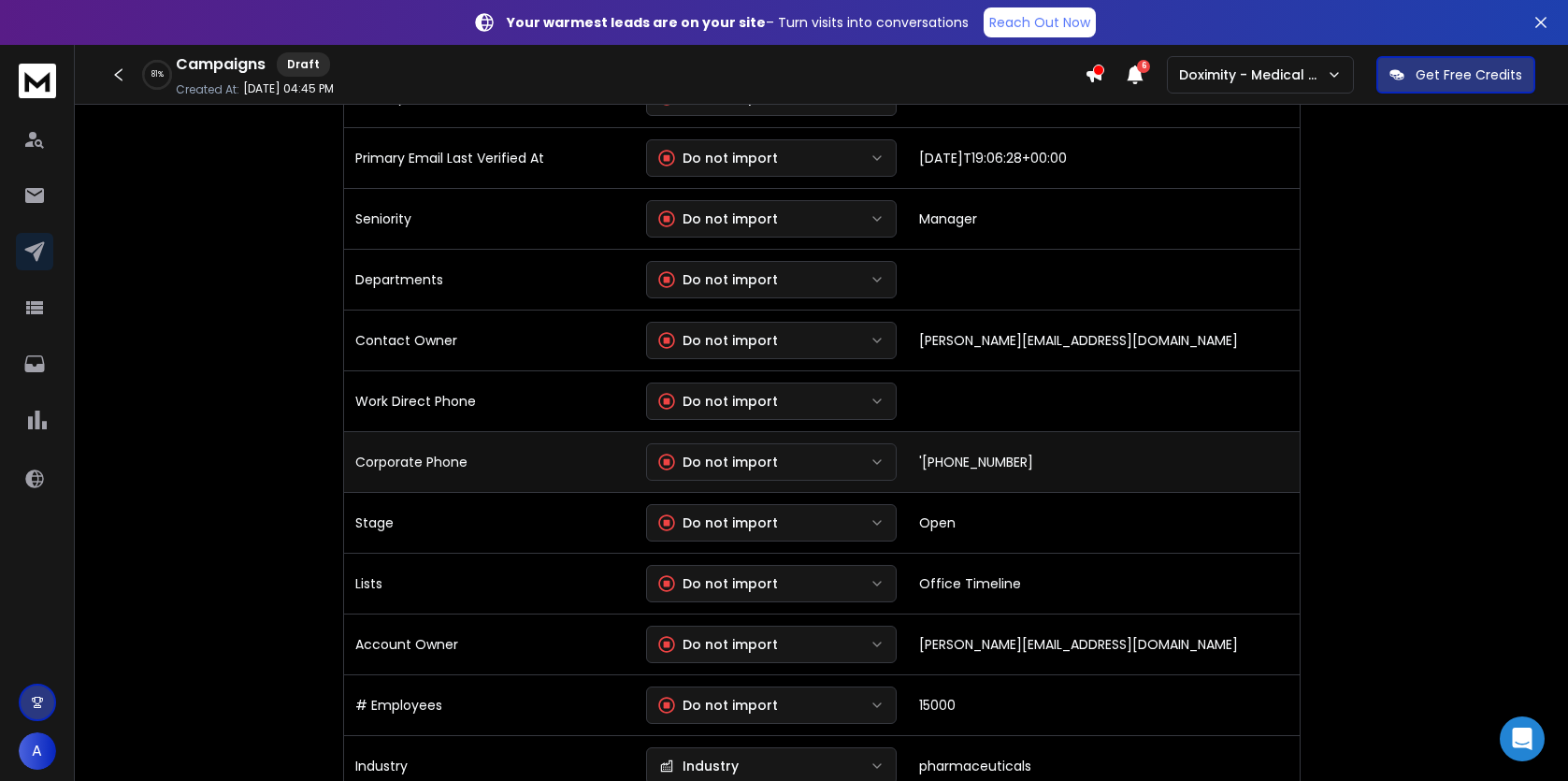
click at [774, 465] on button "Do not import" at bounding box center [772, 462] width 252 height 38
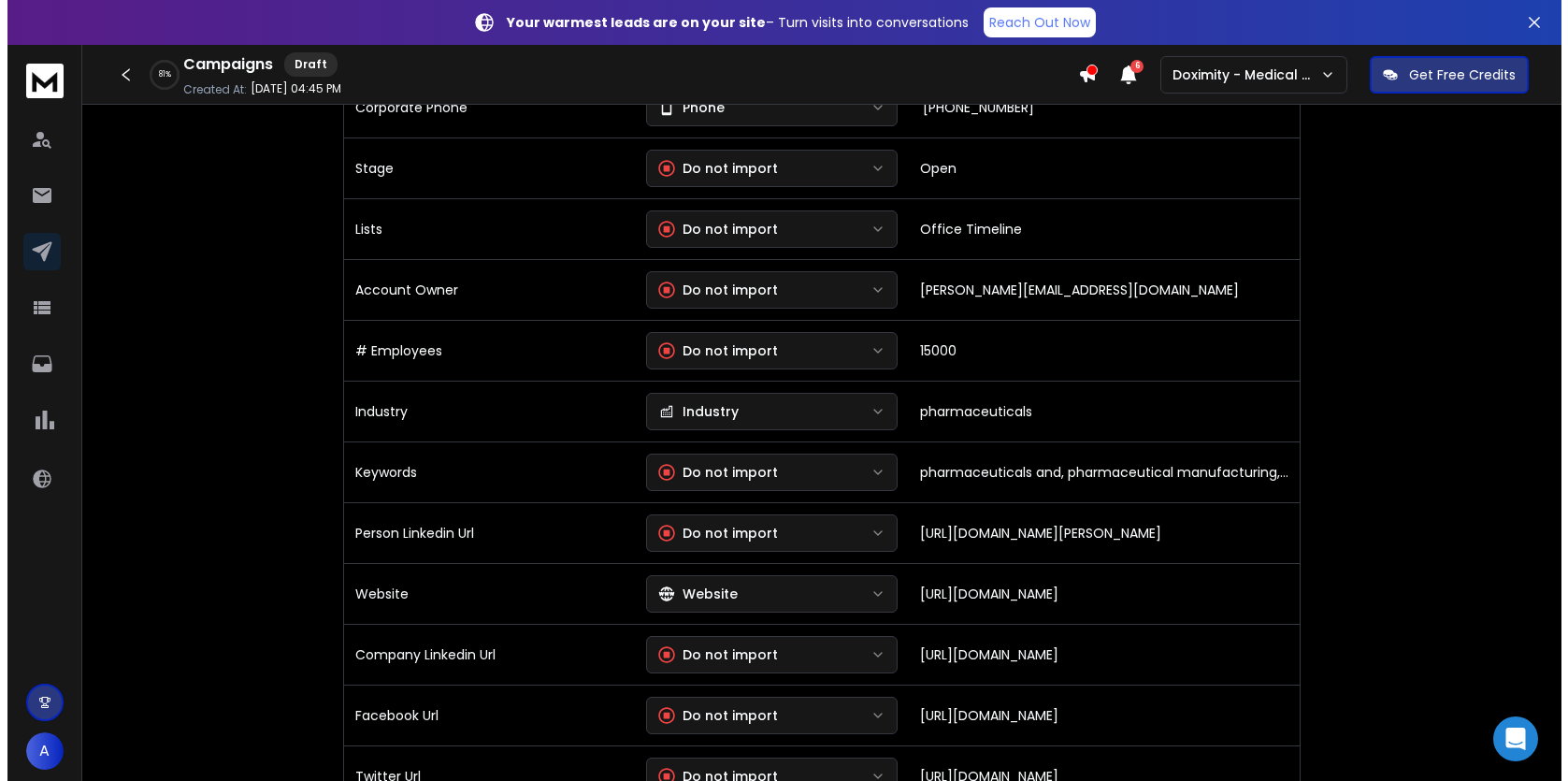
scroll to position [1230, 0]
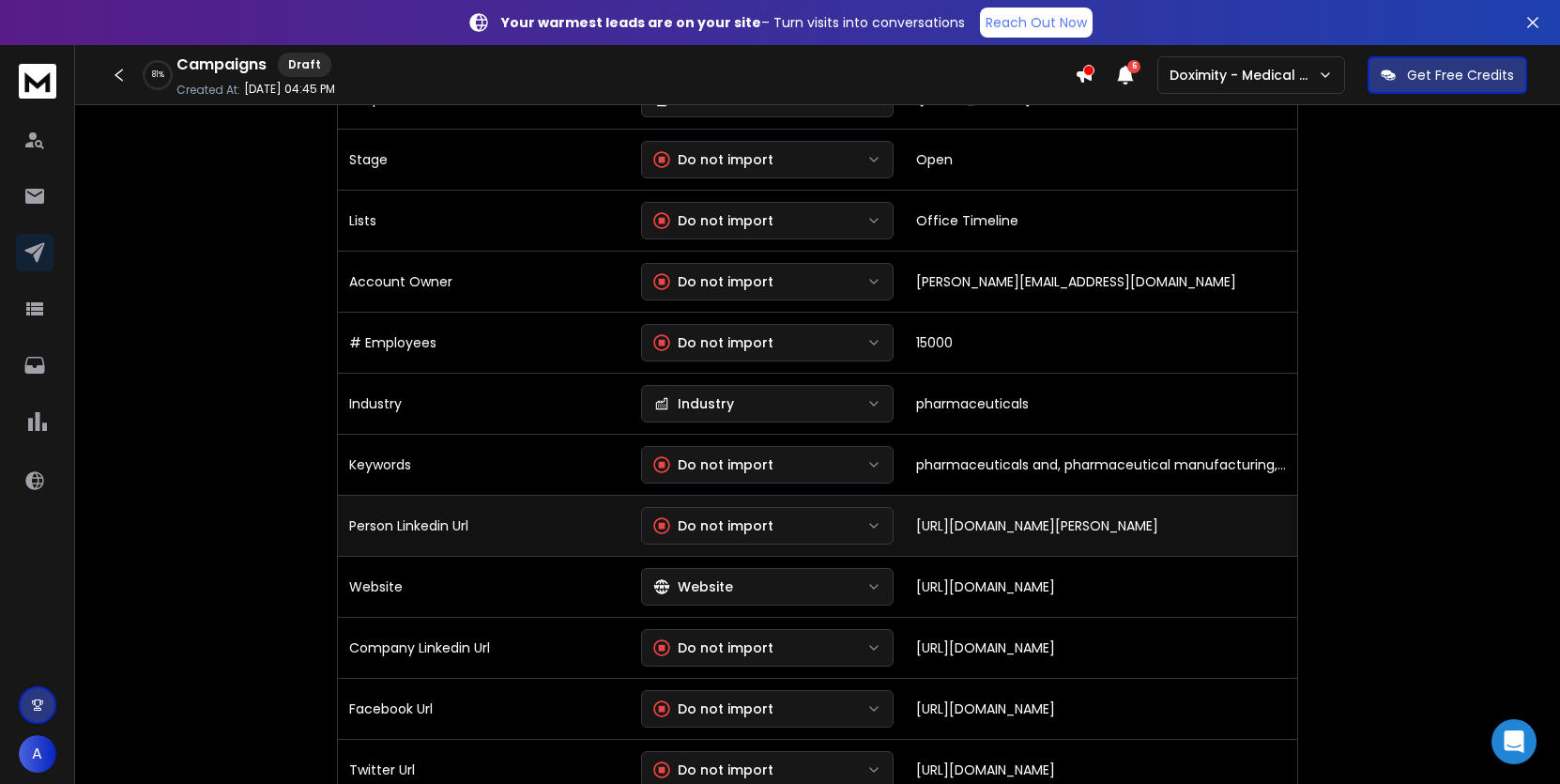
click at [780, 531] on button "Do not import" at bounding box center [767, 526] width 253 height 38
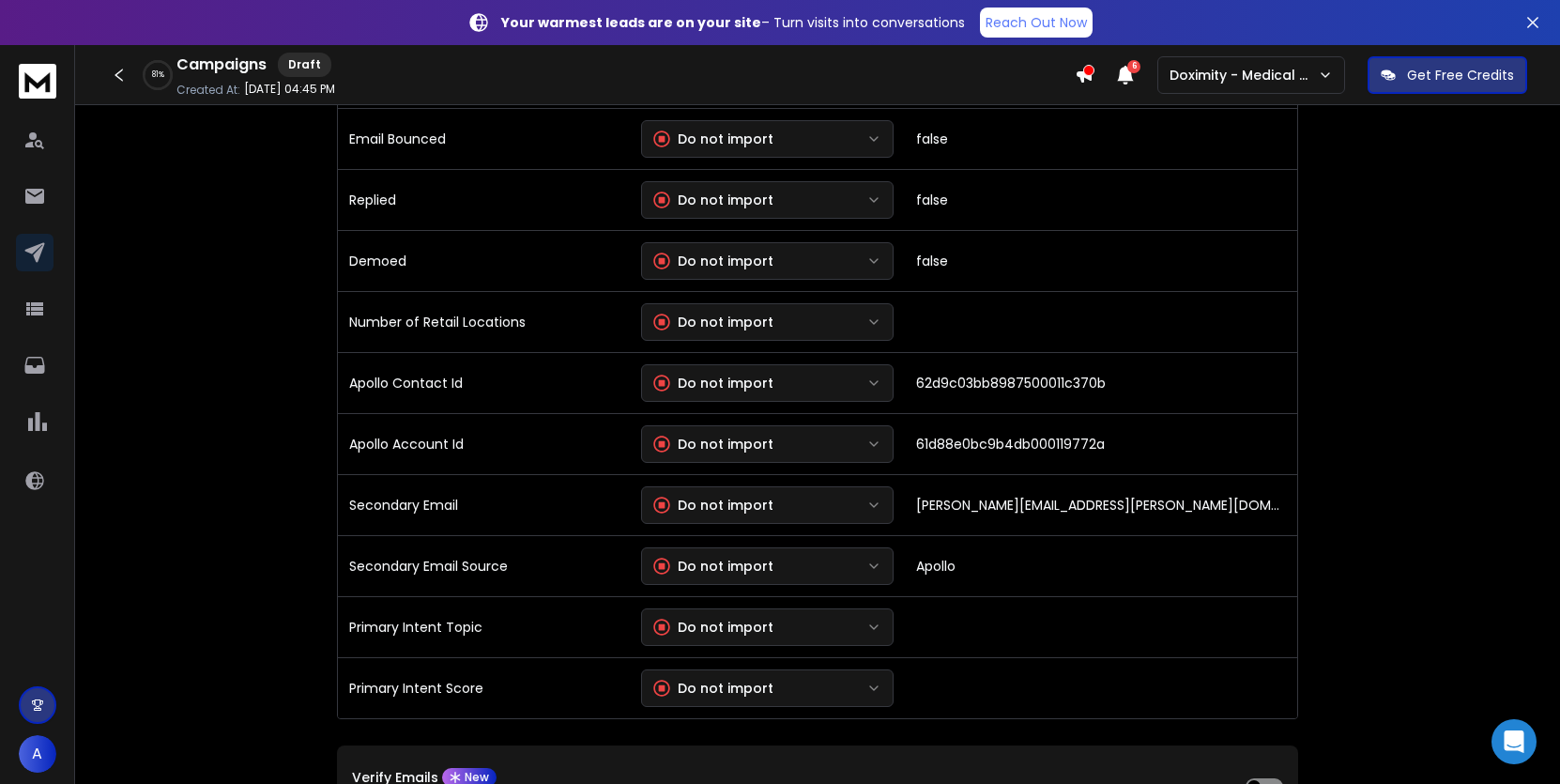
scroll to position [3120, 0]
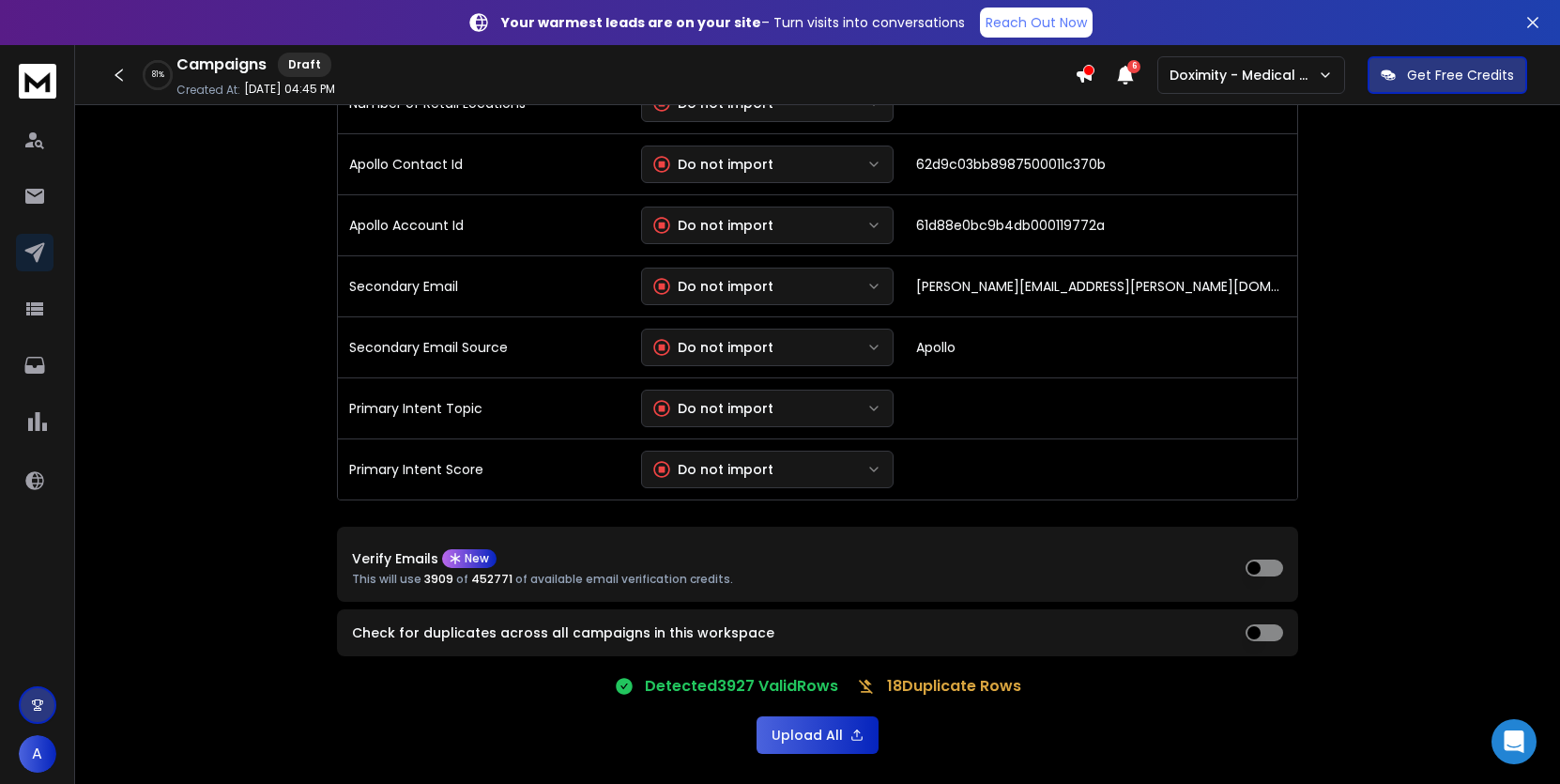
click at [826, 736] on button "Upload All" at bounding box center [817, 735] width 122 height 38
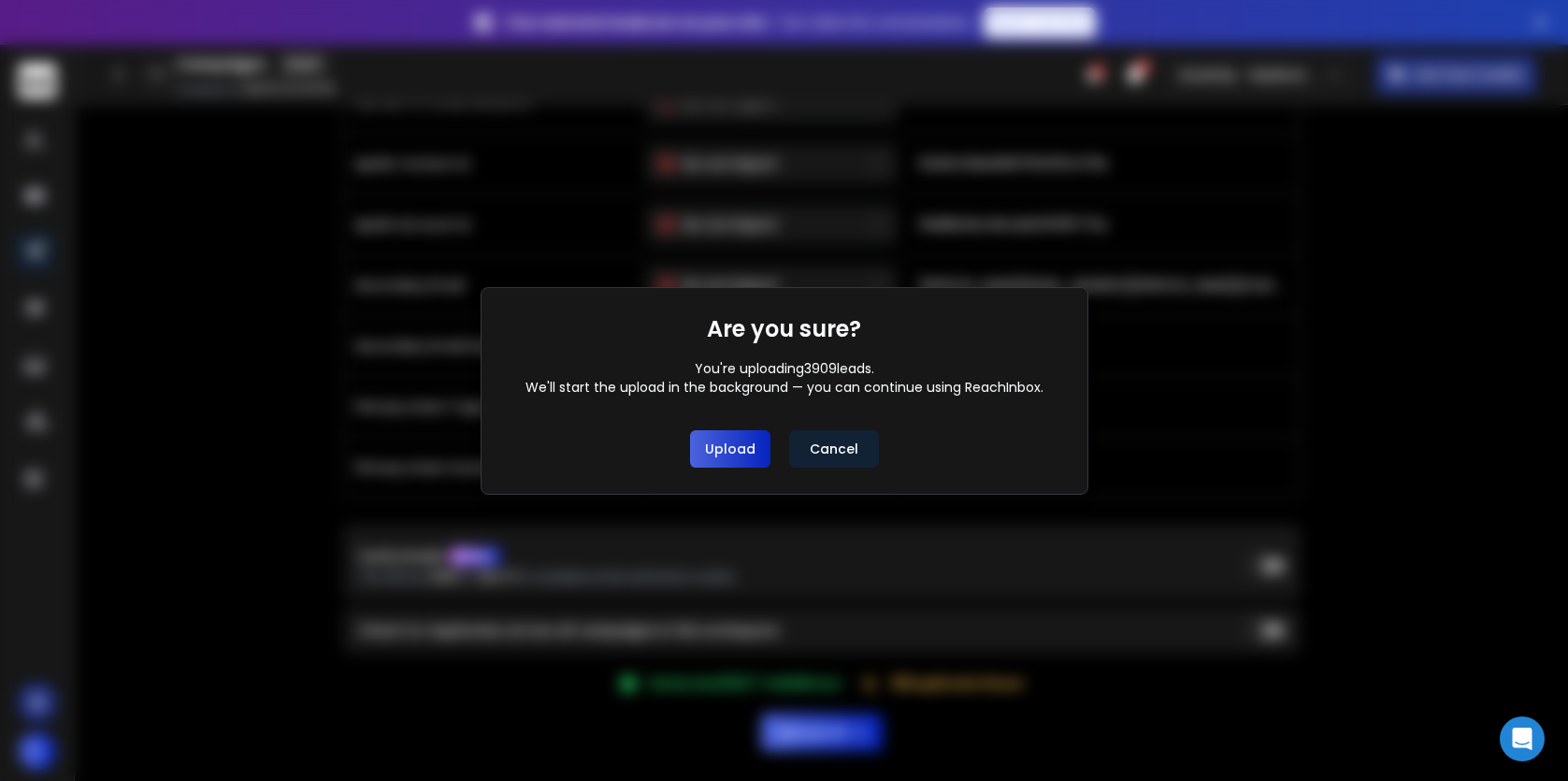
click at [746, 453] on button "Upload" at bounding box center [730, 449] width 81 height 38
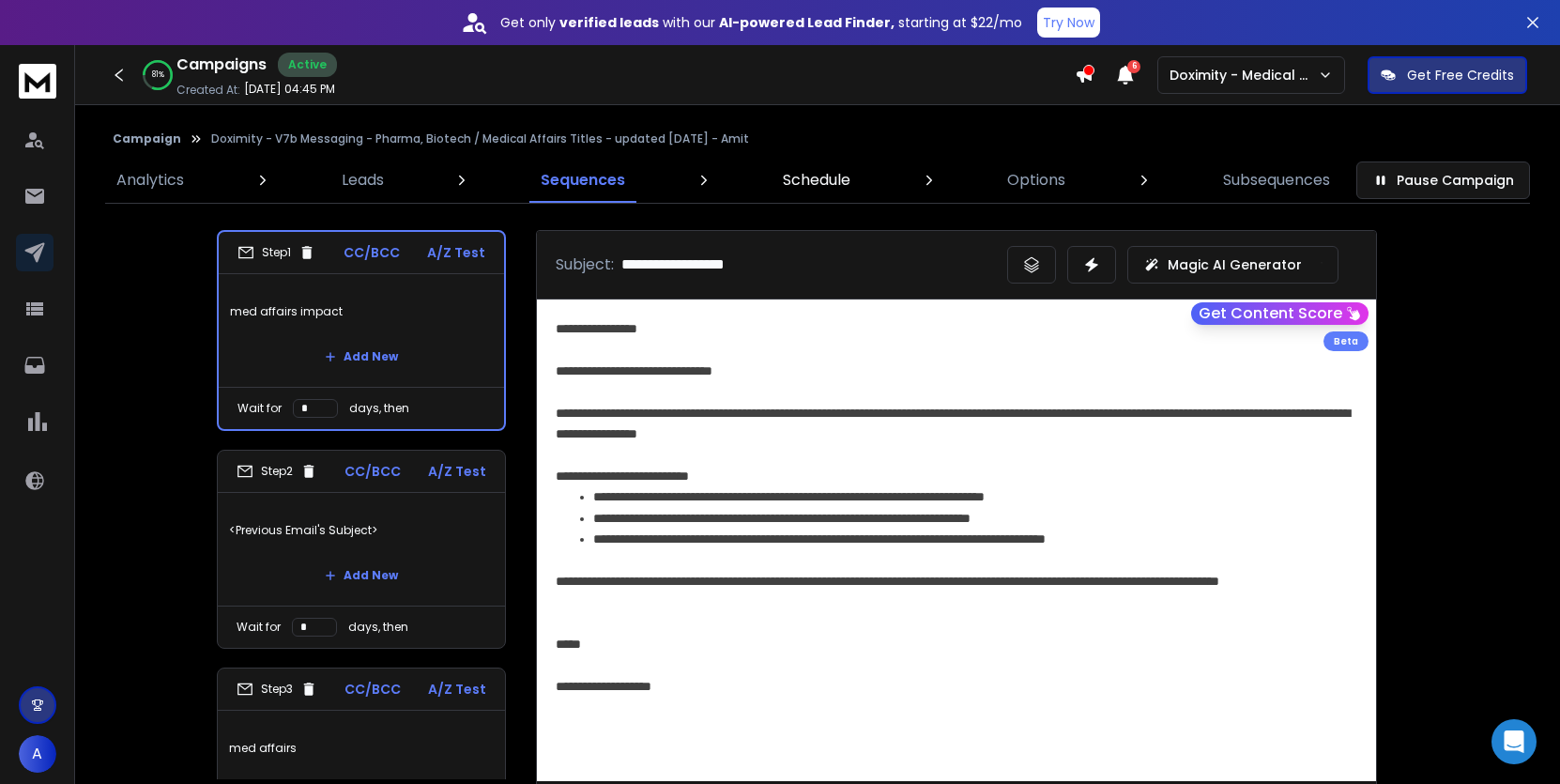
click at [846, 189] on p "Schedule" at bounding box center [817, 180] width 68 height 23
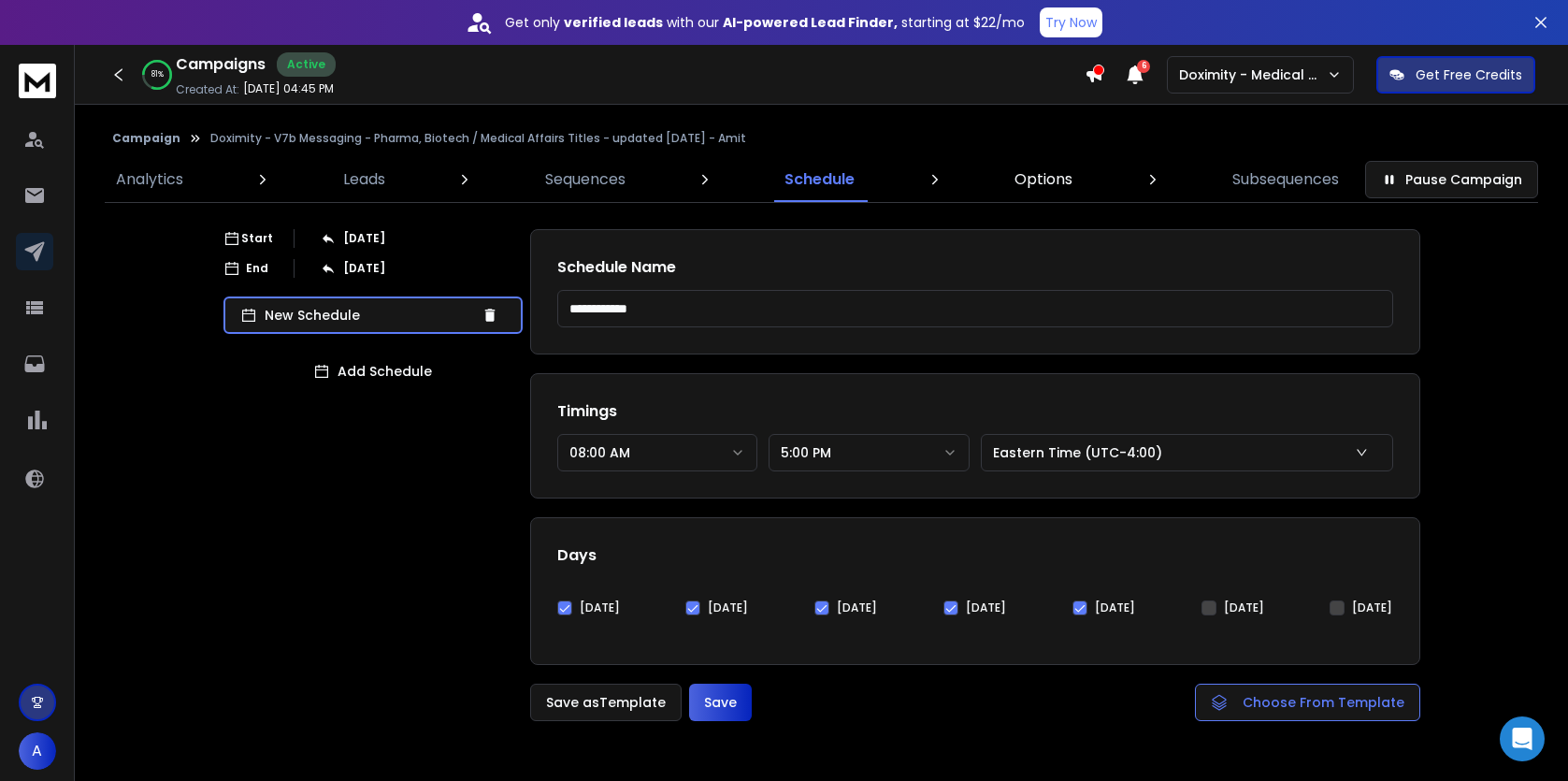
click at [1055, 182] on p "Options" at bounding box center [1044, 179] width 58 height 23
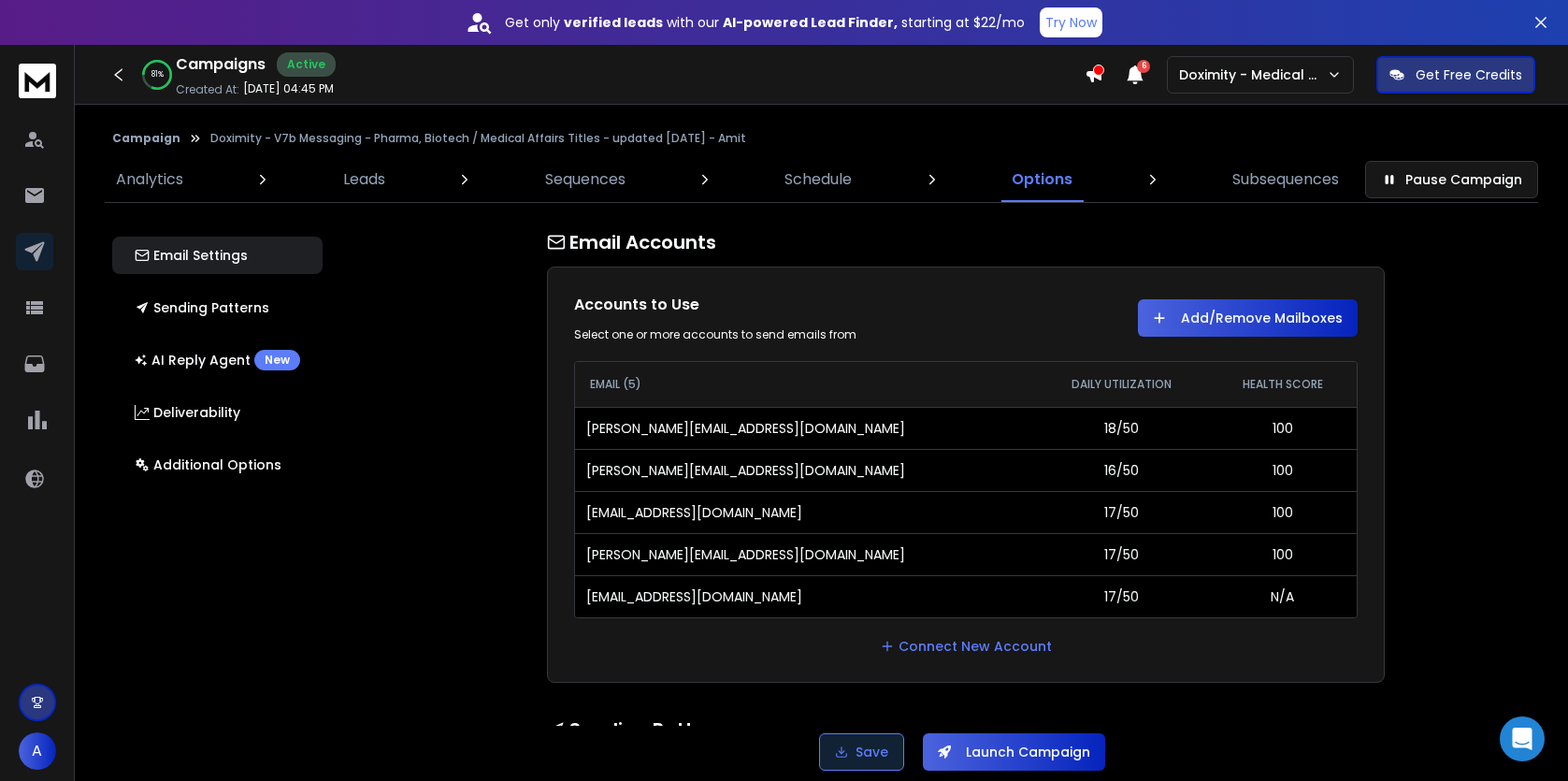
click at [865, 755] on button "Save" at bounding box center [861, 752] width 85 height 38
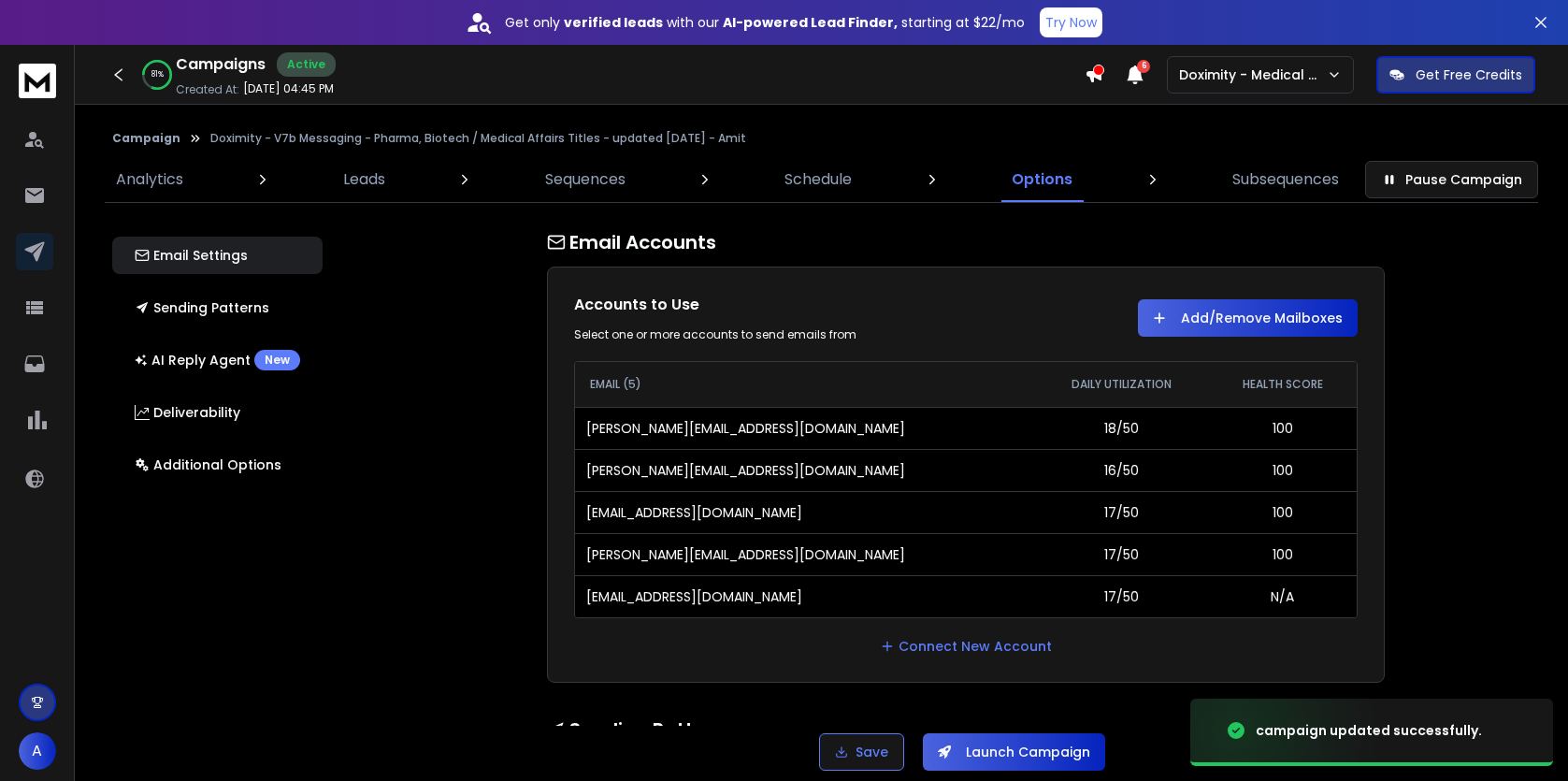
click at [1003, 760] on button "Launch Campaign" at bounding box center [1014, 752] width 182 height 38
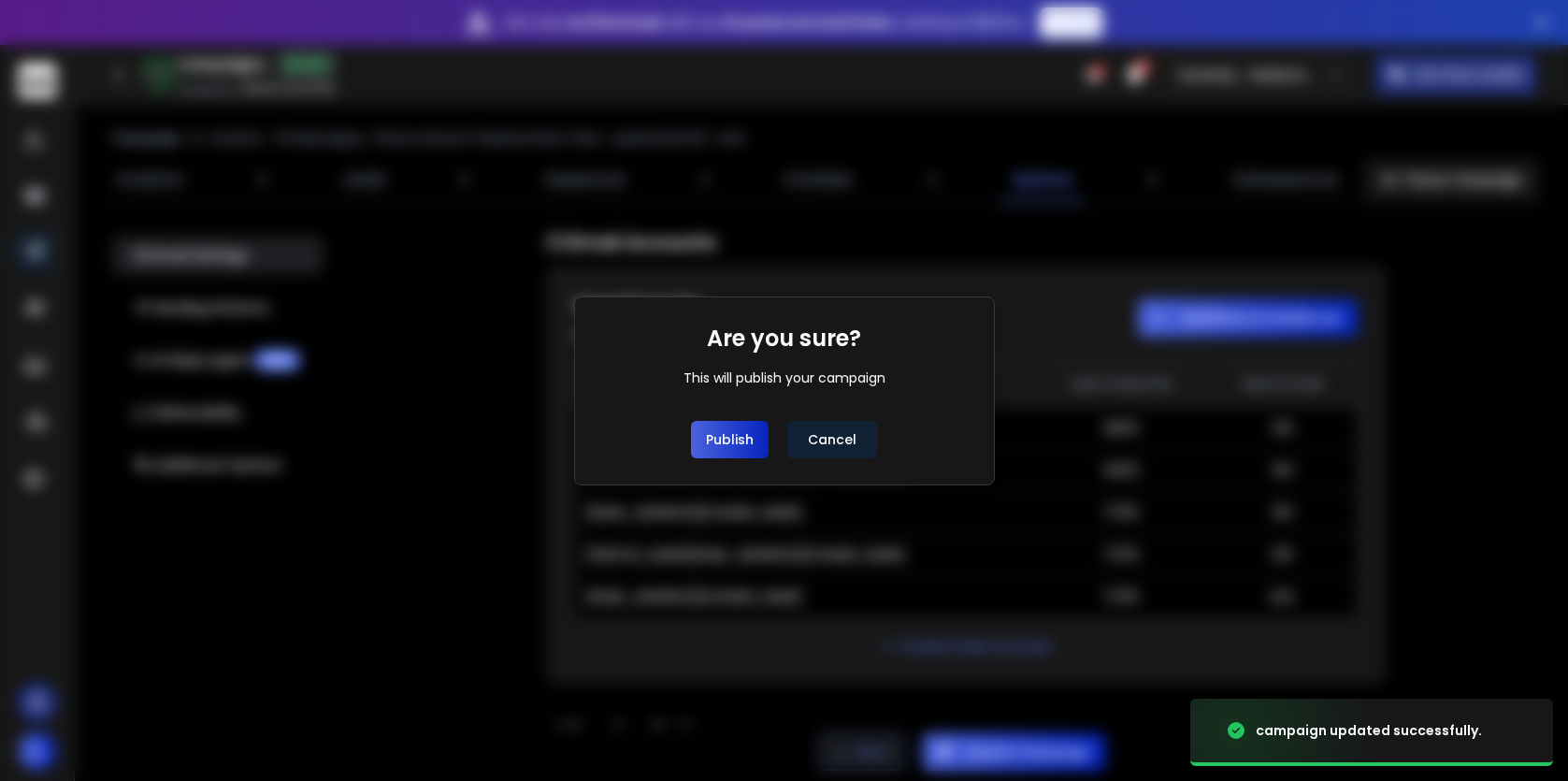
click at [742, 442] on button "Publish" at bounding box center [730, 439] width 78 height 38
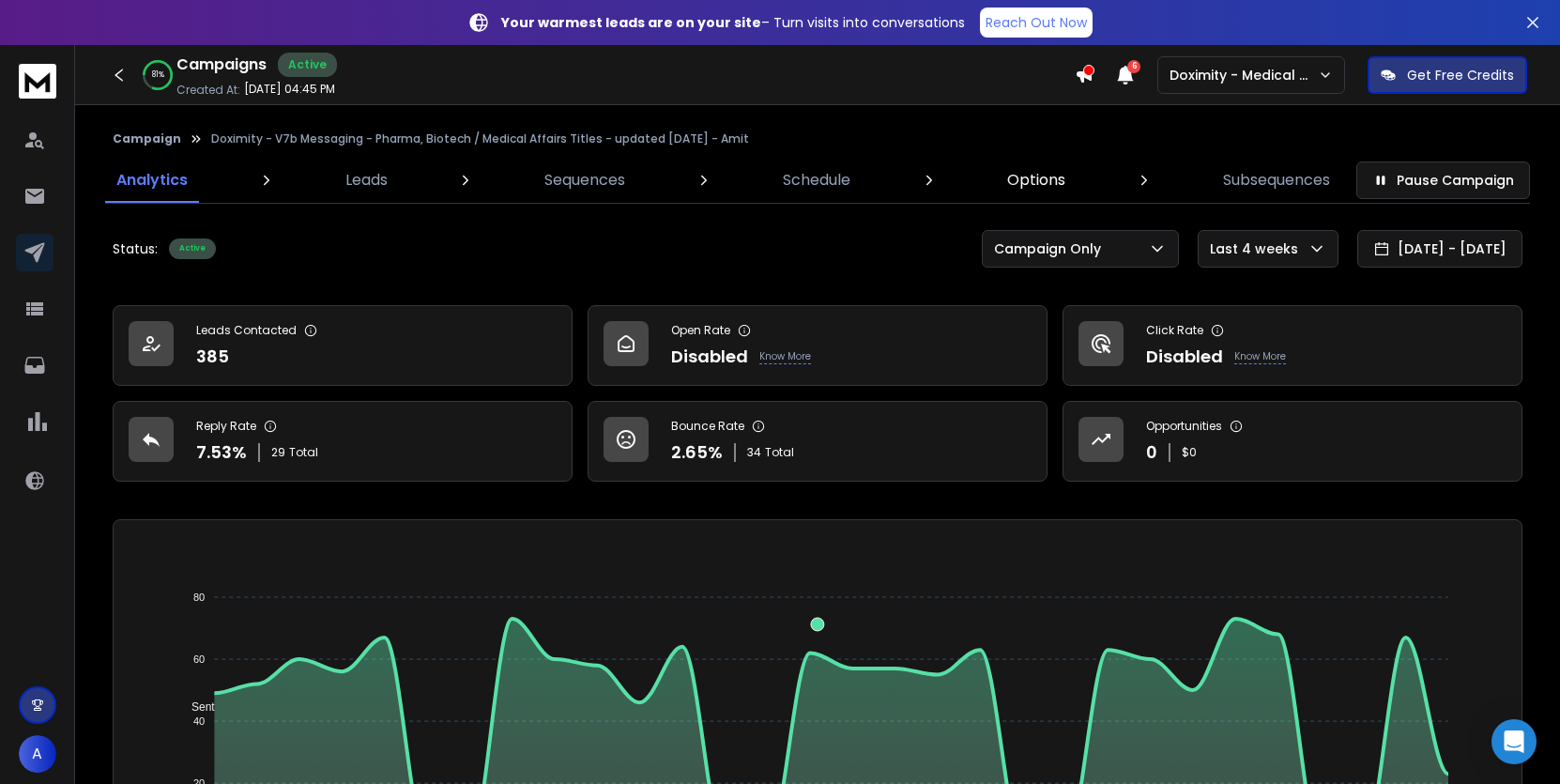
click at [1073, 184] on link "Options" at bounding box center [1037, 180] width 81 height 45
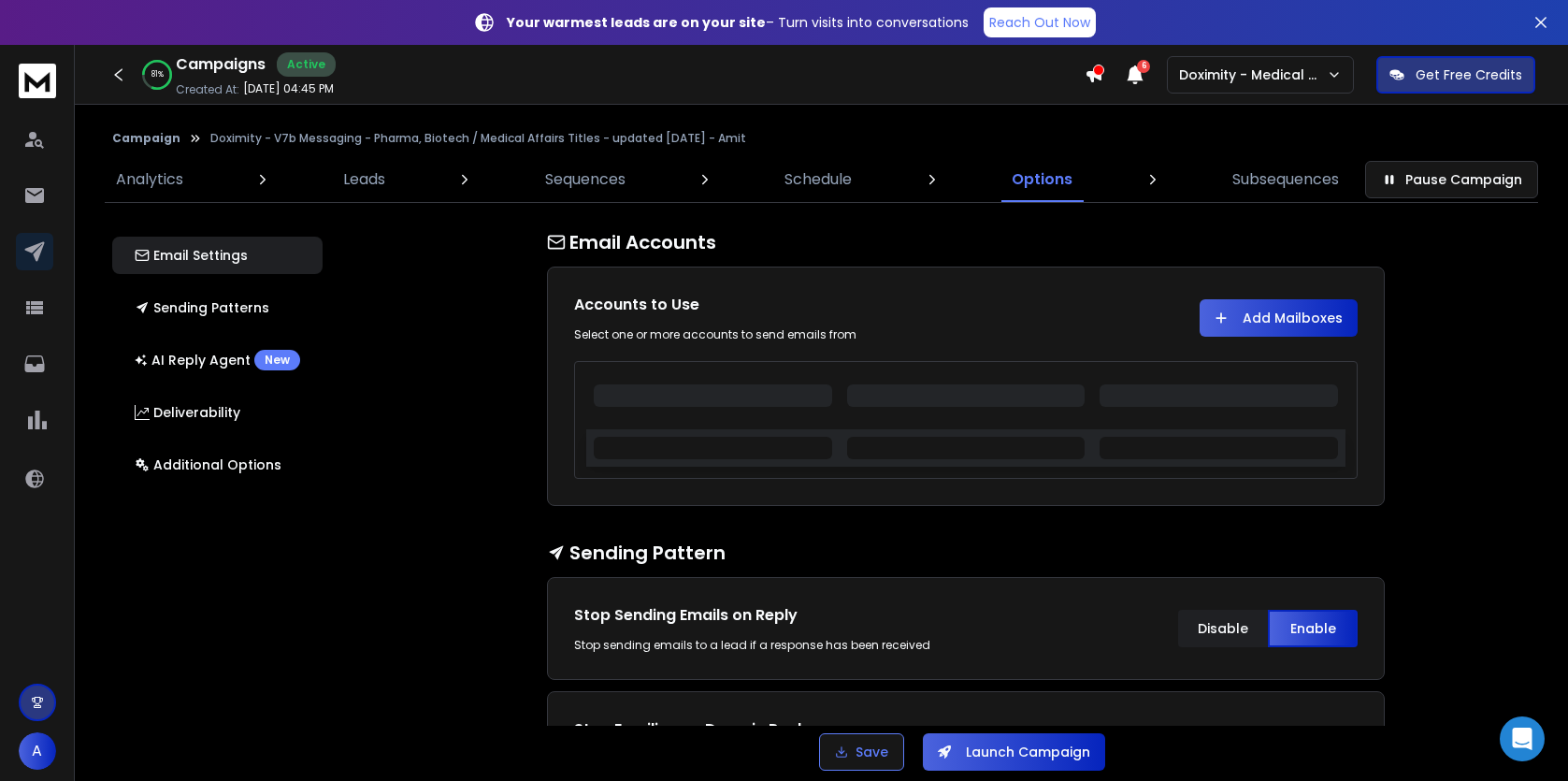
click at [1457, 352] on div "Email Accounts Accounts to Use Select one or more accounts to send emails from …" at bounding box center [976, 477] width 1250 height 497
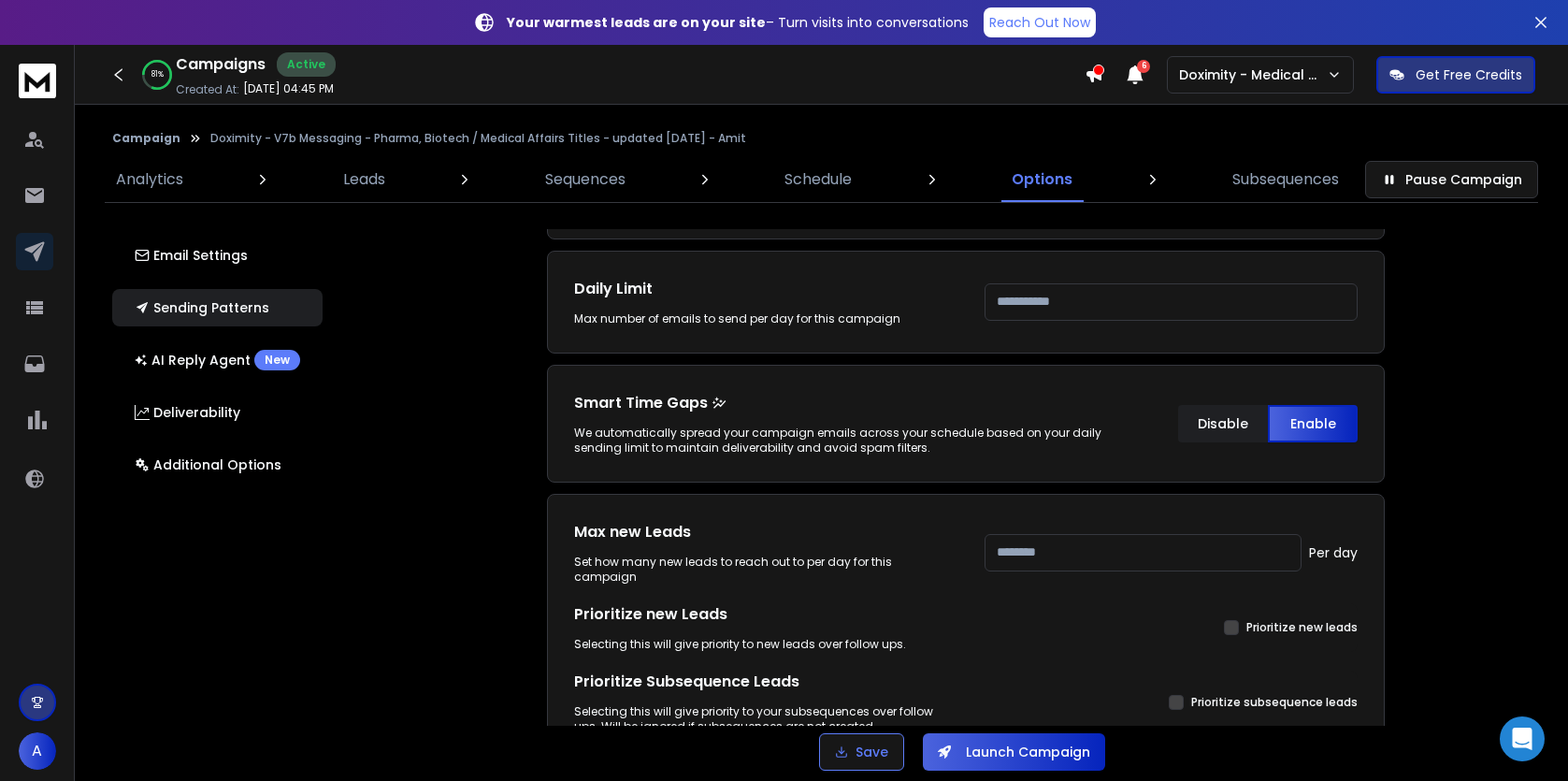
scroll to position [822, 0]
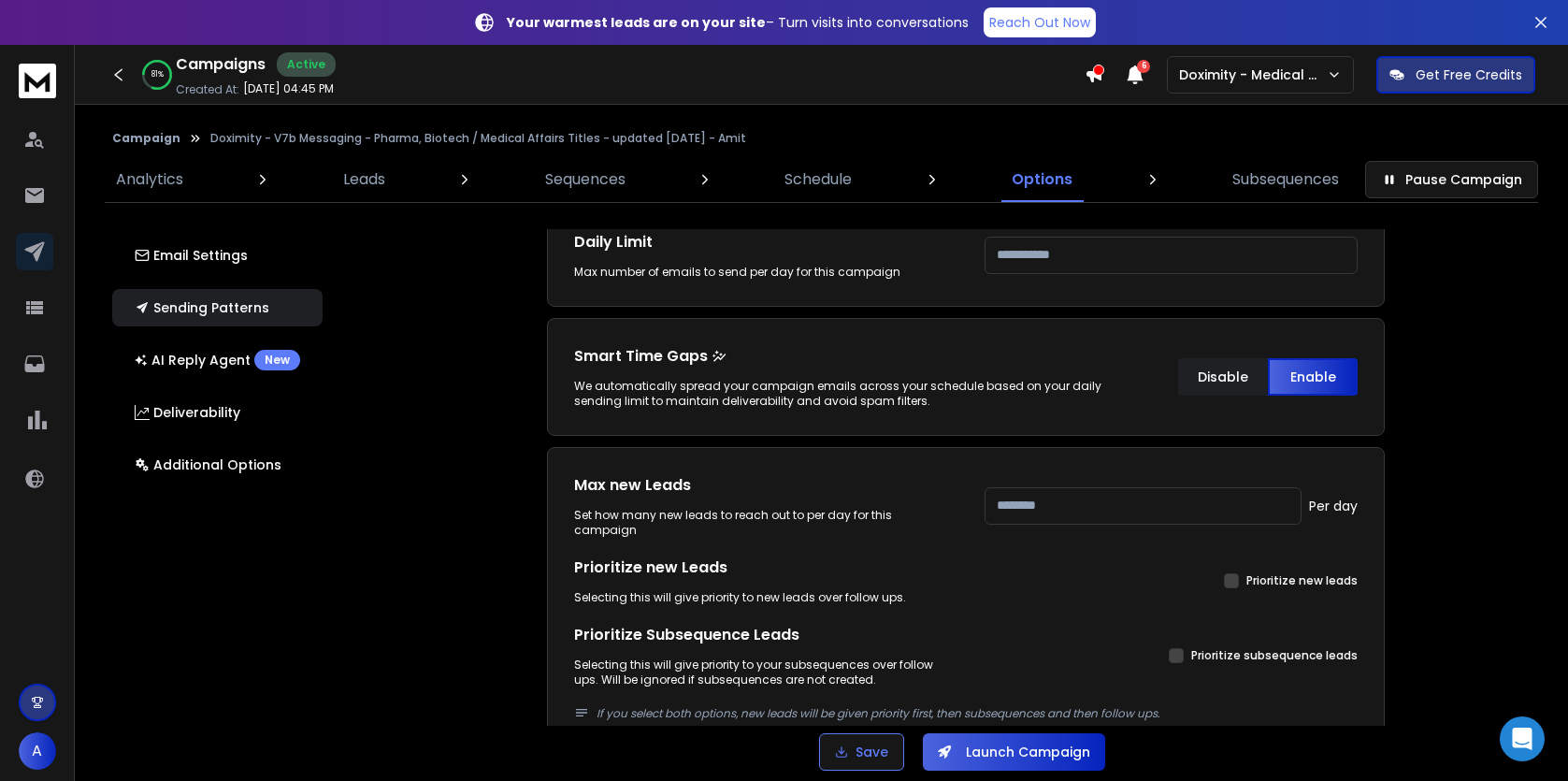
drag, startPoint x: 1059, startPoint y: 512, endPoint x: 976, endPoint y: 500, distance: 83.9
click at [974, 500] on div "Max new Leads Set how many new leads to reach out to per day for this campaign …" at bounding box center [966, 506] width 784 height 64
type input "***"
drag, startPoint x: 1039, startPoint y: 255, endPoint x: 981, endPoint y: 254, distance: 58.0
click at [985, 254] on input "***" at bounding box center [1171, 255] width 373 height 38
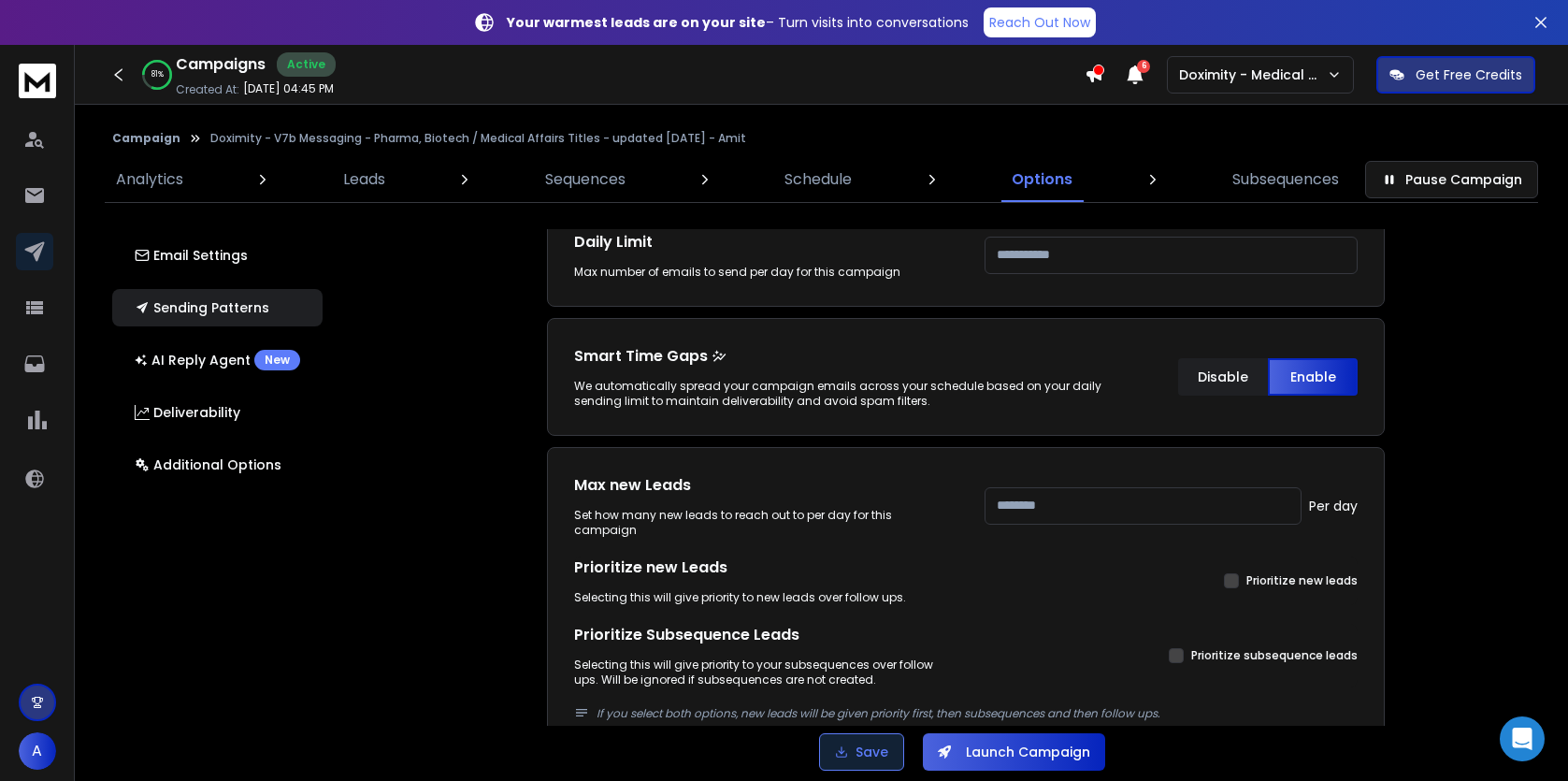
type input "****"
click at [887, 742] on button "Save" at bounding box center [861, 752] width 85 height 38
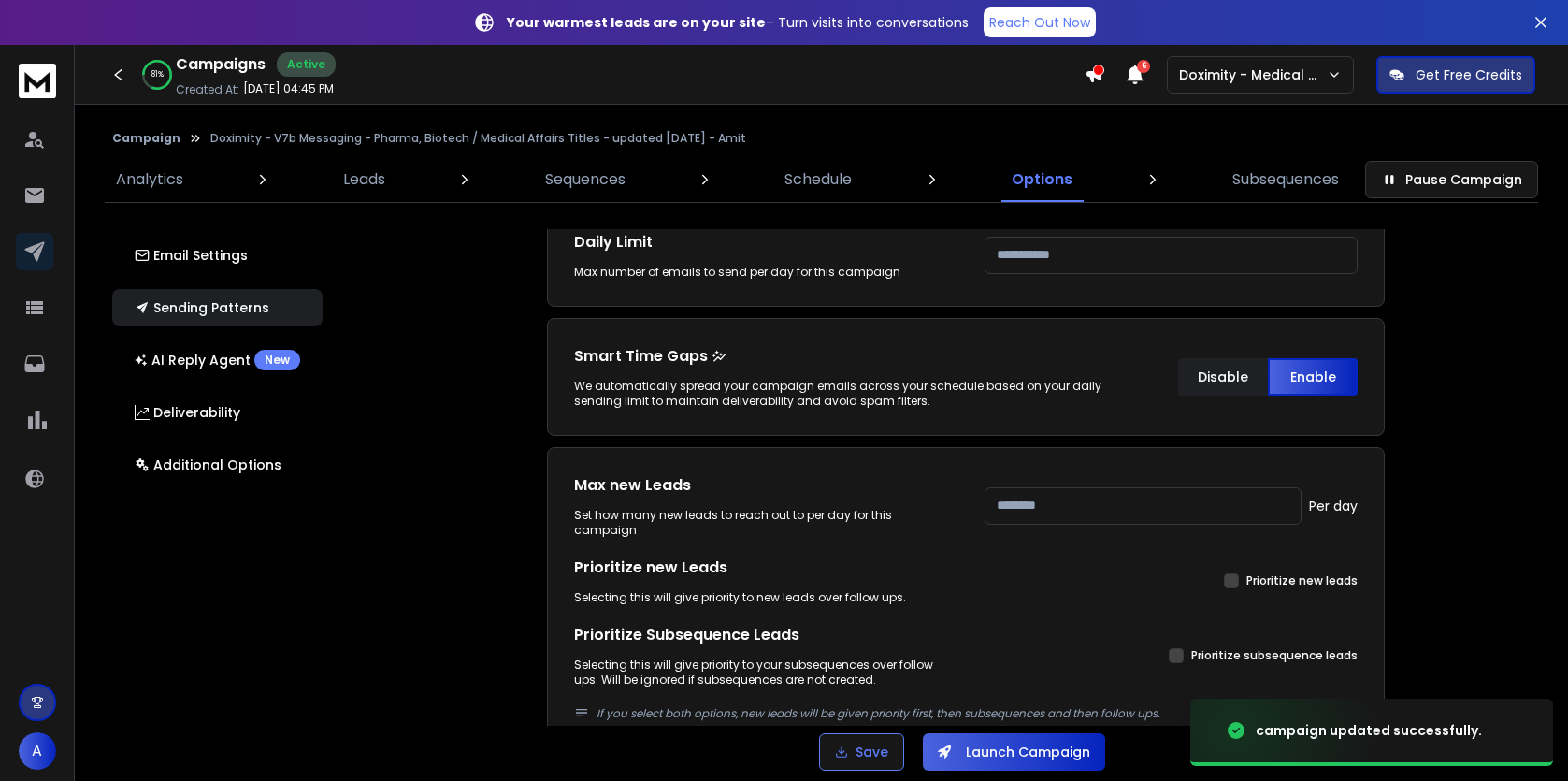
click at [1015, 758] on button "Launch Campaign" at bounding box center [1014, 752] width 182 height 38
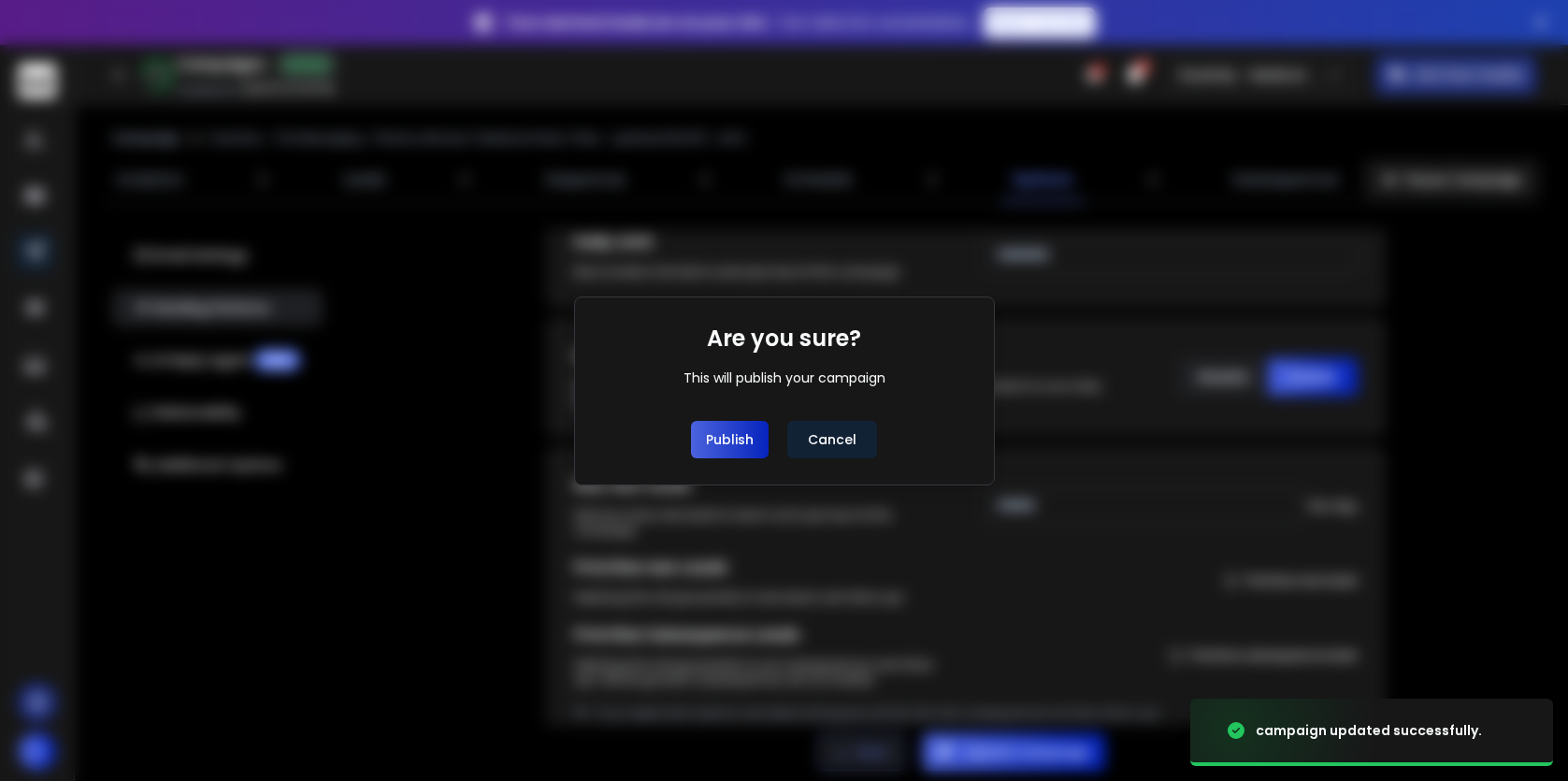
click at [730, 426] on button "Publish" at bounding box center [730, 439] width 78 height 38
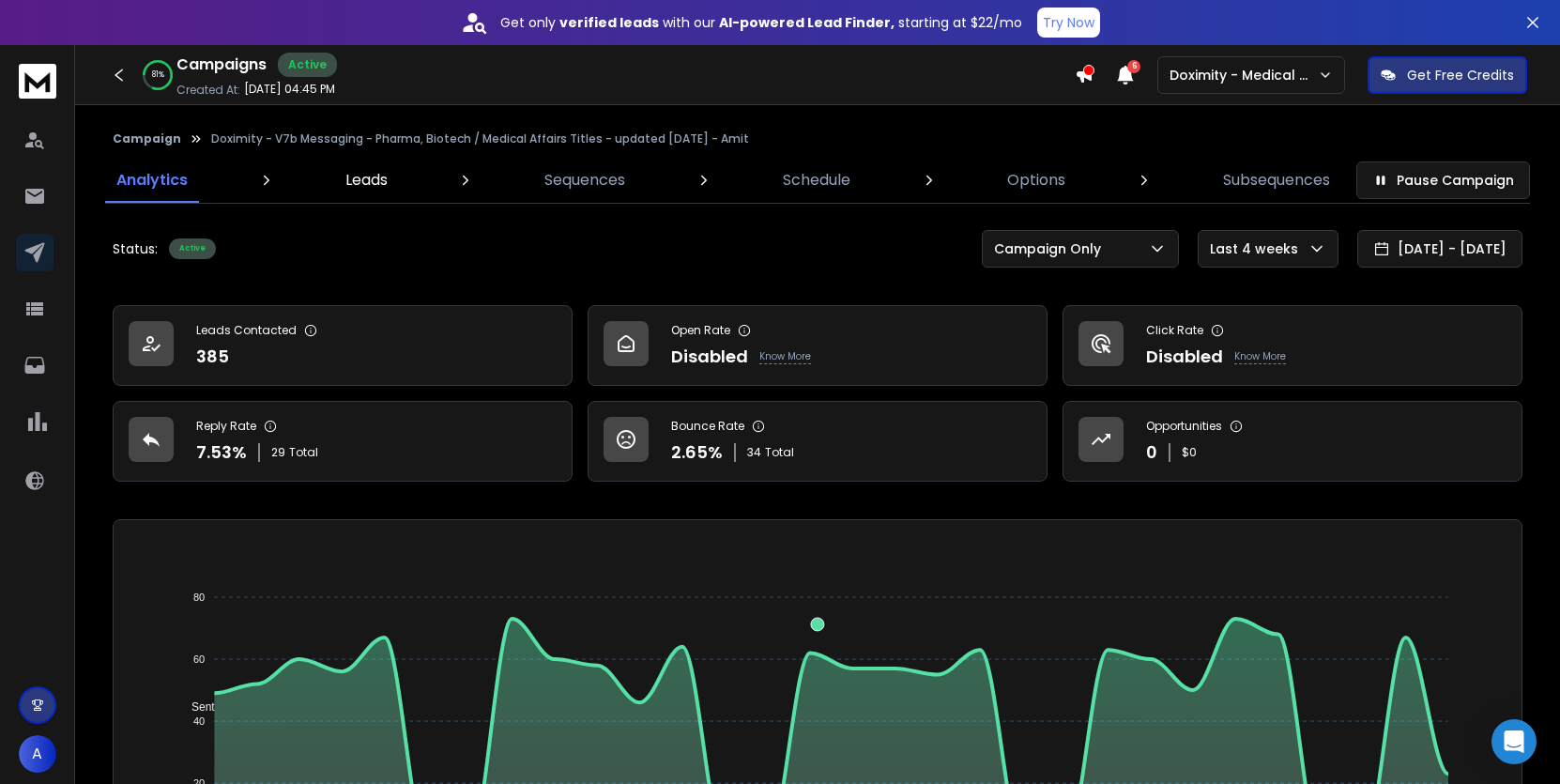
click at [353, 178] on p "Leads" at bounding box center [367, 180] width 42 height 23
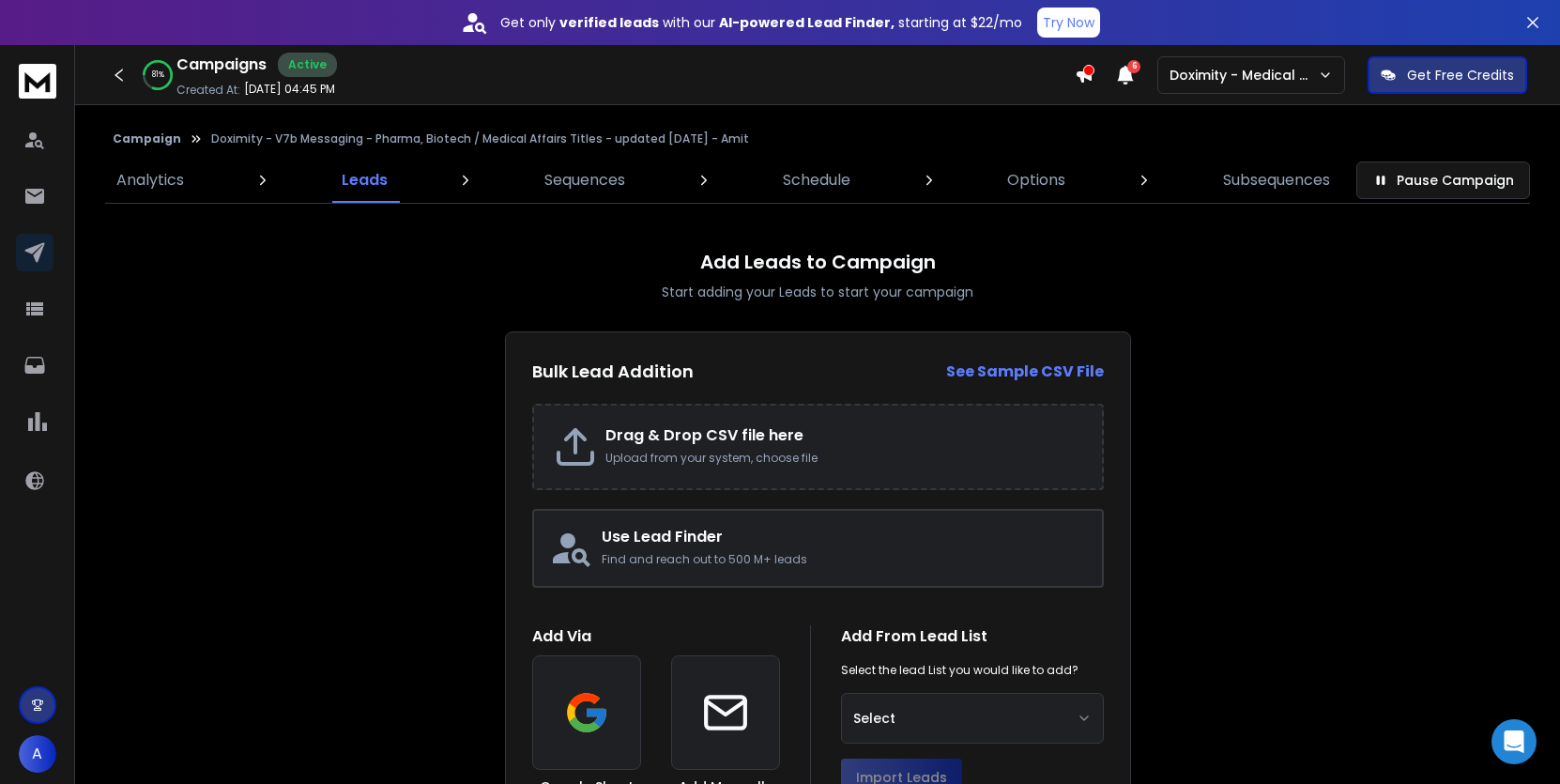
click at [348, 182] on p "Leads" at bounding box center [365, 180] width 46 height 23
click at [177, 181] on p "Analytics" at bounding box center [150, 180] width 68 height 23
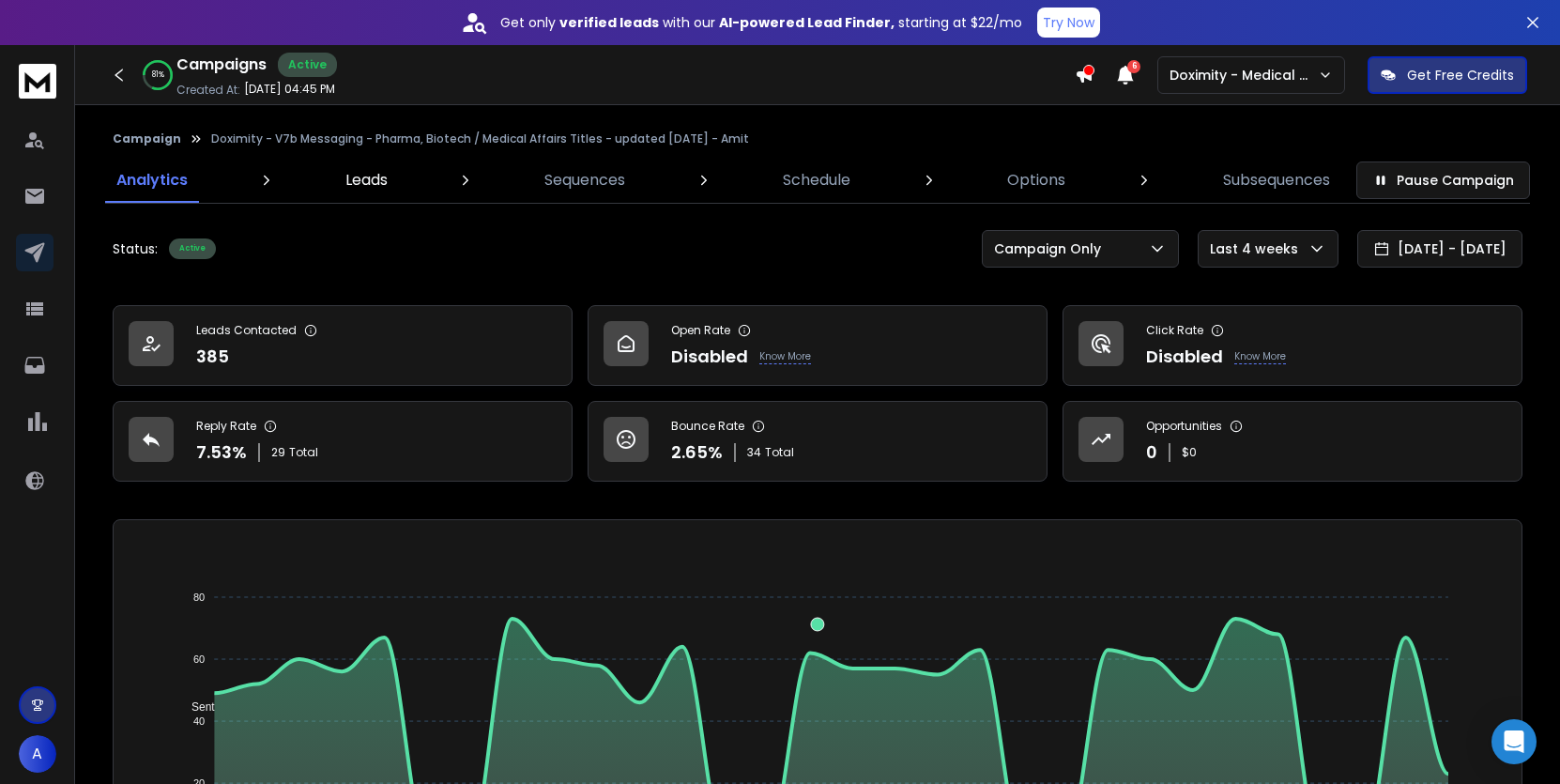
click at [369, 180] on p "Leads" at bounding box center [367, 180] width 42 height 23
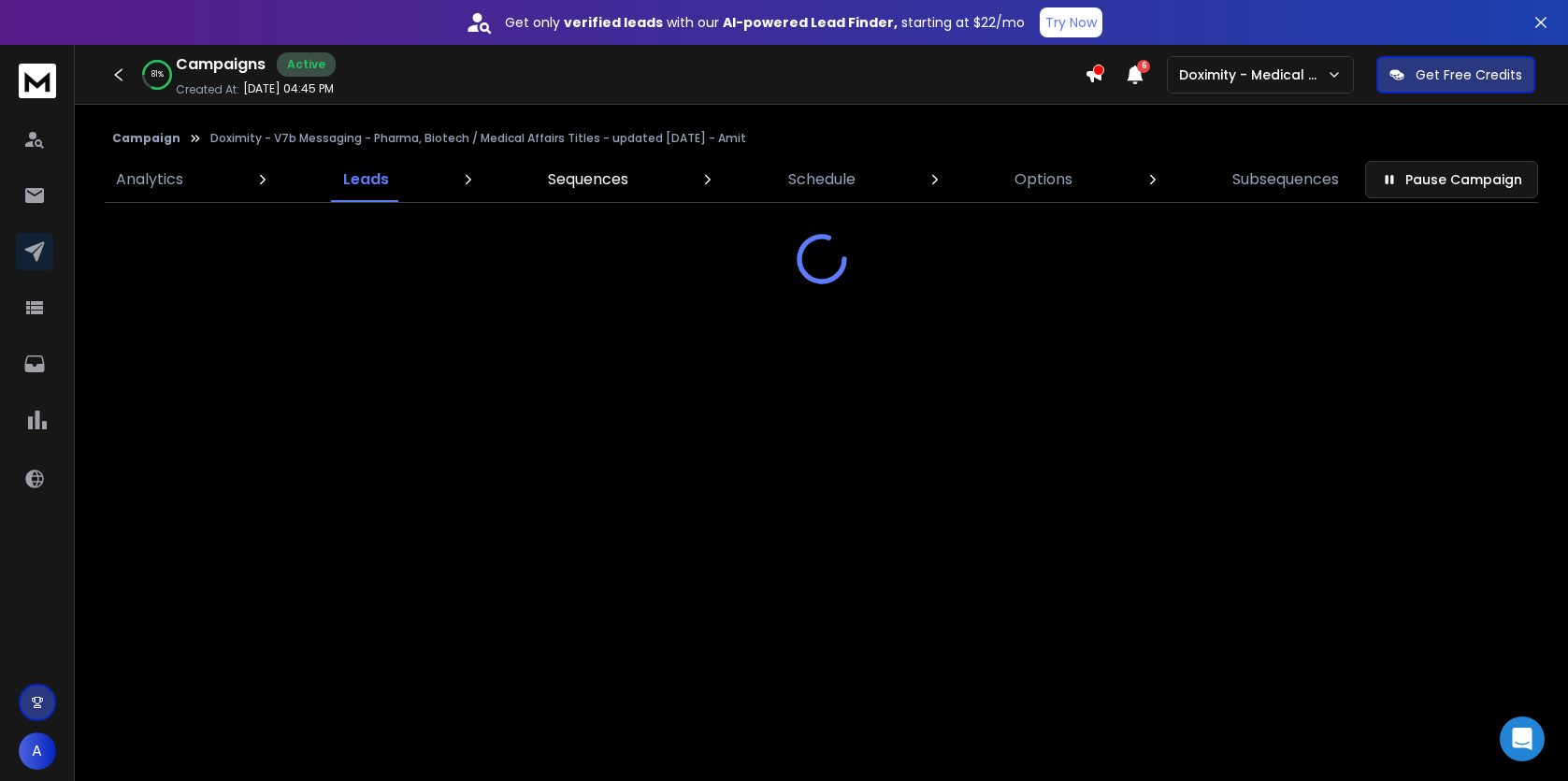
click at [598, 182] on p "Sequences" at bounding box center [589, 179] width 81 height 23
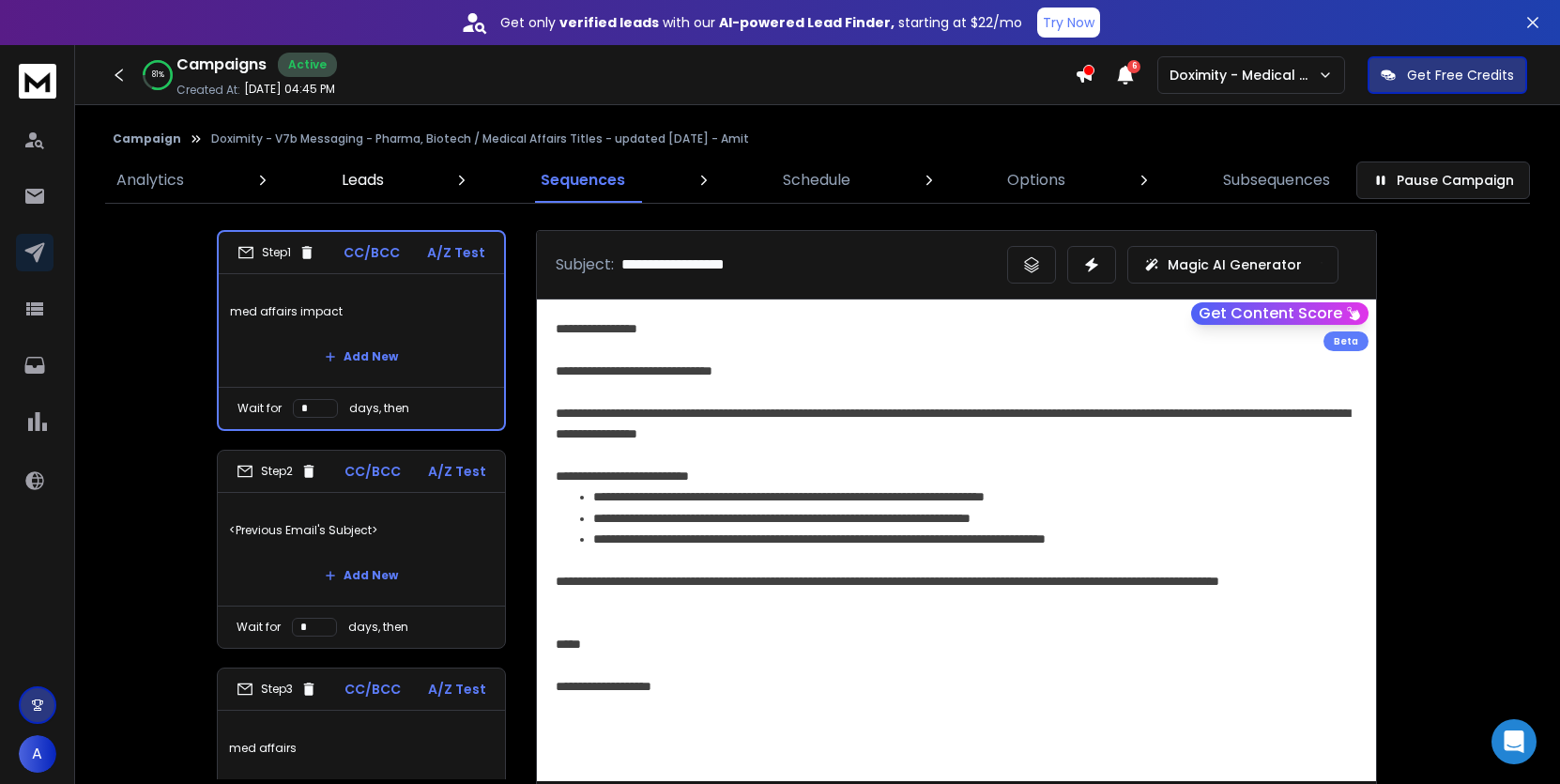
click at [381, 182] on p "Leads" at bounding box center [363, 180] width 42 height 23
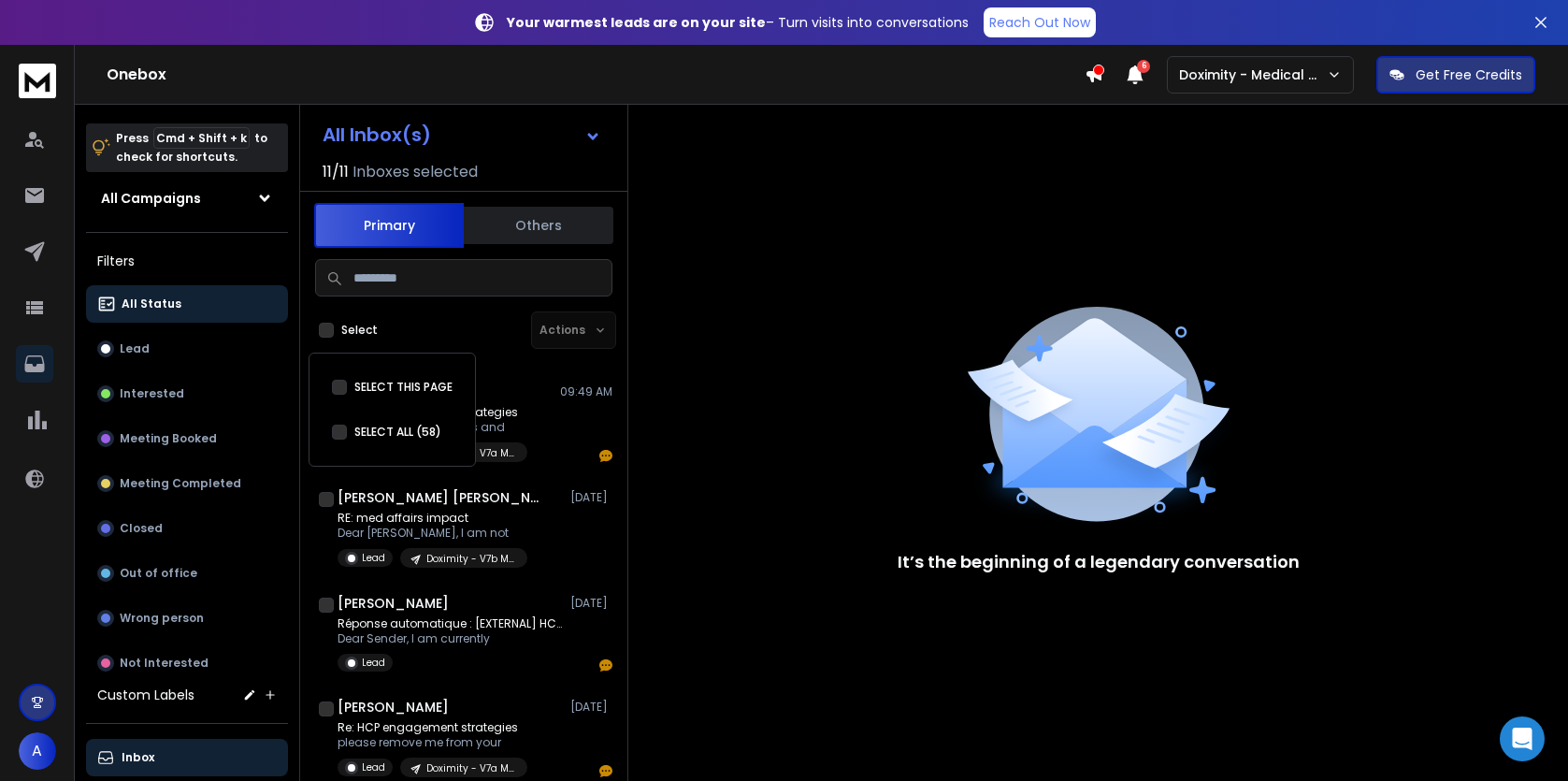
click at [395, 405] on div "SELECT THIS PAGE" at bounding box center [392, 387] width 120 height 38
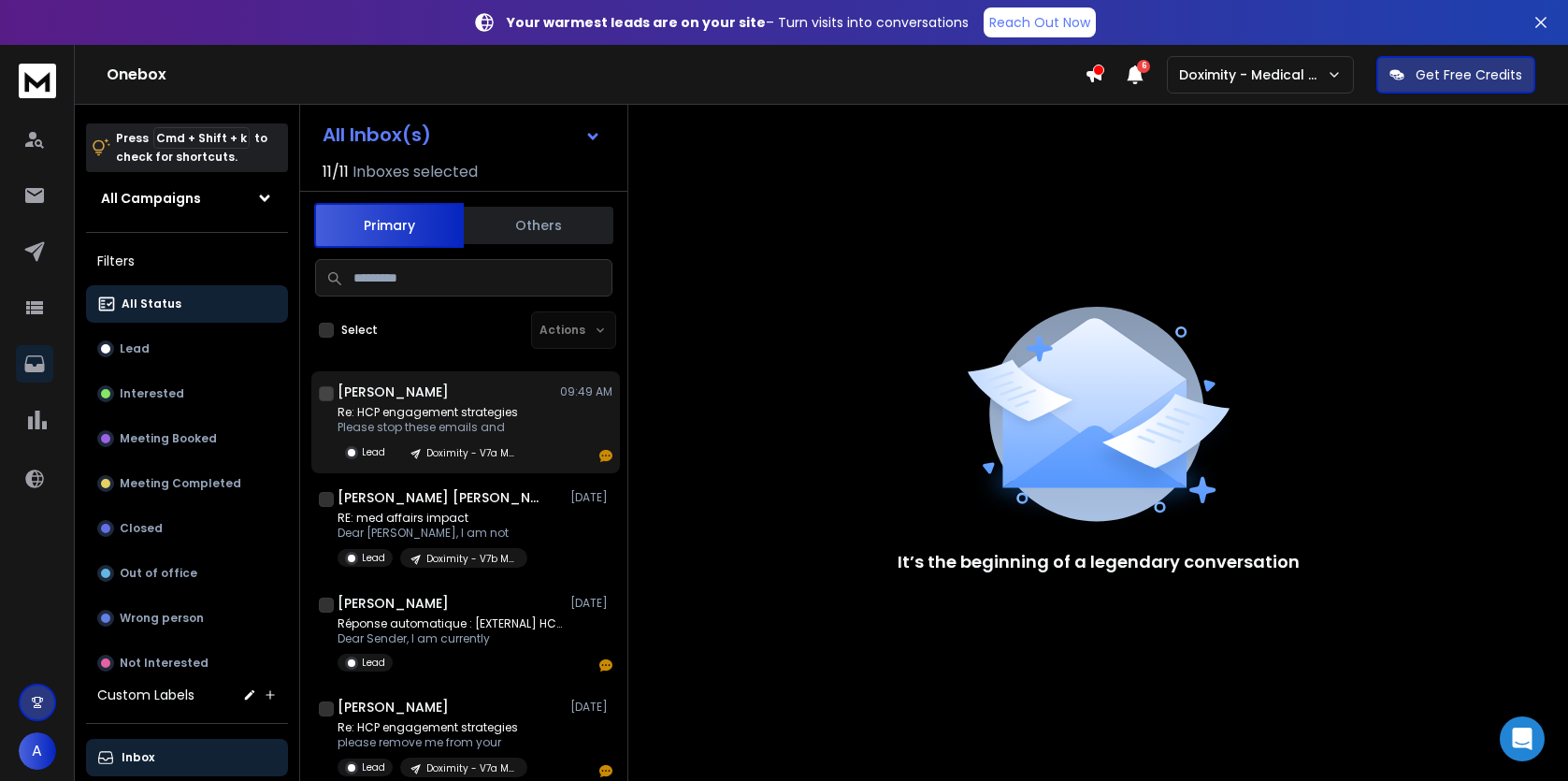
click at [489, 405] on p "Re: HCP engagement strategies" at bounding box center [433, 412] width 190 height 15
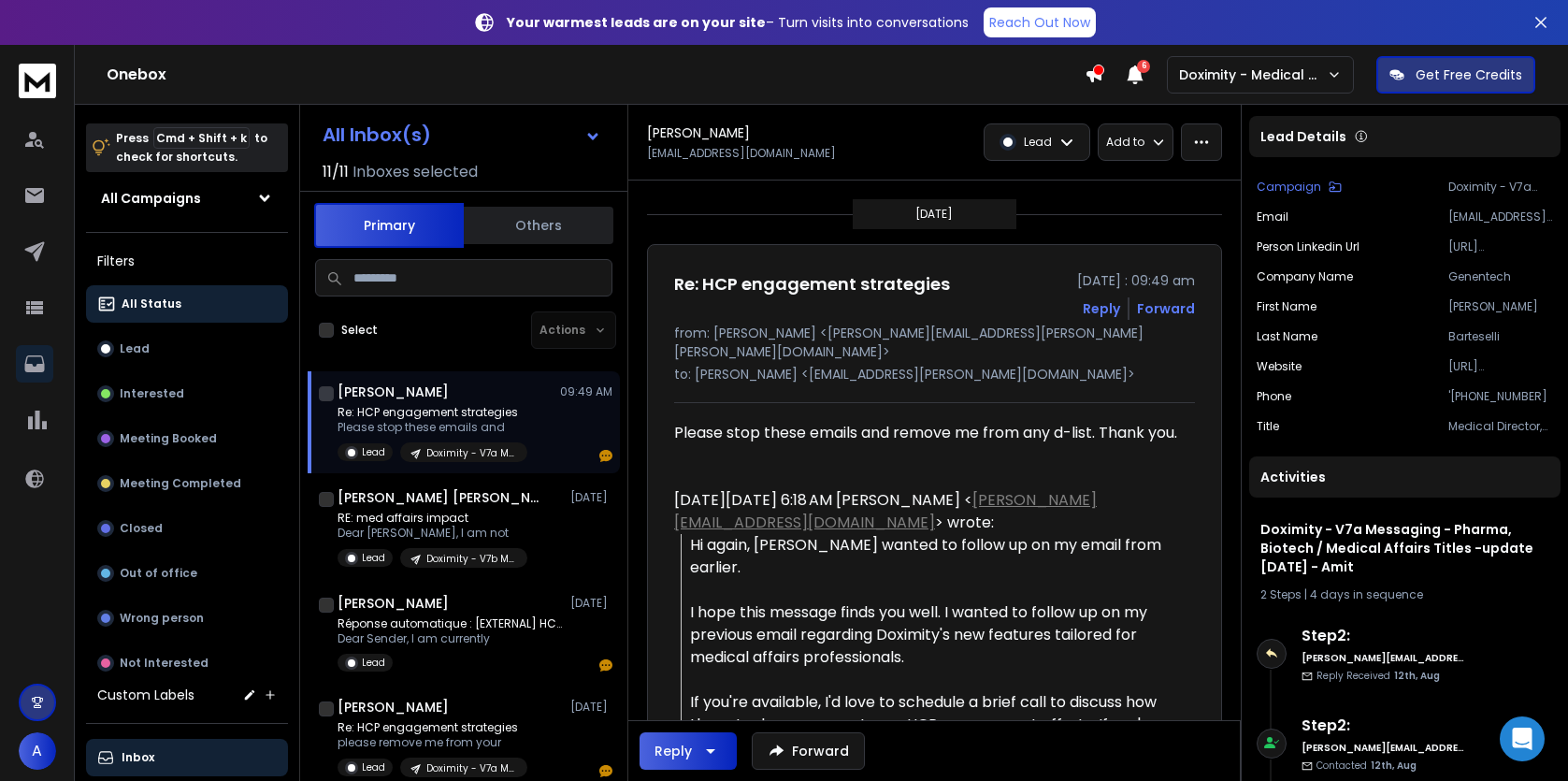
click at [1207, 146] on icon "button" at bounding box center [1202, 142] width 17 height 17
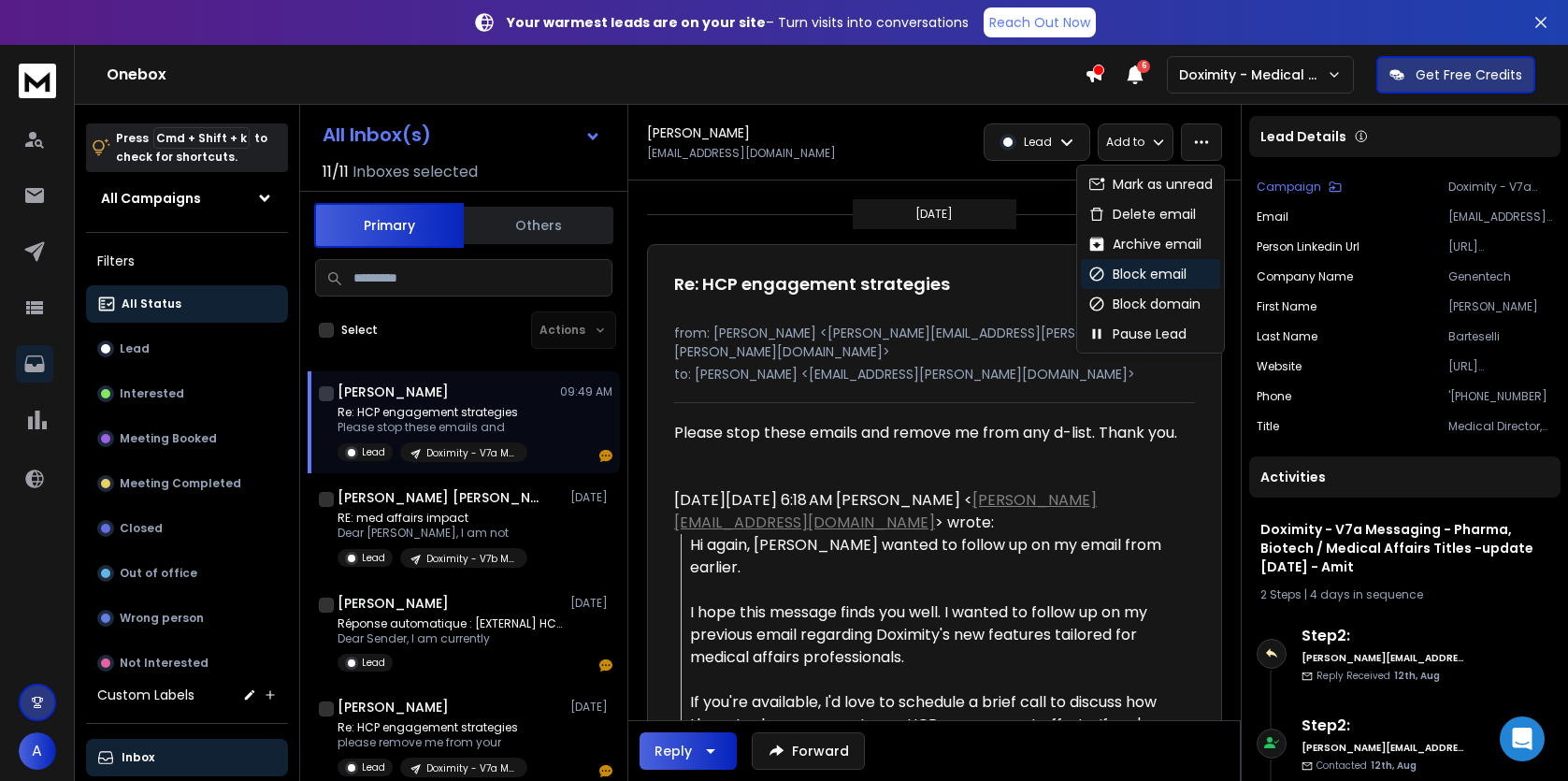
click at [1175, 272] on div "Block email" at bounding box center [1137, 274] width 99 height 19
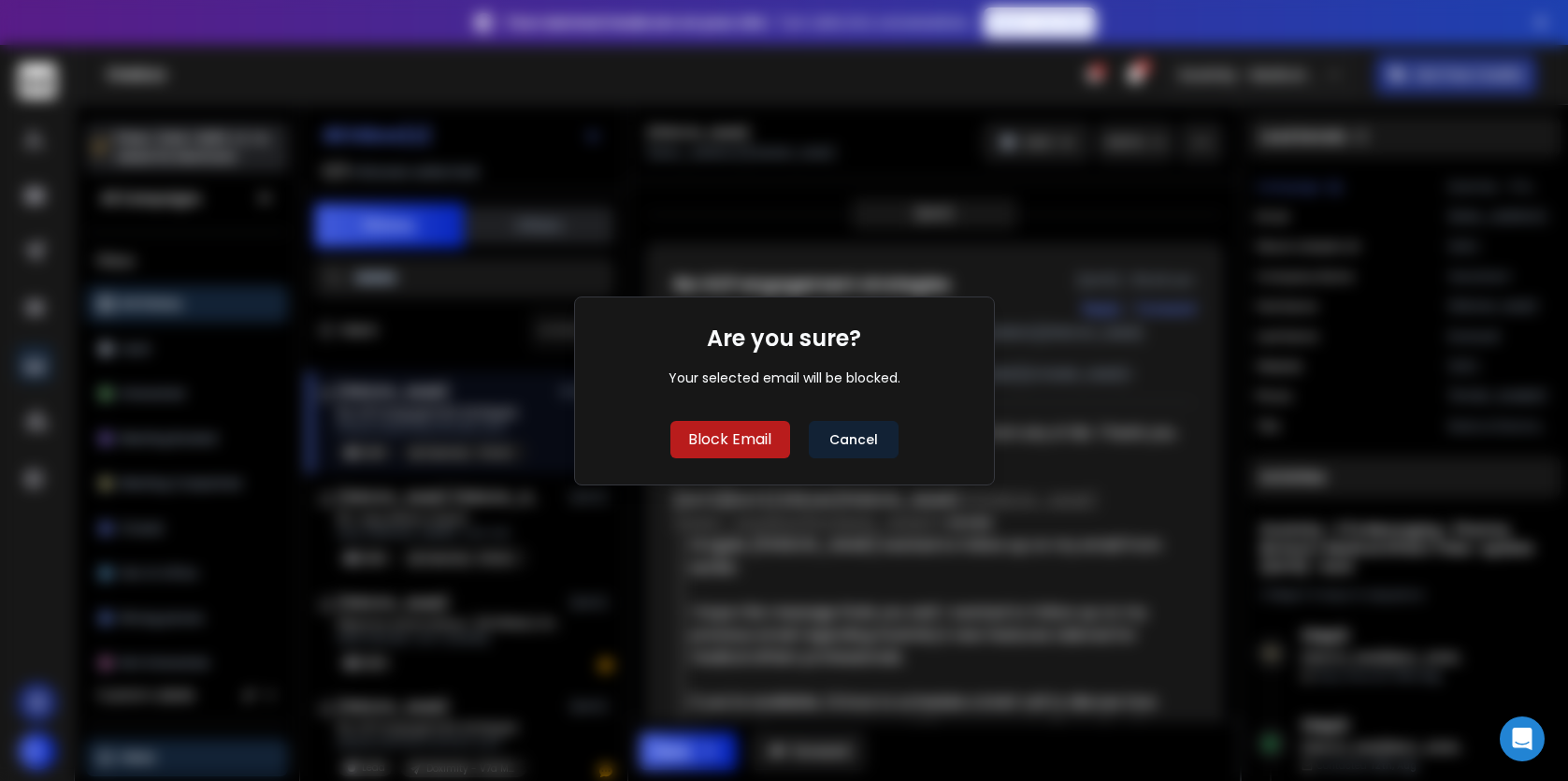
click at [759, 426] on button "Block Email" at bounding box center [730, 439] width 119 height 38
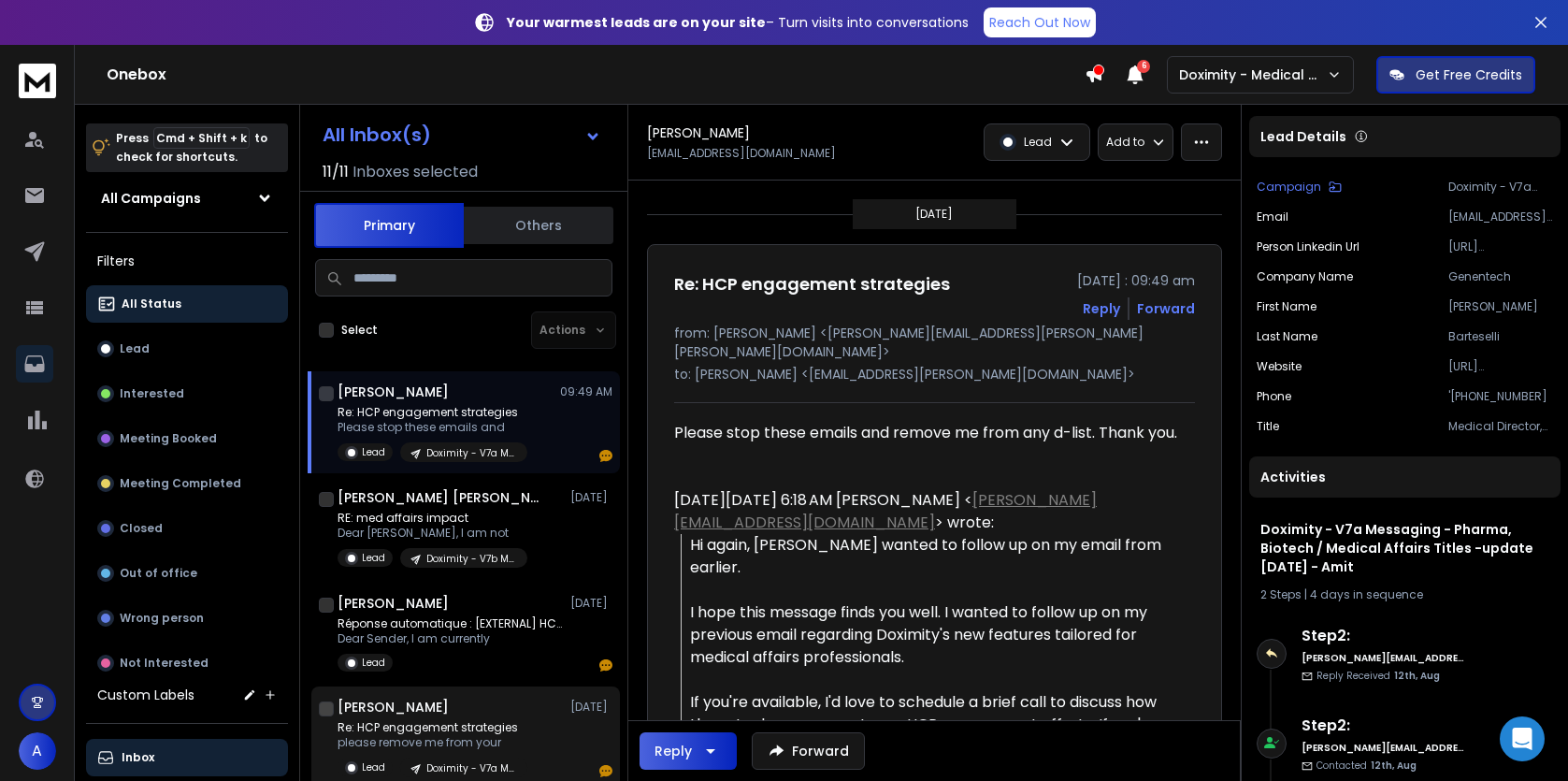
click at [407, 748] on p "please remove me from your" at bounding box center [433, 743] width 190 height 15
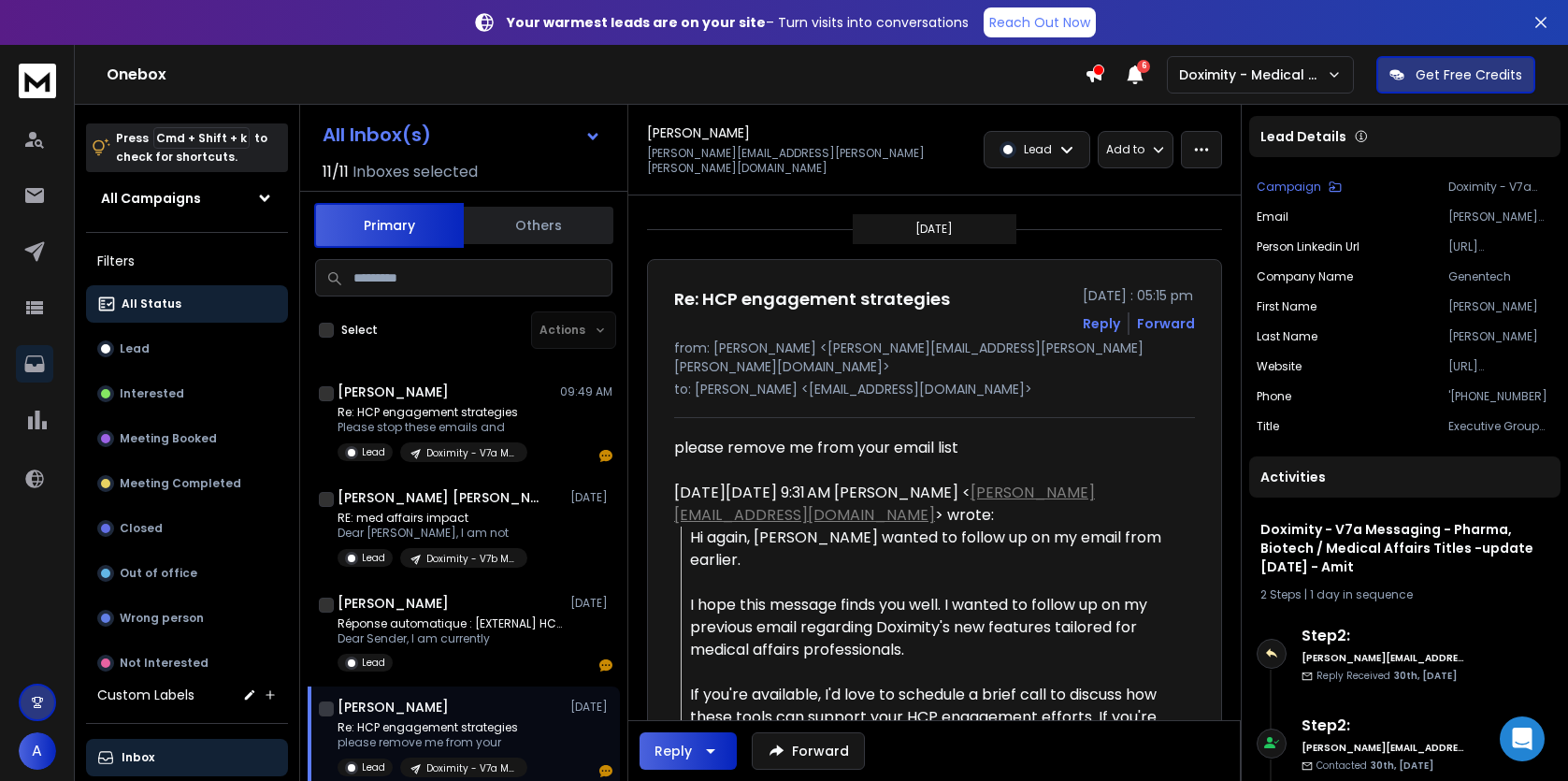
click at [1207, 141] on icon "button" at bounding box center [1202, 149] width 17 height 17
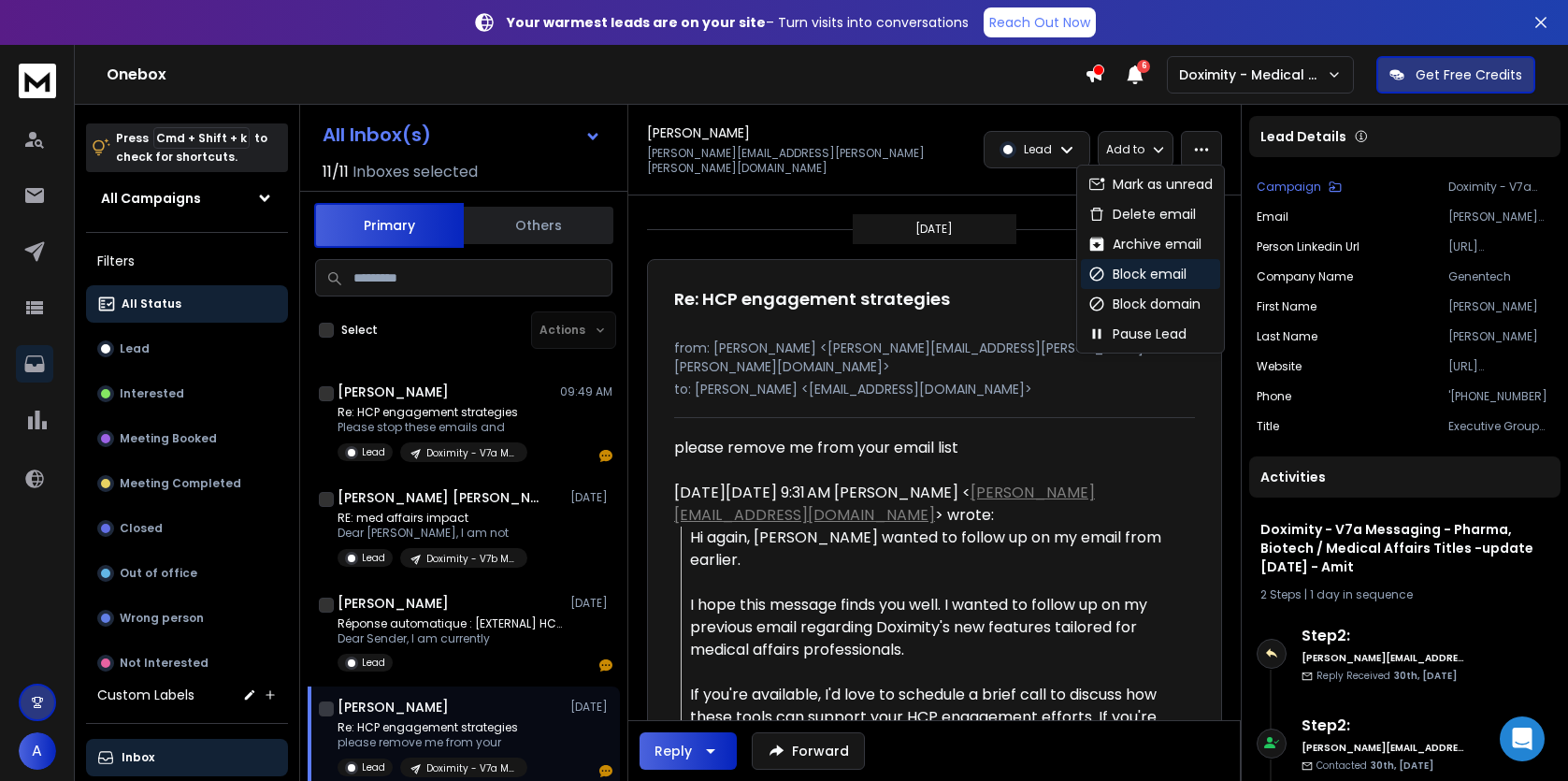
click at [1161, 271] on div "Block email" at bounding box center [1137, 274] width 99 height 19
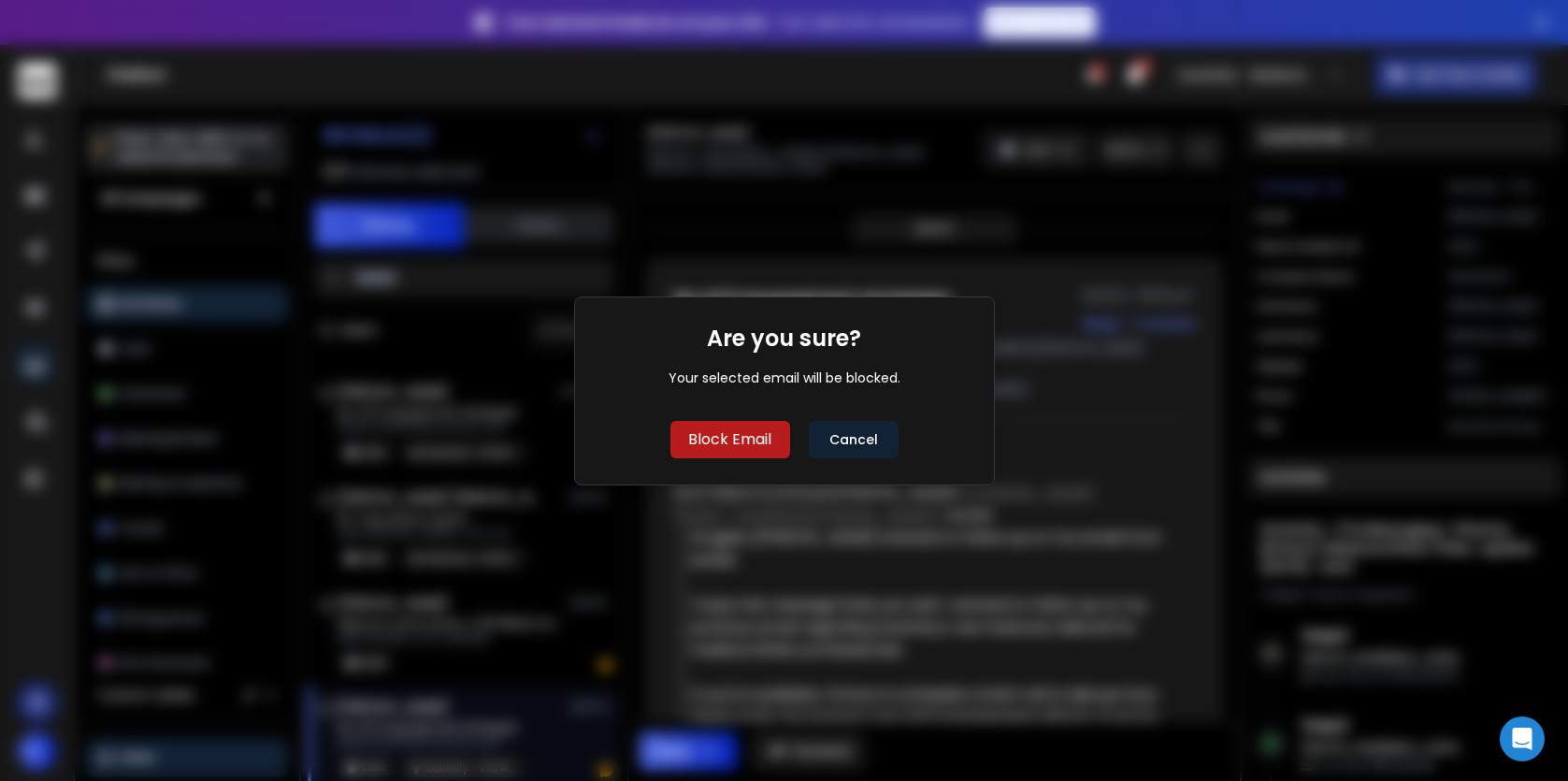
click at [762, 433] on button "Block Email" at bounding box center [730, 439] width 119 height 38
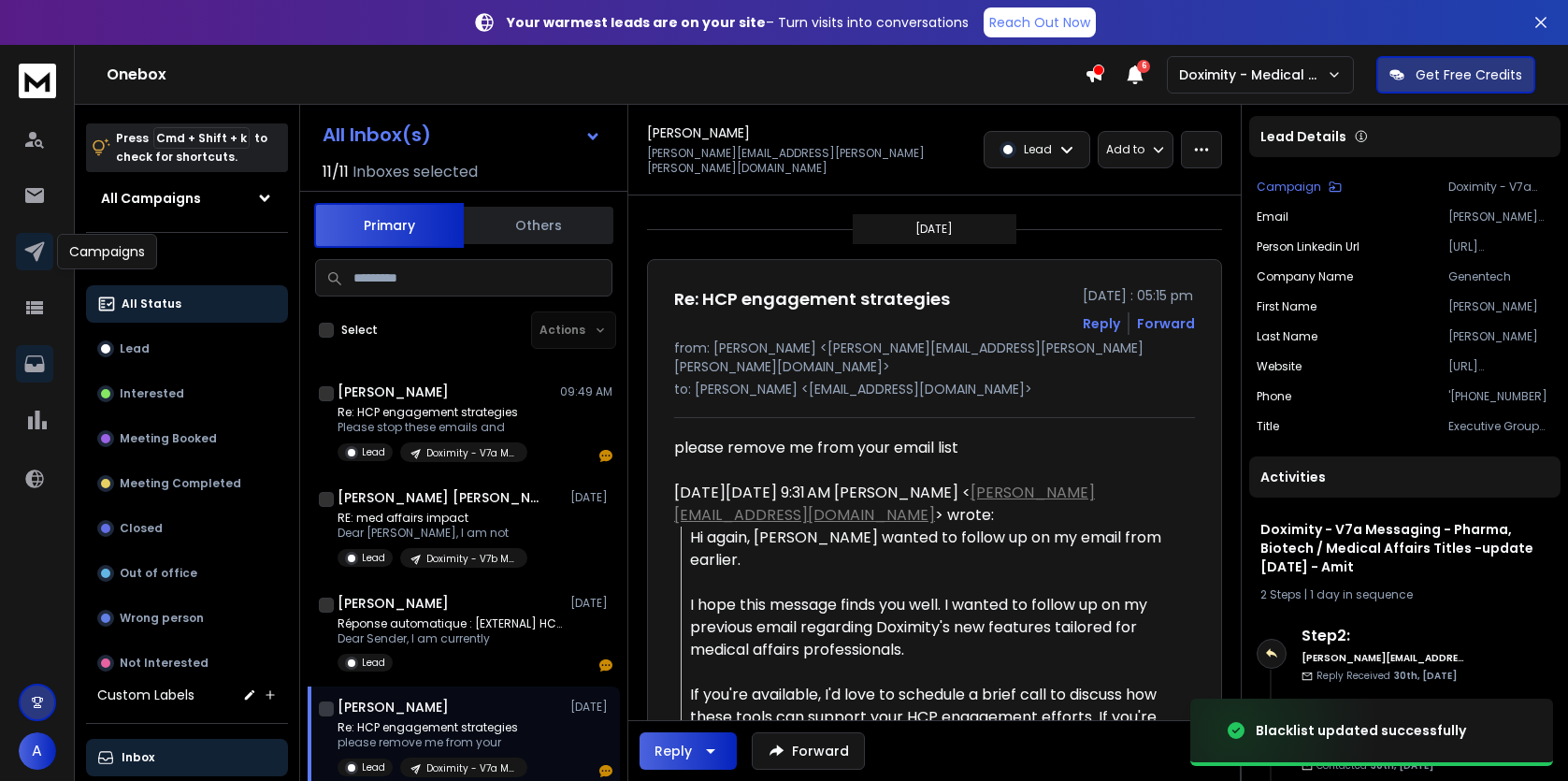
click at [44, 253] on icon at bounding box center [35, 252] width 23 height 23
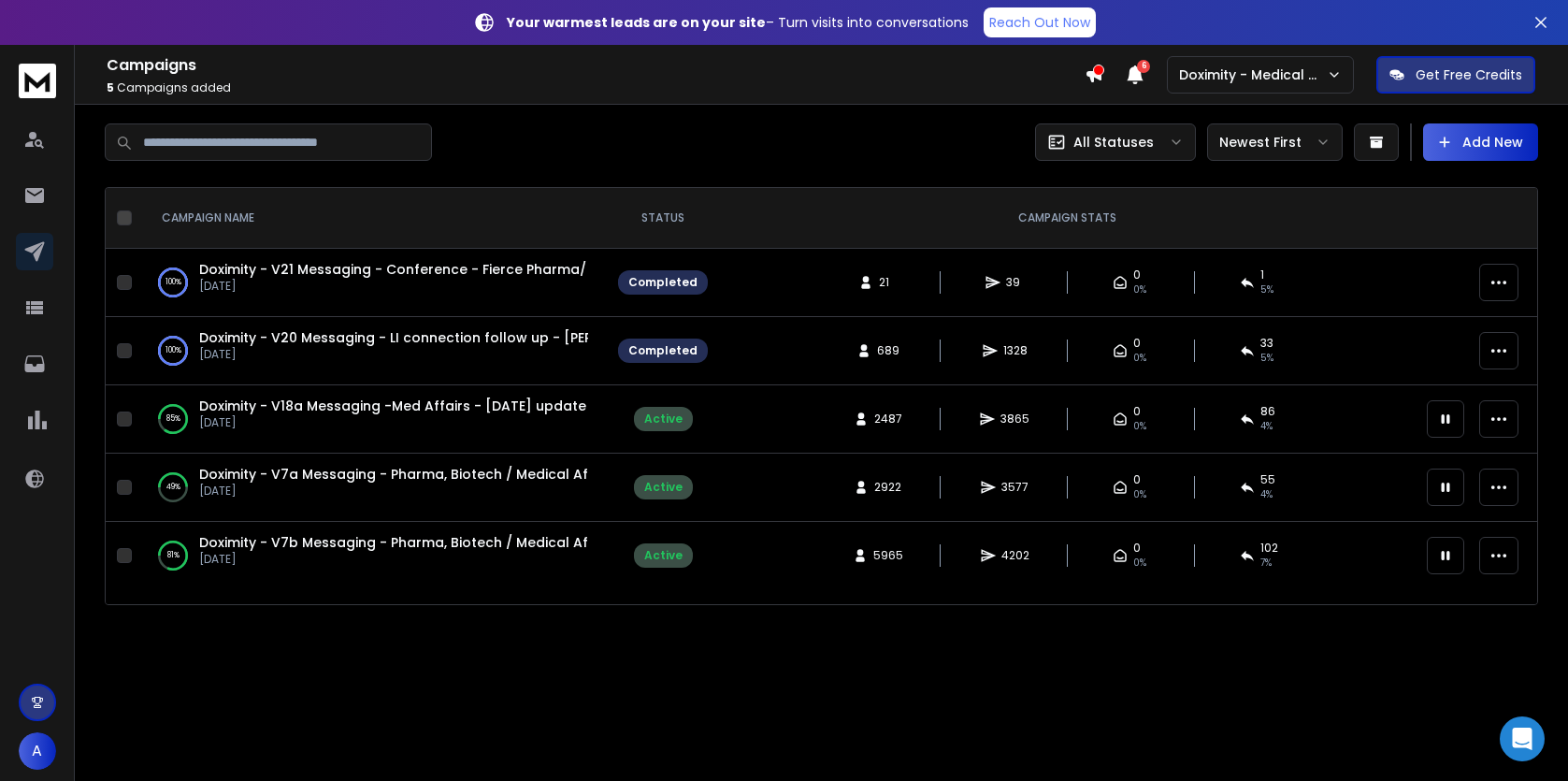
click at [303, 542] on span "Doximity - V7b Messaging - Pharma, Biotech / Medical Affairs Titles - updated […" at bounding box center [515, 543] width 631 height 19
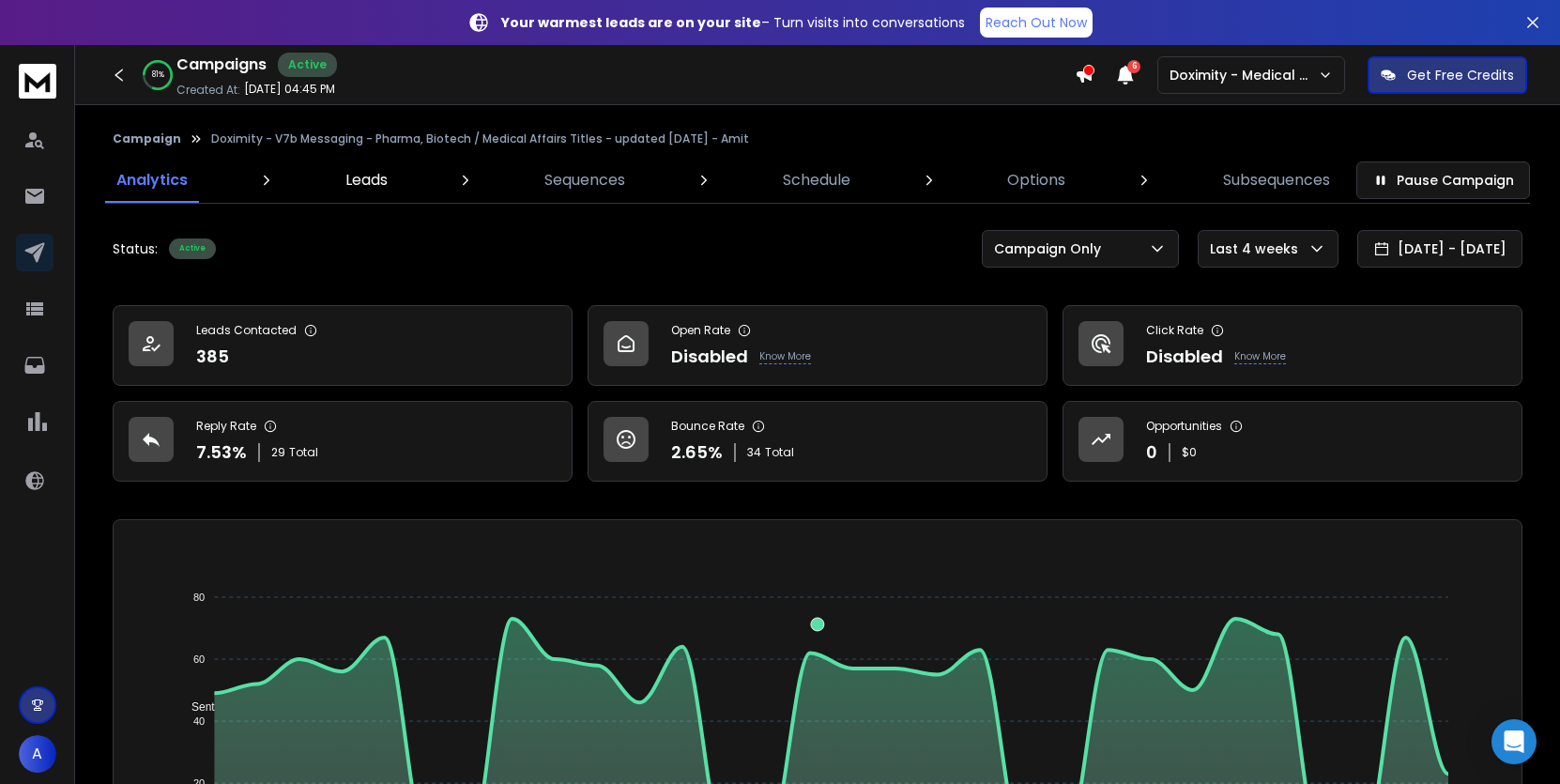
click at [390, 181] on link "Leads" at bounding box center [367, 180] width 65 height 45
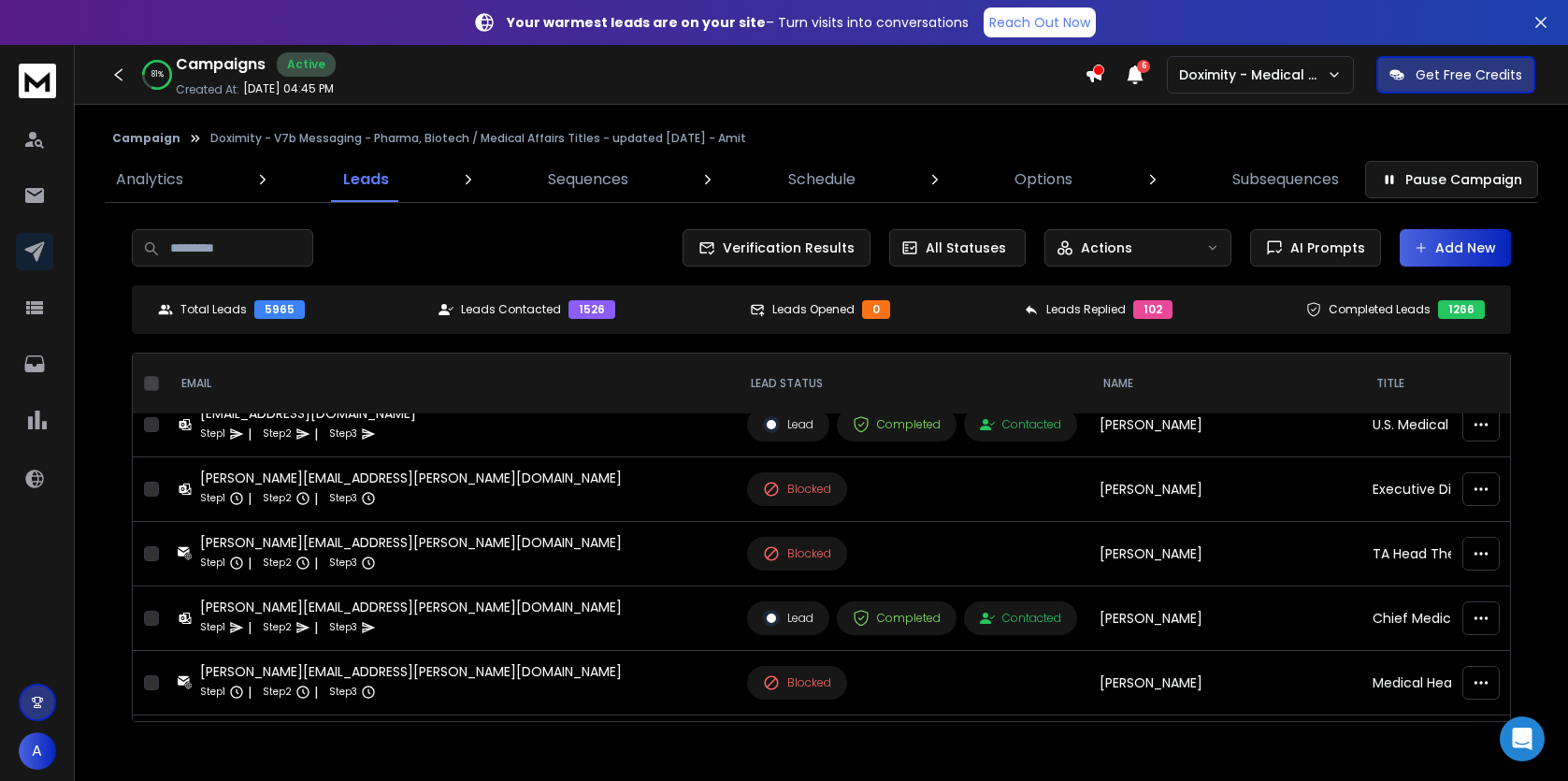
scroll to position [9397, 0]
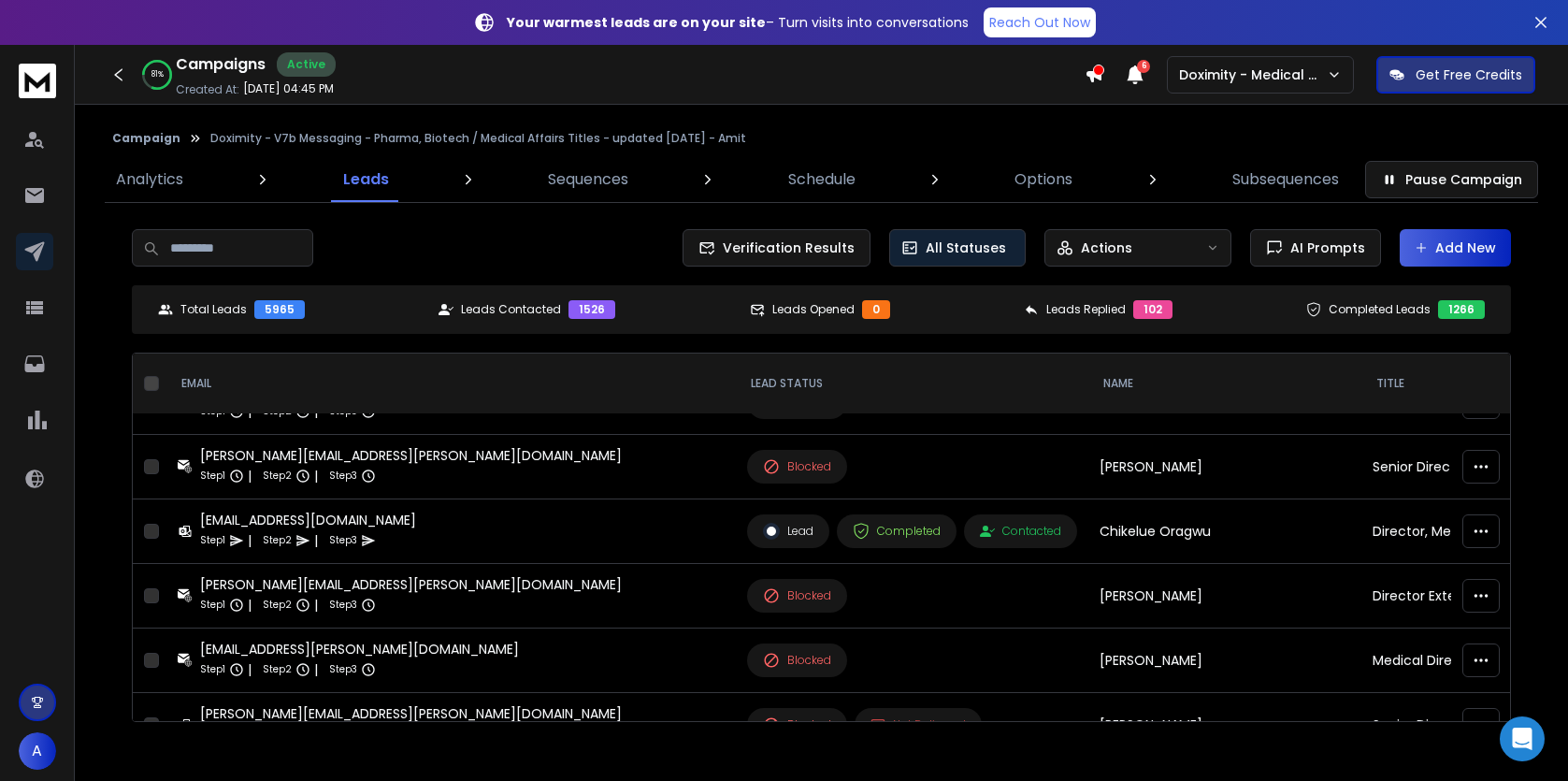
click at [984, 254] on p "All Statuses" at bounding box center [966, 248] width 81 height 19
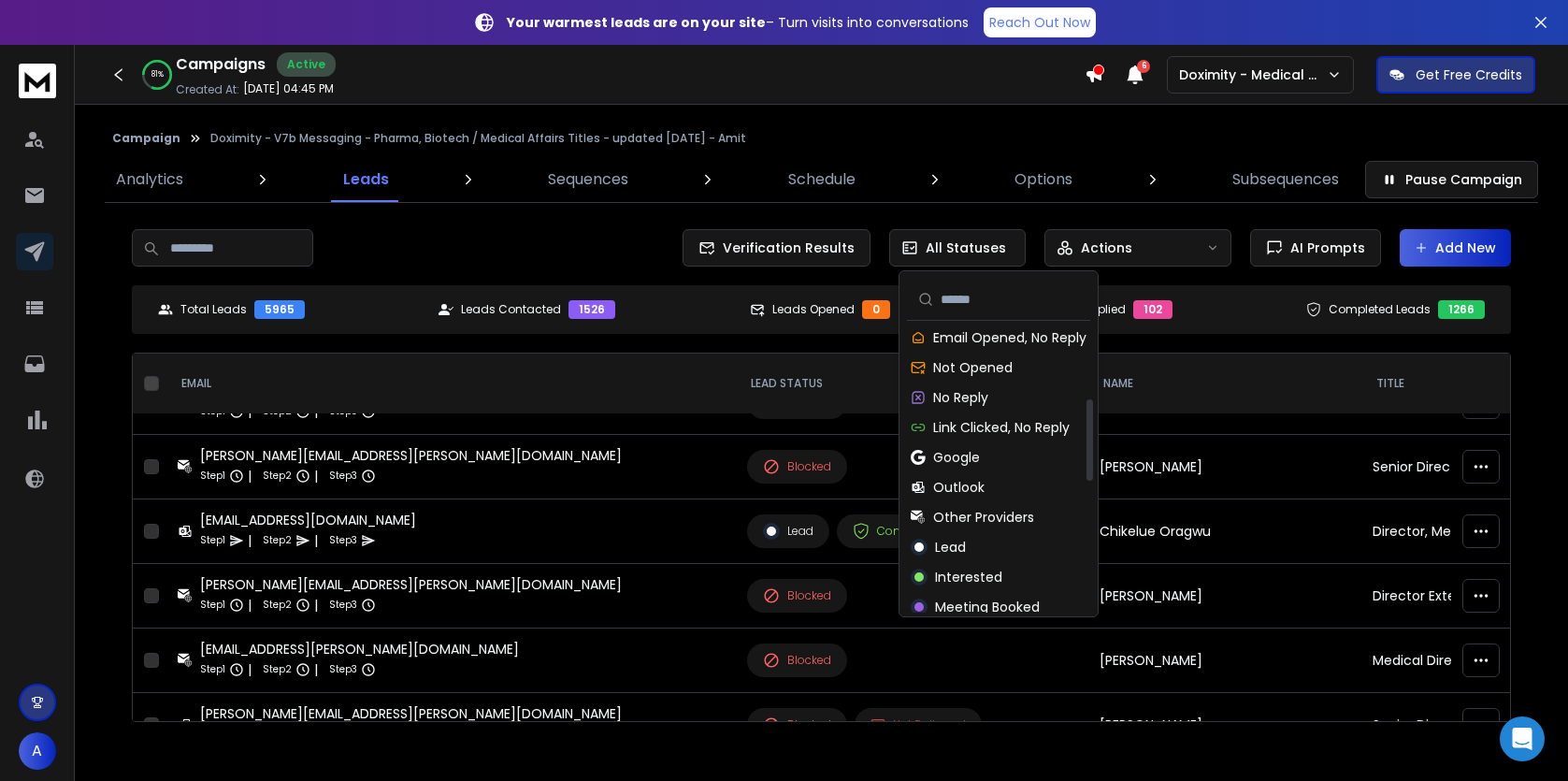
scroll to position [677, 0]
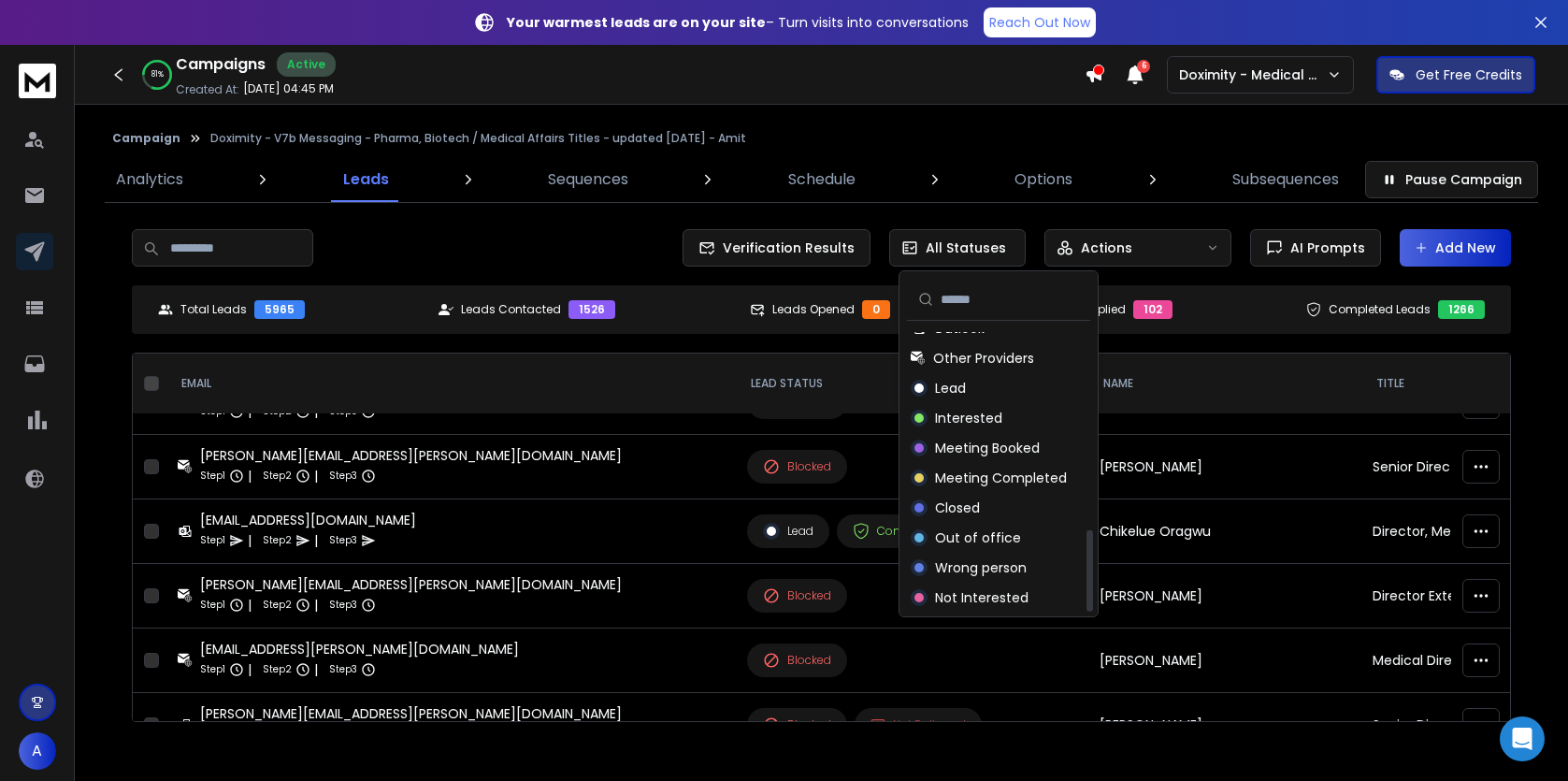
drag, startPoint x: 1092, startPoint y: 383, endPoint x: 1104, endPoint y: 597, distance: 214.3
click at [1093, 597] on div at bounding box center [1089, 571] width 7 height 82
click at [983, 390] on div "Lead" at bounding box center [998, 388] width 191 height 30
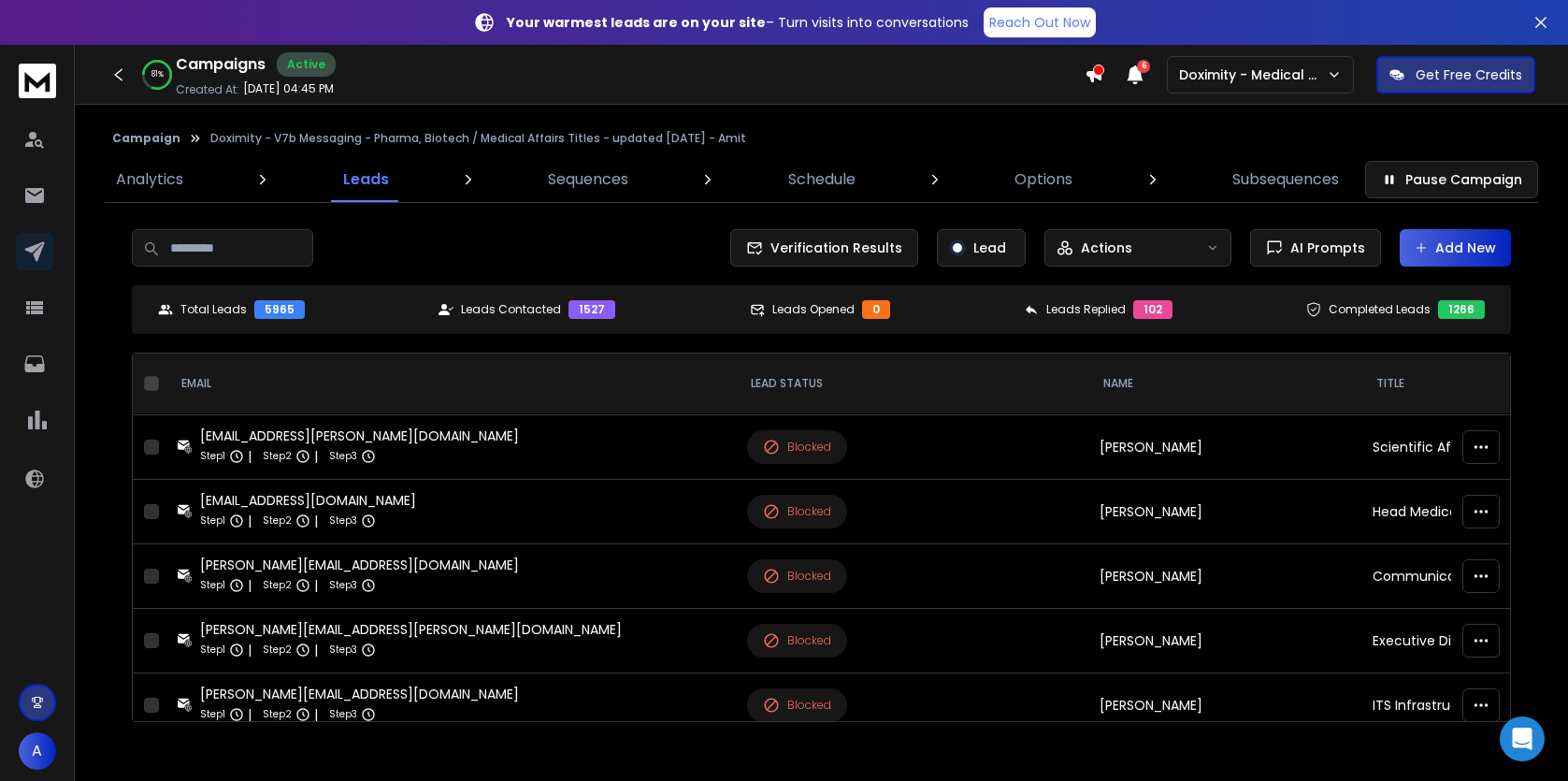
scroll to position [0, 0]
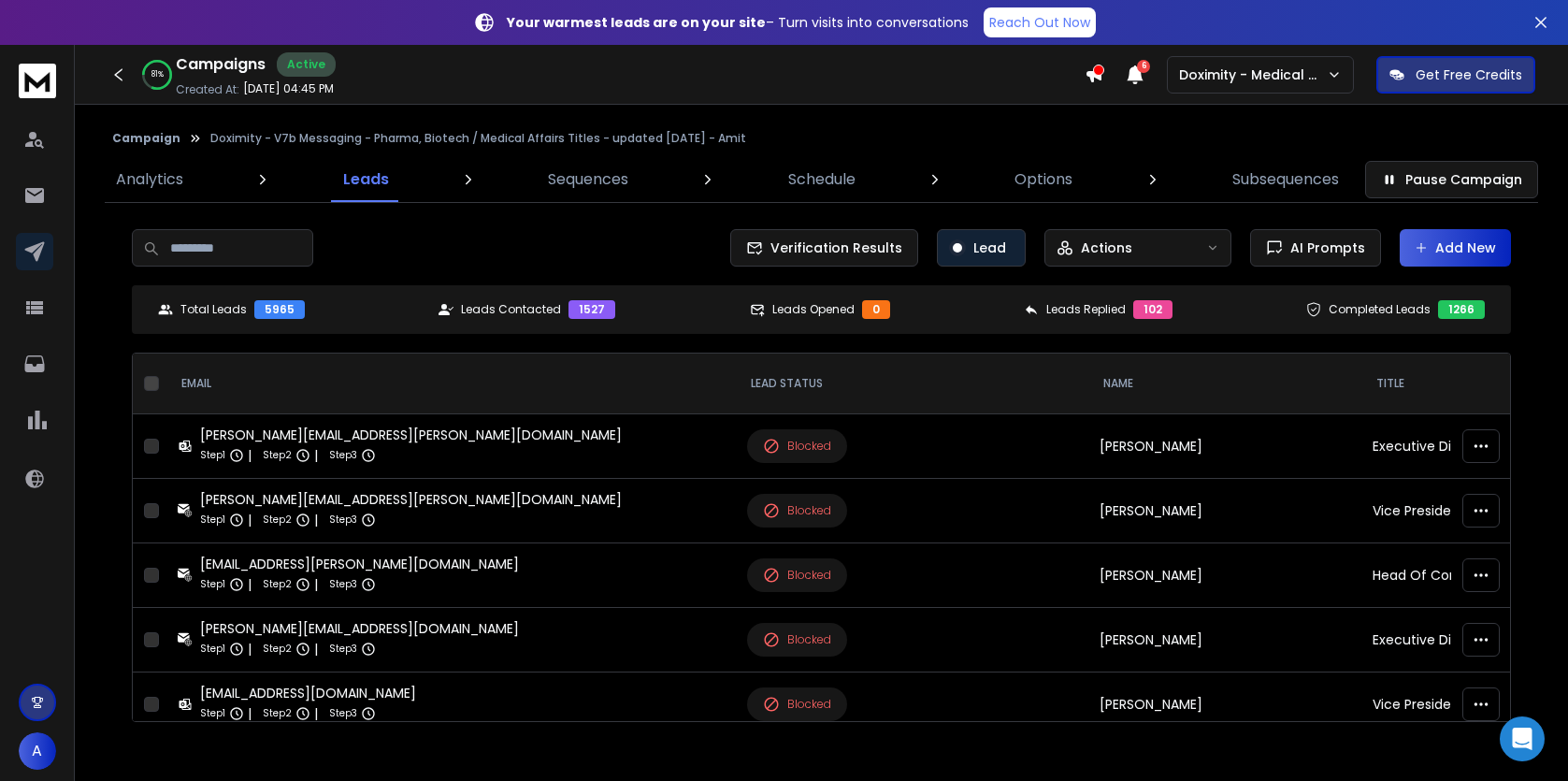
click at [1007, 247] on p "Lead" at bounding box center [990, 248] width 33 height 19
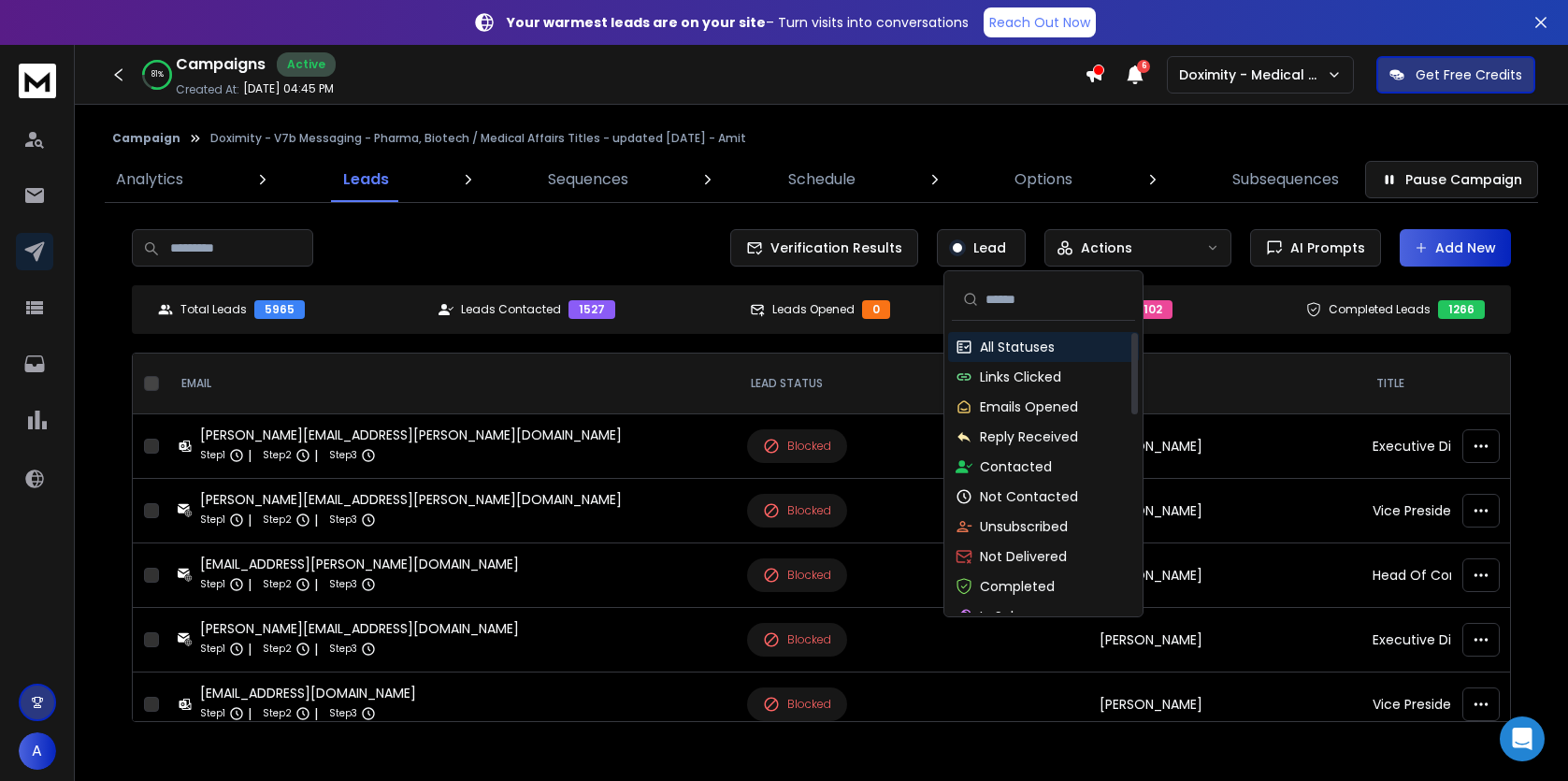
click at [1012, 344] on p "All Statuses" at bounding box center [1018, 347] width 75 height 19
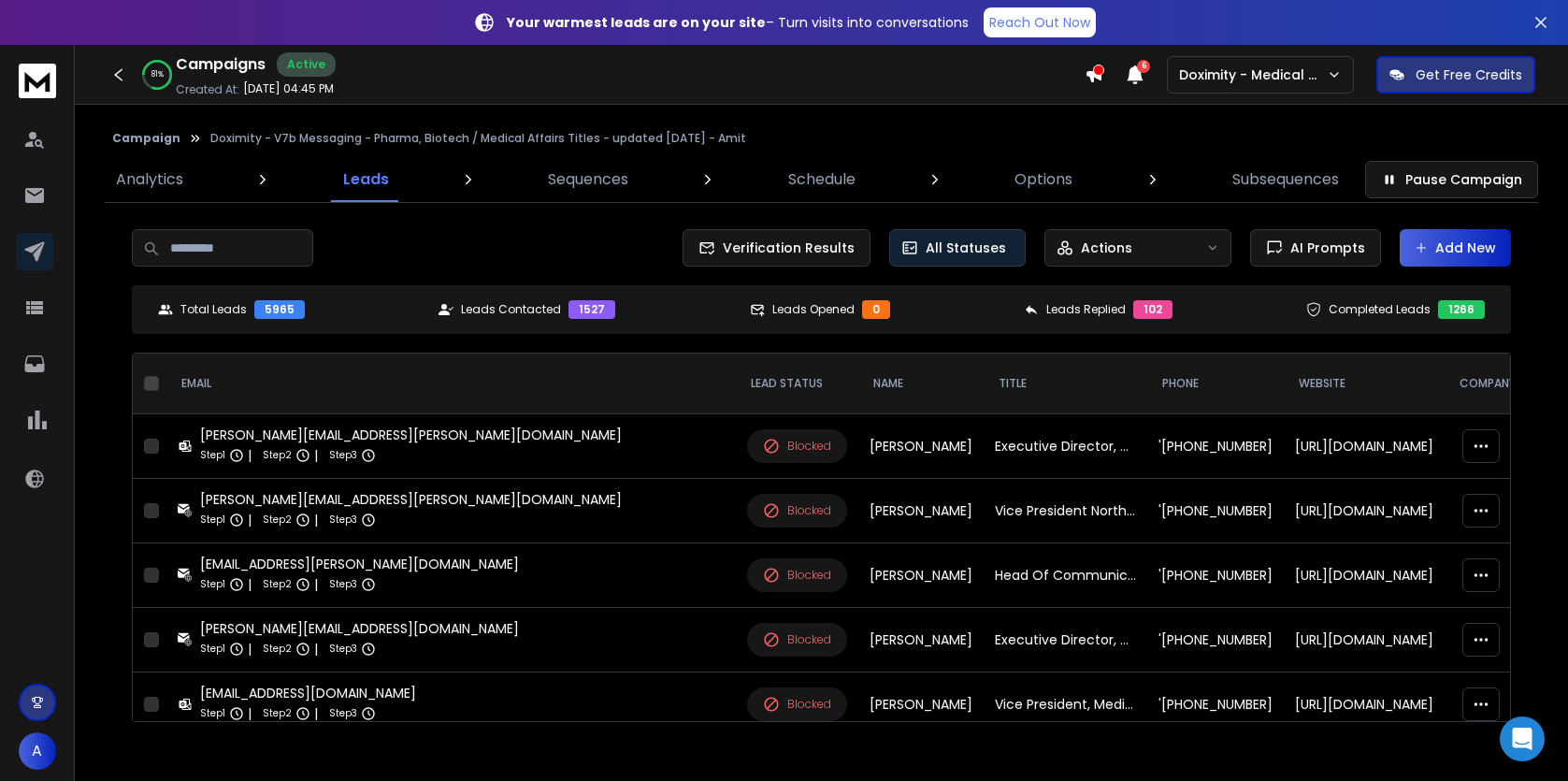
click at [973, 256] on p "All Statuses" at bounding box center [966, 248] width 81 height 19
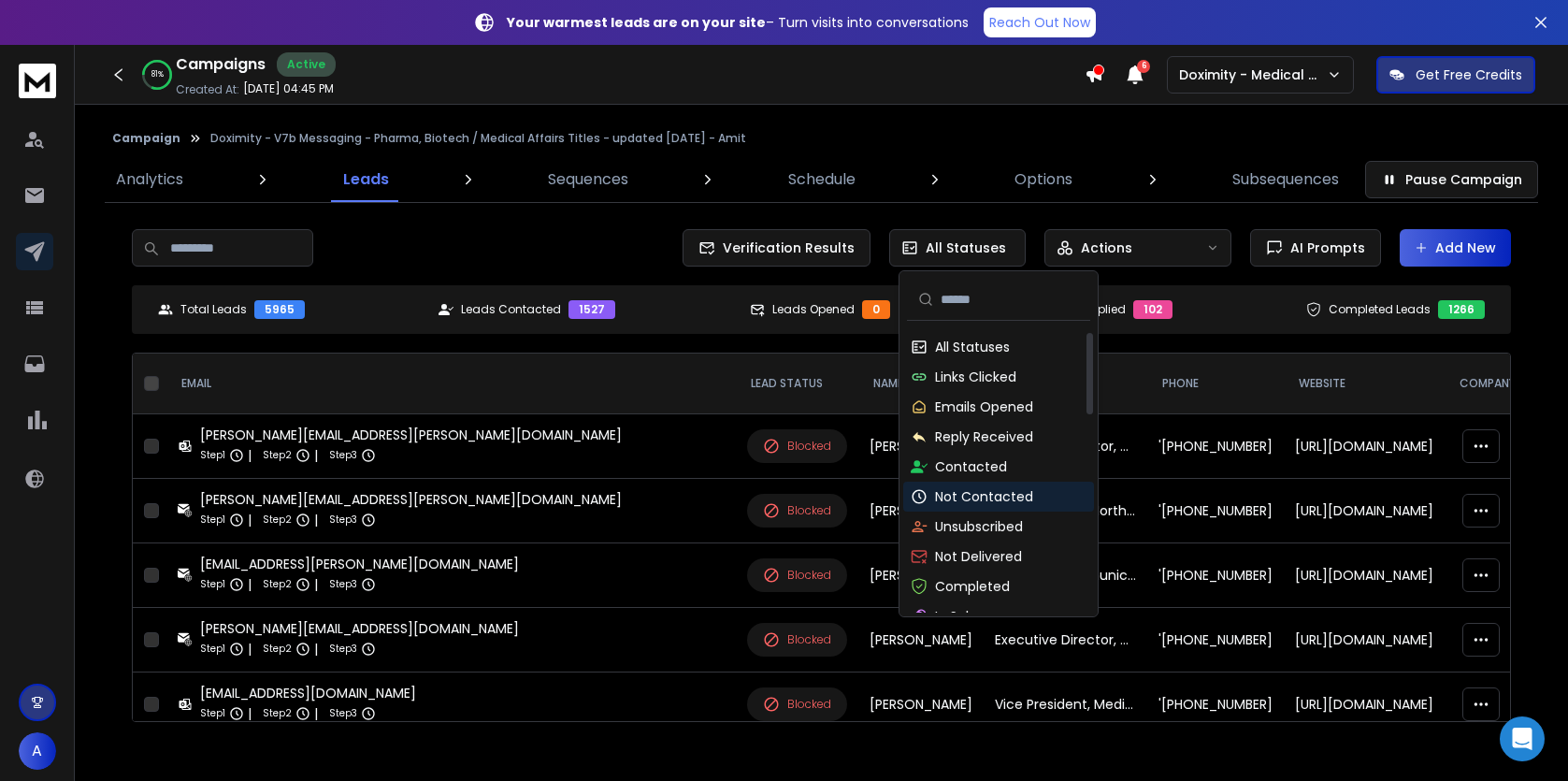
click at [1024, 488] on p "Not Contacted" at bounding box center [984, 497] width 99 height 19
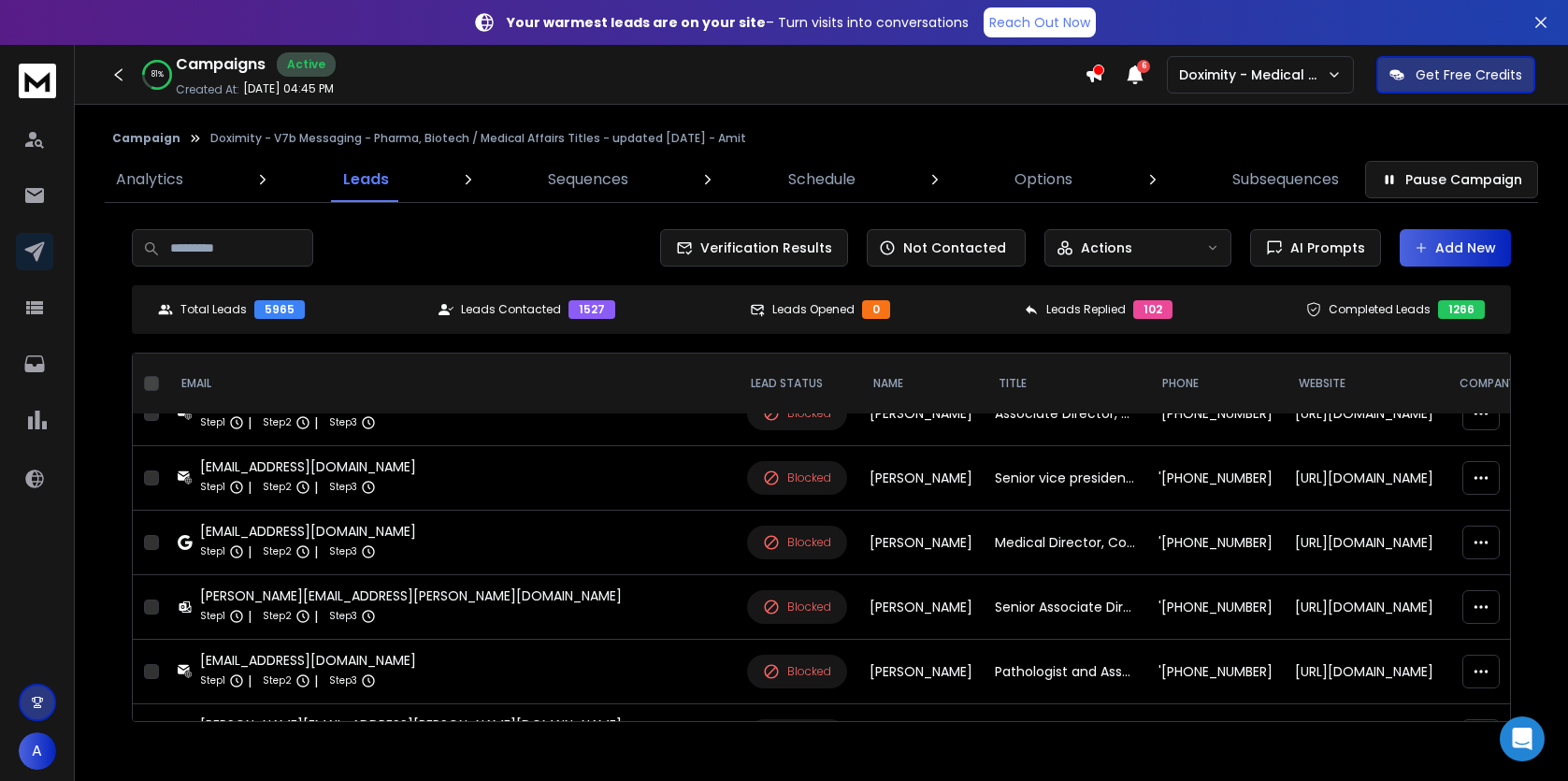
scroll to position [12623, 0]
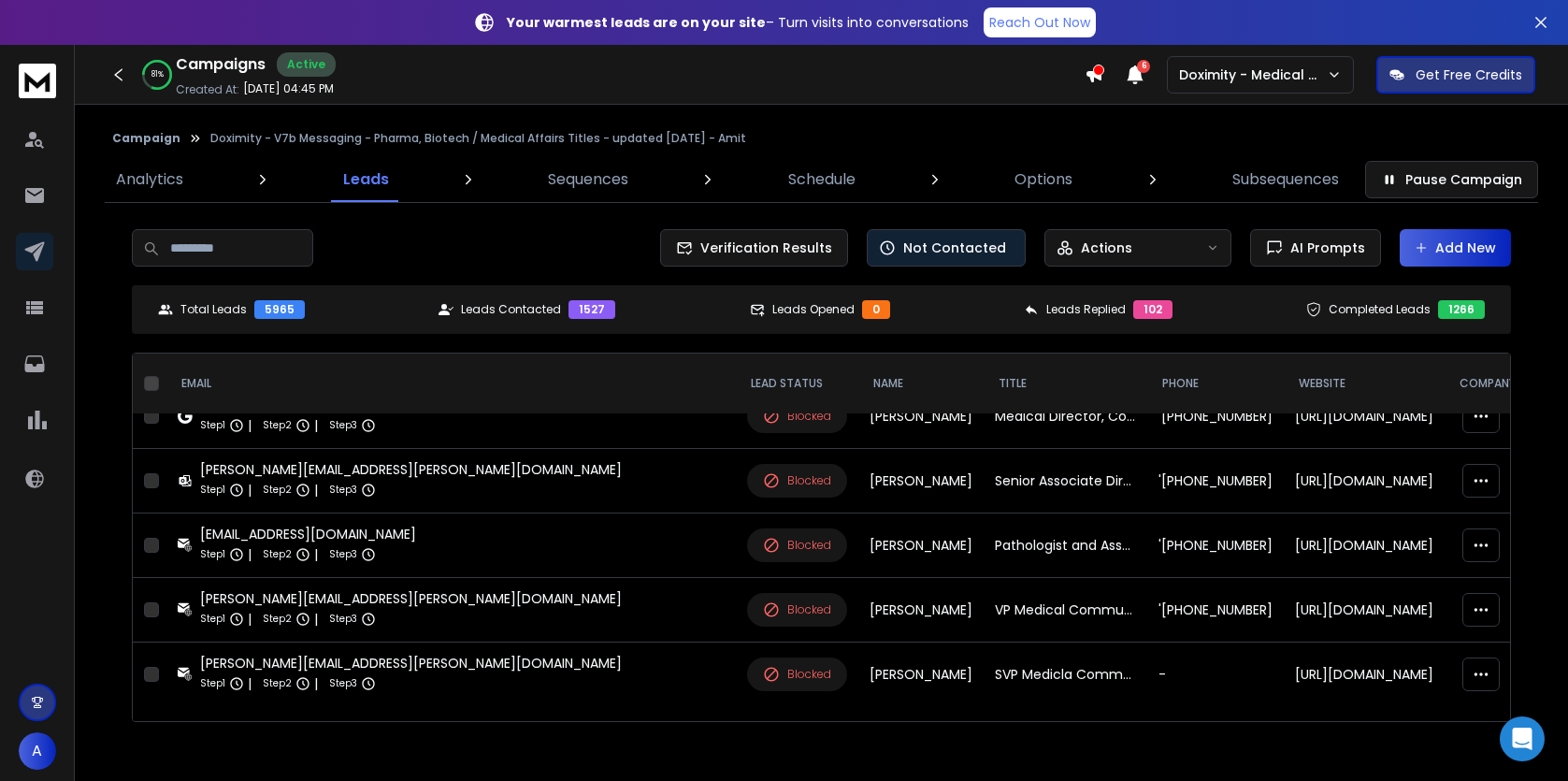
click at [944, 246] on p "Not Contacted" at bounding box center [955, 248] width 103 height 19
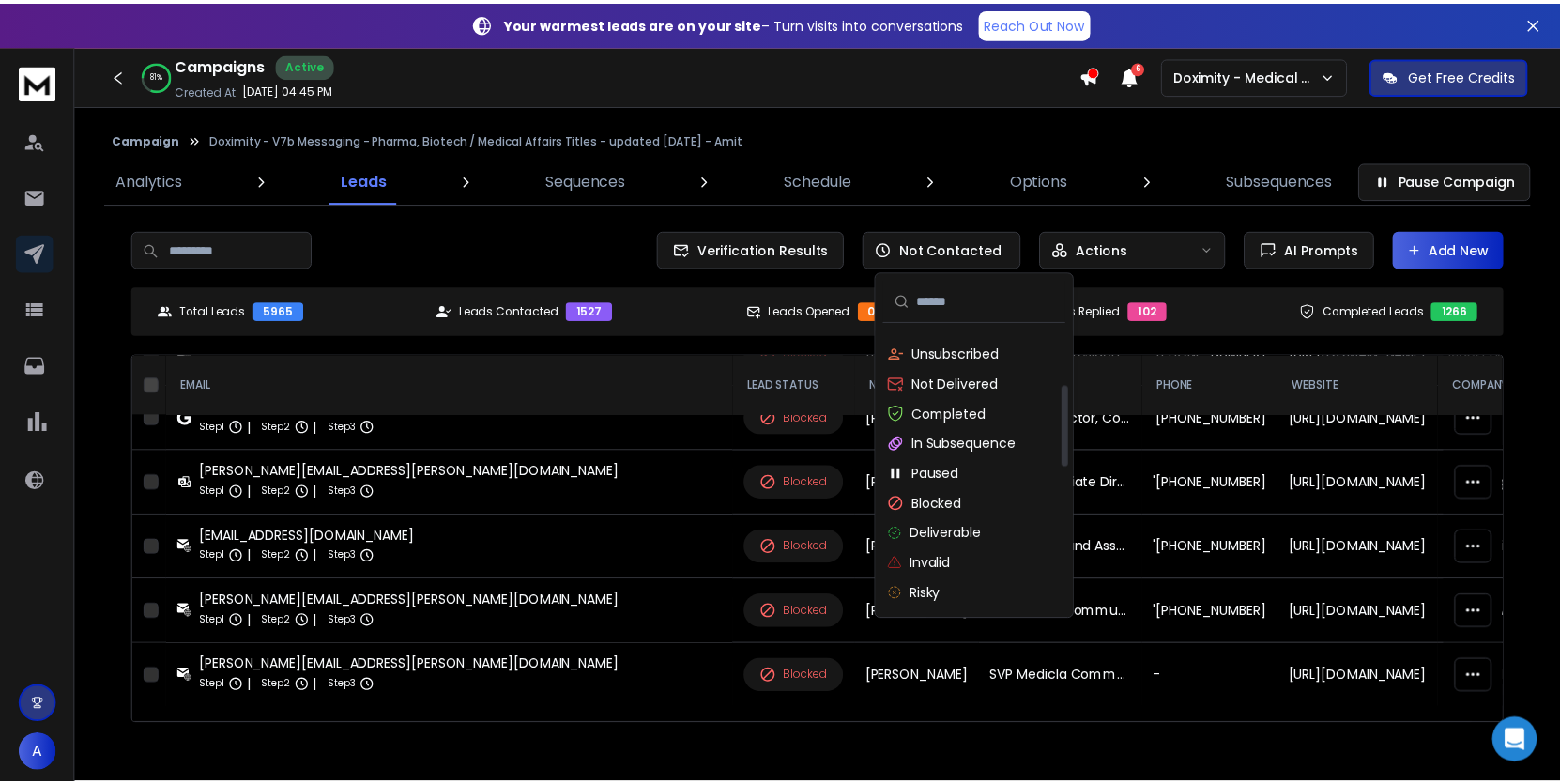
scroll to position [204, 0]
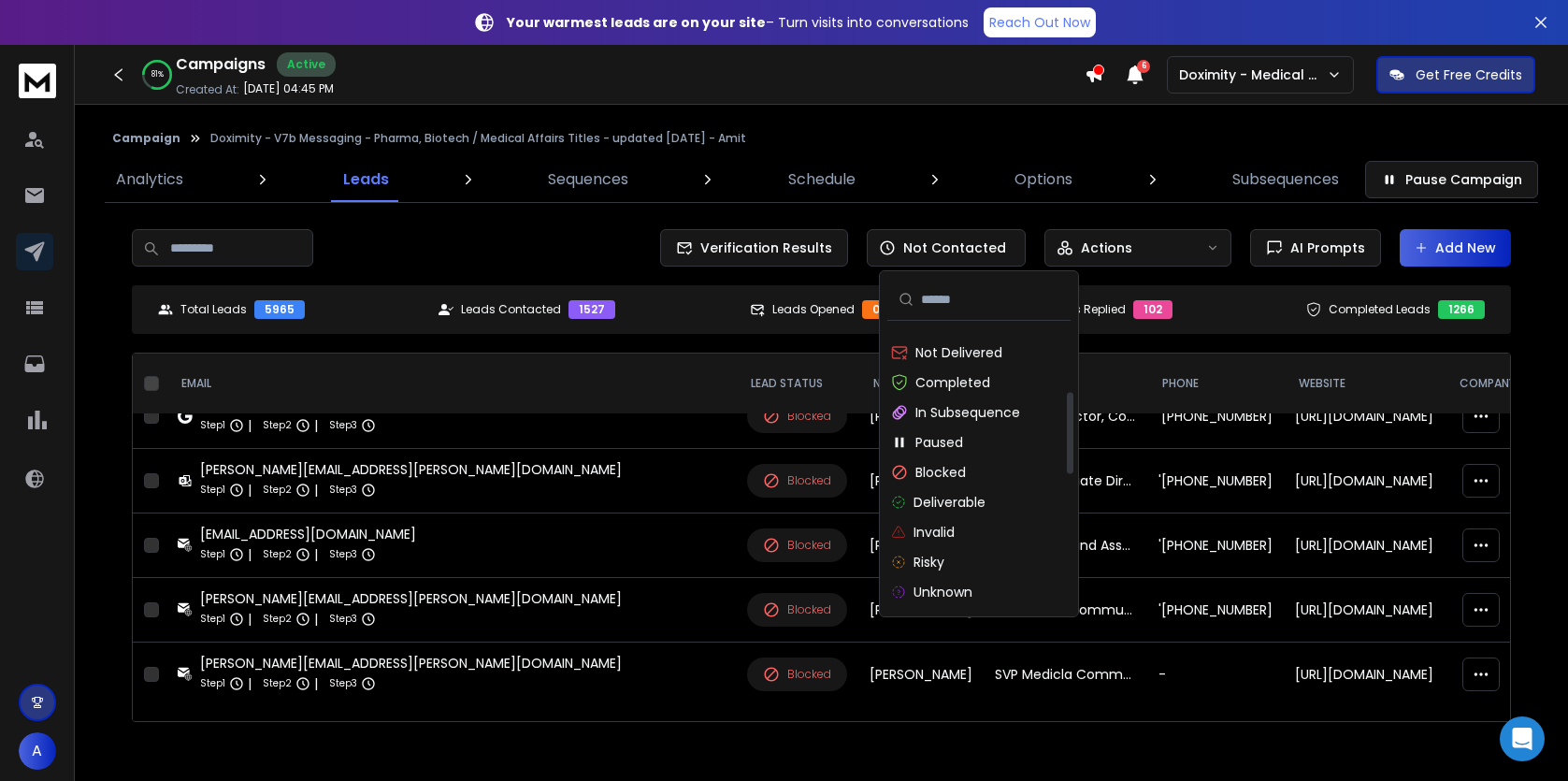
drag, startPoint x: 1073, startPoint y: 346, endPoint x: 1072, endPoint y: 406, distance: 60.0
click at [1072, 406] on div at bounding box center [1069, 432] width 7 height 82
click at [983, 467] on div "Blocked" at bounding box center [978, 472] width 191 height 30
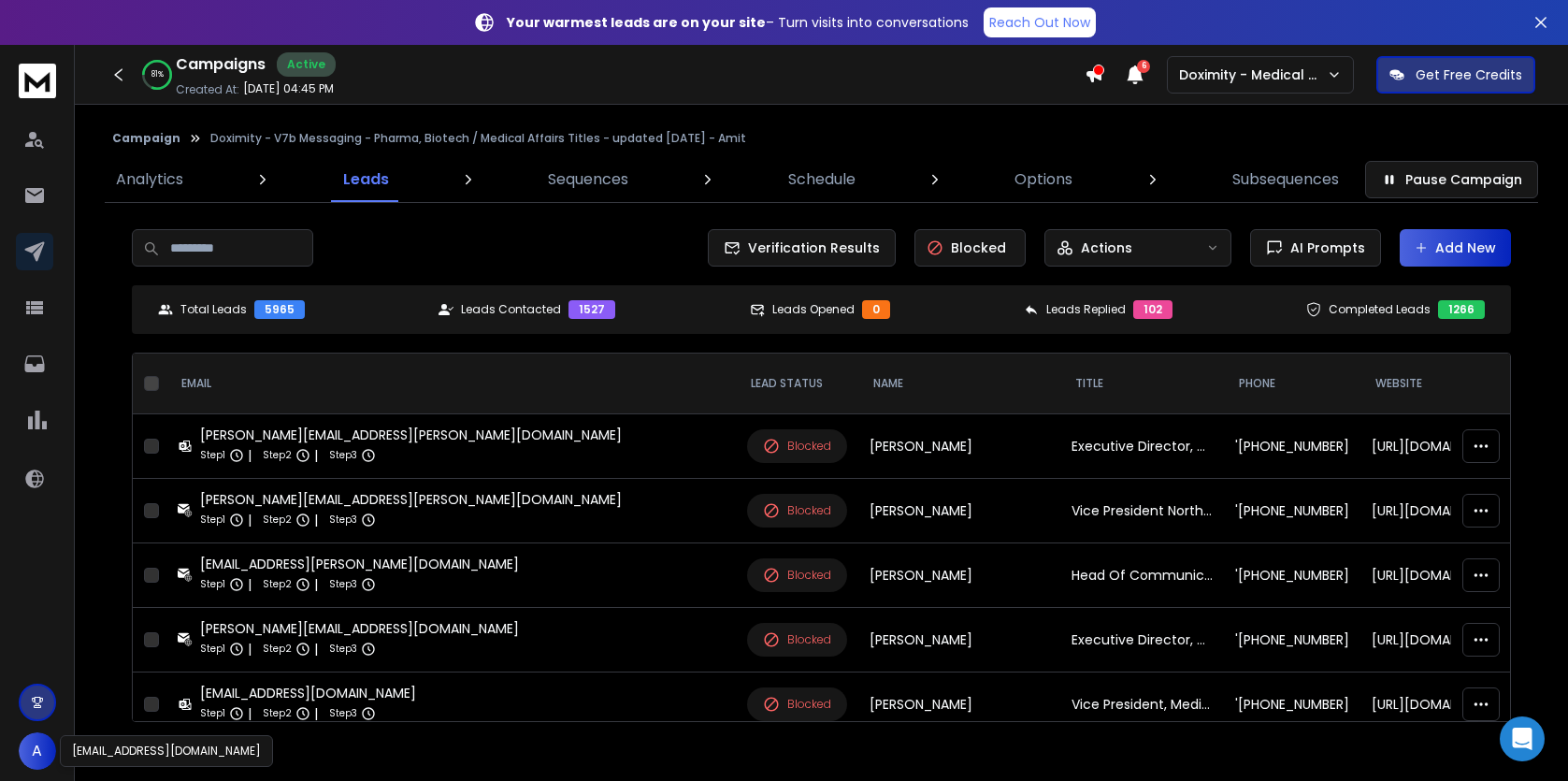
click at [50, 749] on span "A" at bounding box center [38, 751] width 38 height 38
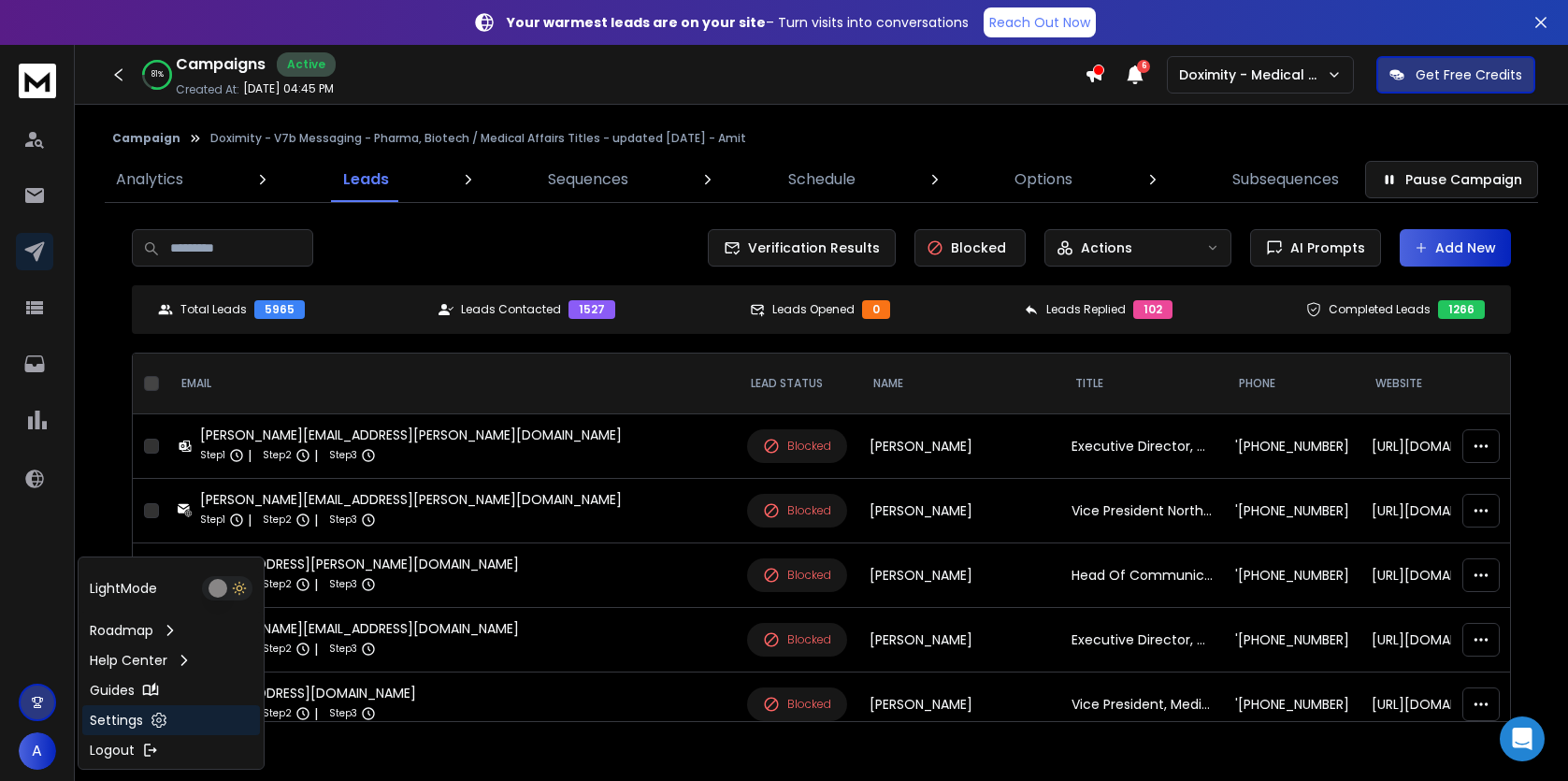
click at [180, 731] on div "Settings" at bounding box center [171, 720] width 177 height 30
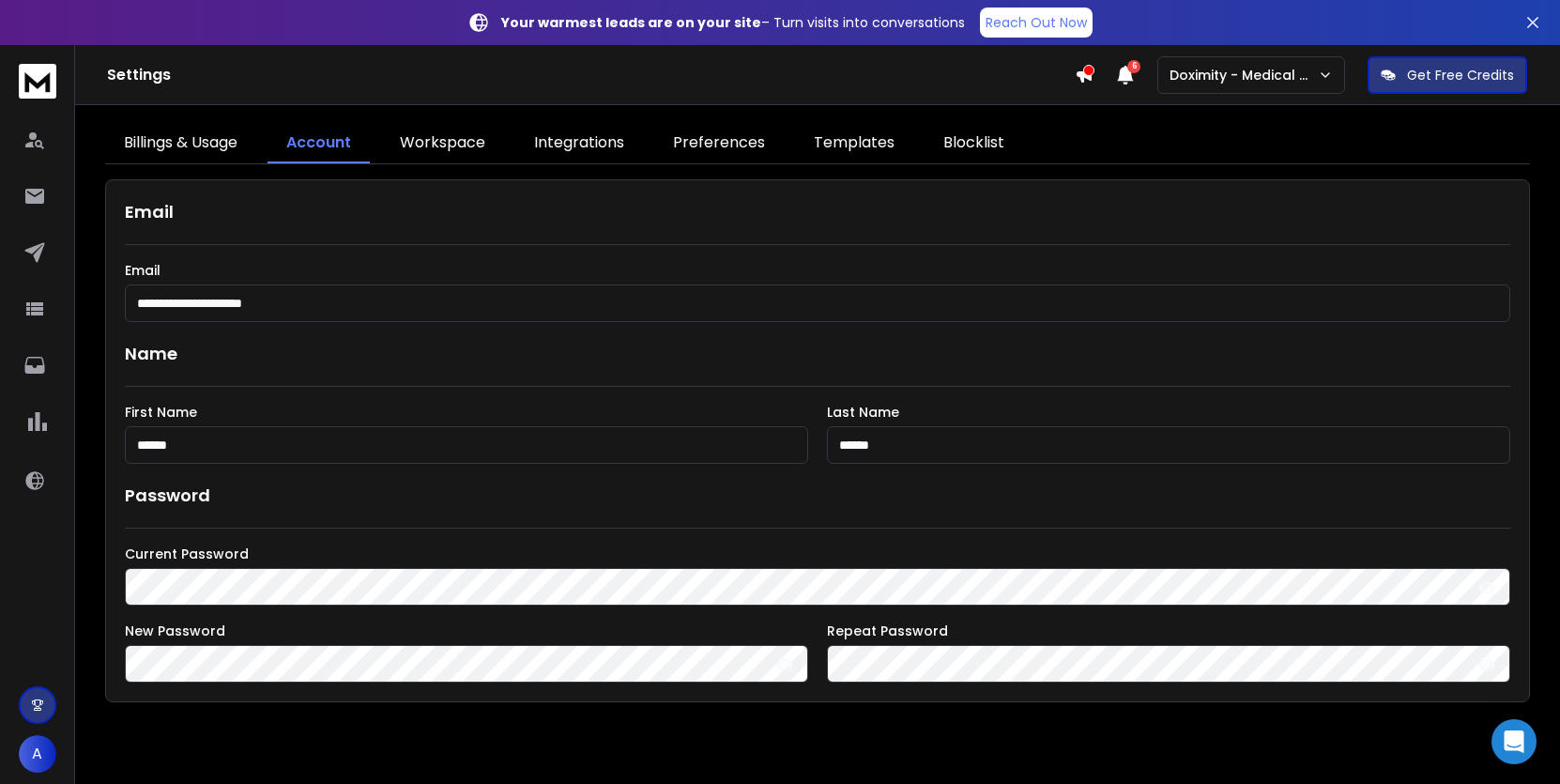
click at [973, 139] on link "Blocklist" at bounding box center [974, 143] width 99 height 40
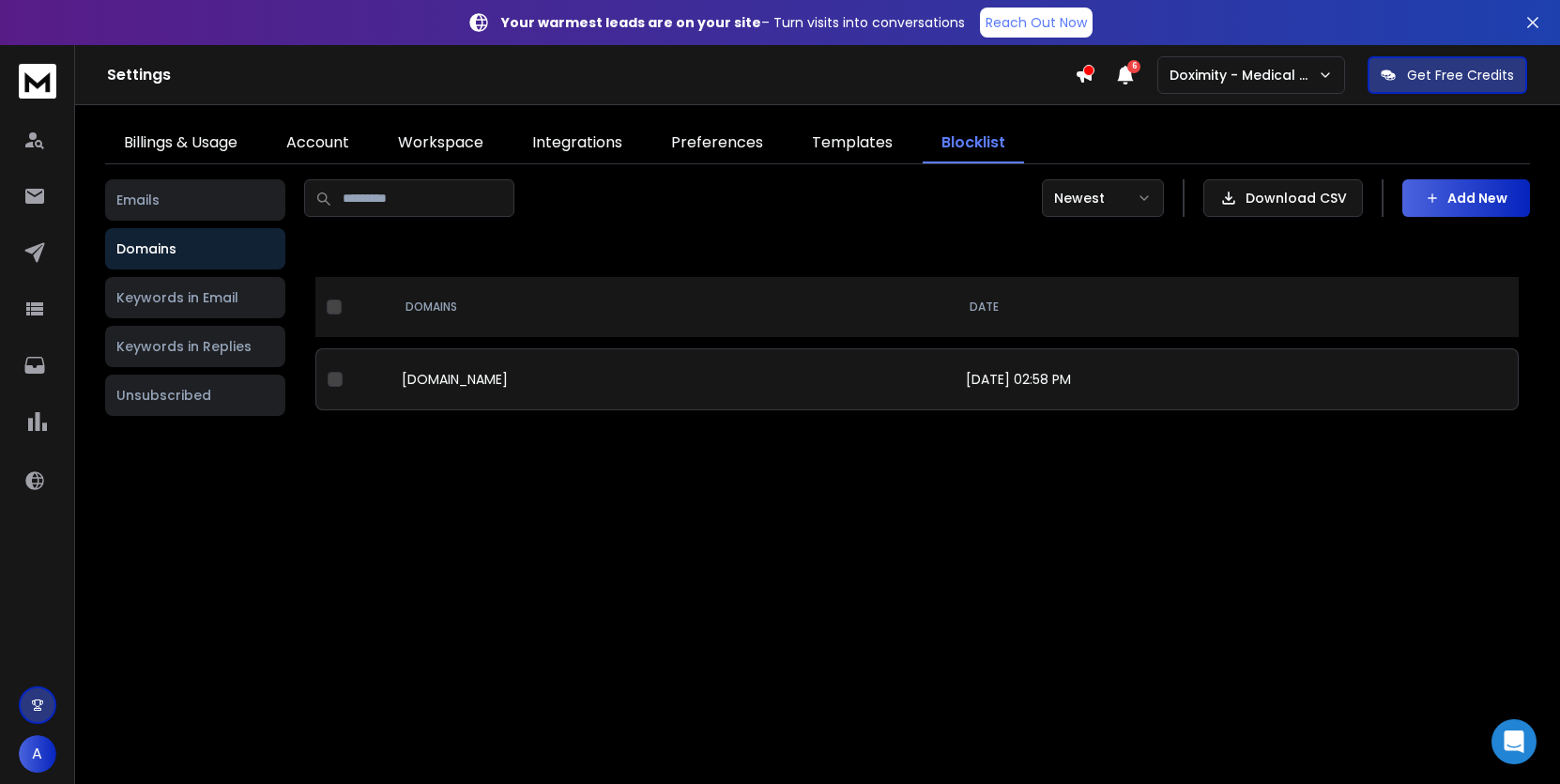
click at [231, 256] on button "Domains" at bounding box center [195, 249] width 180 height 41
click at [200, 246] on button "Domains" at bounding box center [195, 249] width 180 height 41
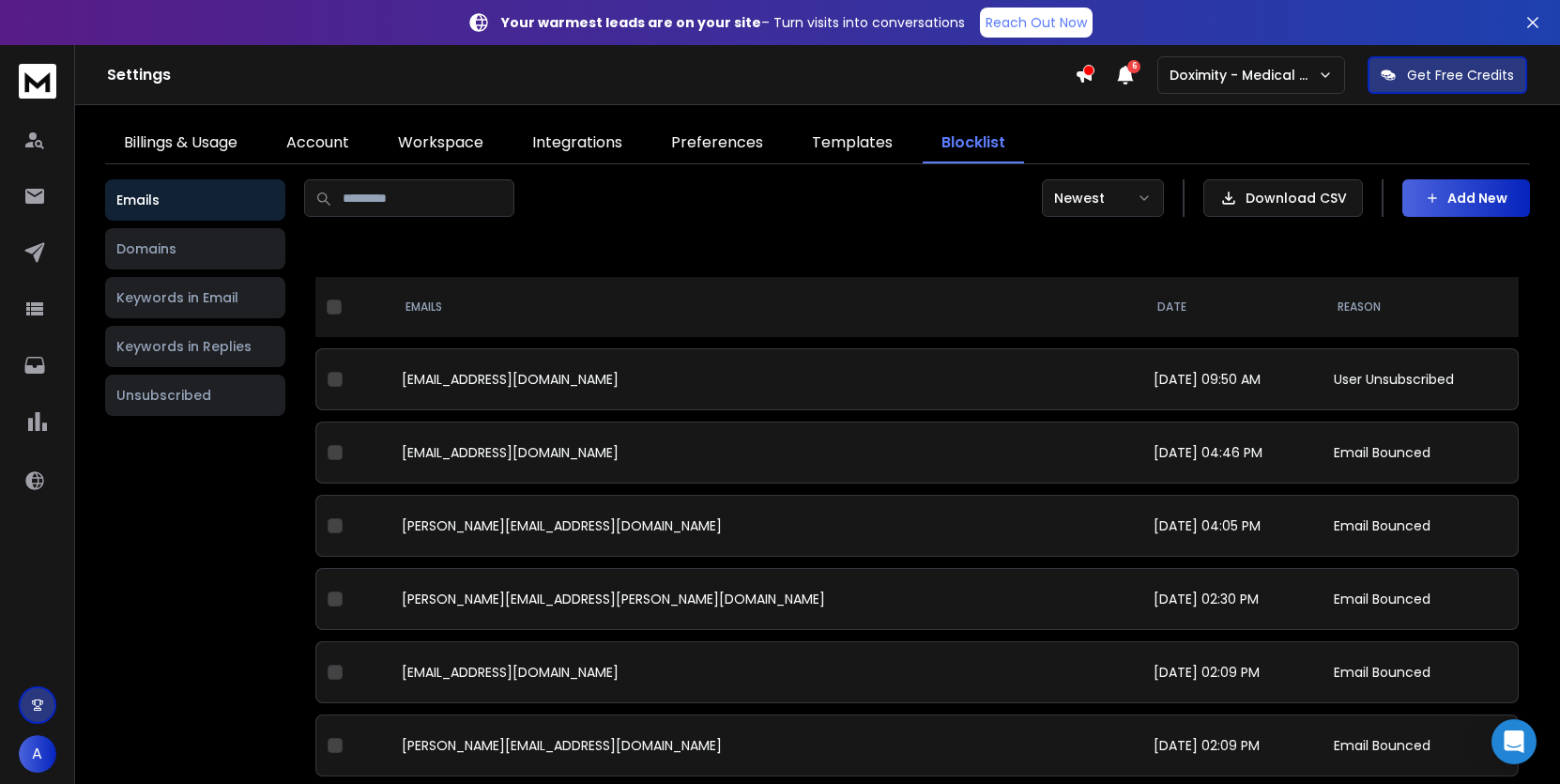
click at [205, 207] on button "Emails" at bounding box center [195, 200] width 180 height 41
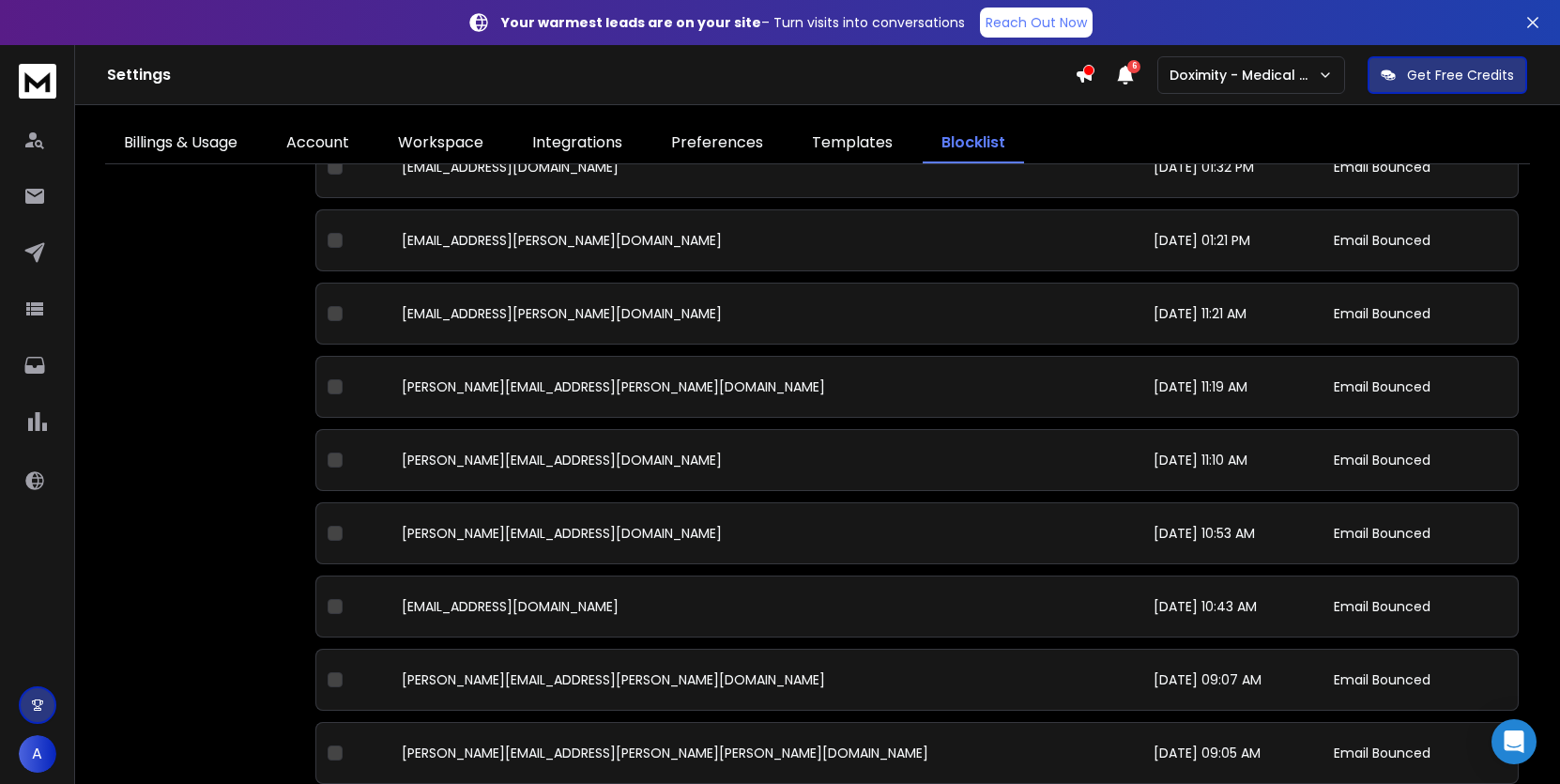
scroll to position [22, 0]
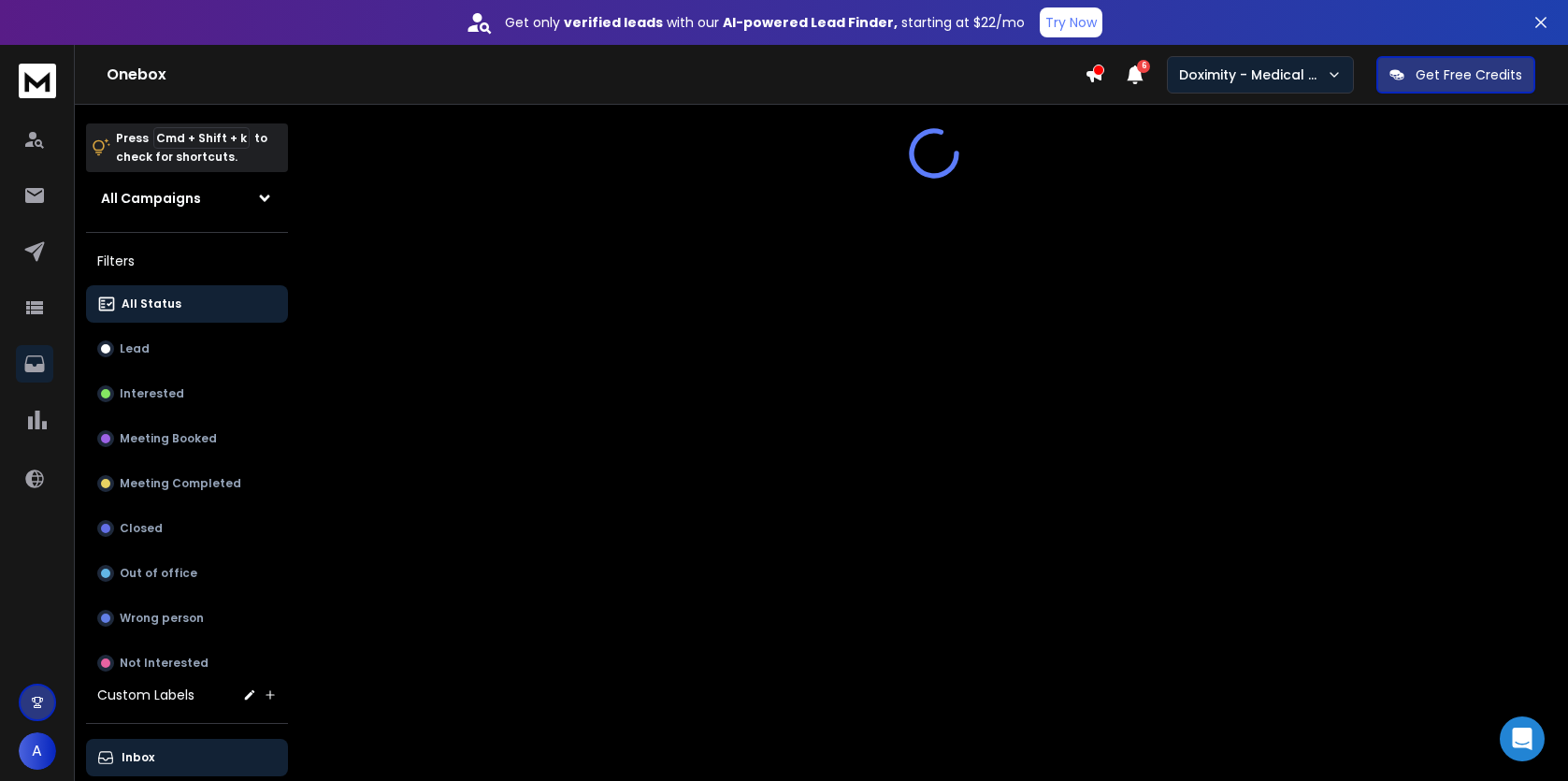
click at [1267, 78] on p "Doximity - Medical Affairs" at bounding box center [1253, 75] width 147 height 19
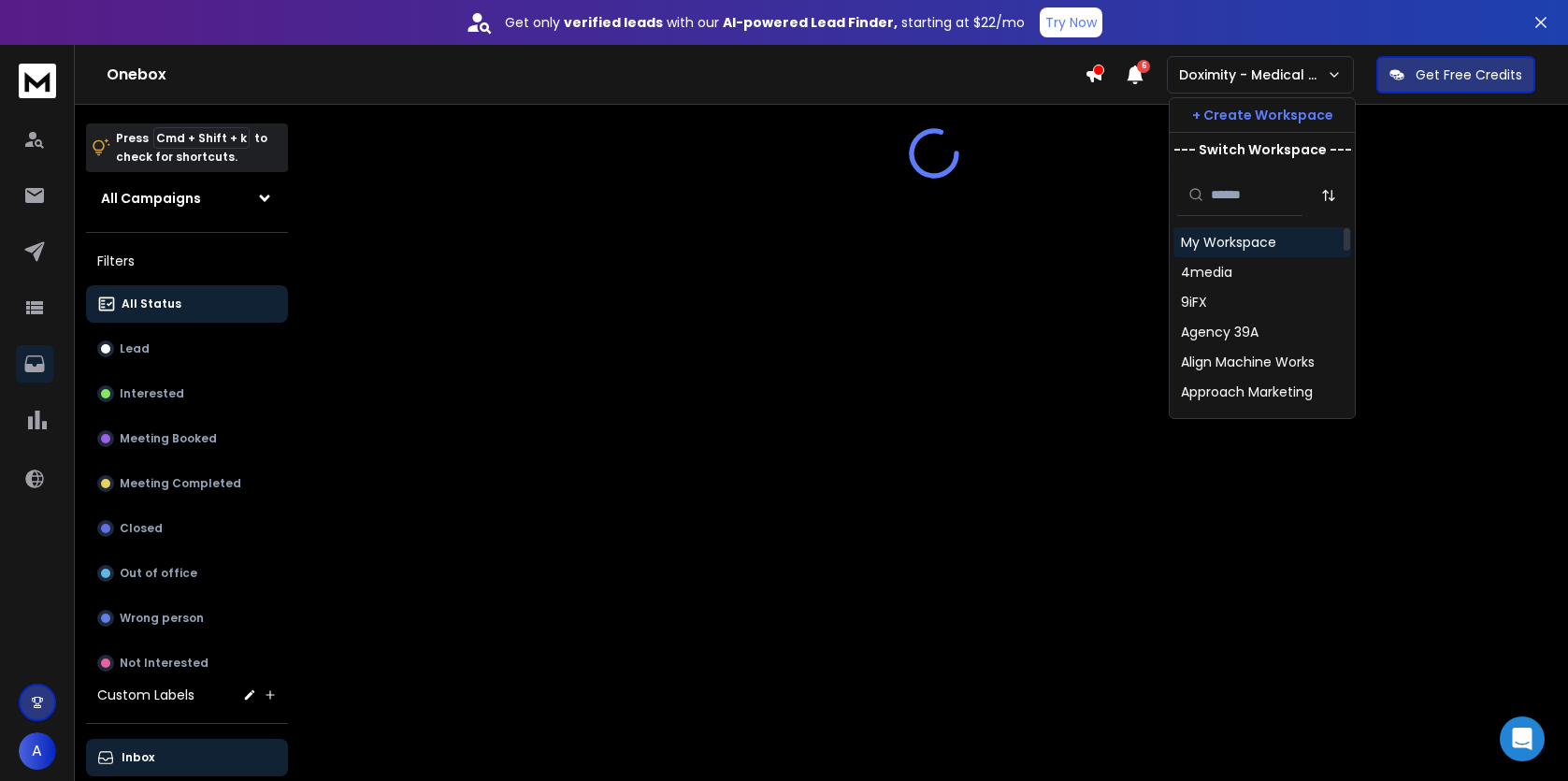
click at [1212, 238] on div "My Workspace" at bounding box center [1229, 242] width 96 height 19
